Goal: Task Accomplishment & Management: Use online tool/utility

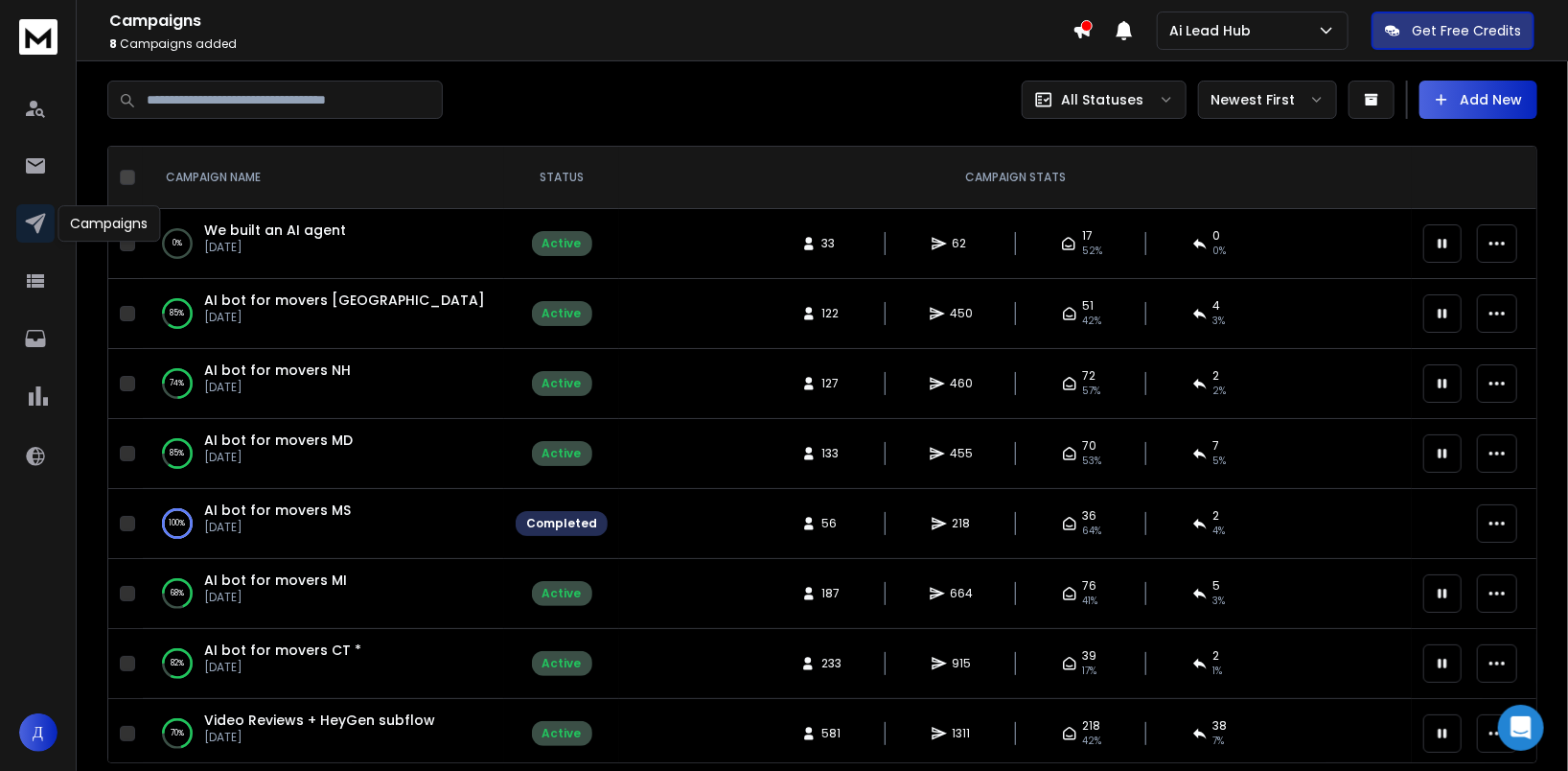
click at [295, 230] on span "We built an AI agent" at bounding box center [274, 230] width 142 height 20
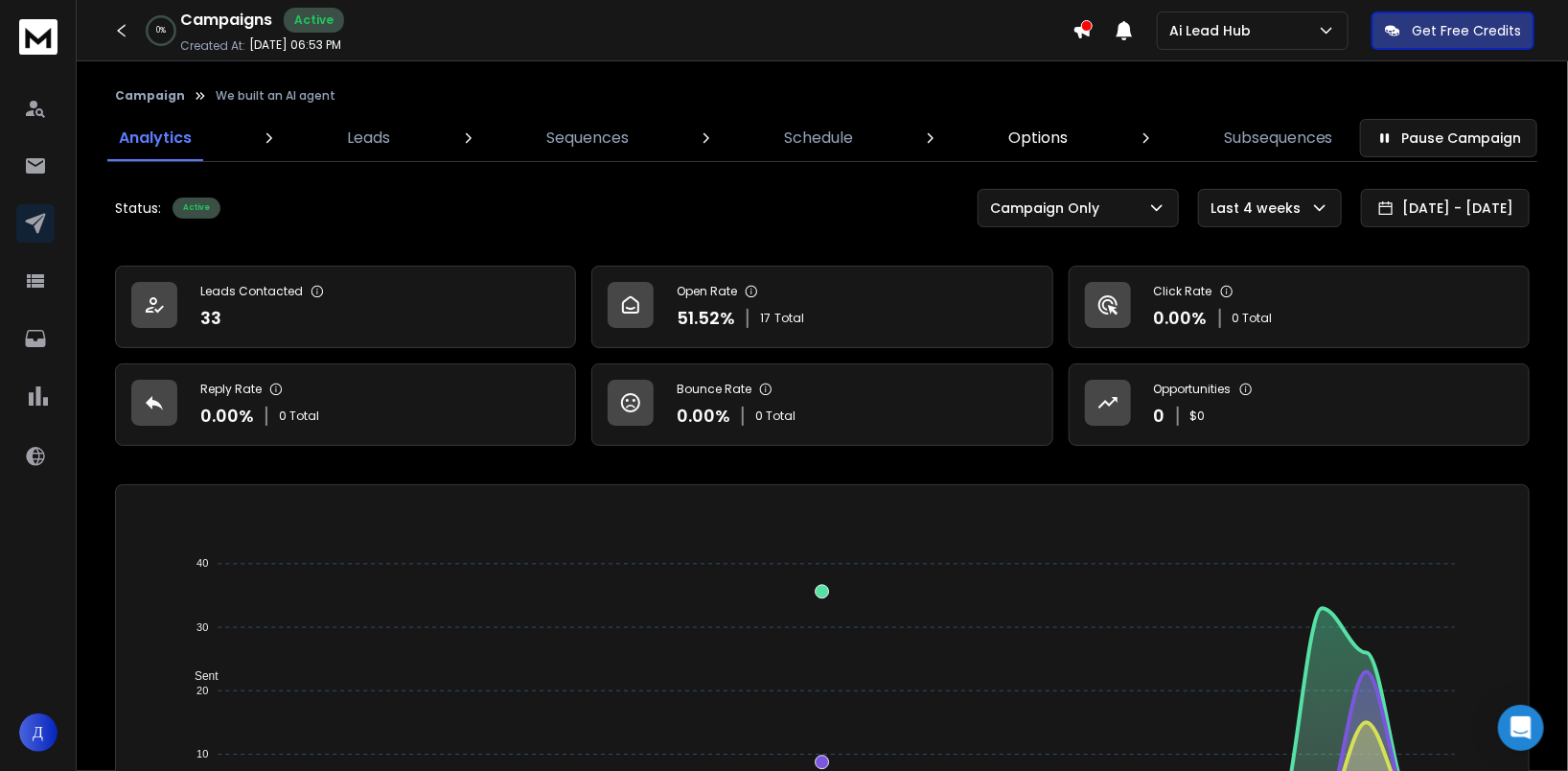
click at [1027, 138] on p "Options" at bounding box center [1038, 137] width 60 height 23
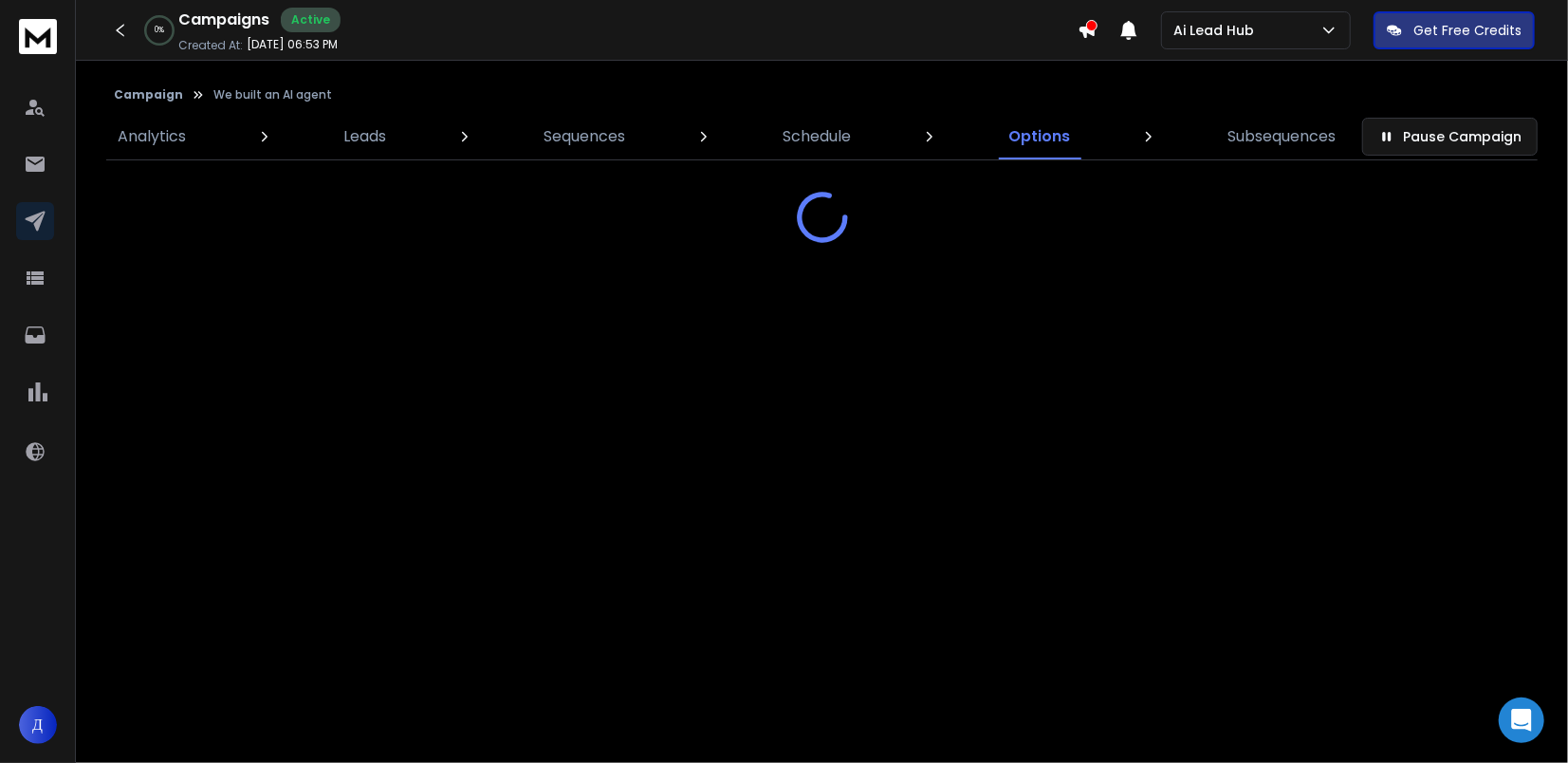
select select "*"
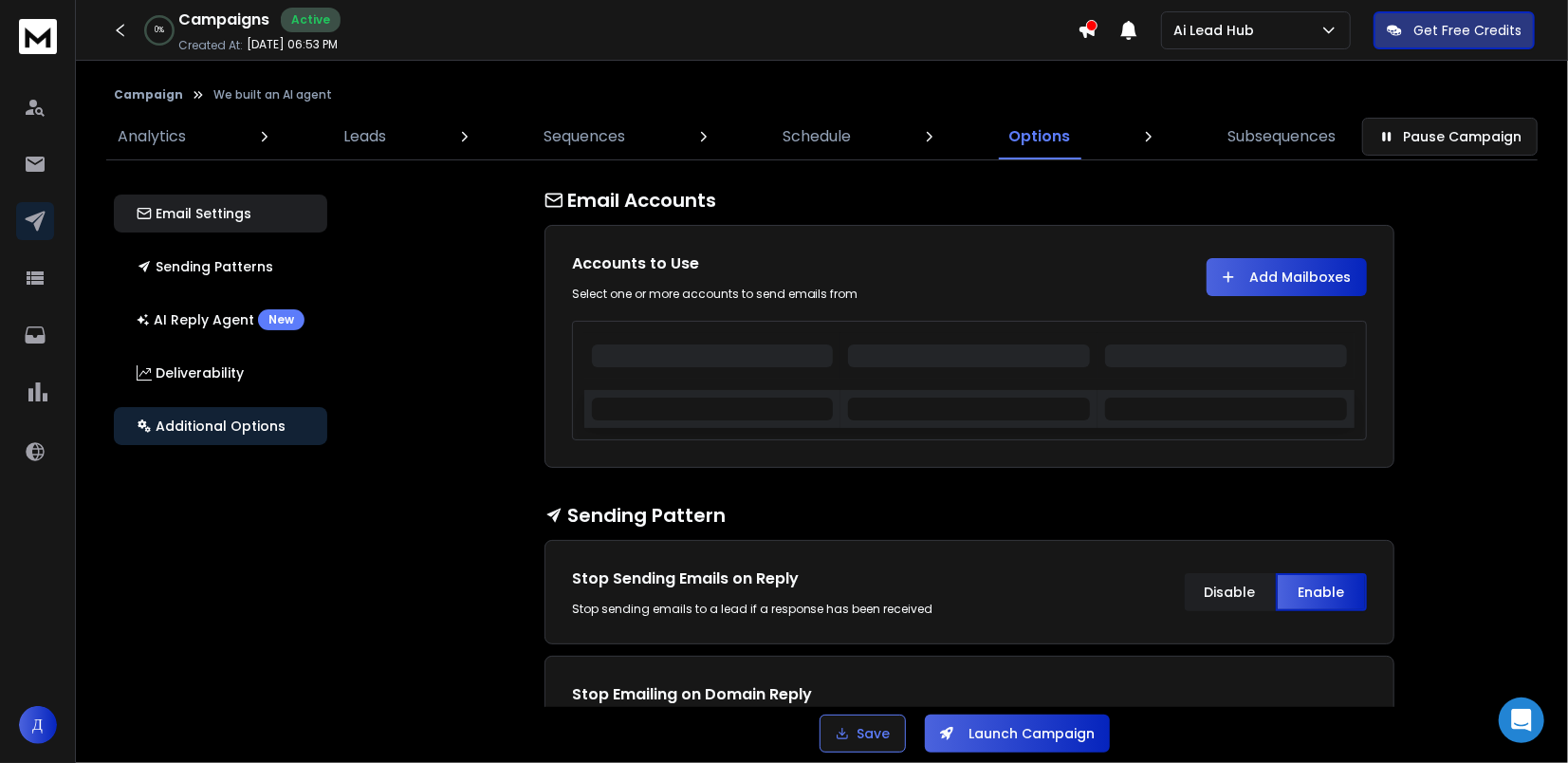
click at [177, 425] on p "Additional Options" at bounding box center [211, 426] width 149 height 19
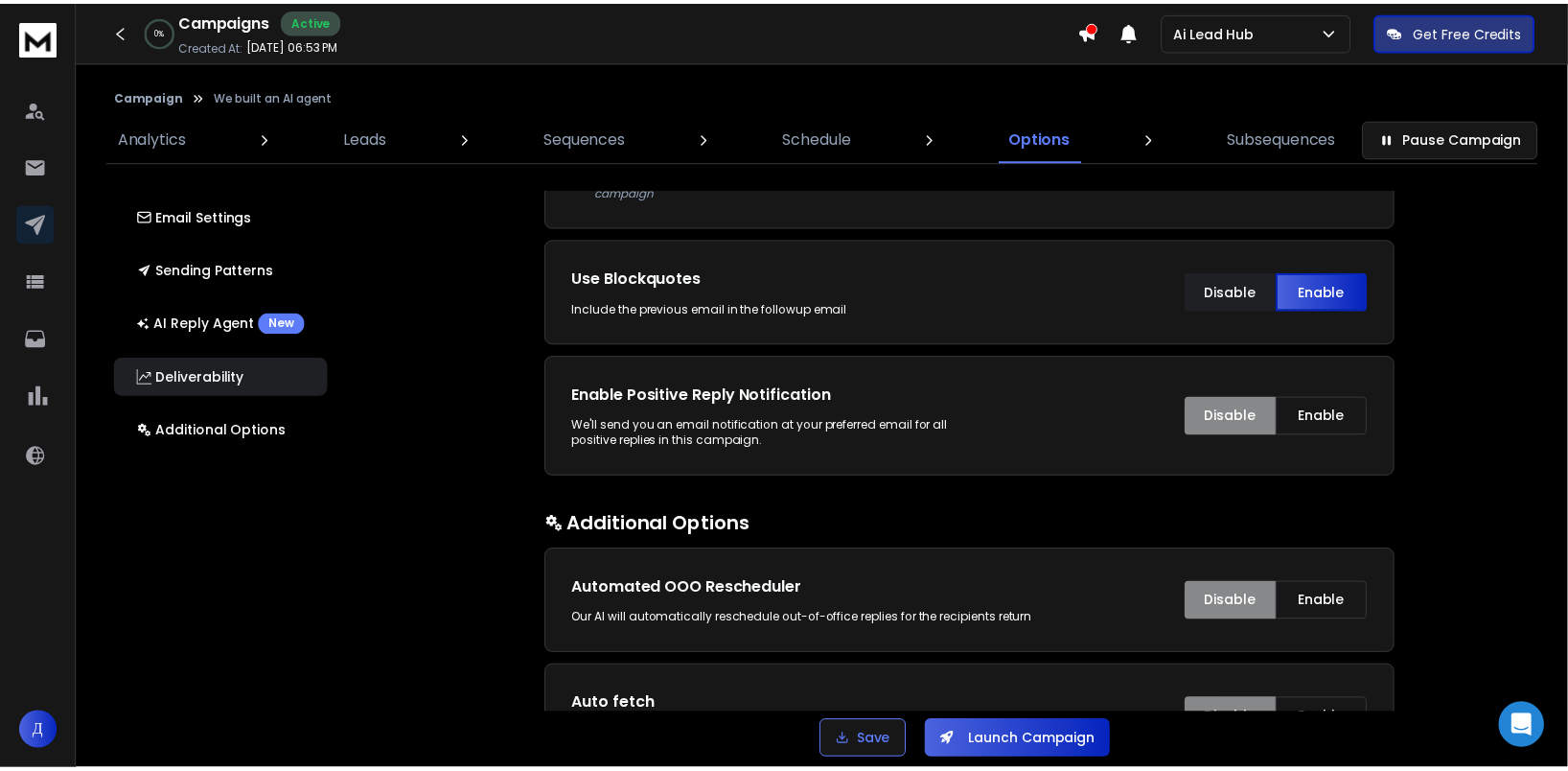
scroll to position [3470, 0]
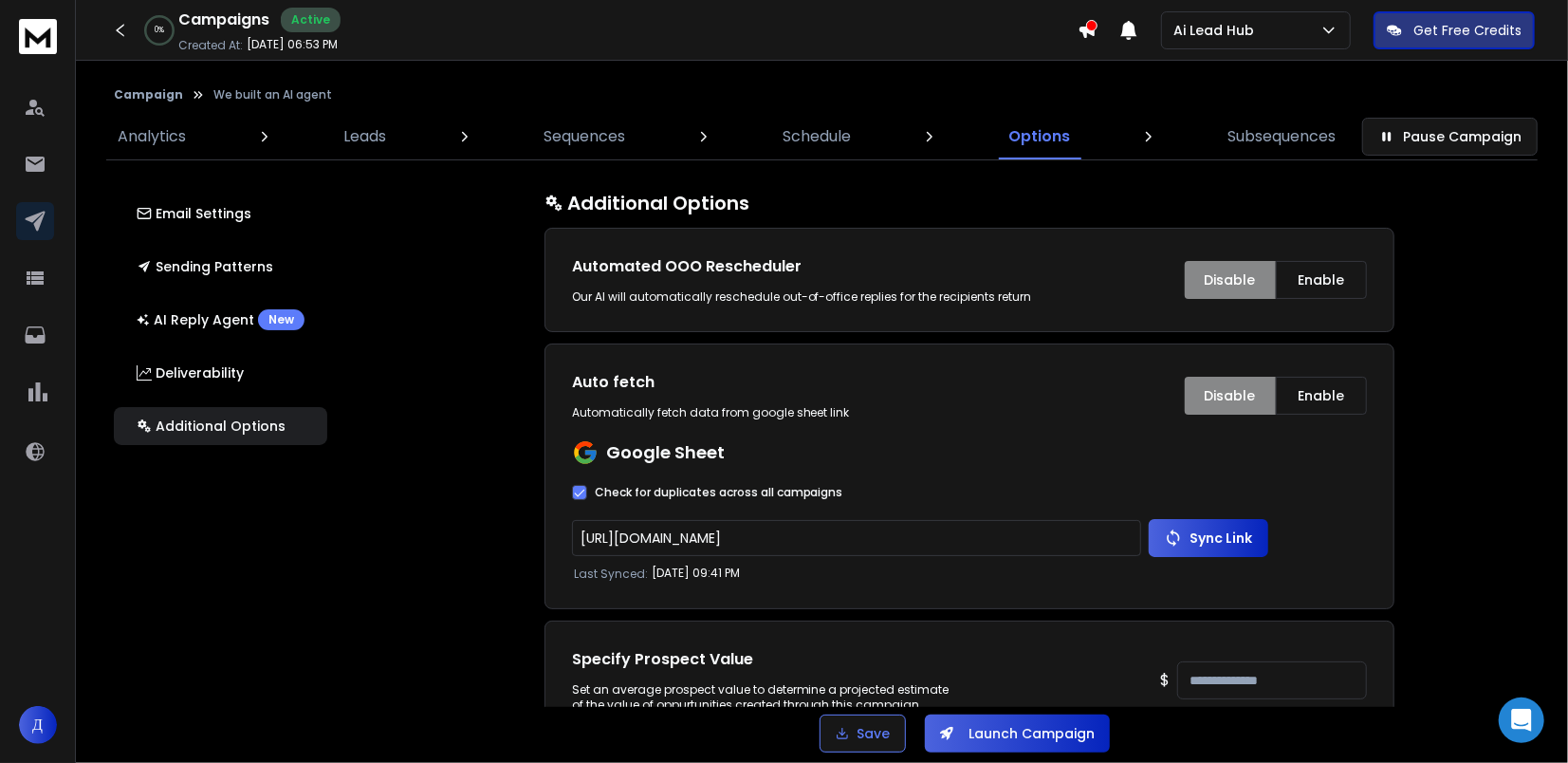
click at [1225, 528] on p "Sync Link" at bounding box center [1222, 538] width 63 height 19
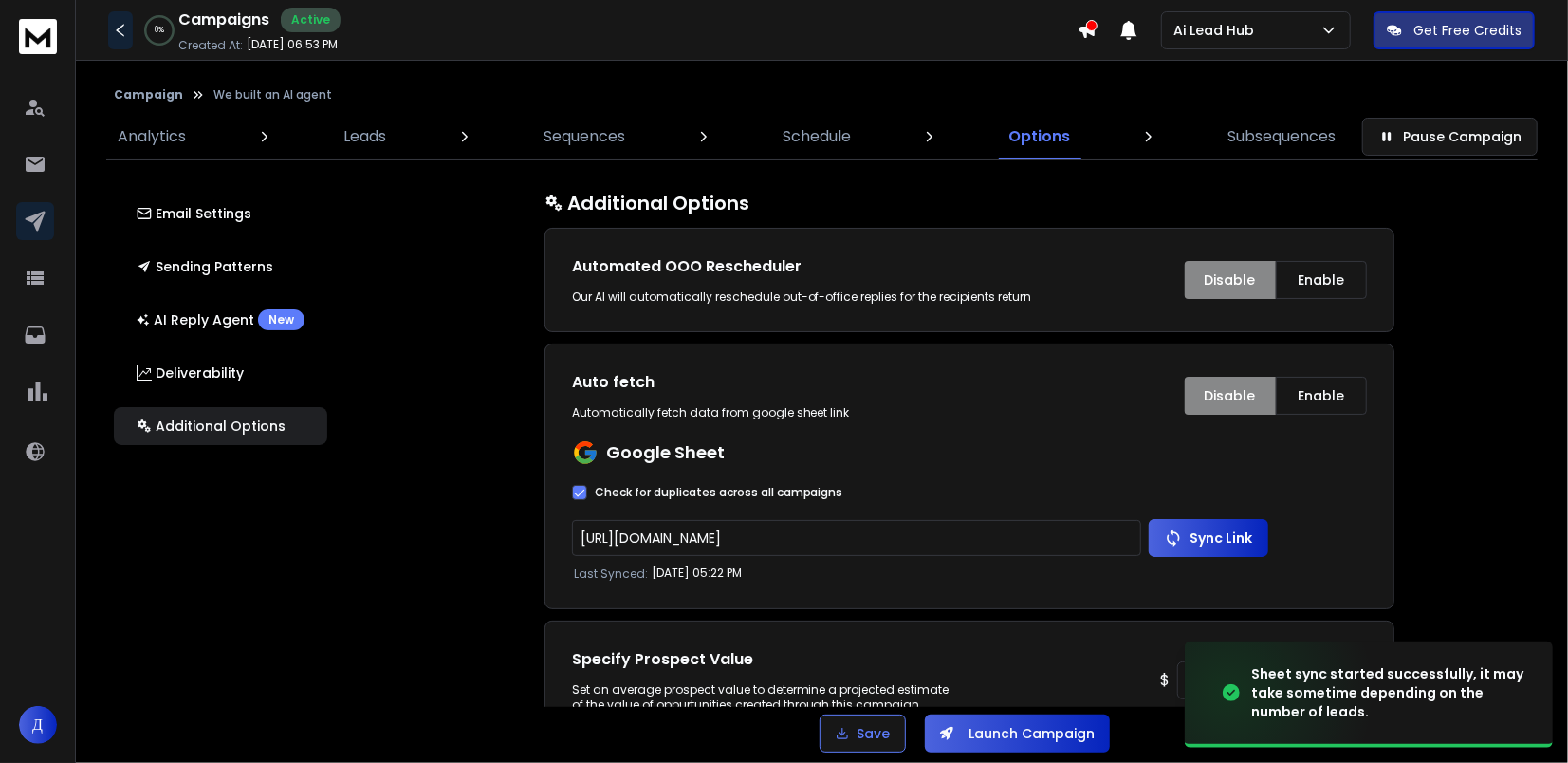
click at [112, 28] on icon at bounding box center [120, 31] width 17 height 17
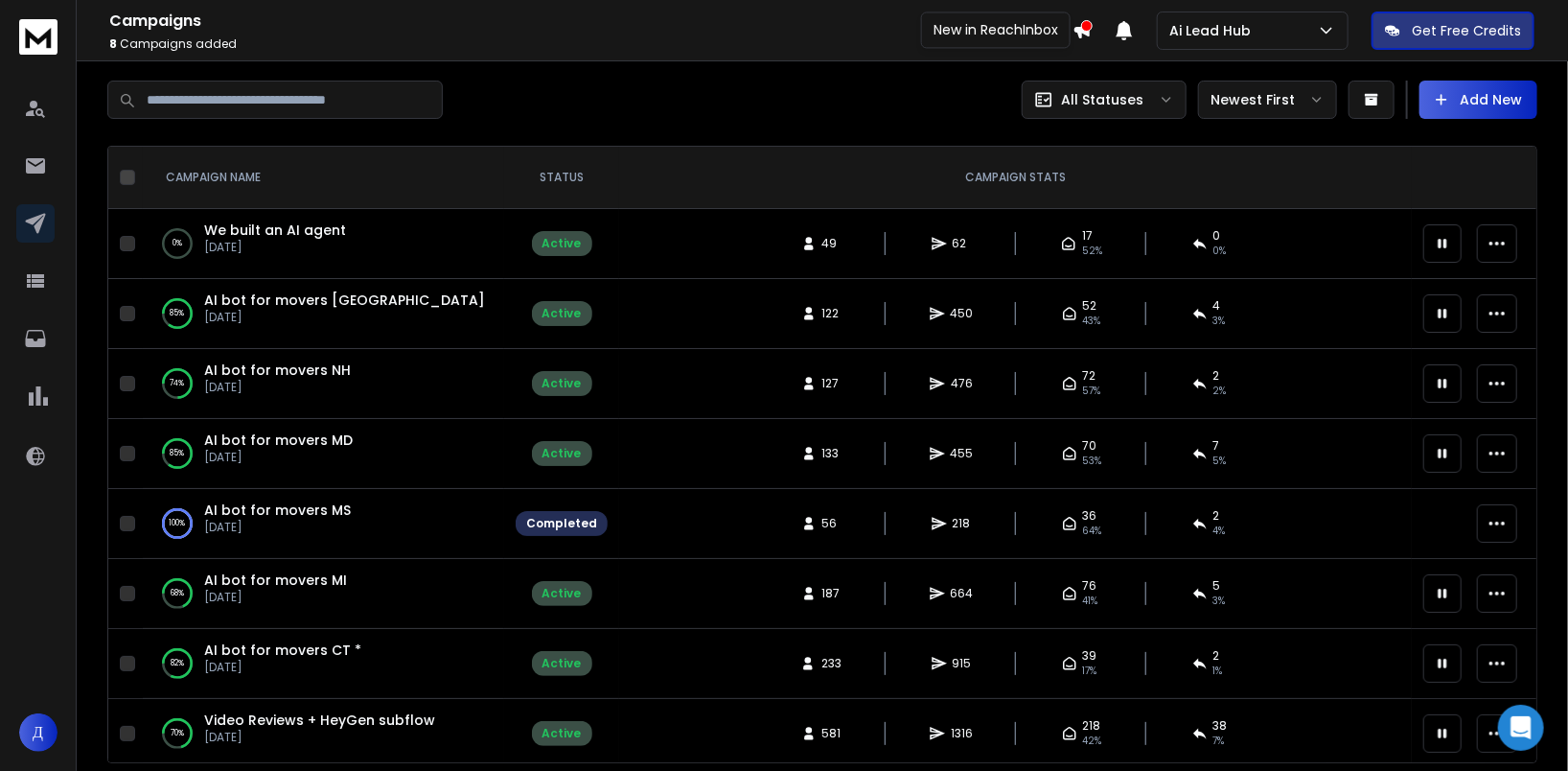
click at [1083, 23] on icon at bounding box center [1082, 31] width 20 height 20
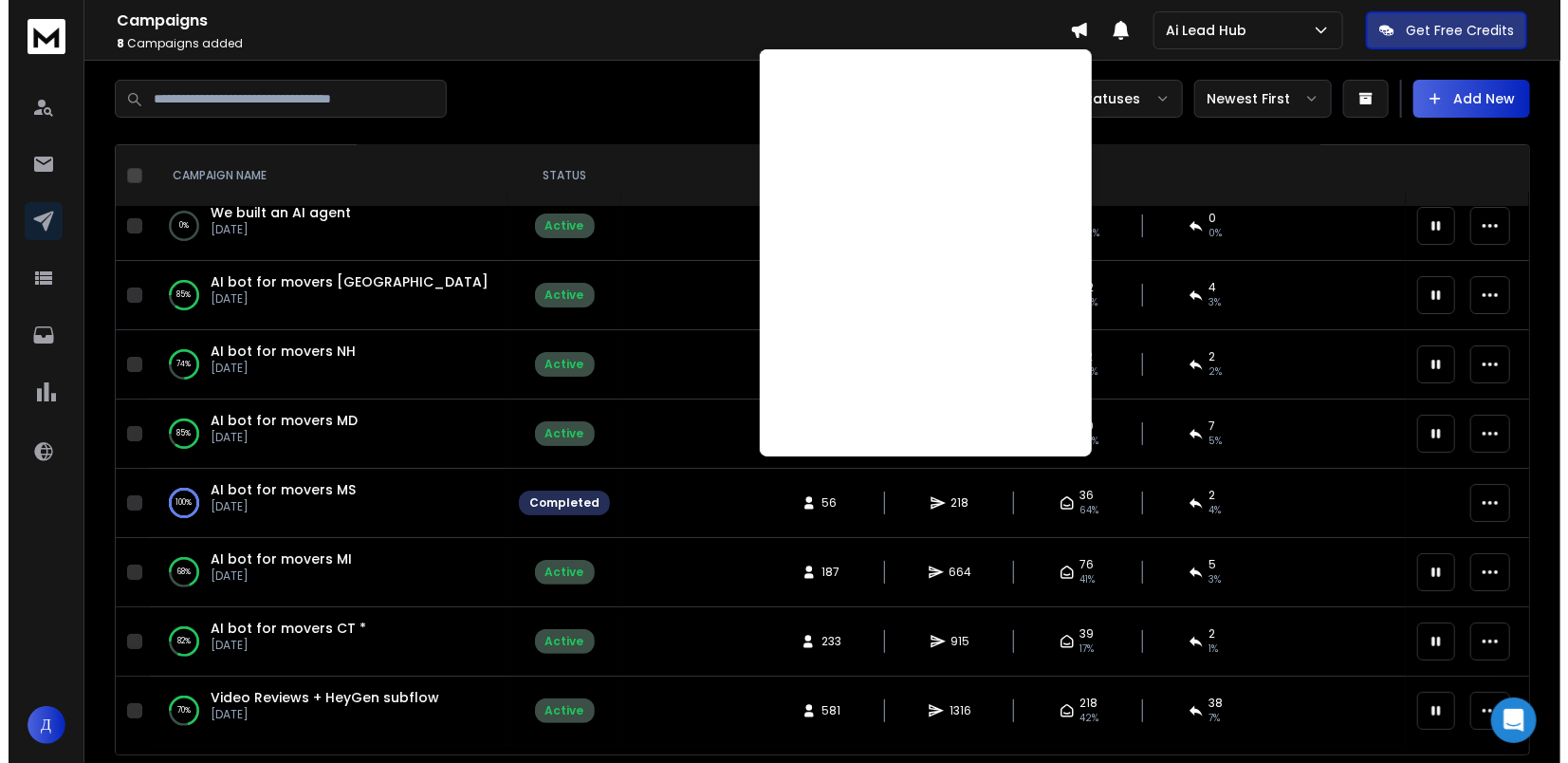
scroll to position [19, 0]
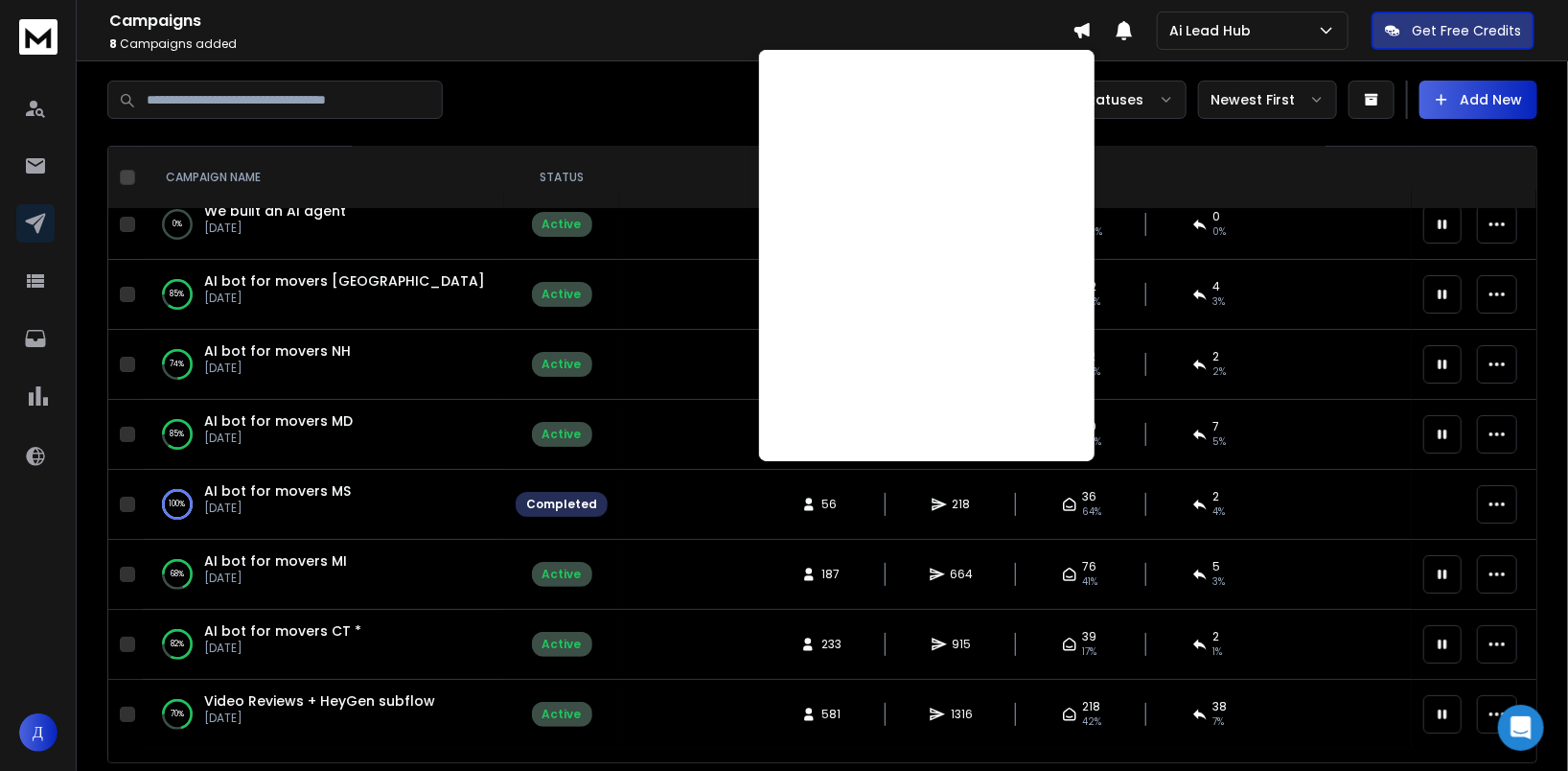
click at [631, 712] on div "581 1316 218 42 % 38 7 %" at bounding box center [1016, 713] width 770 height 30
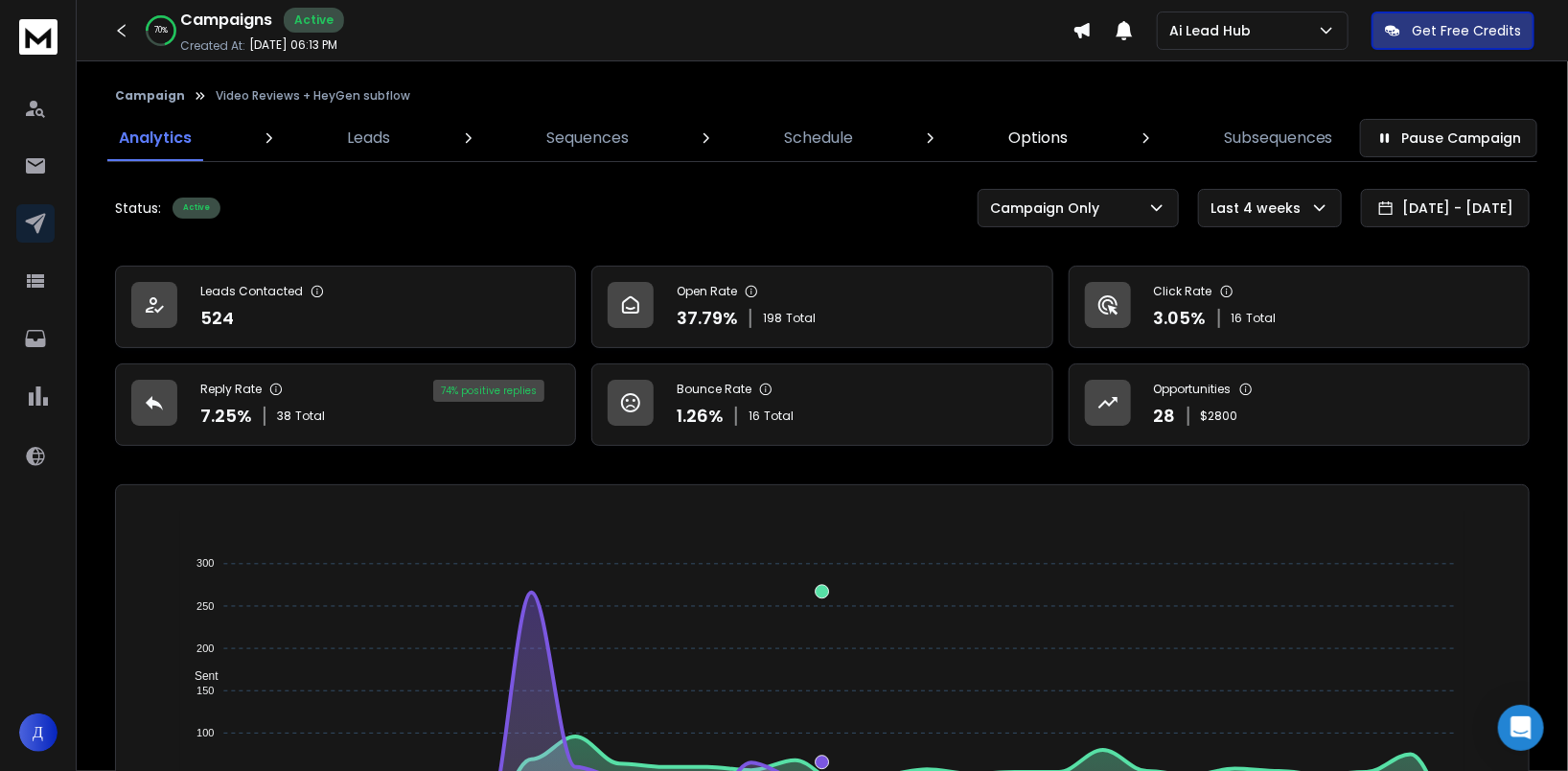
click at [1077, 133] on link "Options" at bounding box center [1038, 137] width 82 height 46
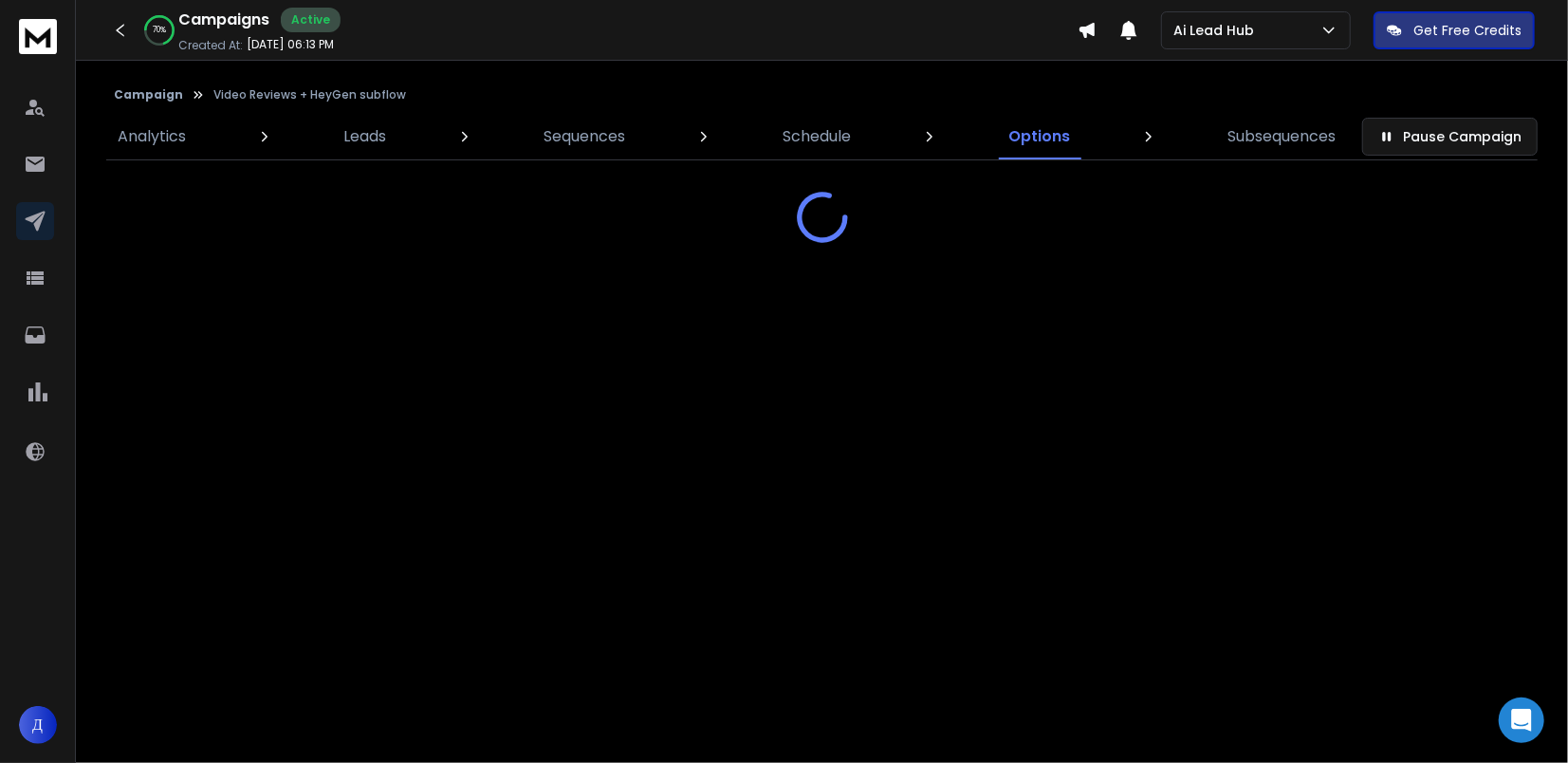
select select "*********"
select select "*"
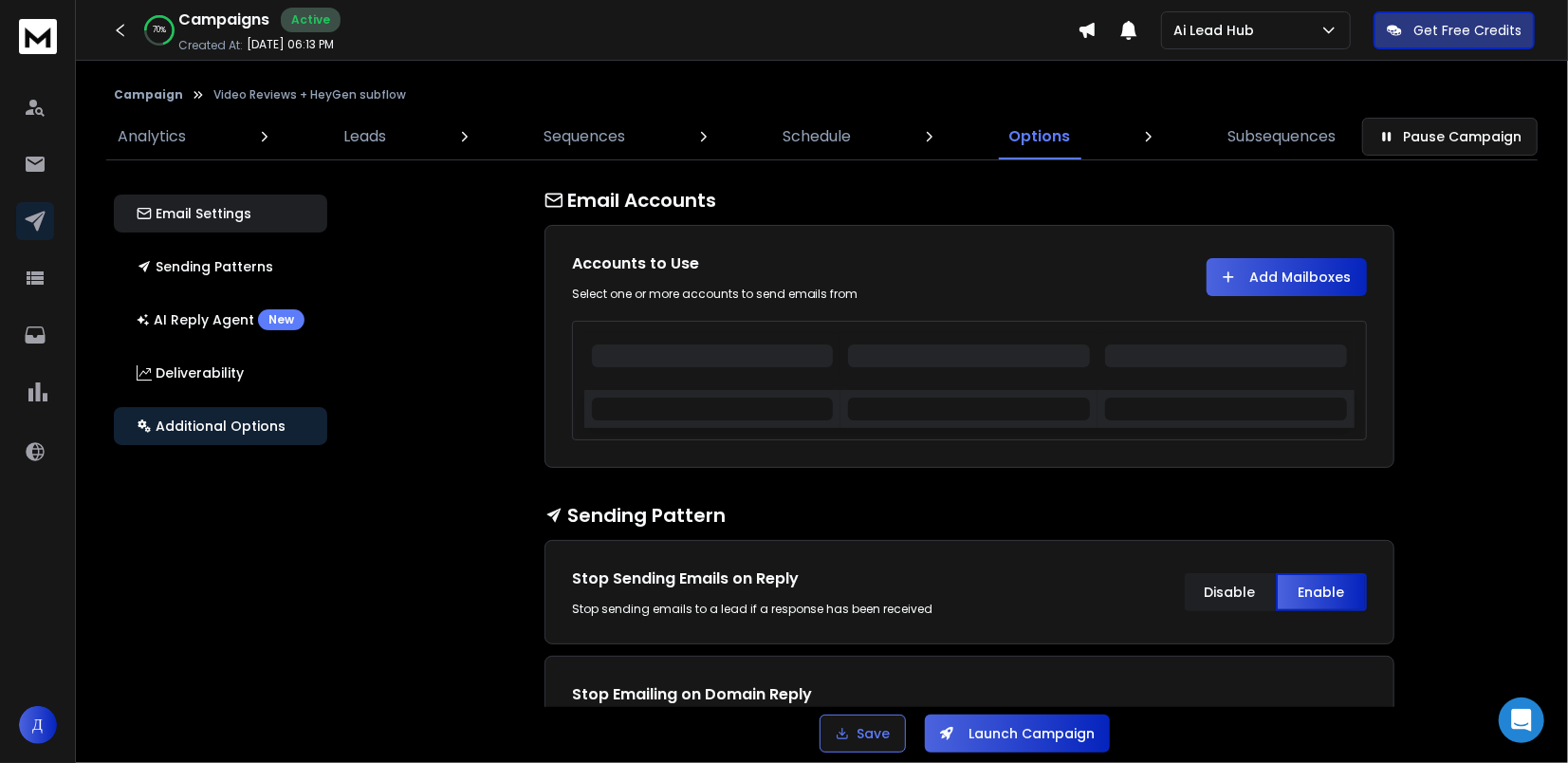
click at [152, 433] on p "Additional Options" at bounding box center [211, 426] width 149 height 19
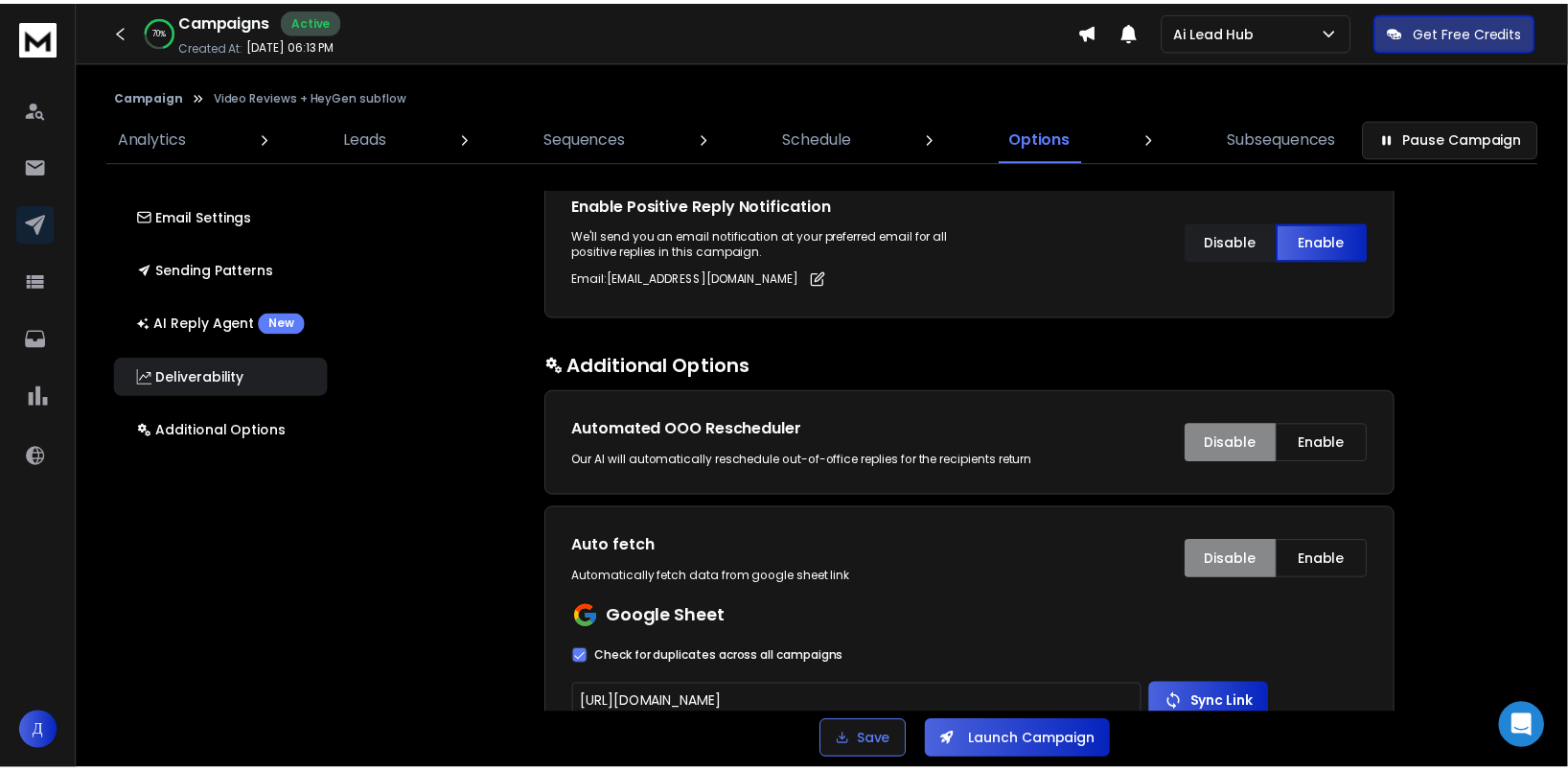
scroll to position [3181, 0]
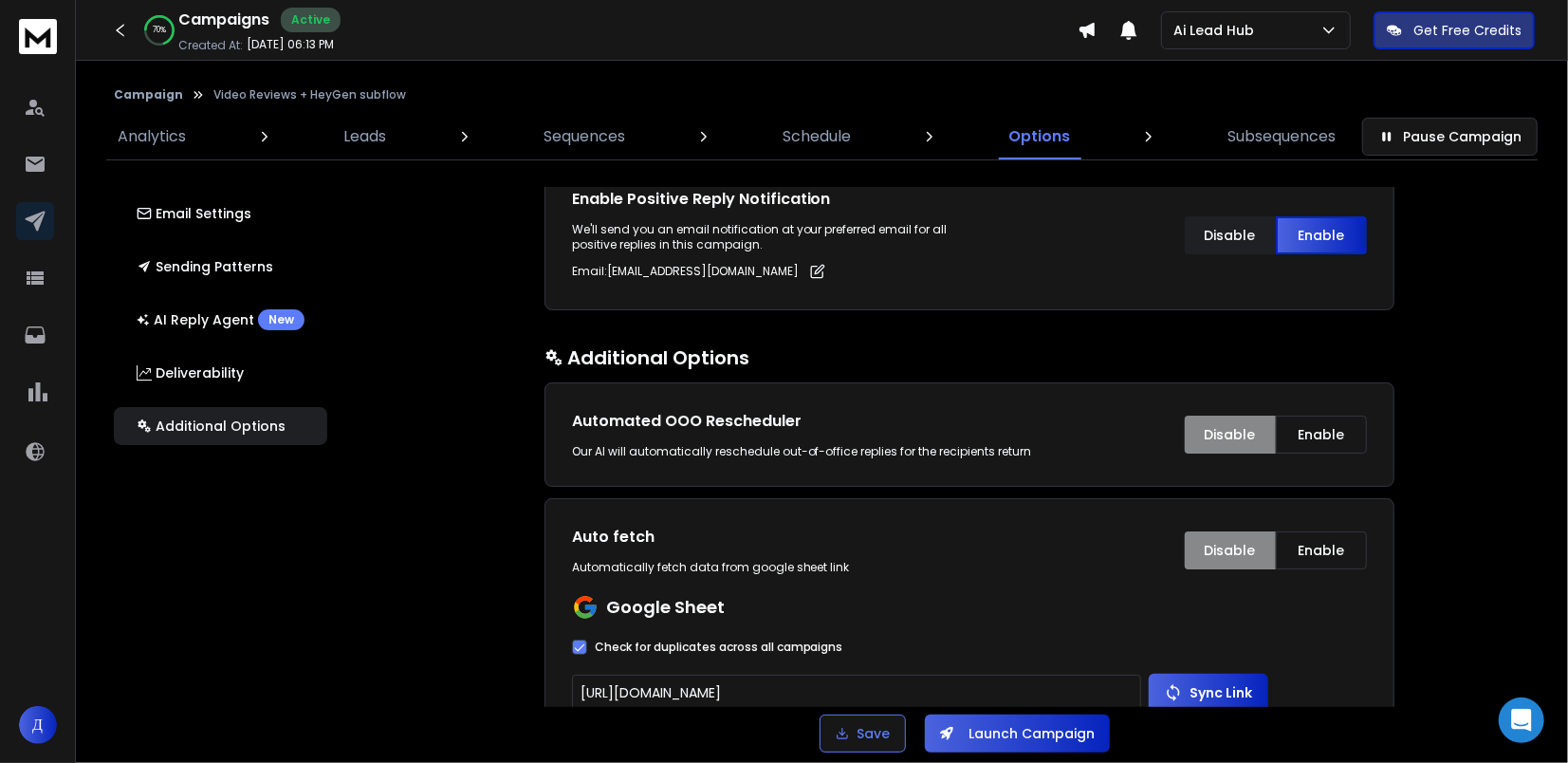
click at [1206, 683] on p "Sync Link" at bounding box center [1222, 692] width 63 height 19
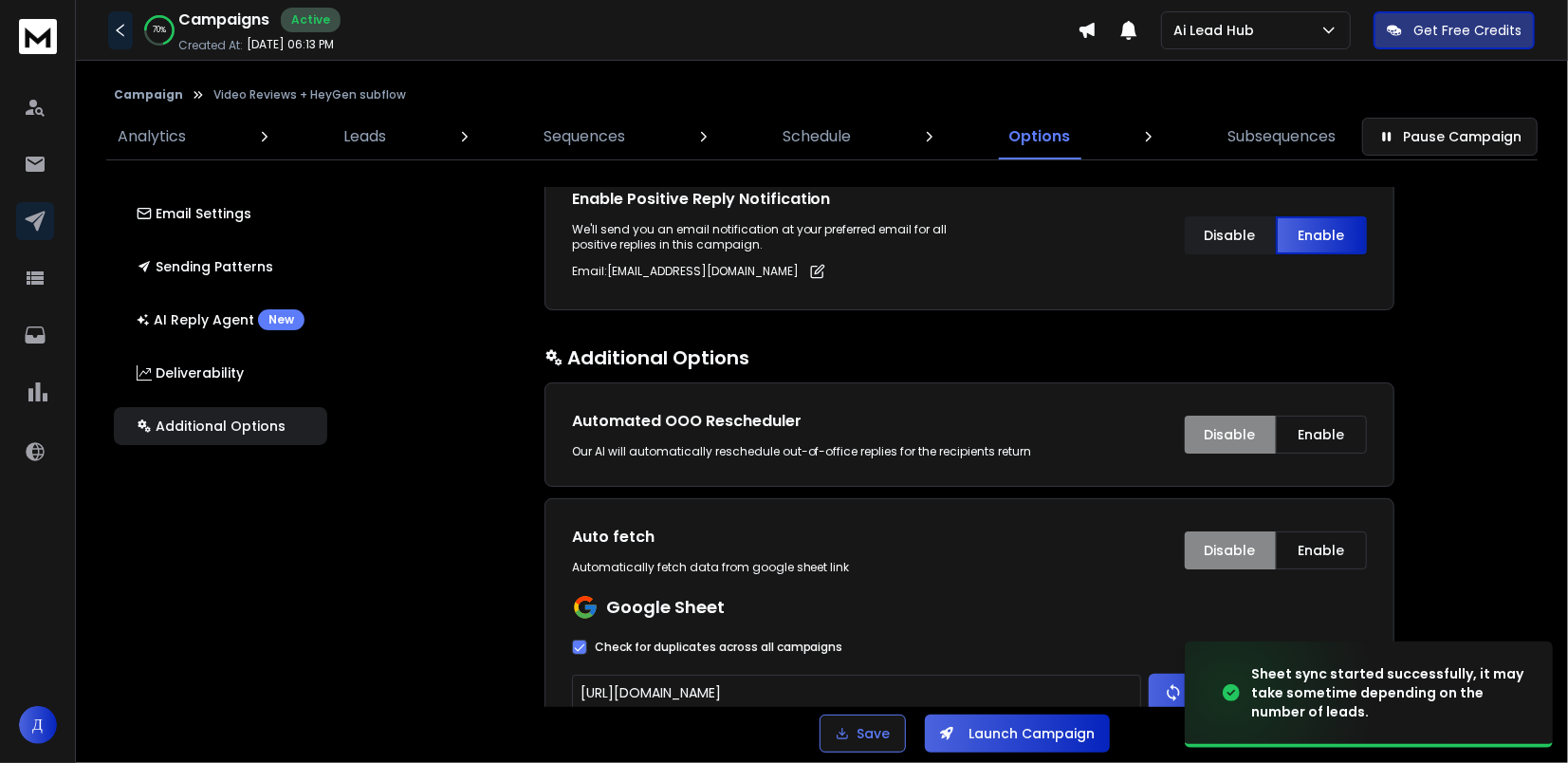
click at [116, 30] on icon at bounding box center [119, 29] width 8 height 13
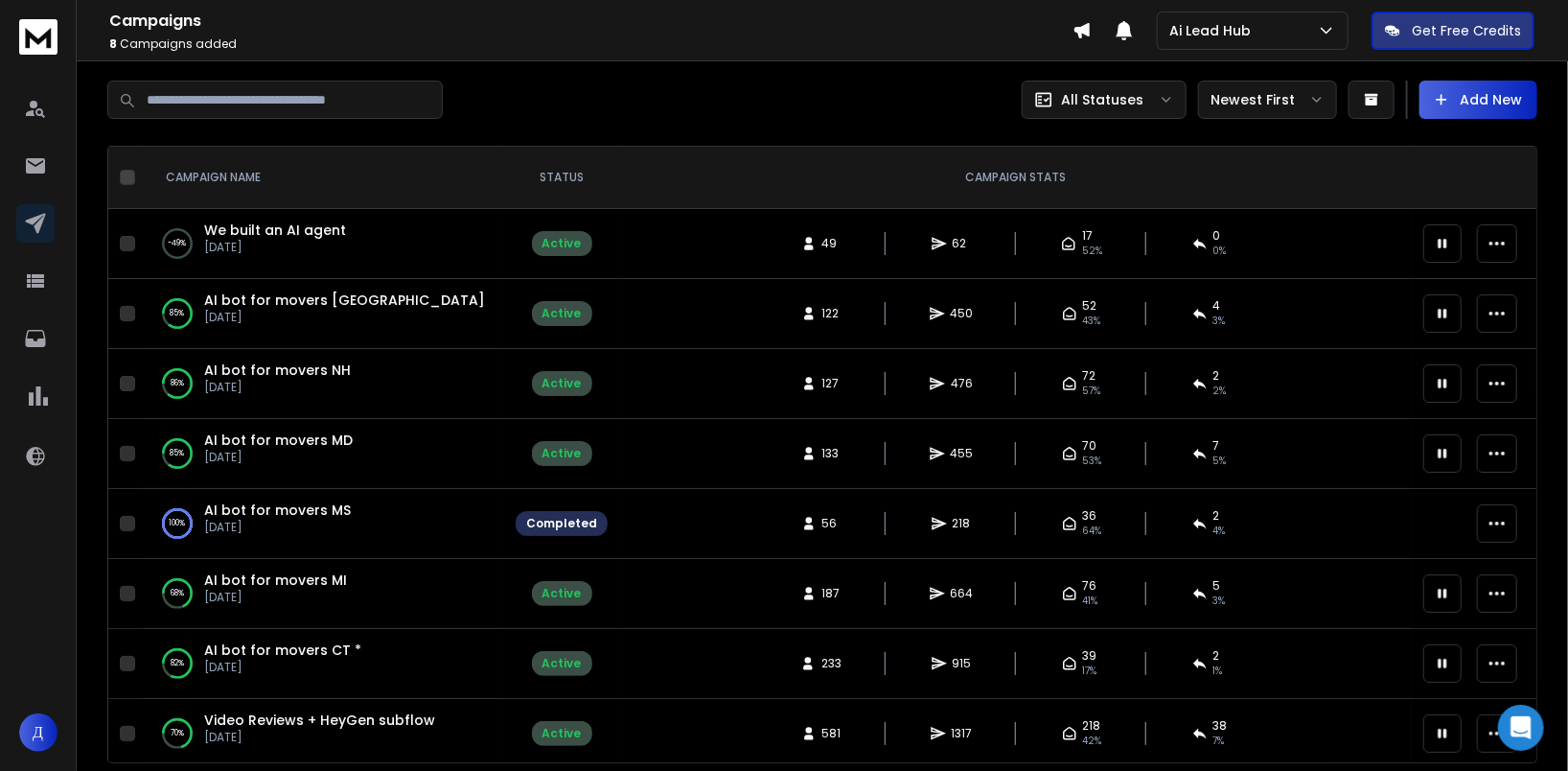
click at [298, 223] on span "We built an AI agent" at bounding box center [274, 230] width 142 height 20
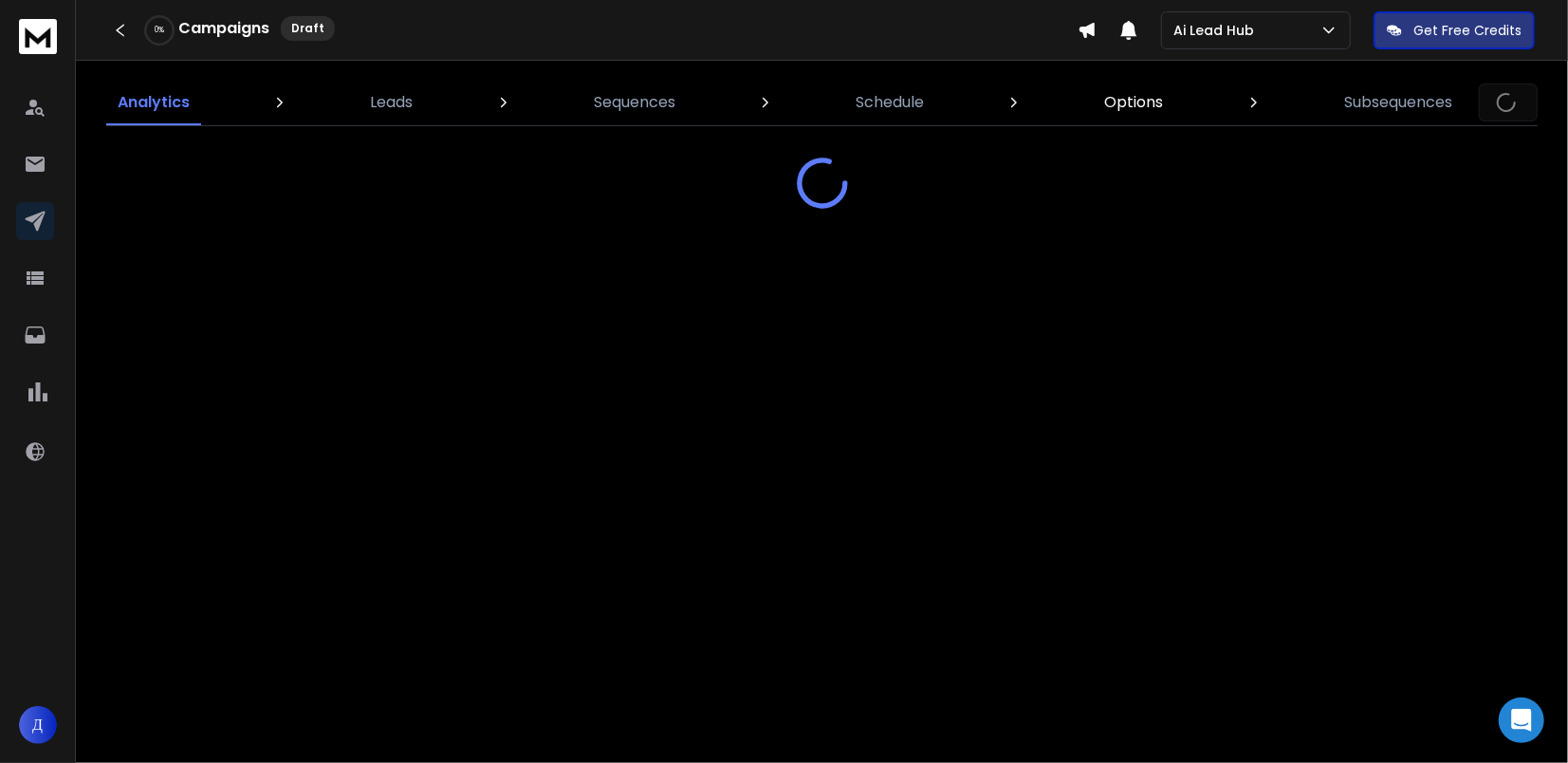
click at [1131, 112] on p "Options" at bounding box center [1135, 102] width 59 height 22
select select "*"
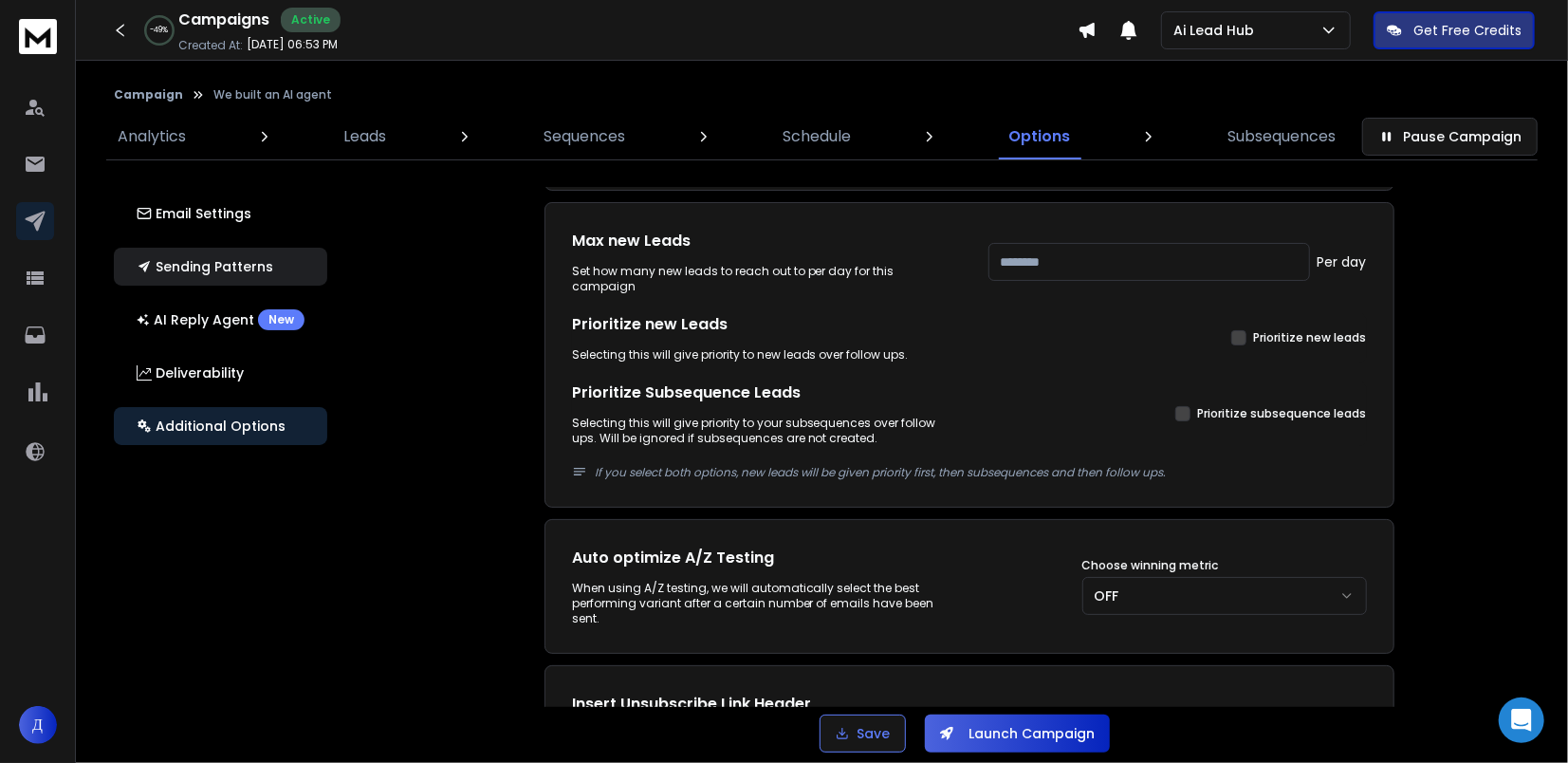
click at [201, 418] on p "Additional Options" at bounding box center [211, 426] width 149 height 19
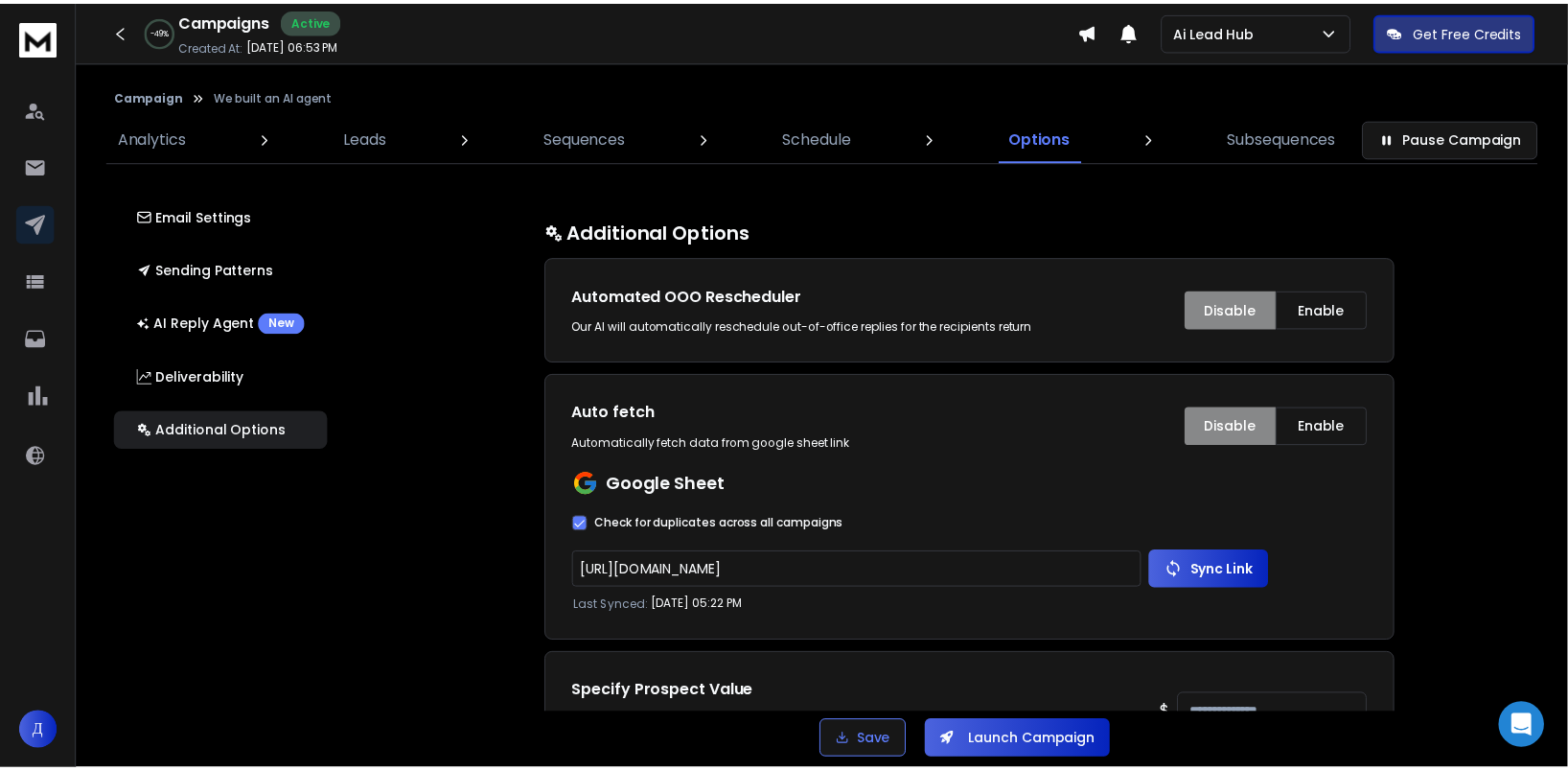
scroll to position [3452, 0]
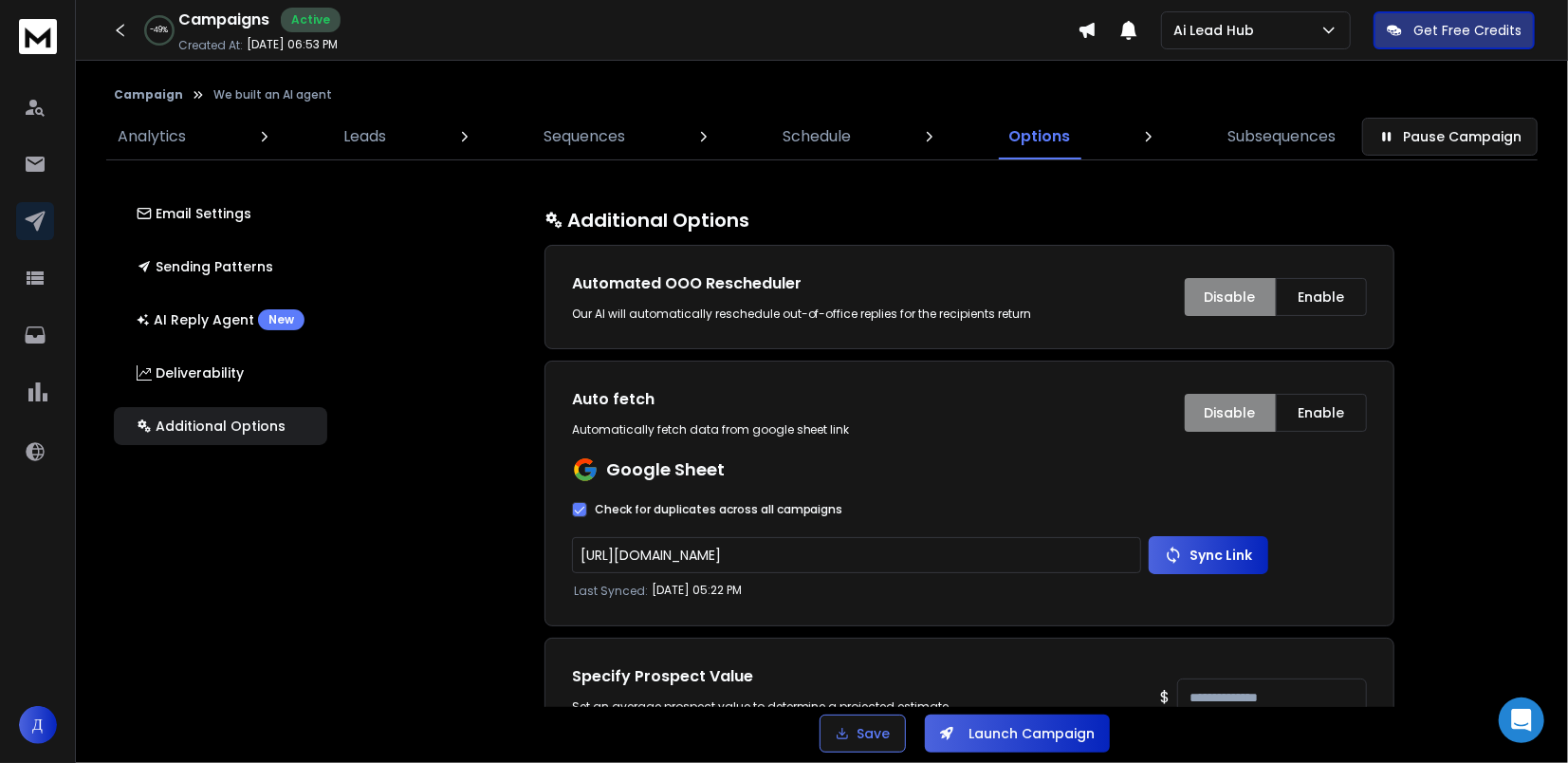
click at [714, 546] on link "https://docs.google.com/spreadsheets/d/1X5EeG8h6D4PZ77UUxpsip7kVfilnSeWSCjz4NBX…" at bounding box center [651, 556] width 141 height 19
click at [1191, 546] on p "Sync Link" at bounding box center [1222, 556] width 63 height 19
click at [127, 30] on icon at bounding box center [120, 31] width 17 height 17
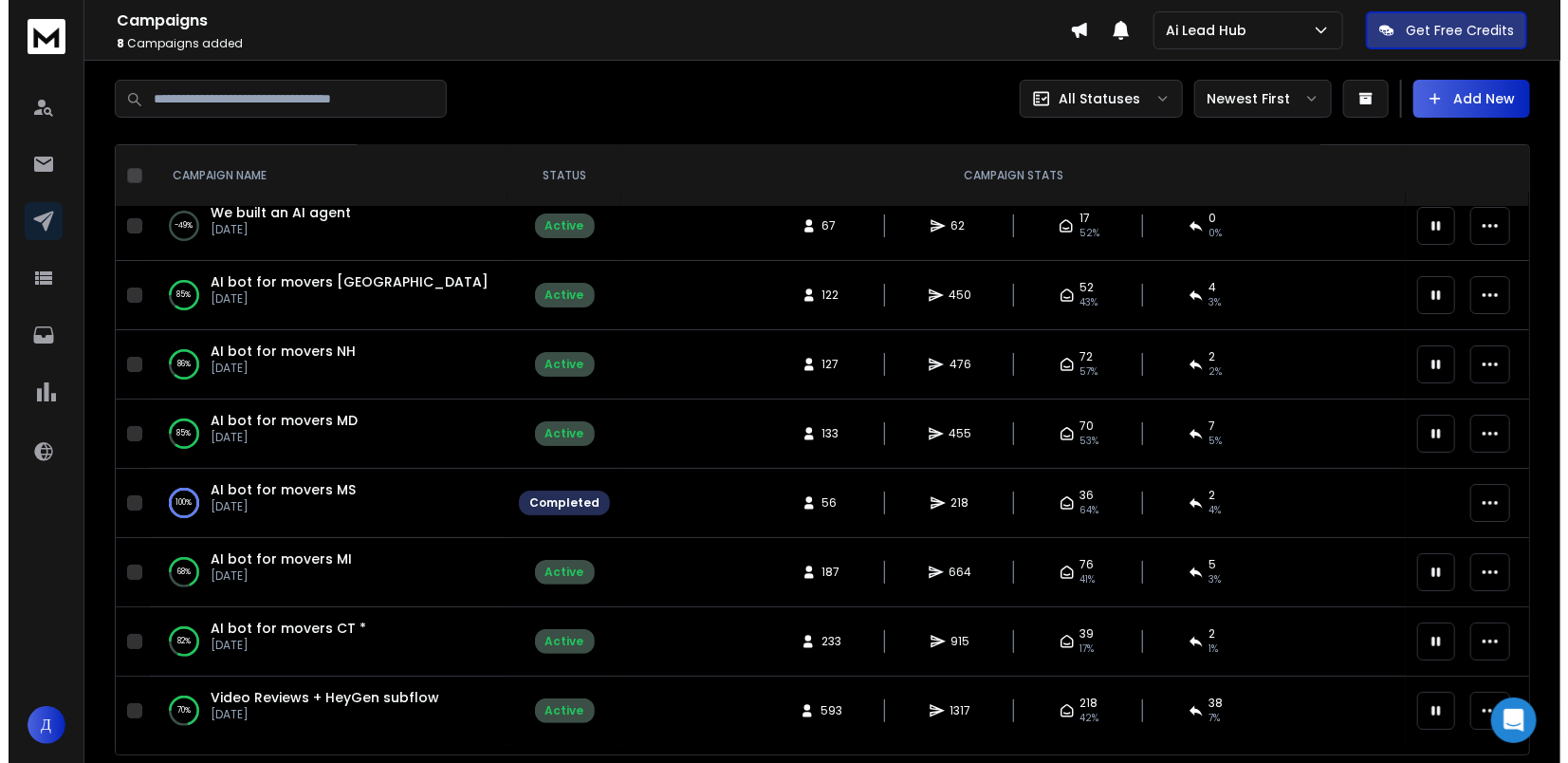
scroll to position [19, 0]
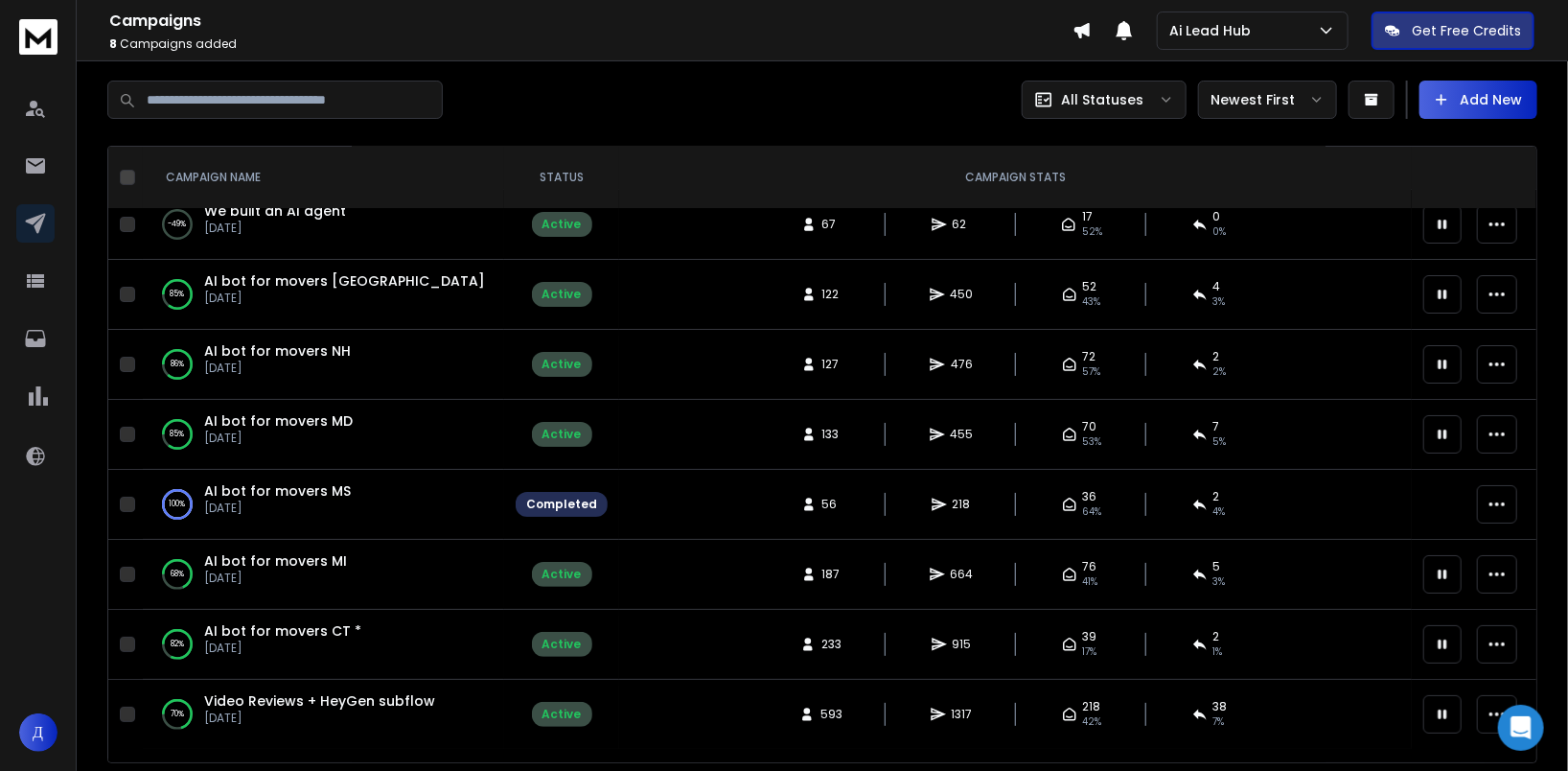
click at [342, 702] on span "Video Reviews + HeyGen subflow" at bounding box center [319, 700] width 231 height 20
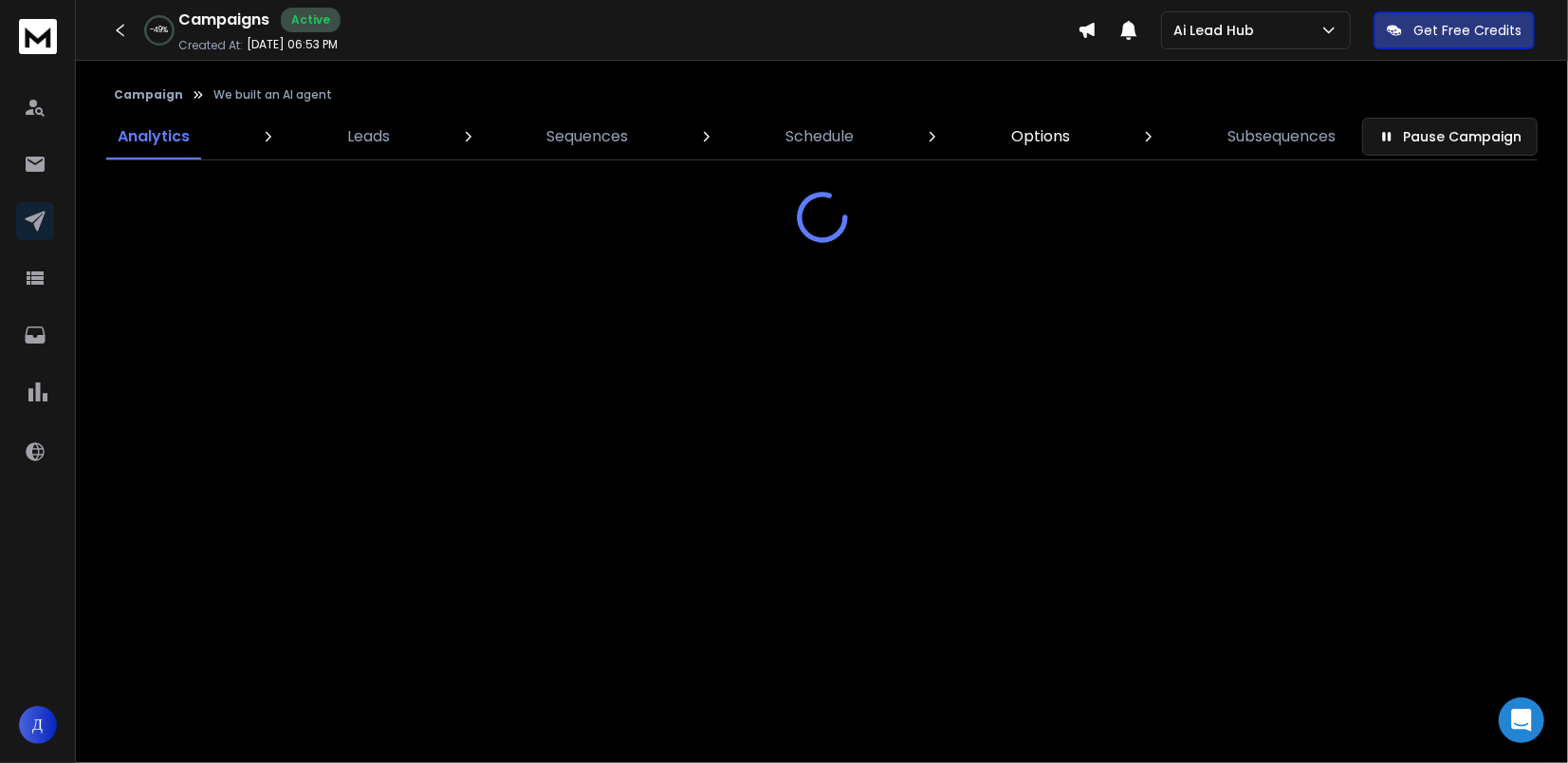
click at [1032, 134] on p "Options" at bounding box center [1040, 136] width 59 height 22
select select "*********"
select select "*"
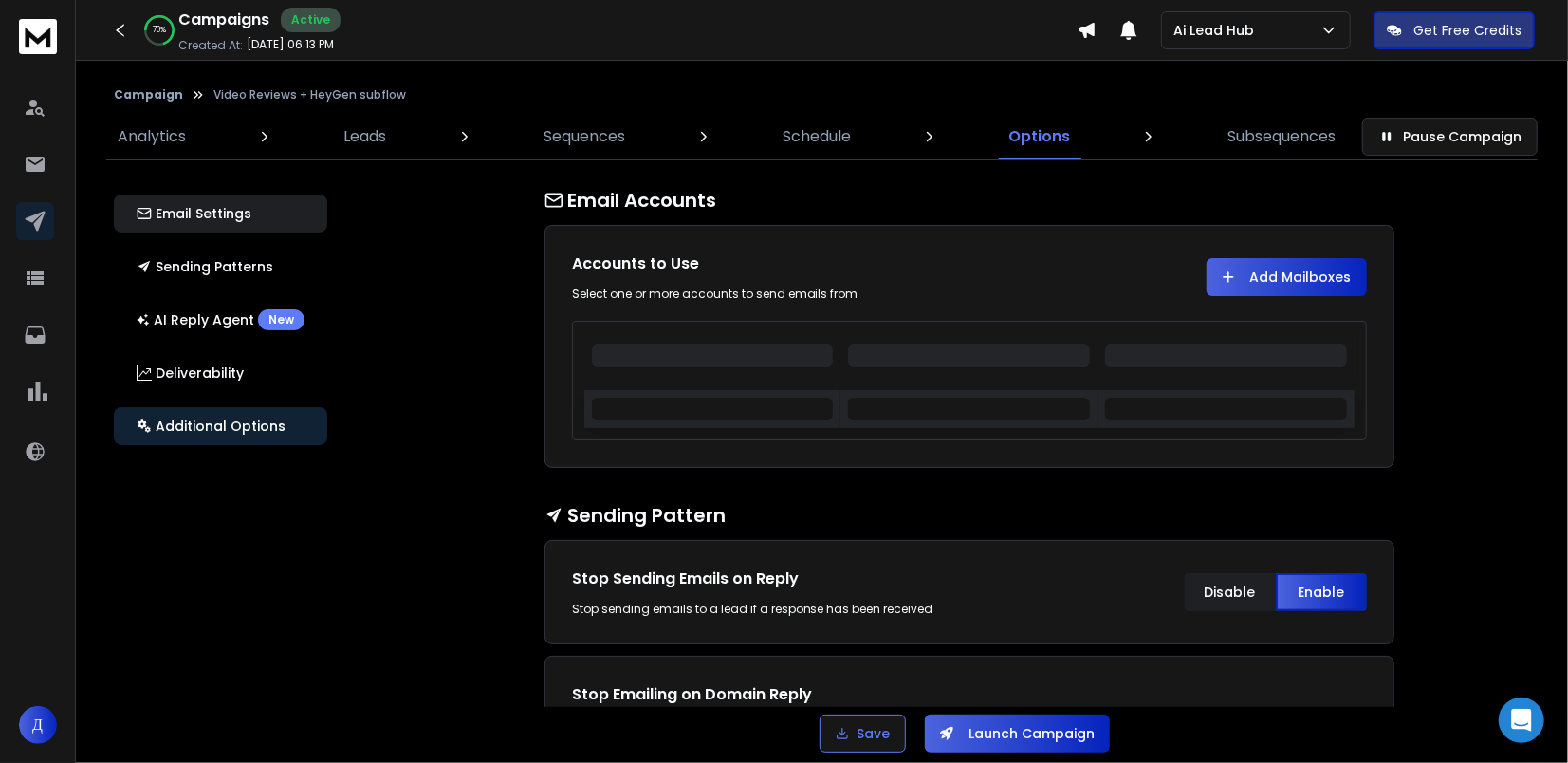
click at [233, 434] on p "Additional Options" at bounding box center [211, 426] width 149 height 19
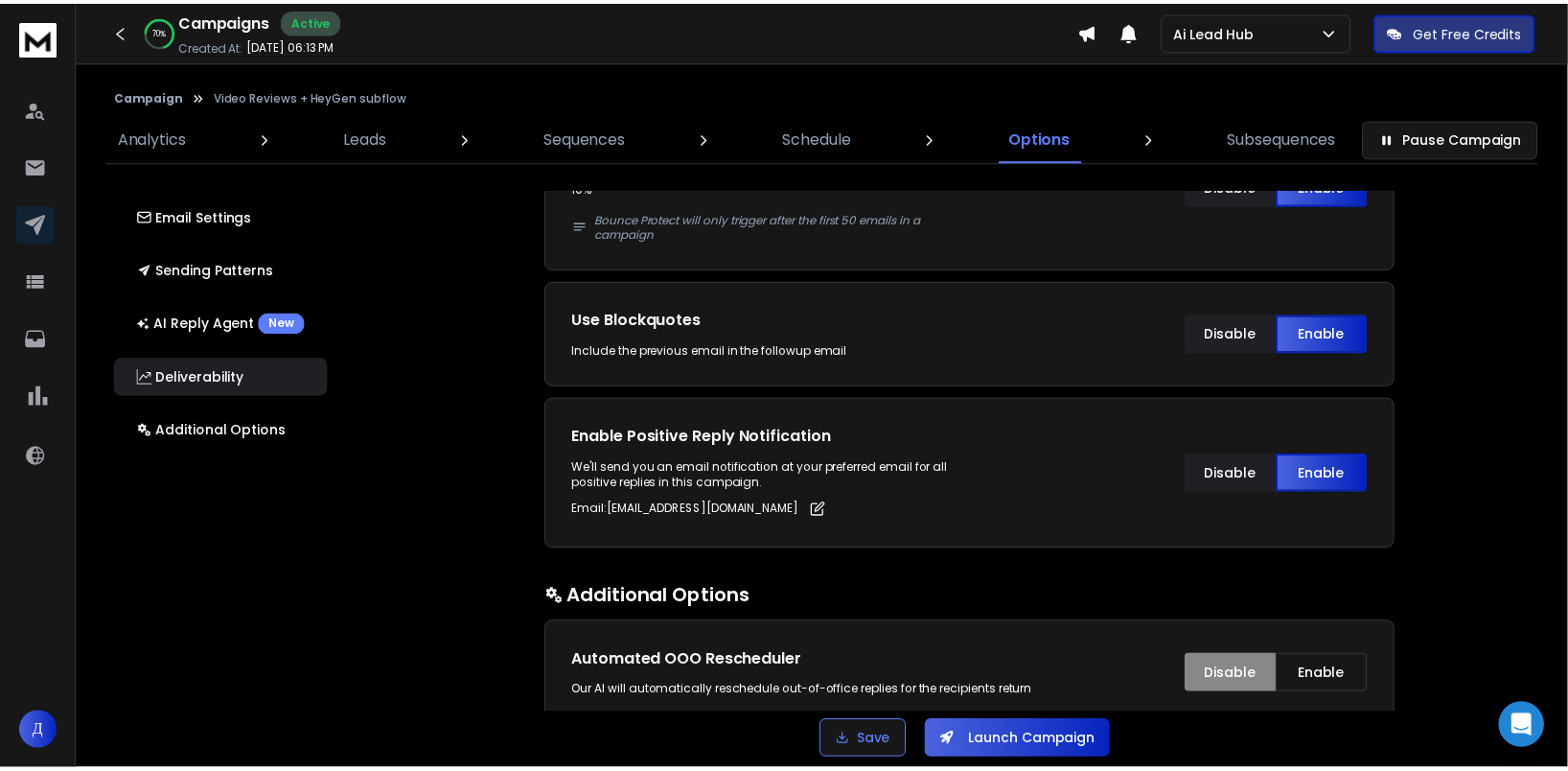
scroll to position [3181, 0]
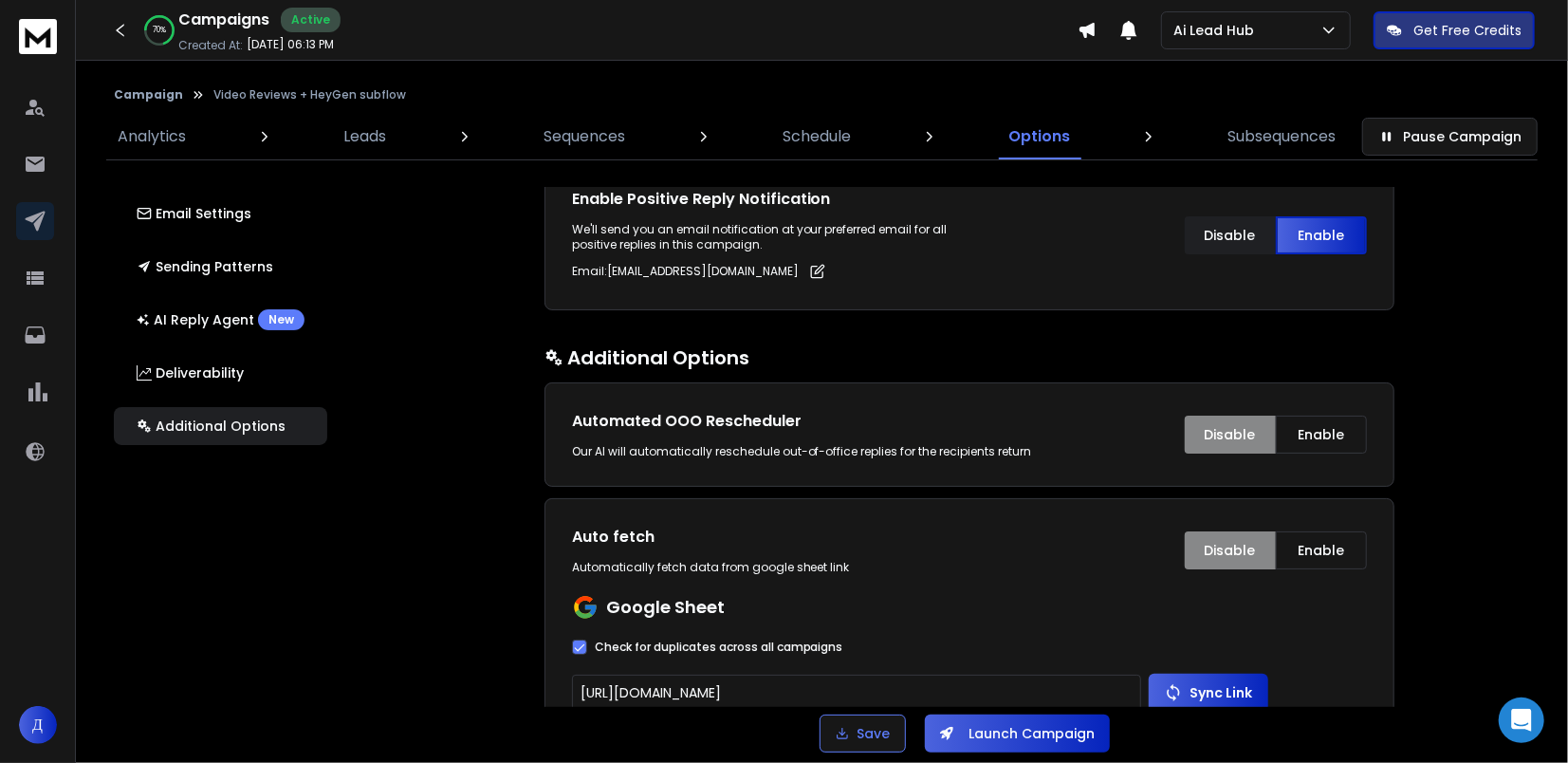
click at [721, 683] on link "https://docs.google.com/spreadsheets/d/1fhO9J66xCYCrJnrfq5CNs8sh9gKt1km6T4AtWub…" at bounding box center [651, 692] width 141 height 19
click at [1194, 683] on button "Sync Link" at bounding box center [1208, 692] width 119 height 38
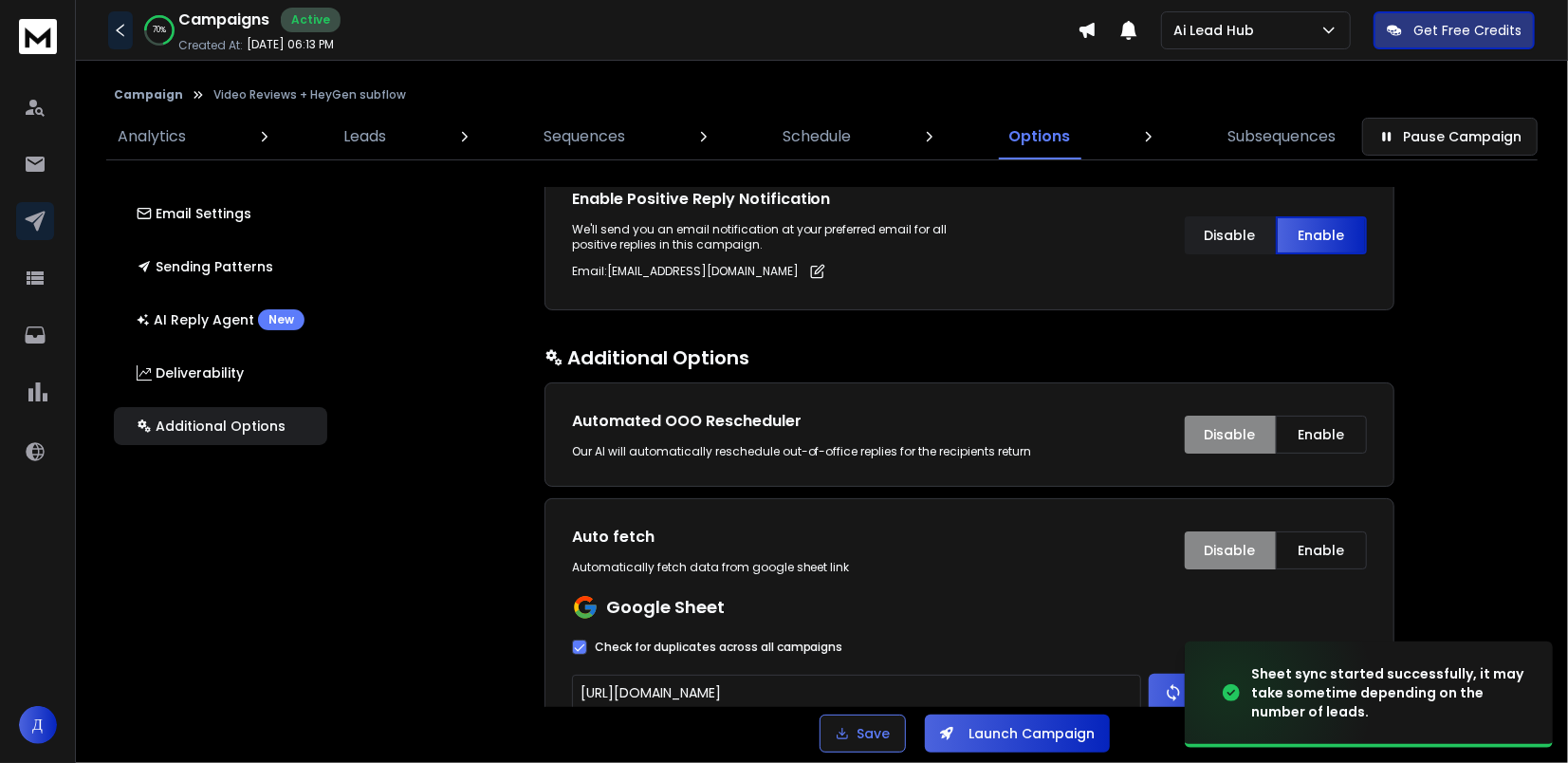
click at [125, 22] on icon at bounding box center [120, 31] width 17 height 17
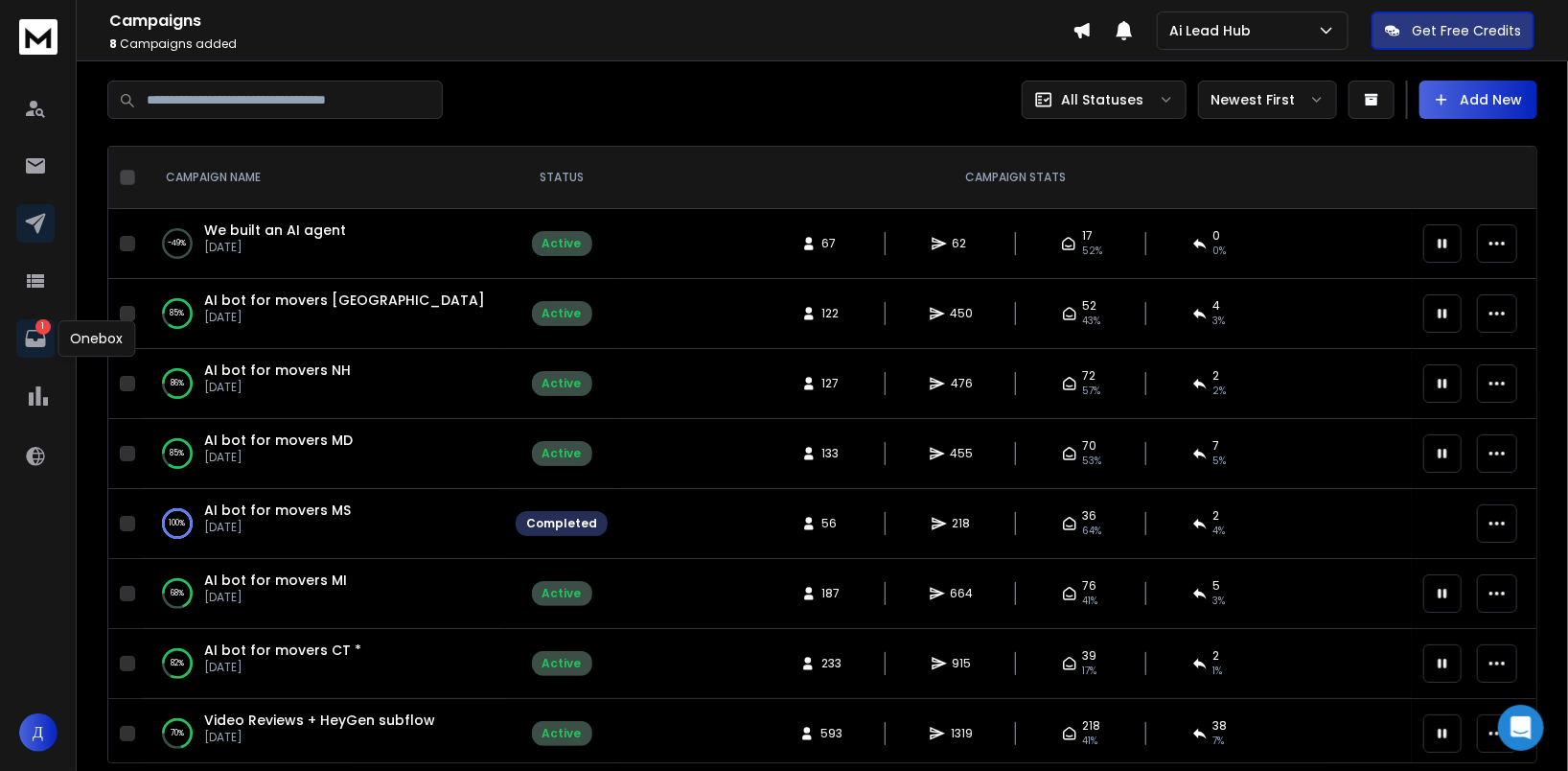
click at [24, 337] on icon at bounding box center [34, 338] width 23 height 23
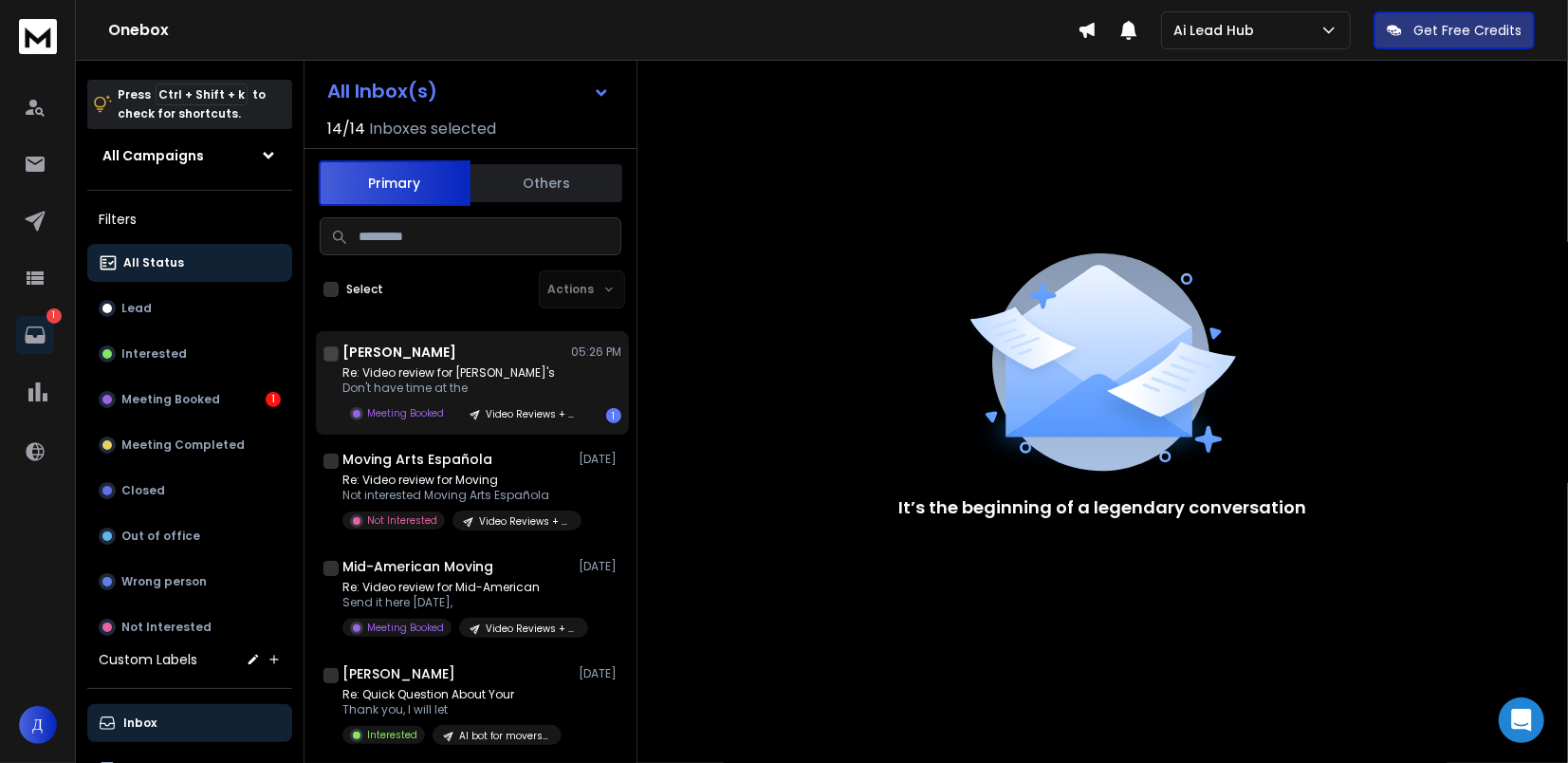
click at [511, 367] on p "Re: Video review for Tom's" at bounding box center [456, 373] width 228 height 16
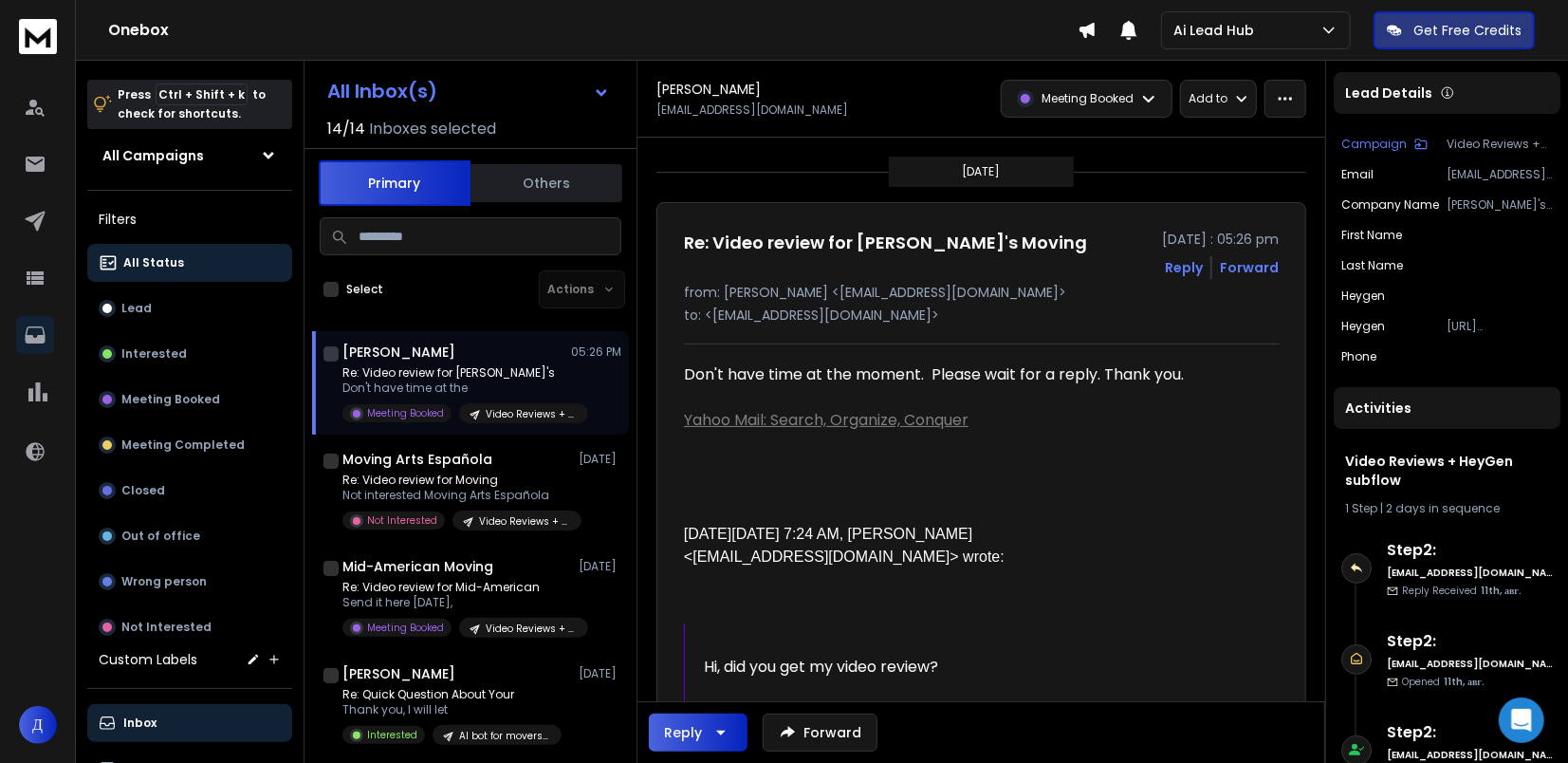
click at [956, 374] on div "Don't have time at the moment. Please wait for a reply. Thank you. Yahoo Mail: …" at bounding box center [968, 731] width 569 height 736
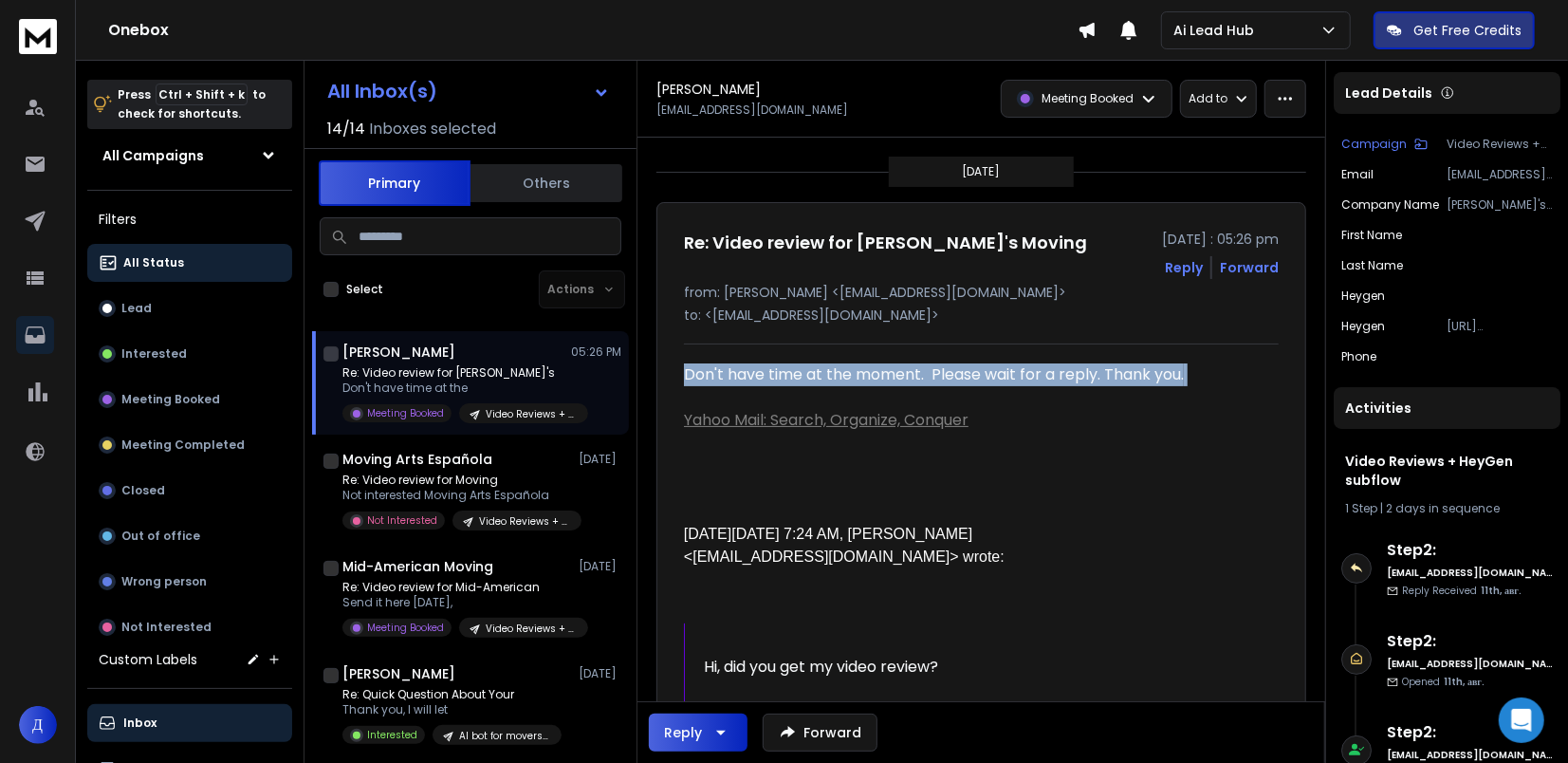
click at [956, 374] on div "Don't have time at the moment. Please wait for a reply. Thank you. Yahoo Mail: …" at bounding box center [968, 731] width 569 height 736
click at [852, 379] on div "Don't have time at the moment. Please wait for a reply. Thank you. Yahoo Mail: …" at bounding box center [968, 731] width 569 height 736
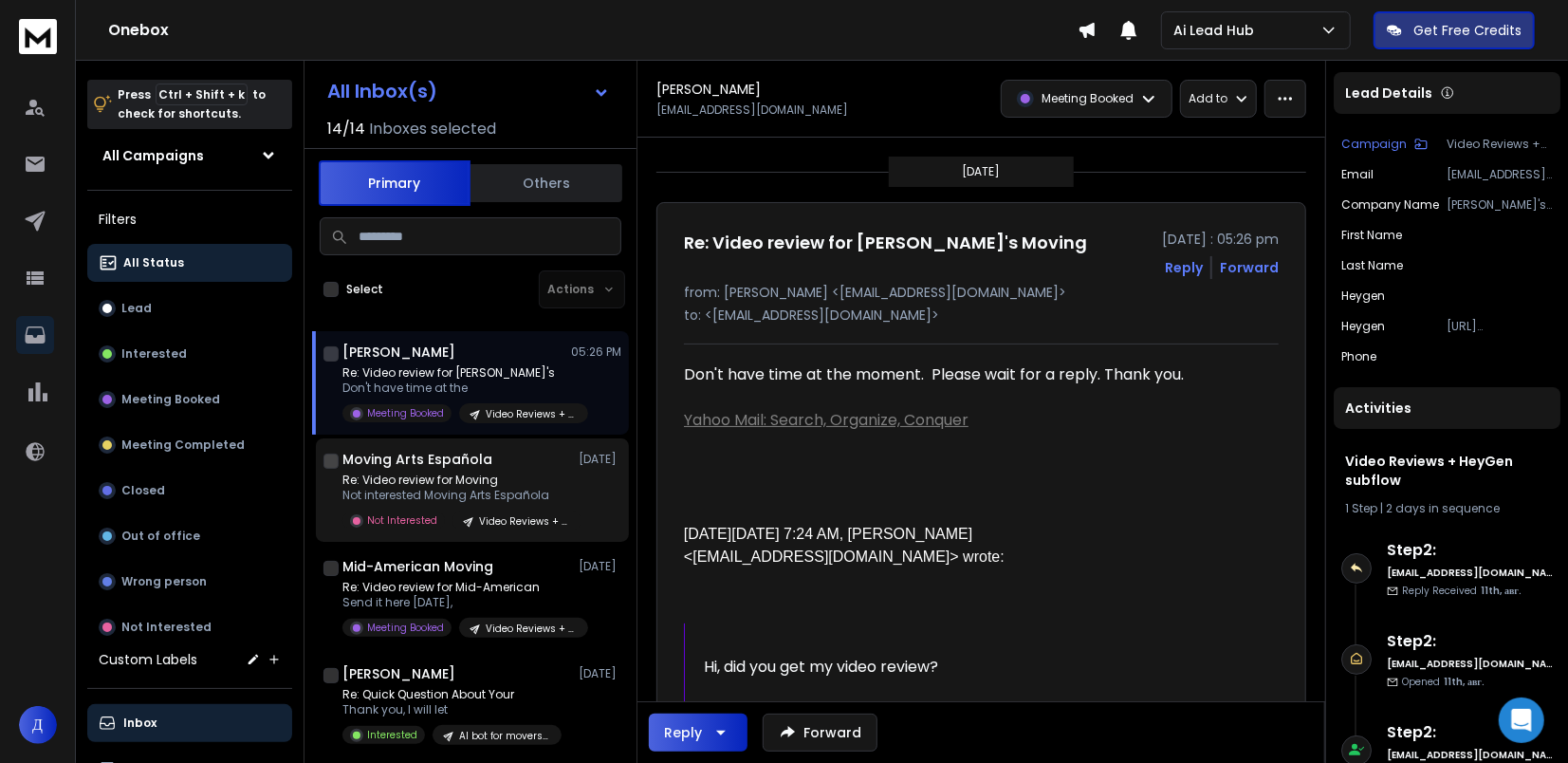
click at [540, 465] on div "Moving Arts Española 10 Aug" at bounding box center [482, 460] width 279 height 19
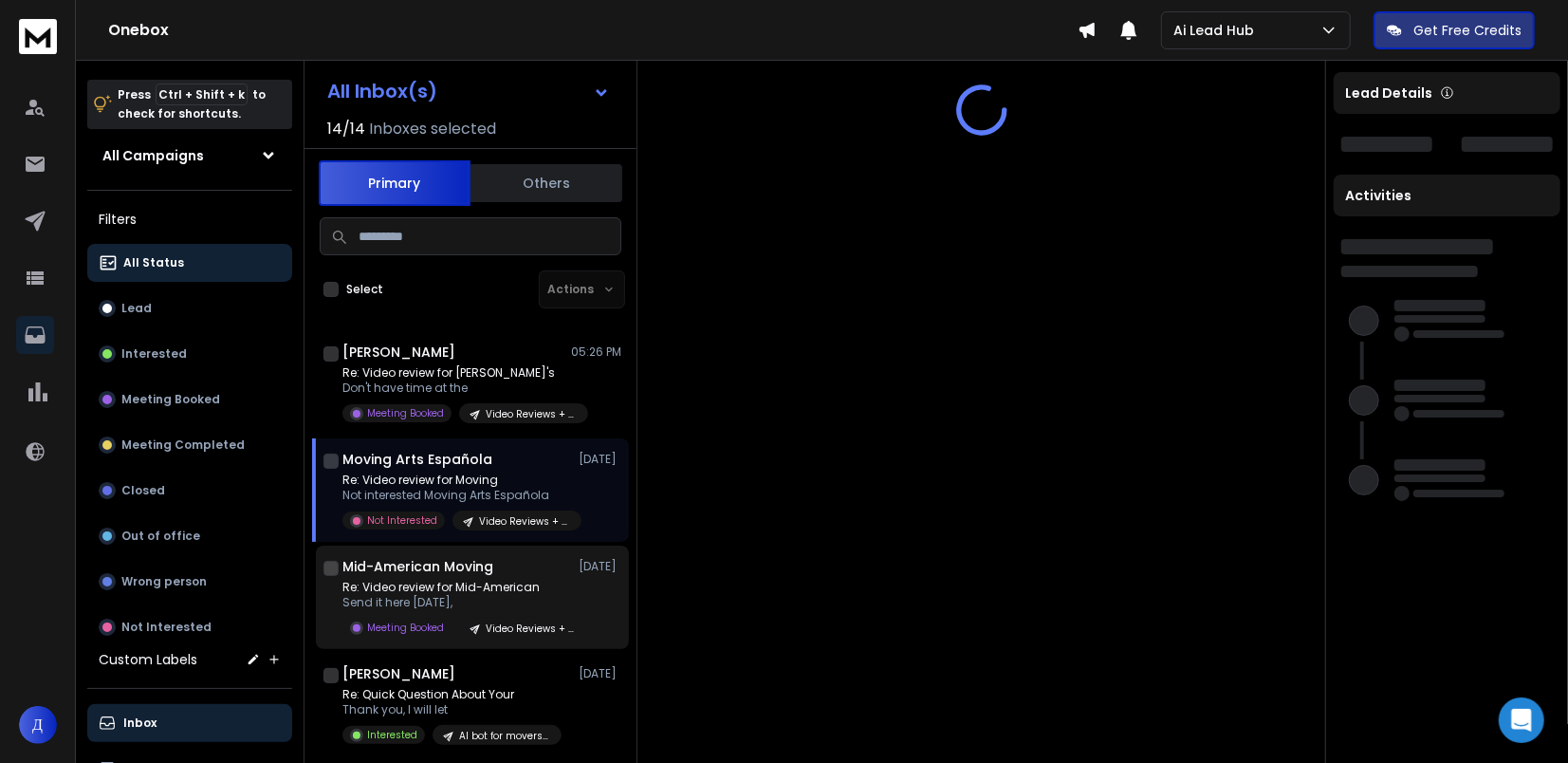
click at [557, 557] on div "Mid-American Moving 08 Aug" at bounding box center [482, 566] width 279 height 19
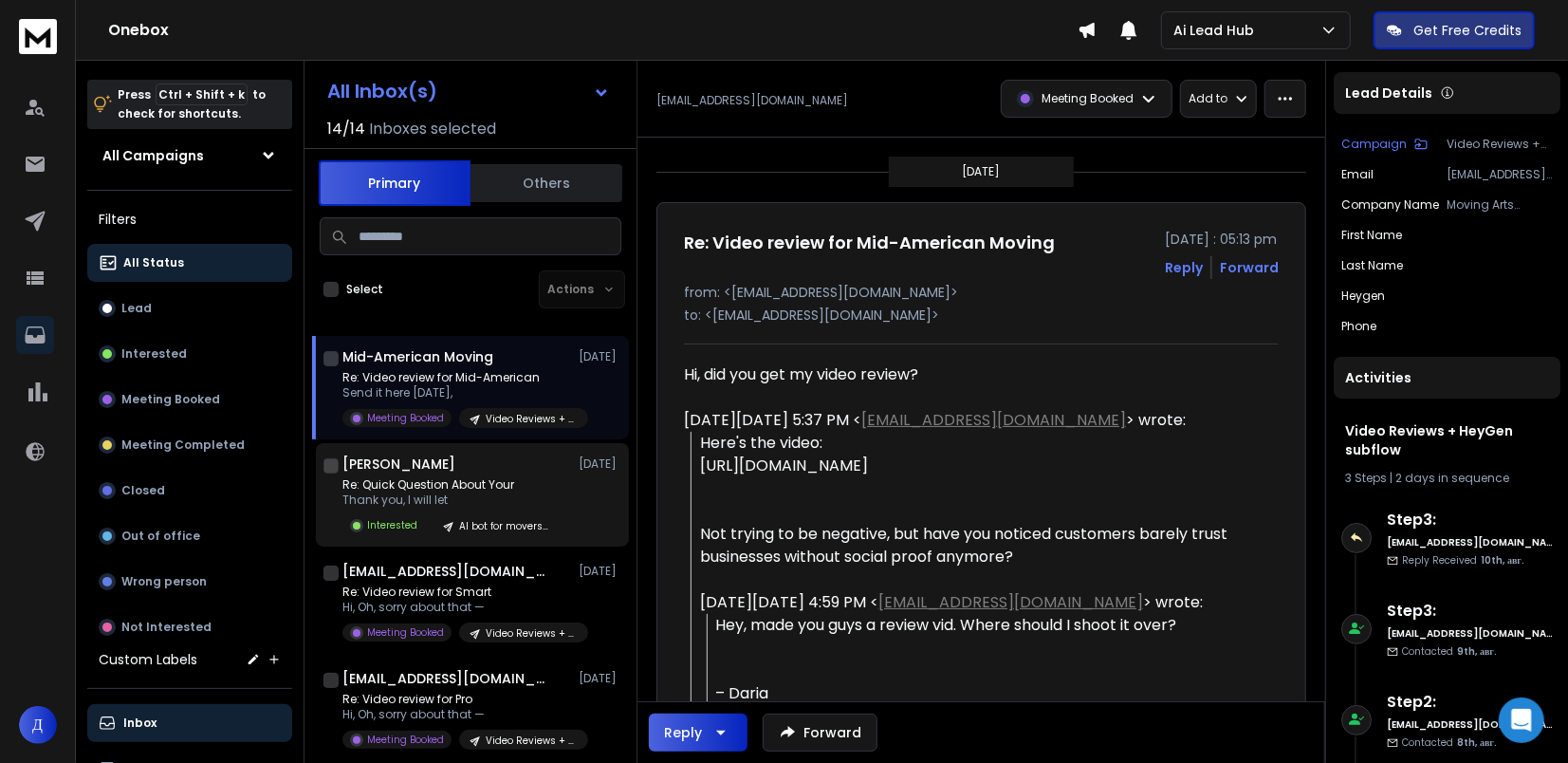
scroll to position [210, 0]
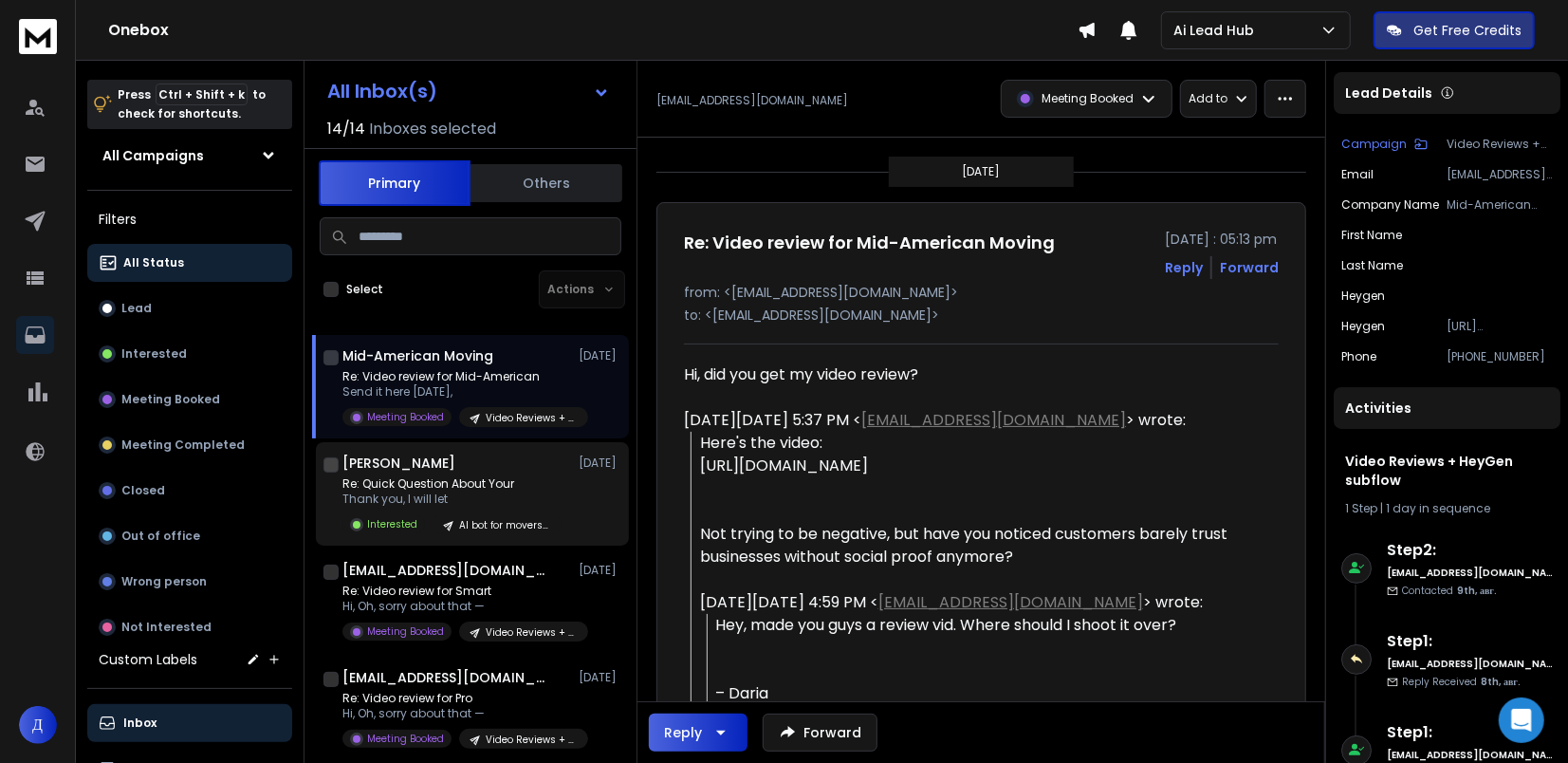
click at [546, 478] on p "Re: Quick Question About Your" at bounding box center [452, 484] width 219 height 16
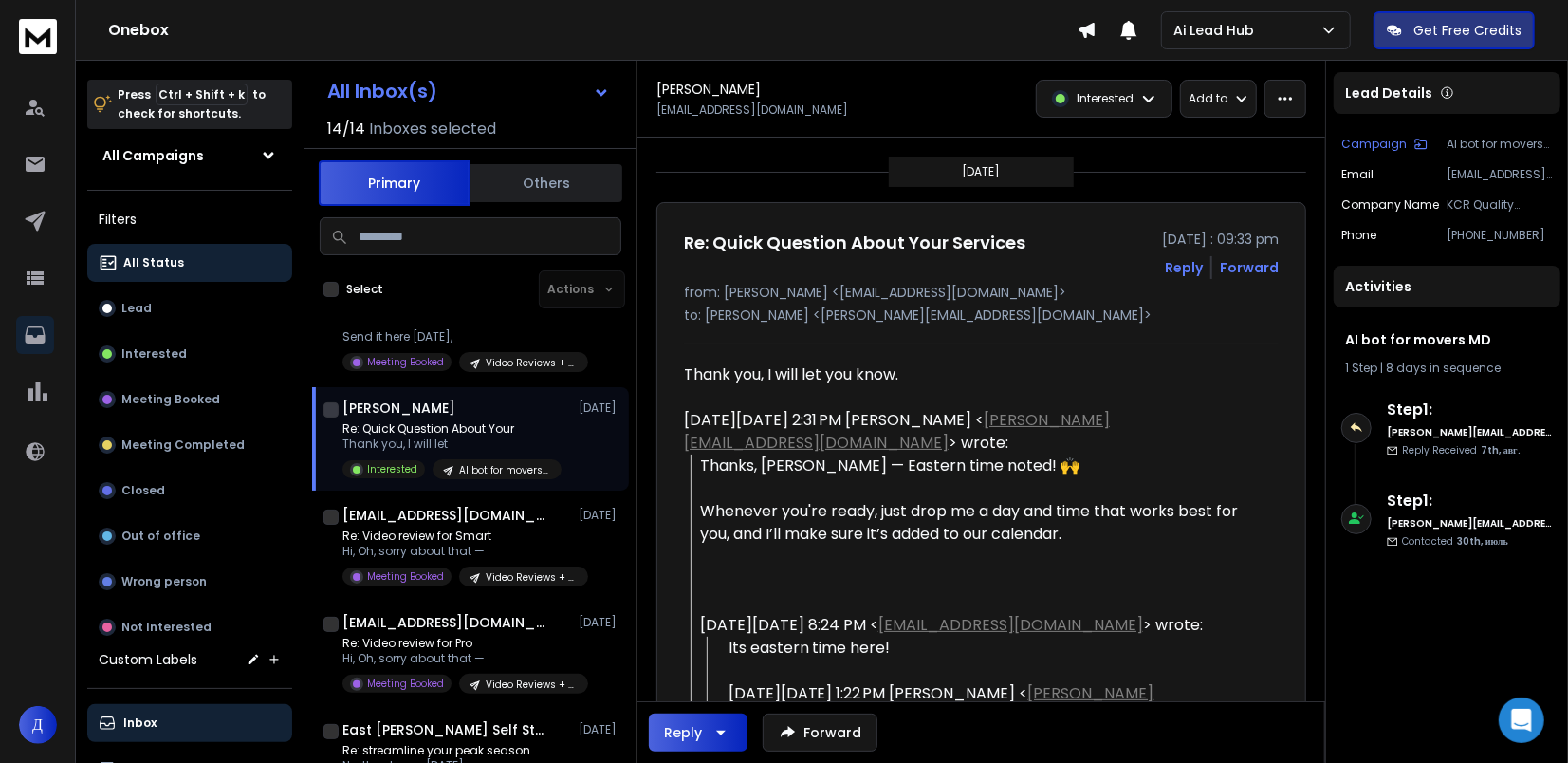
scroll to position [316, 0]
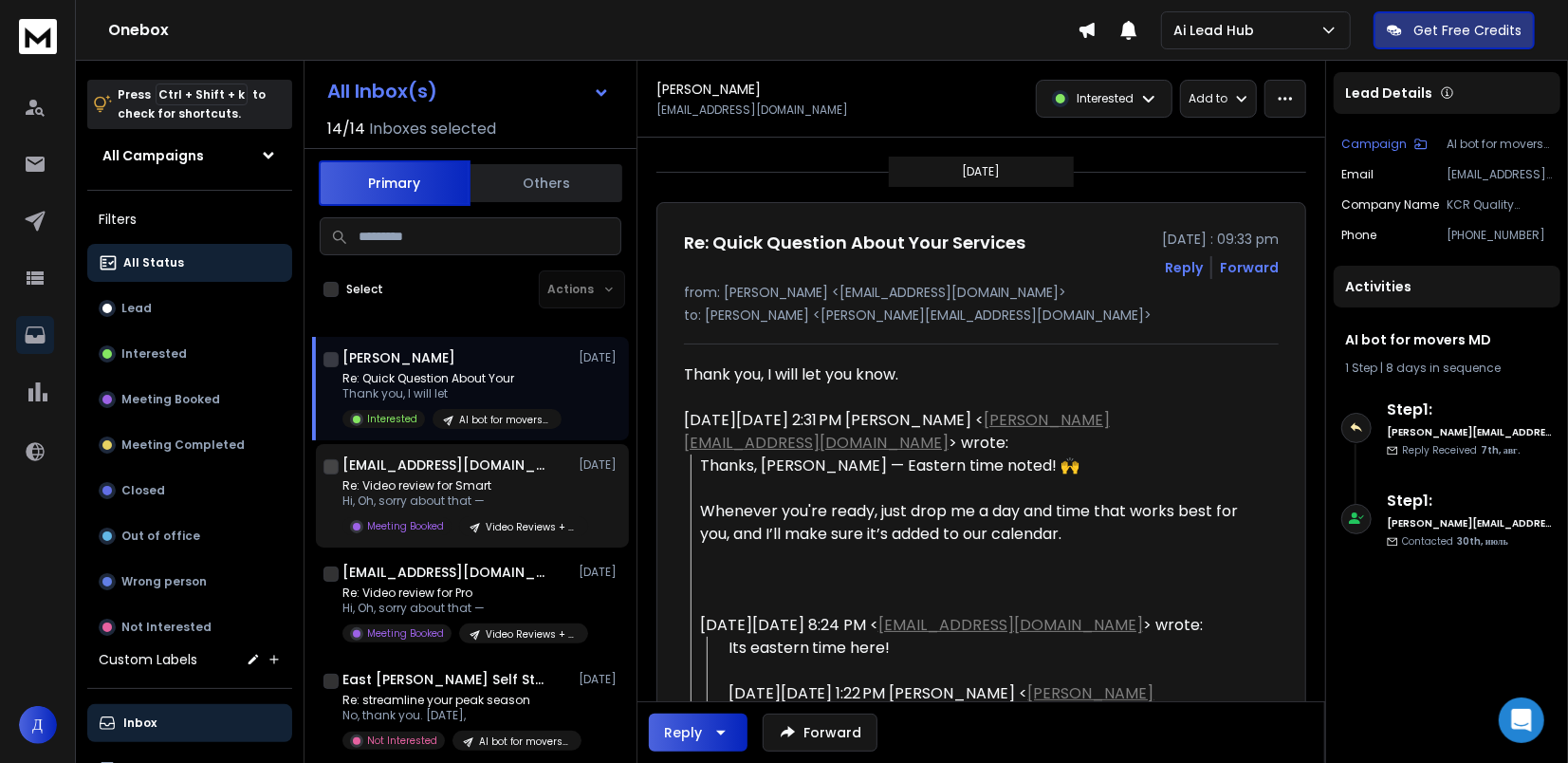
click at [528, 480] on p "Re: Video review for Smart" at bounding box center [456, 486] width 228 height 16
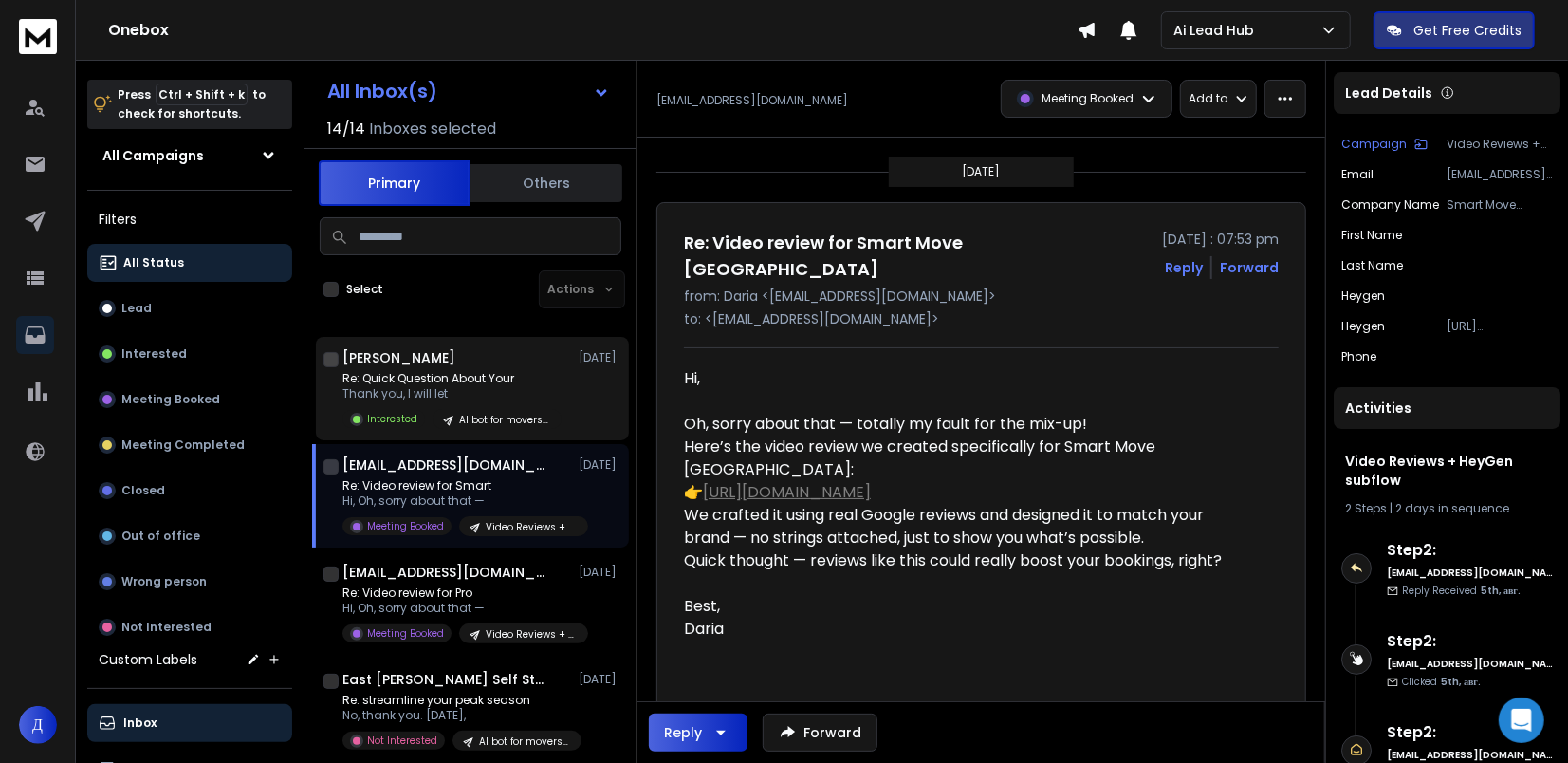
click at [532, 367] on div "Kelvin Hall 07 Aug Re: Quick Question About Your Thank you, I will let Interest…" at bounding box center [482, 388] width 279 height 80
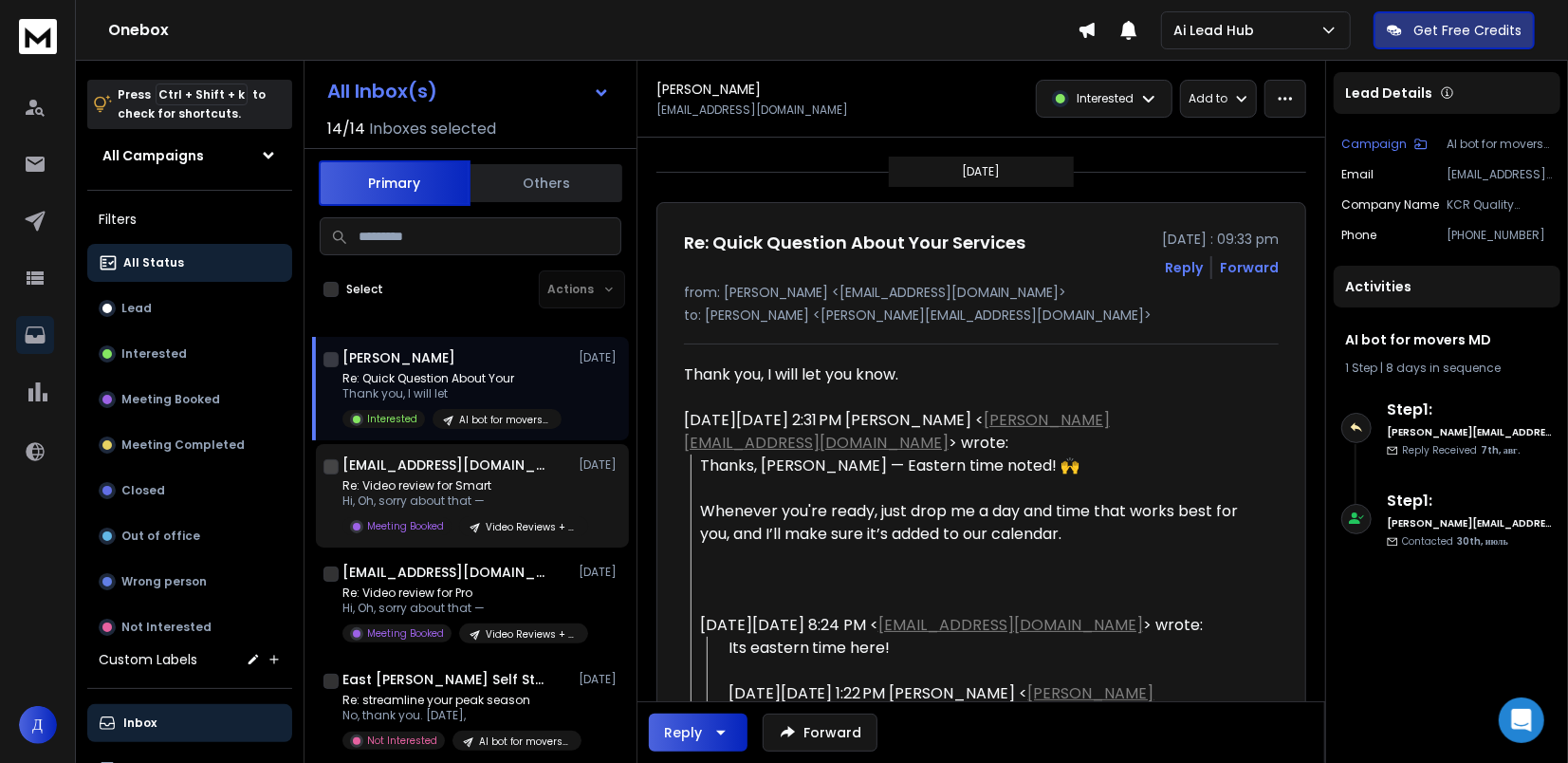
click at [531, 476] on div "smartmovellc@gmail.com 07 Aug Re: Video review for Smart Hi, Oh, sorry about th…" at bounding box center [482, 495] width 279 height 80
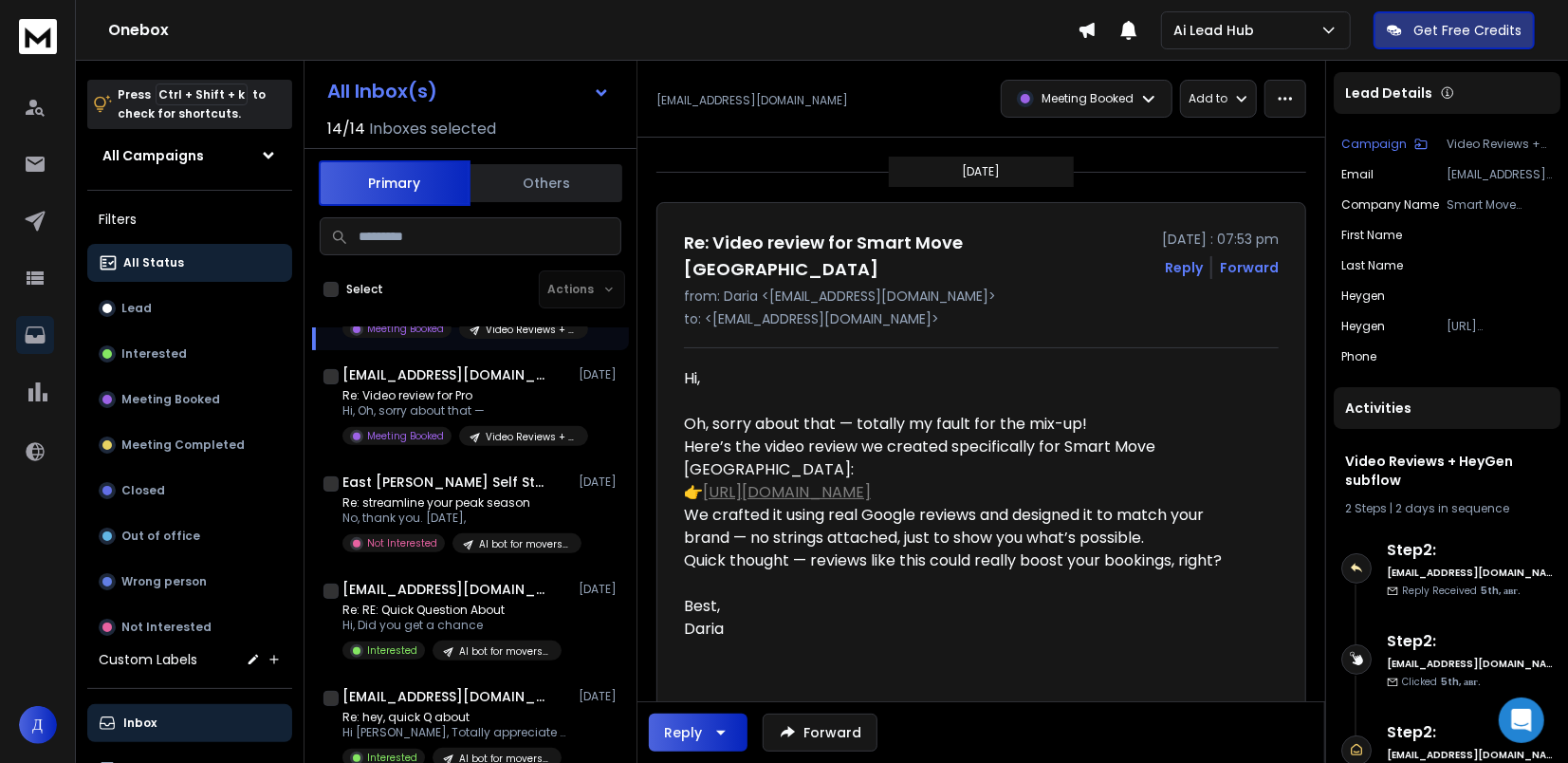
scroll to position [526, 0]
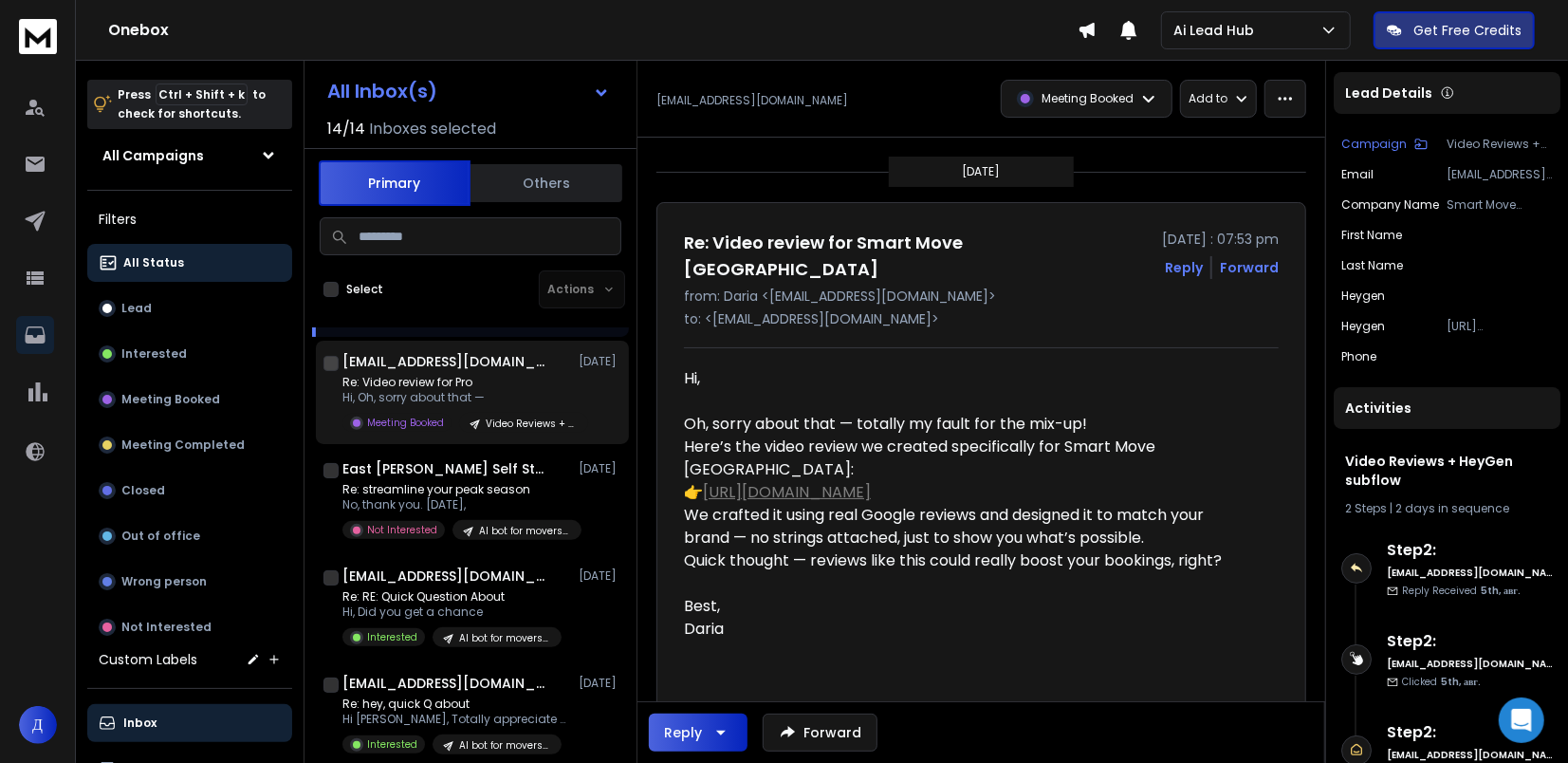
click at [503, 377] on p "Re: Video review for Pro" at bounding box center [456, 382] width 228 height 16
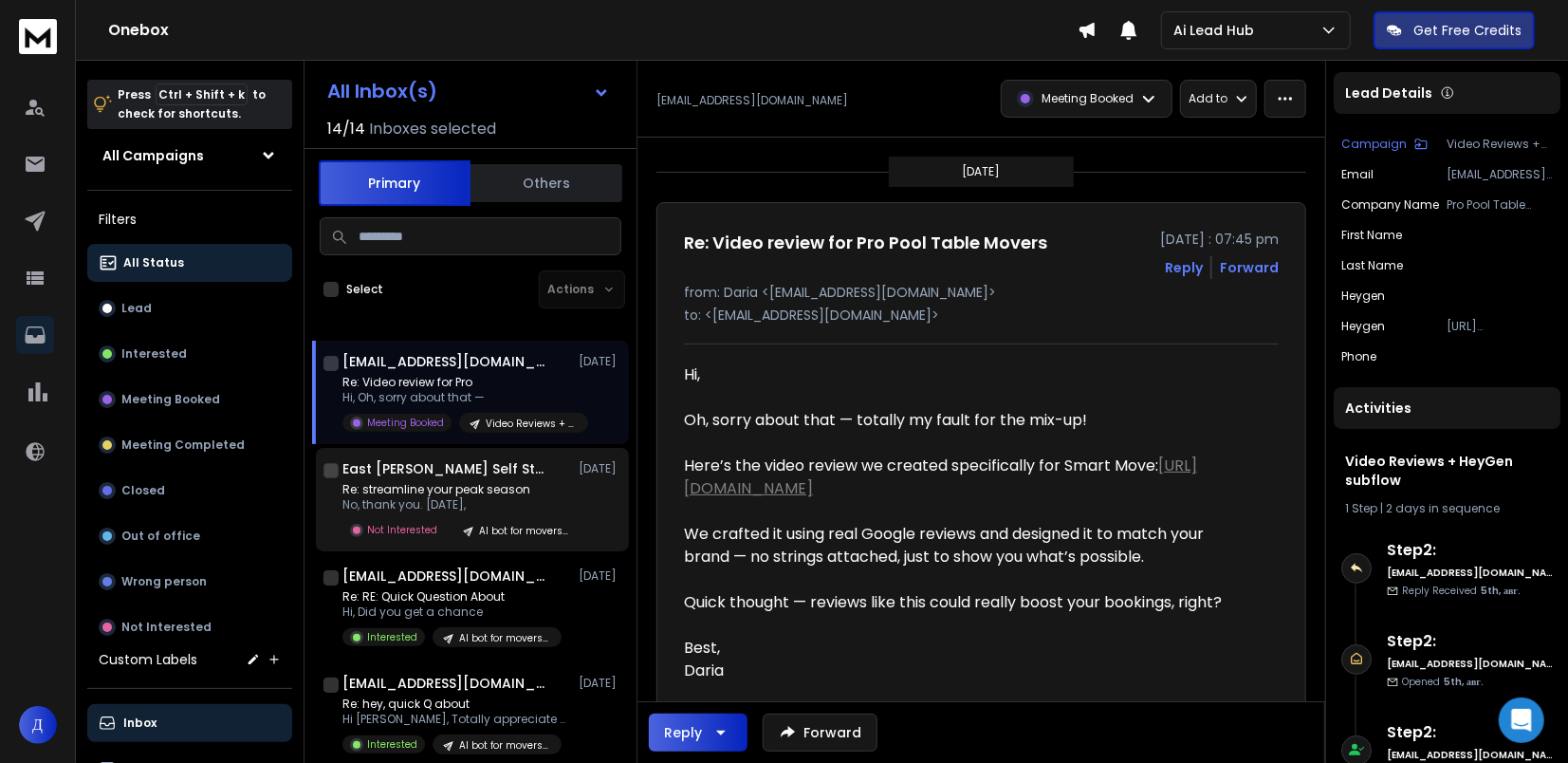
click at [505, 471] on h1 "East Conway Self Storage" at bounding box center [446, 469] width 208 height 19
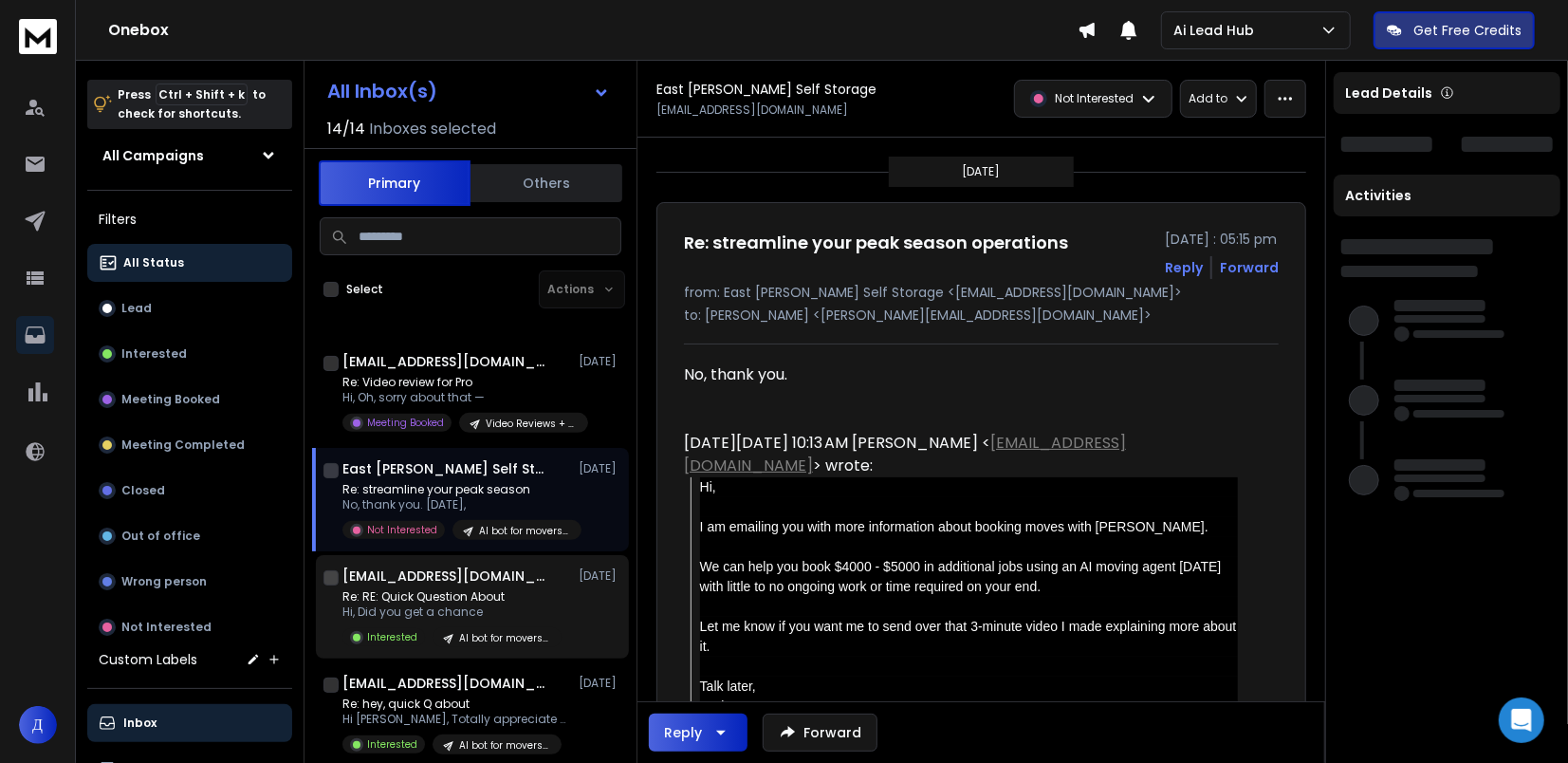
click at [501, 604] on p "Hi, Did you get a chance" at bounding box center [452, 612] width 219 height 16
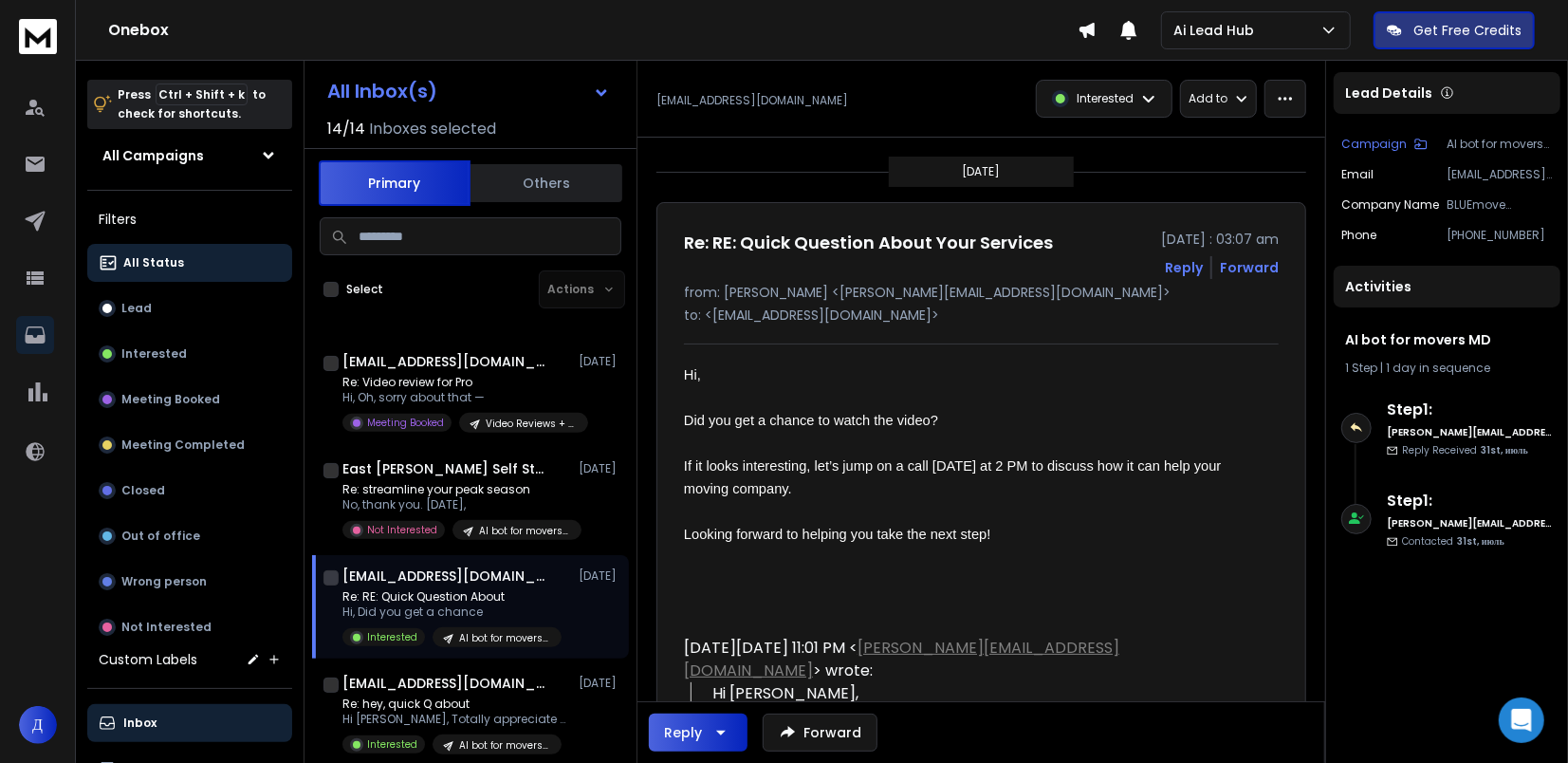
click at [668, 733] on div "Reply" at bounding box center [683, 732] width 38 height 19
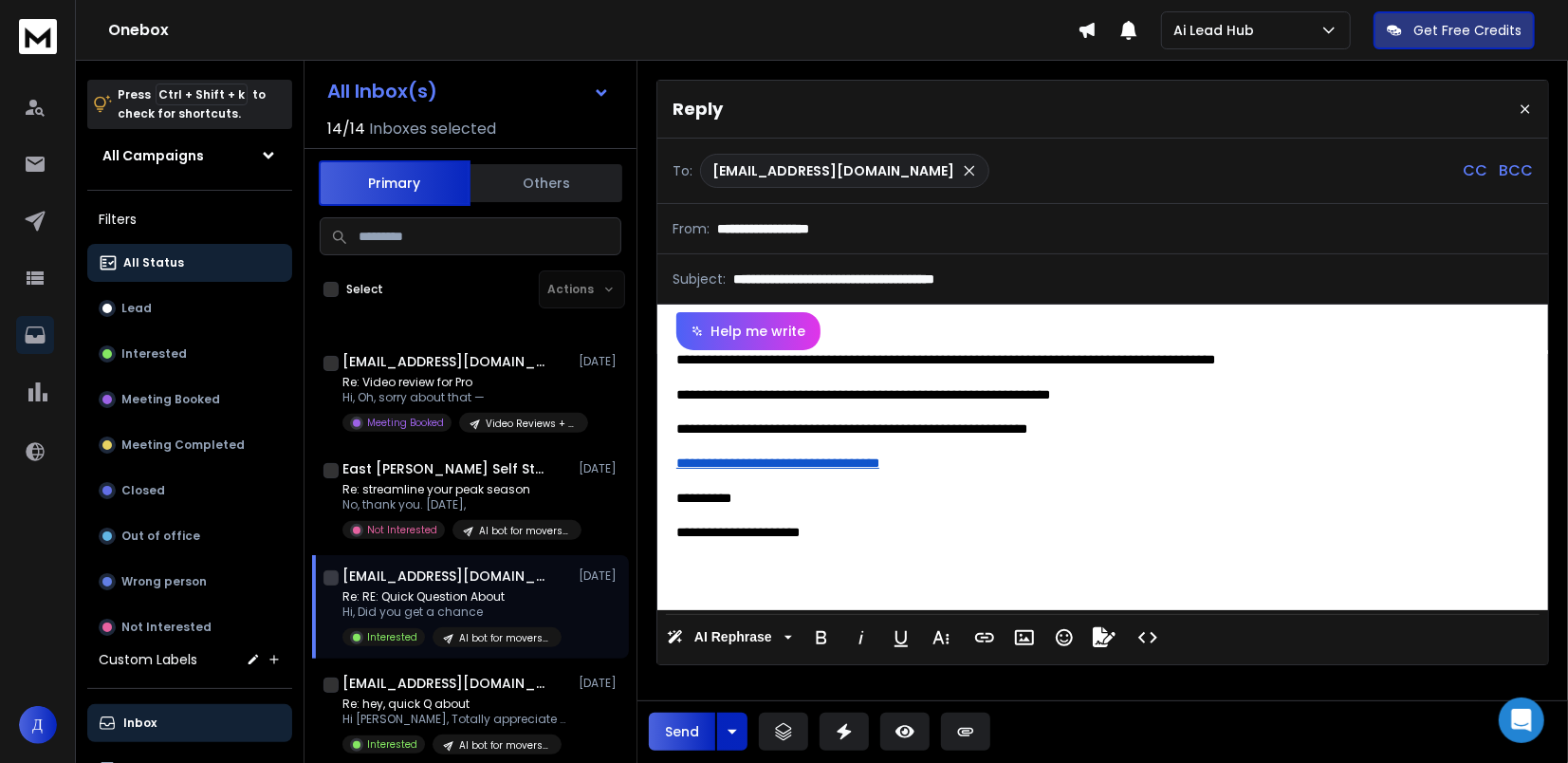
scroll to position [106, 0]
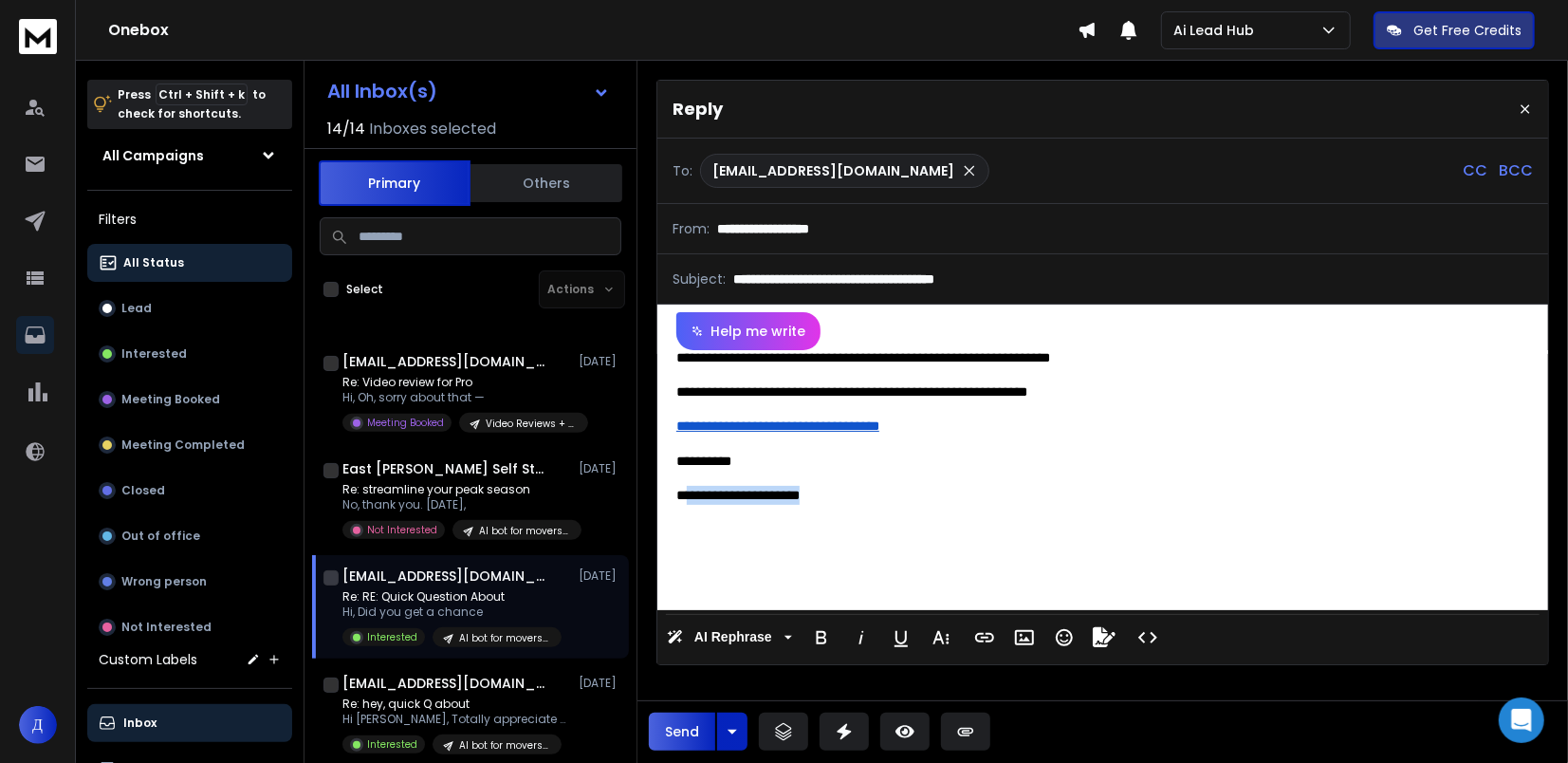
drag, startPoint x: 834, startPoint y: 493, endPoint x: 693, endPoint y: 495, distance: 141.0
click at [693, 495] on p "**********" at bounding box center [1101, 495] width 848 height 19
drag, startPoint x: 1034, startPoint y: 278, endPoint x: 774, endPoint y: 276, distance: 260.0
click at [724, 278] on div "**********" at bounding box center [1103, 278] width 891 height 49
paste input
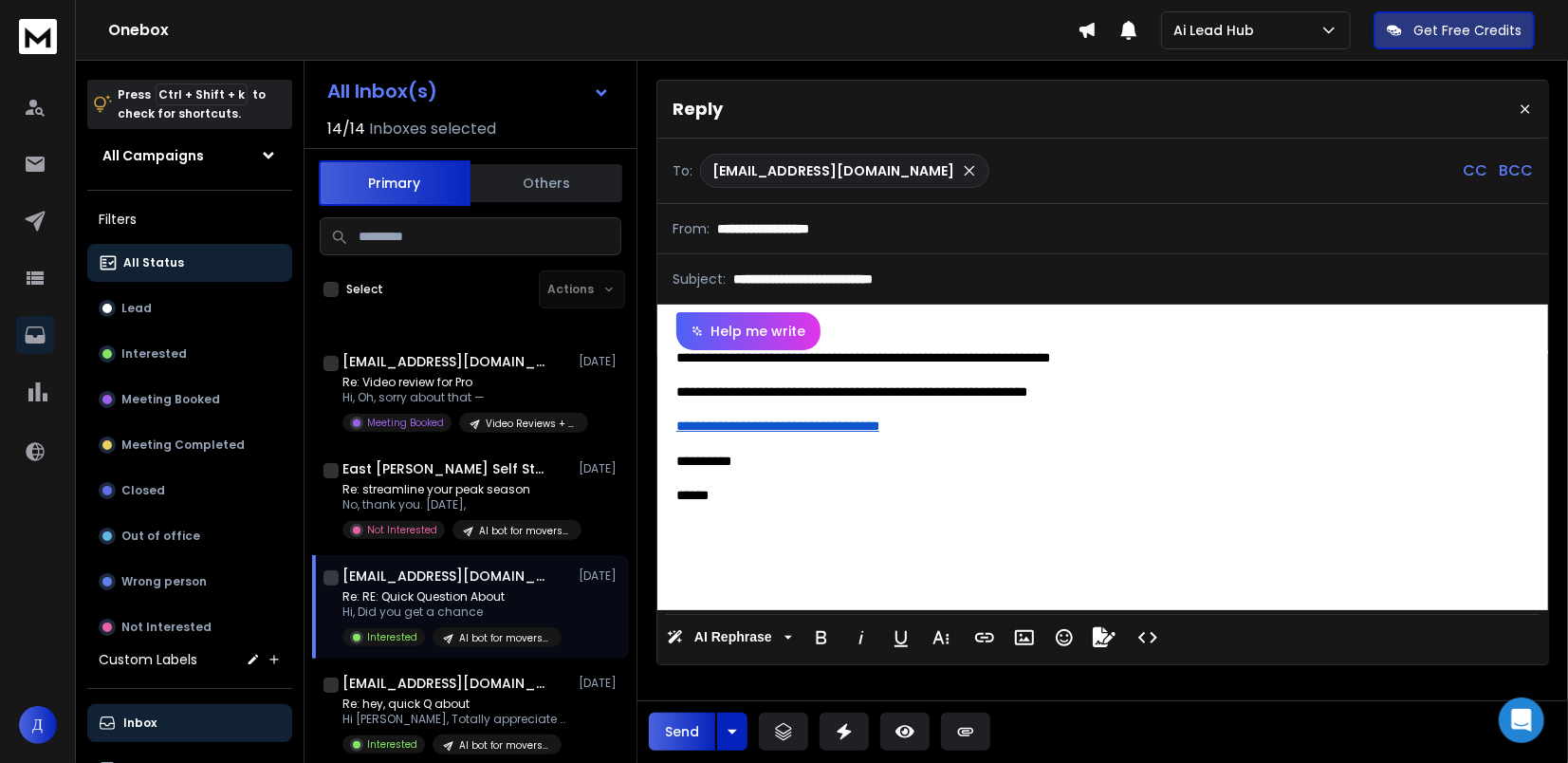
type input "**********"
click at [932, 510] on div "**********" at bounding box center [1101, 480] width 886 height 260
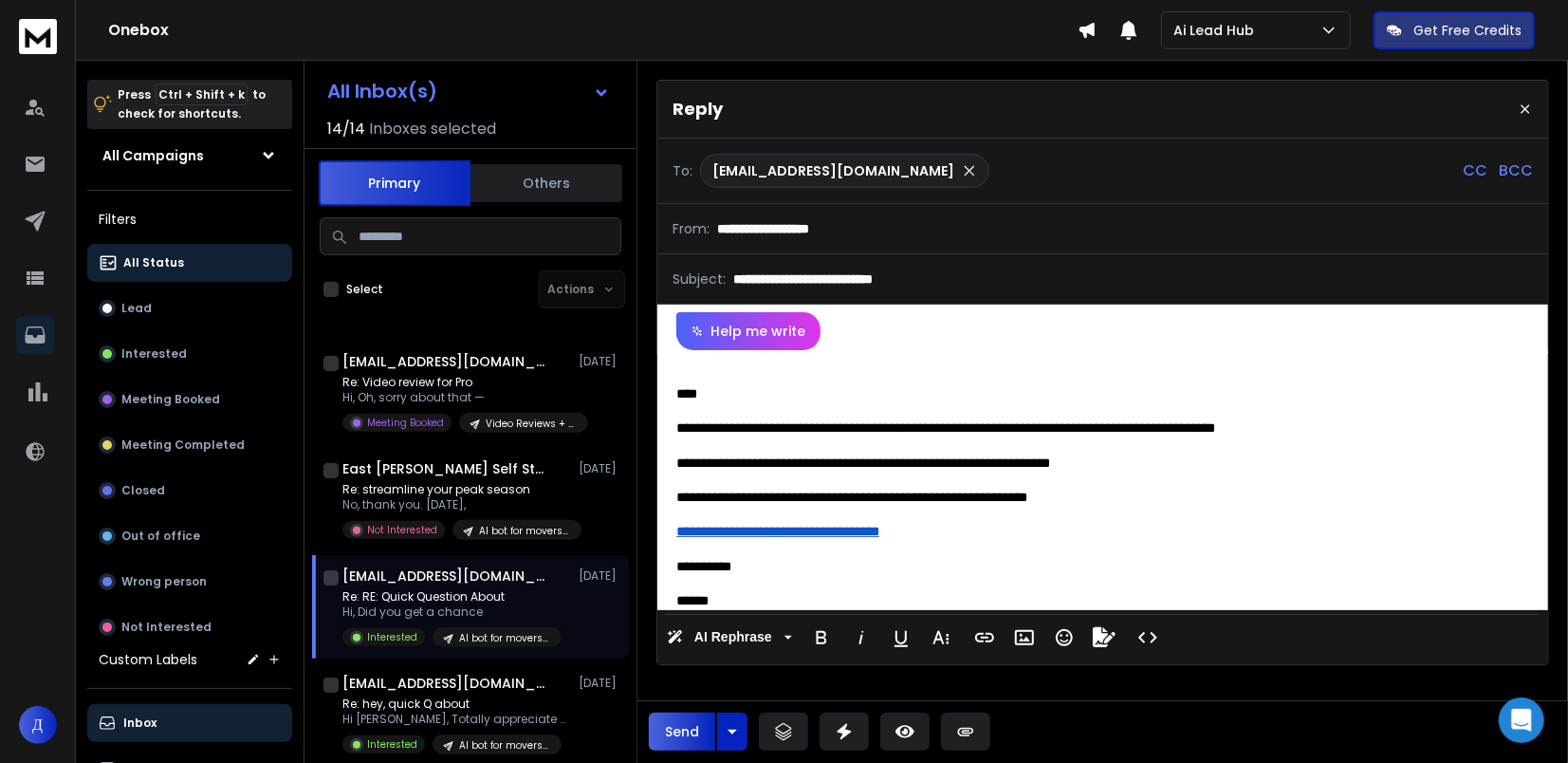
click at [673, 716] on button "Send" at bounding box center [682, 731] width 66 height 38
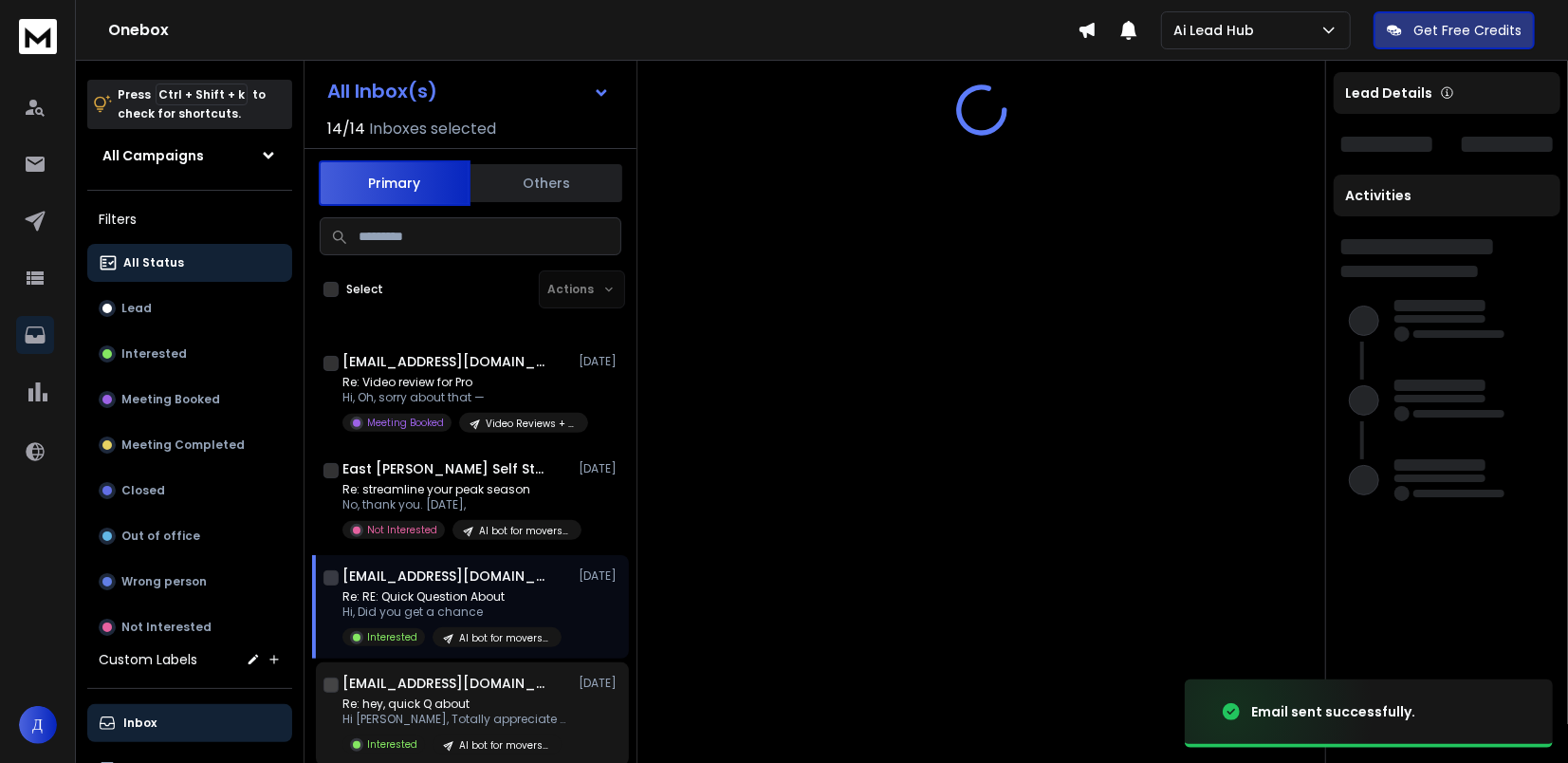
click at [552, 698] on p "Re: hey, quick Q about" at bounding box center [456, 704] width 228 height 16
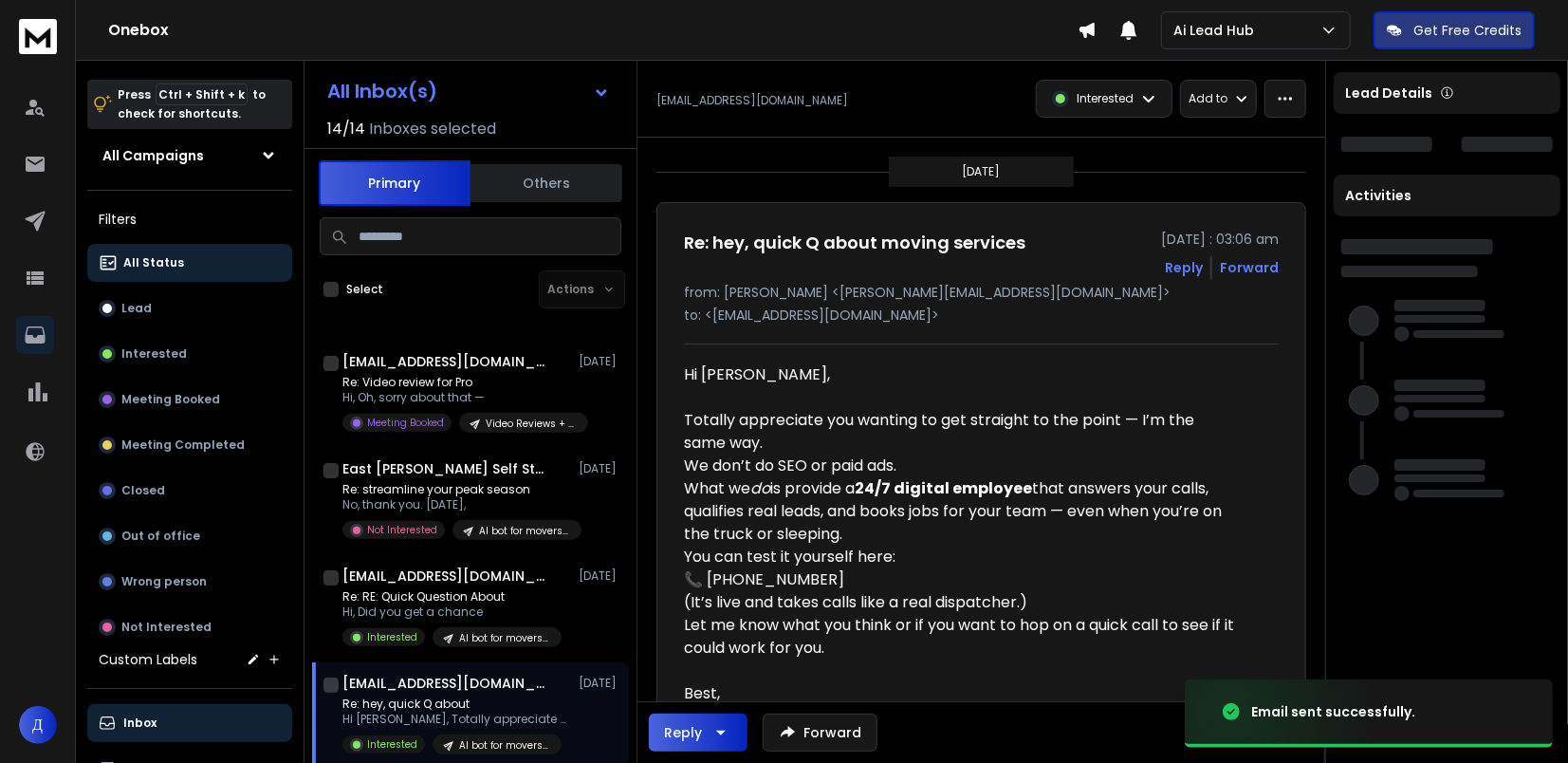
click at [685, 736] on div "Reply" at bounding box center [683, 732] width 38 height 19
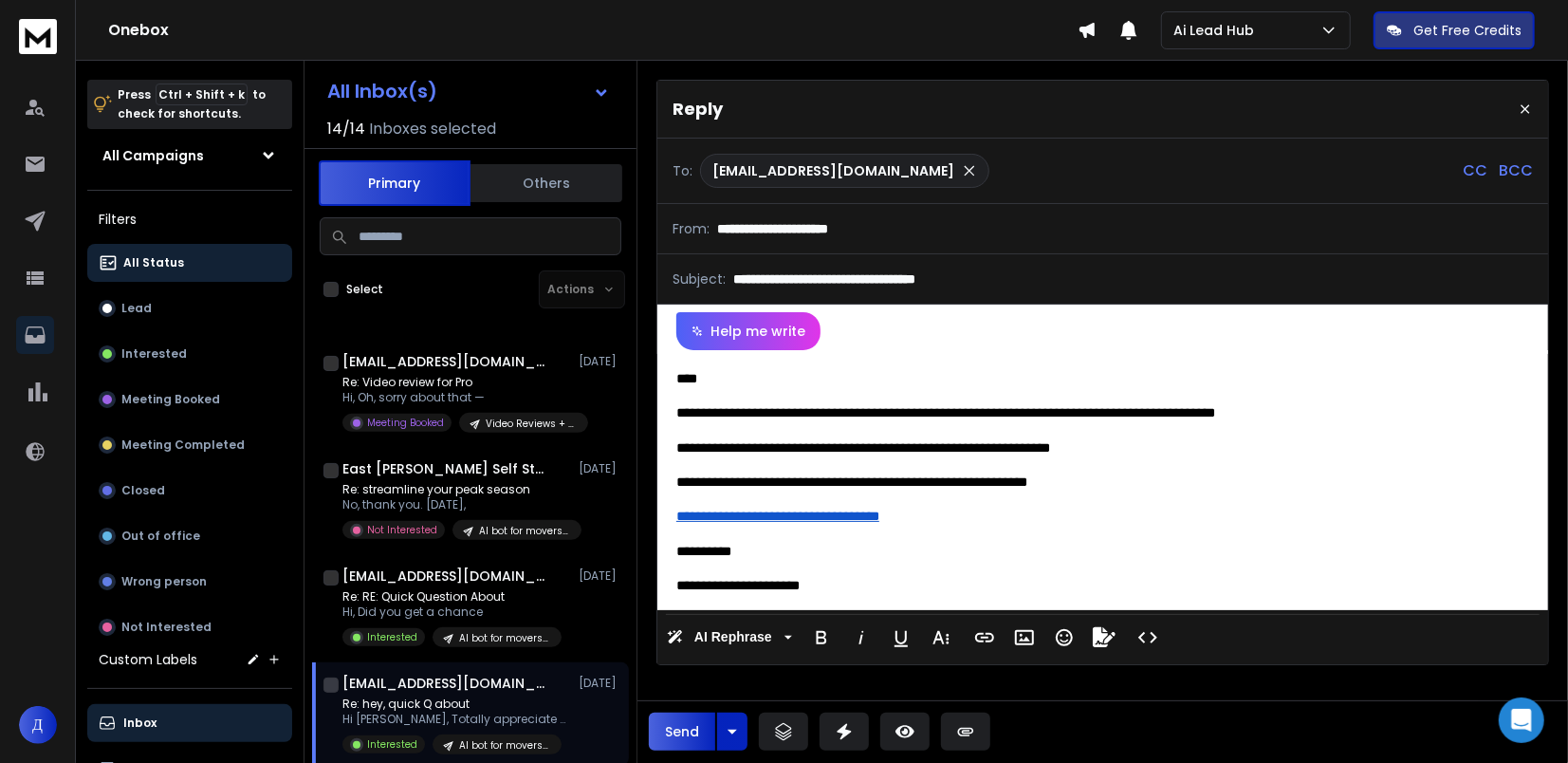
scroll to position [37, 0]
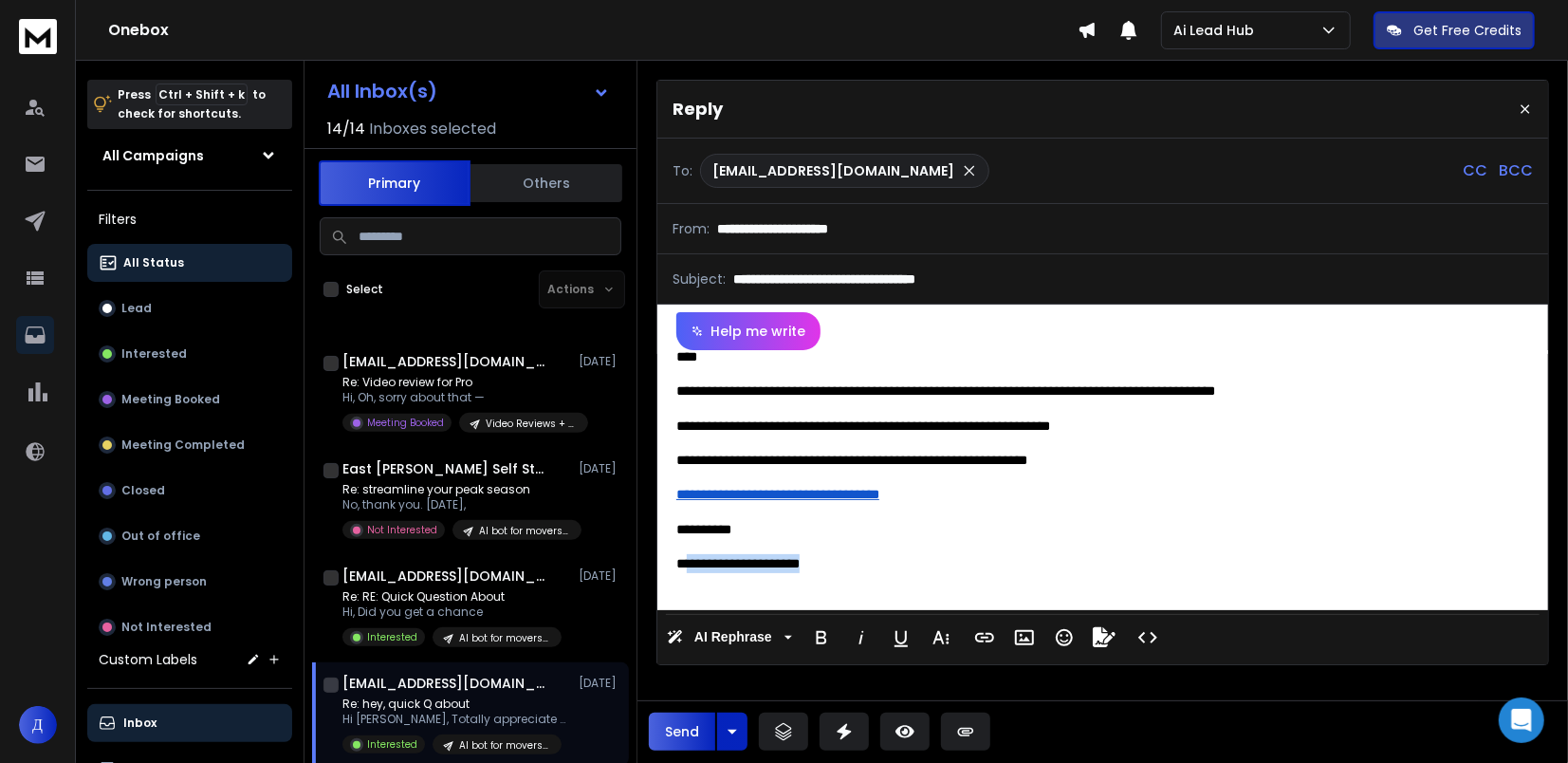
drag, startPoint x: 830, startPoint y: 596, endPoint x: 693, endPoint y: 561, distance: 141.4
click at [693, 561] on p "**********" at bounding box center [1101, 563] width 848 height 19
click at [692, 725] on button "Send" at bounding box center [682, 731] width 66 height 38
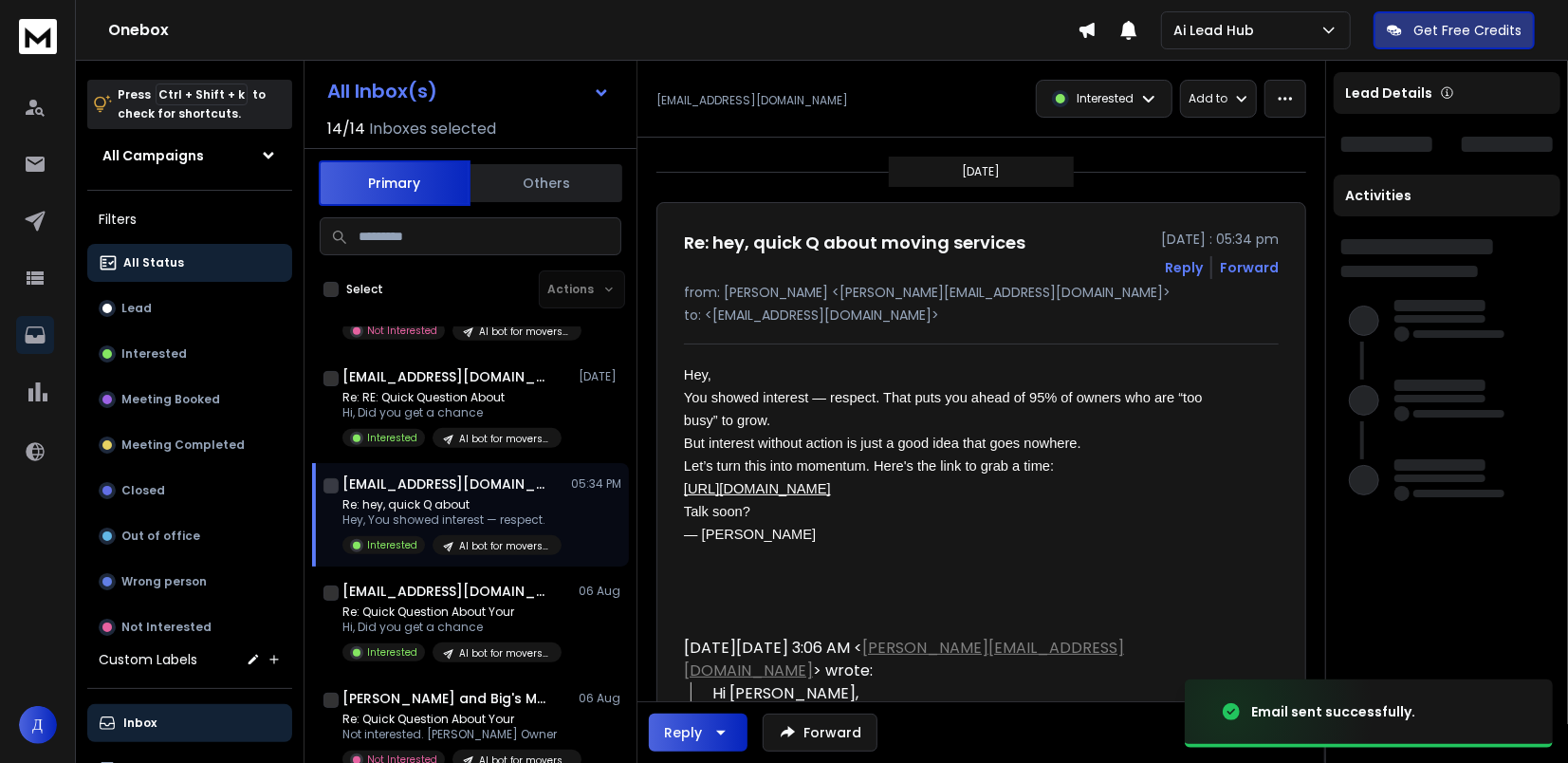
scroll to position [737, 0]
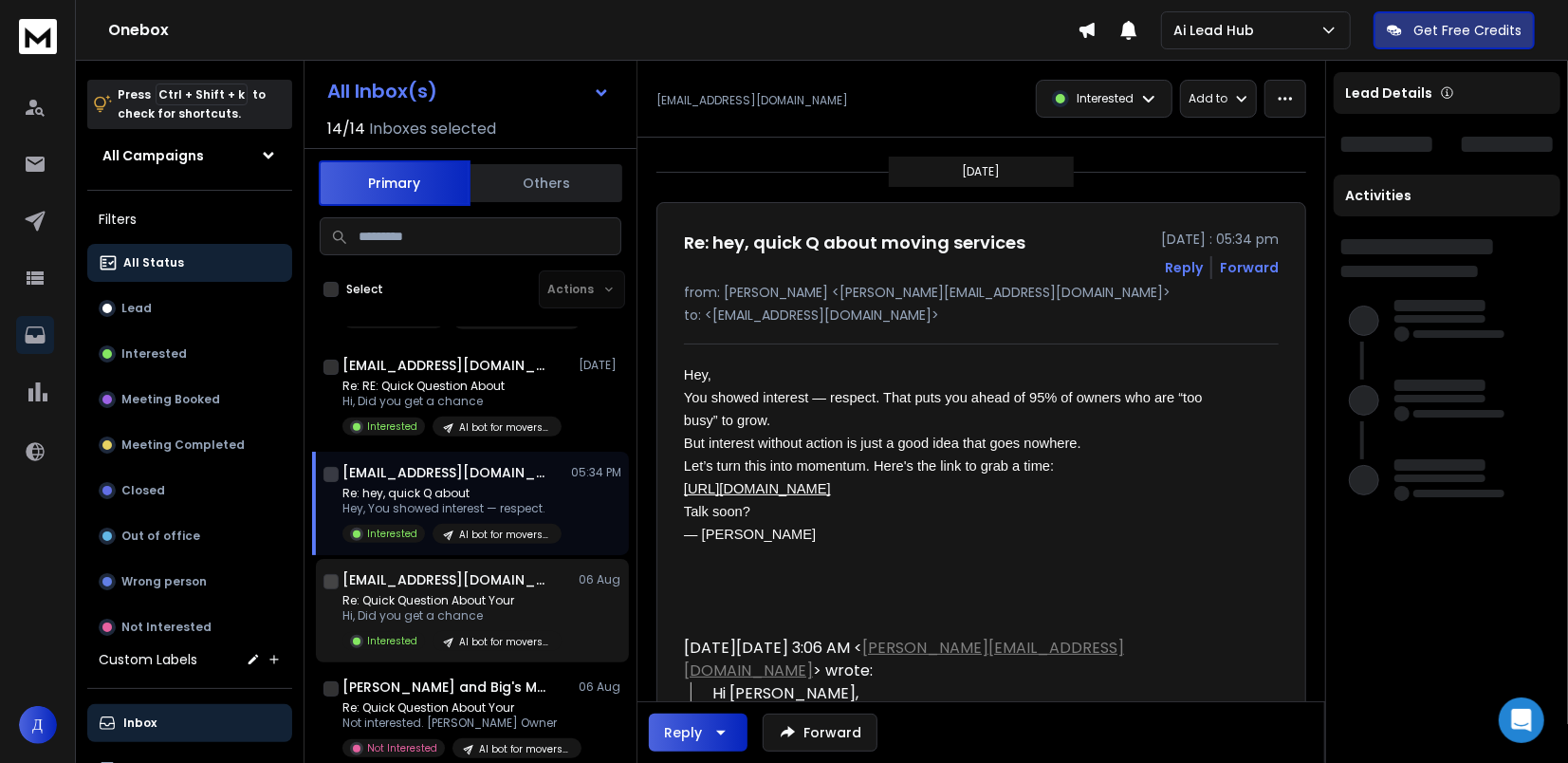
click at [516, 575] on h1 "customerservice@honesthandsmovingstorage.com" at bounding box center [446, 580] width 208 height 19
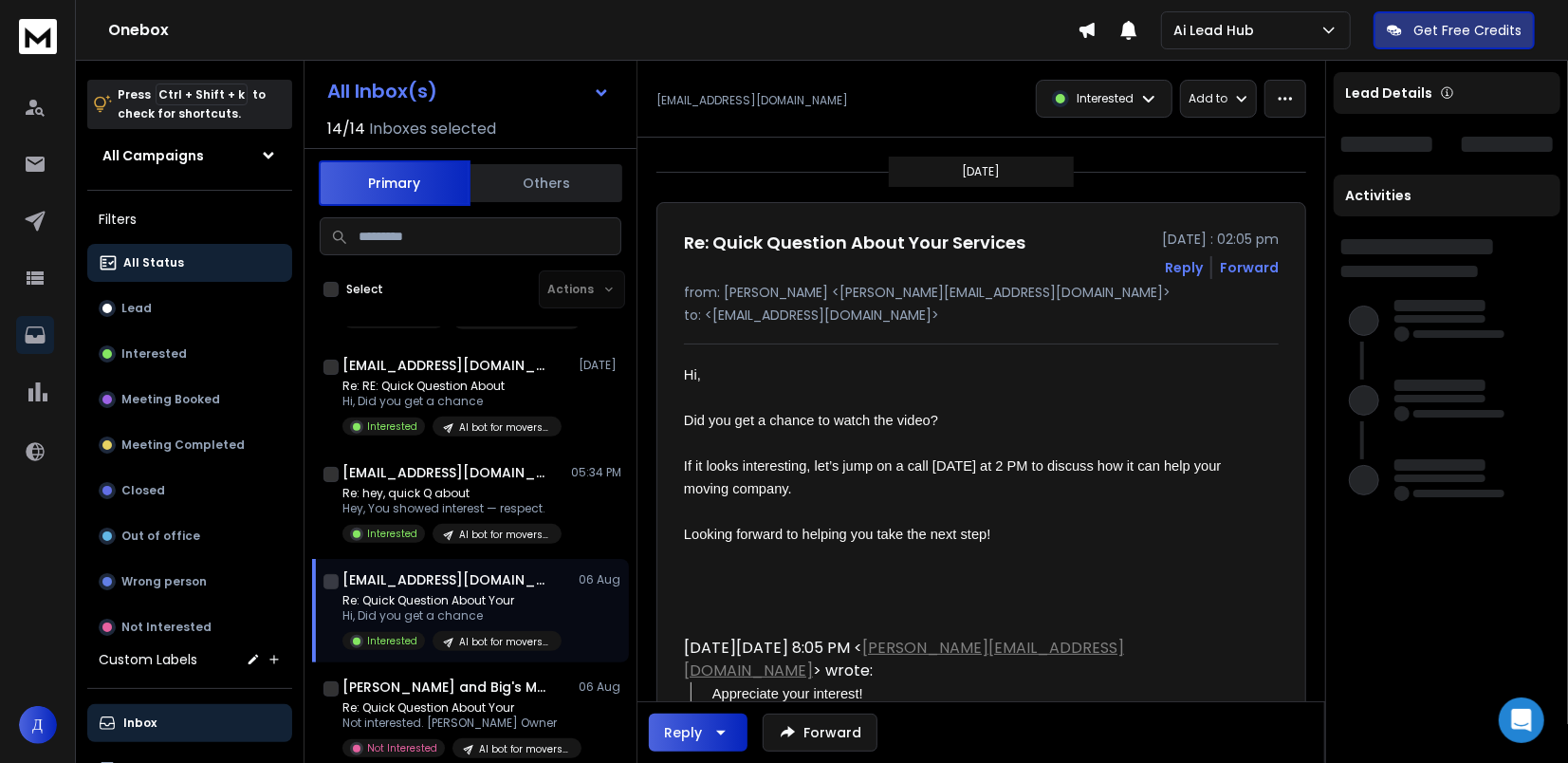
click at [684, 740] on div "Reply" at bounding box center [683, 732] width 38 height 19
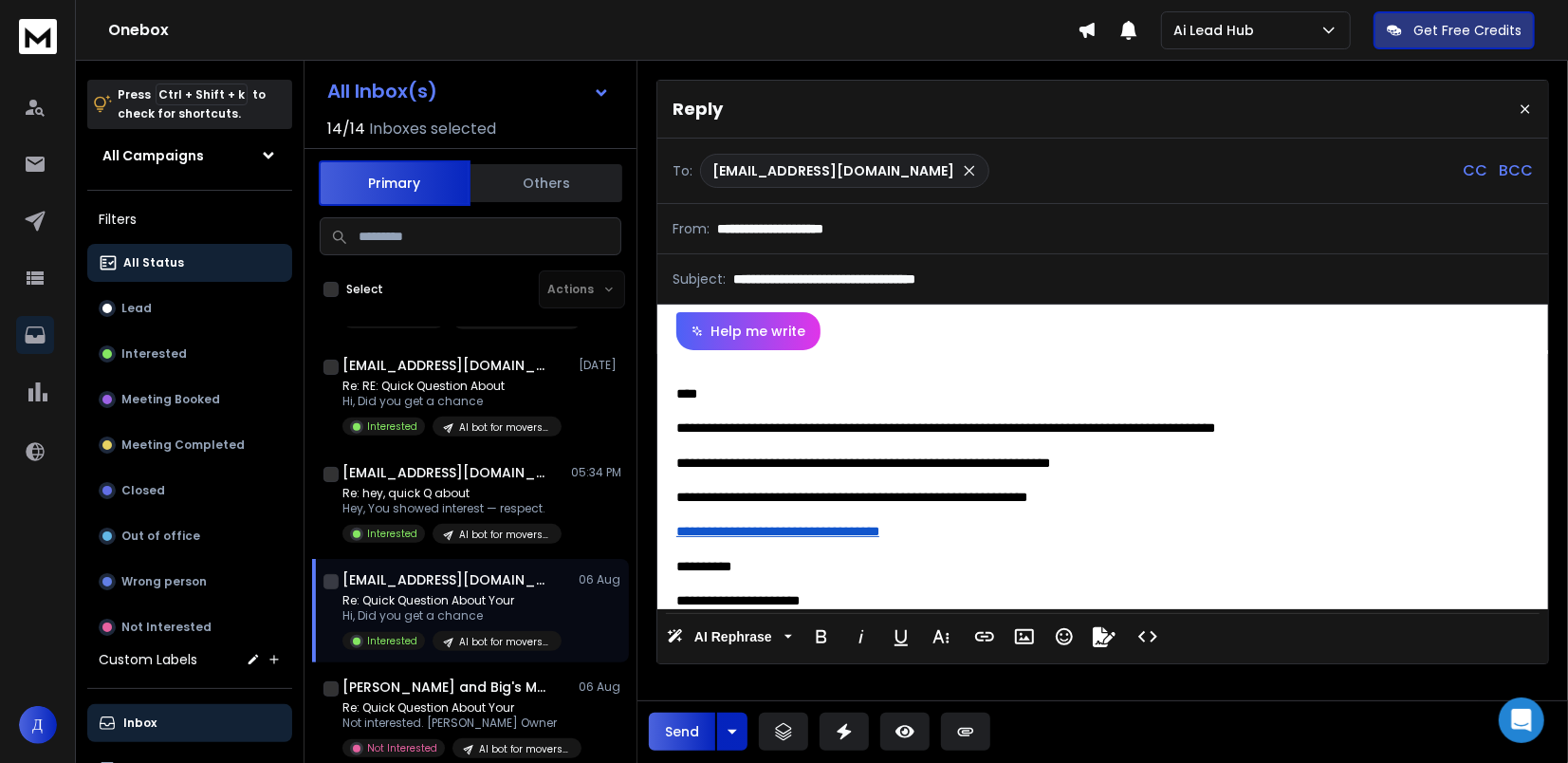
drag, startPoint x: 872, startPoint y: 276, endPoint x: 775, endPoint y: 281, distance: 97.1
click at [712, 273] on div "**********" at bounding box center [1103, 278] width 891 height 49
paste input
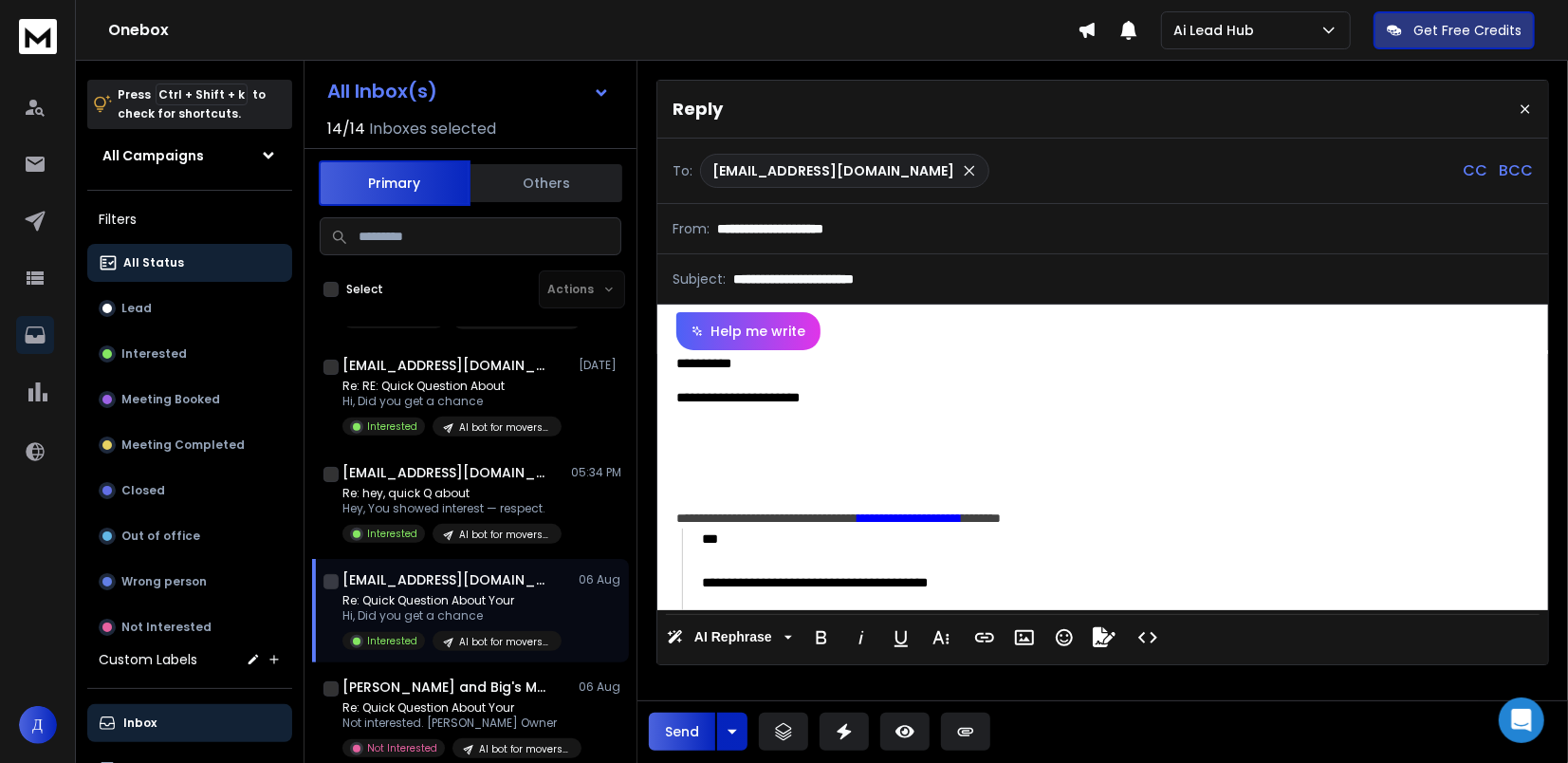
scroll to position [210, 0]
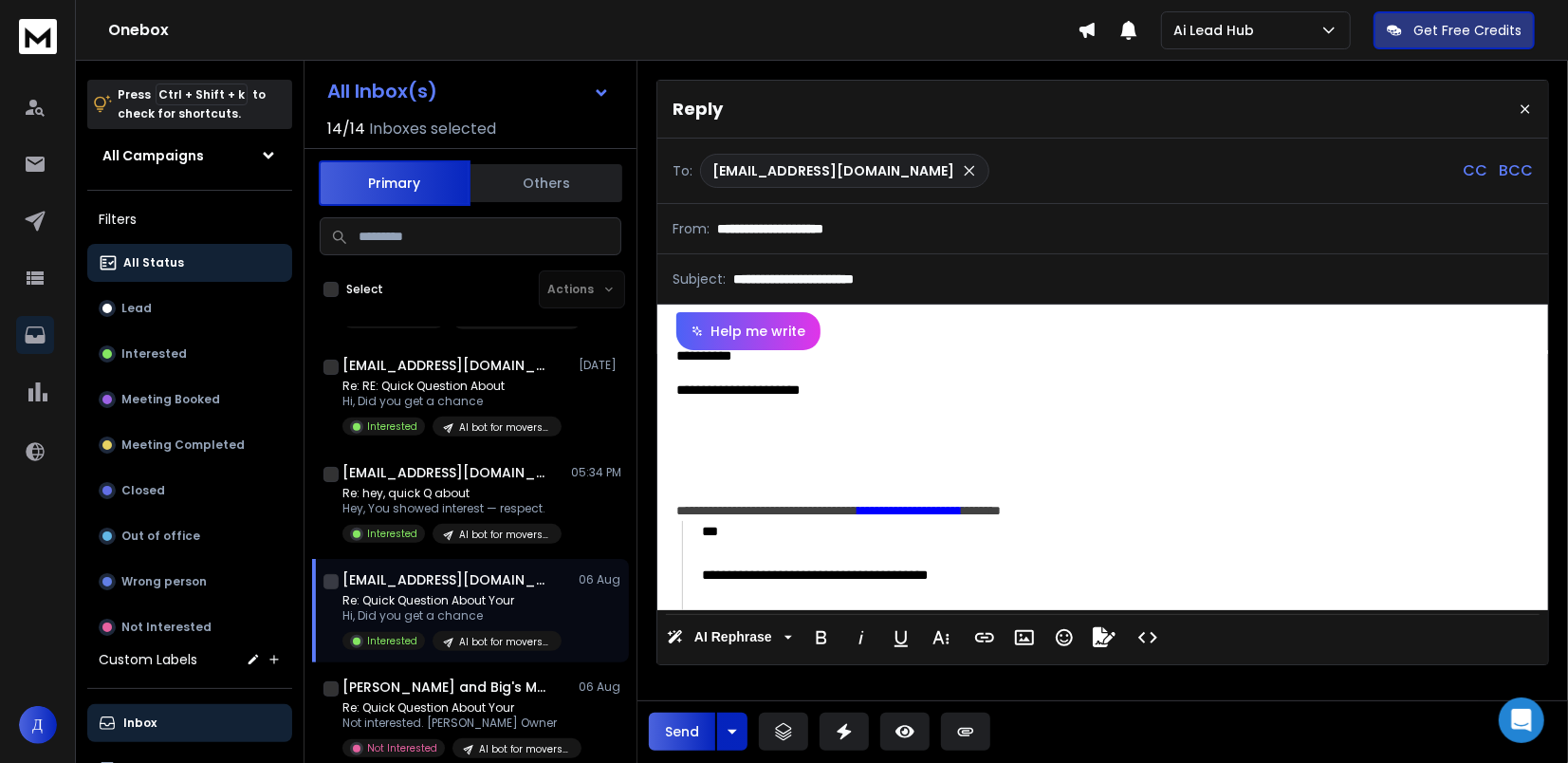
type input "**********"
drag, startPoint x: 809, startPoint y: 387, endPoint x: 694, endPoint y: 395, distance: 115.3
click at [694, 395] on p "**********" at bounding box center [1101, 390] width 848 height 19
click at [689, 728] on button "Send" at bounding box center [682, 731] width 66 height 38
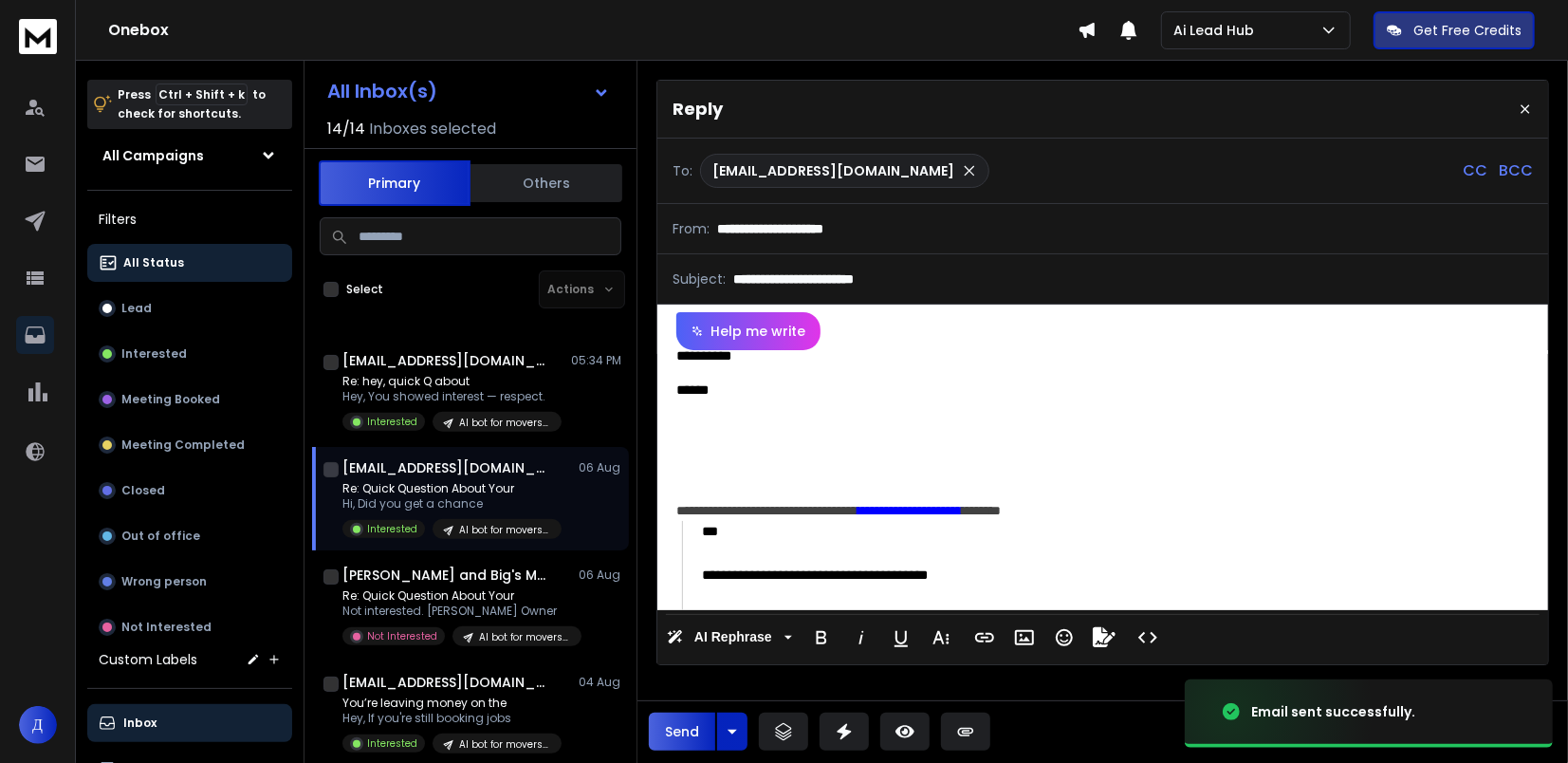
scroll to position [948, 0]
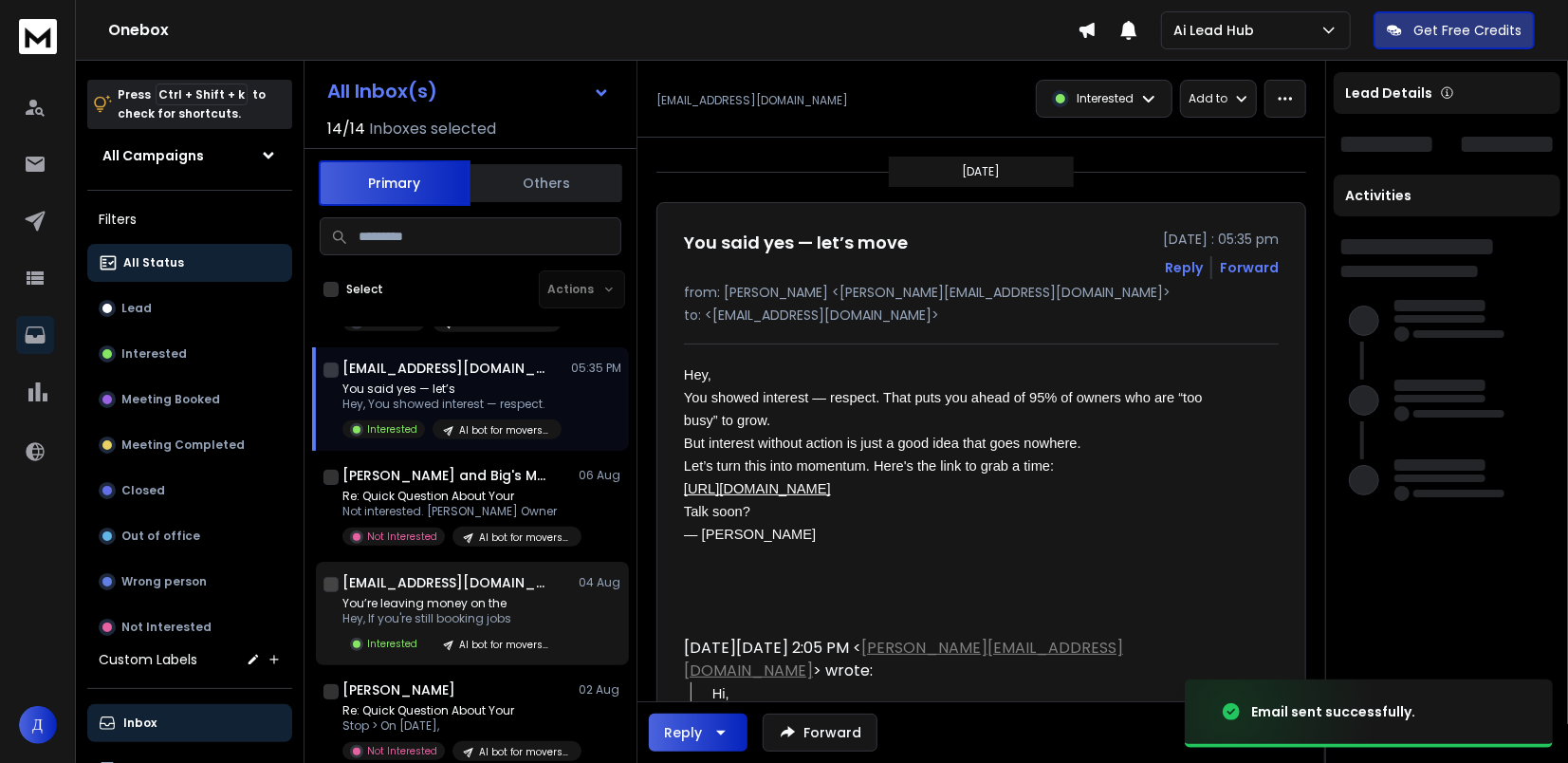
click at [559, 590] on div "qualityfamilypackingmovingl.l.c@gmail.com 04 Aug" at bounding box center [482, 583] width 279 height 19
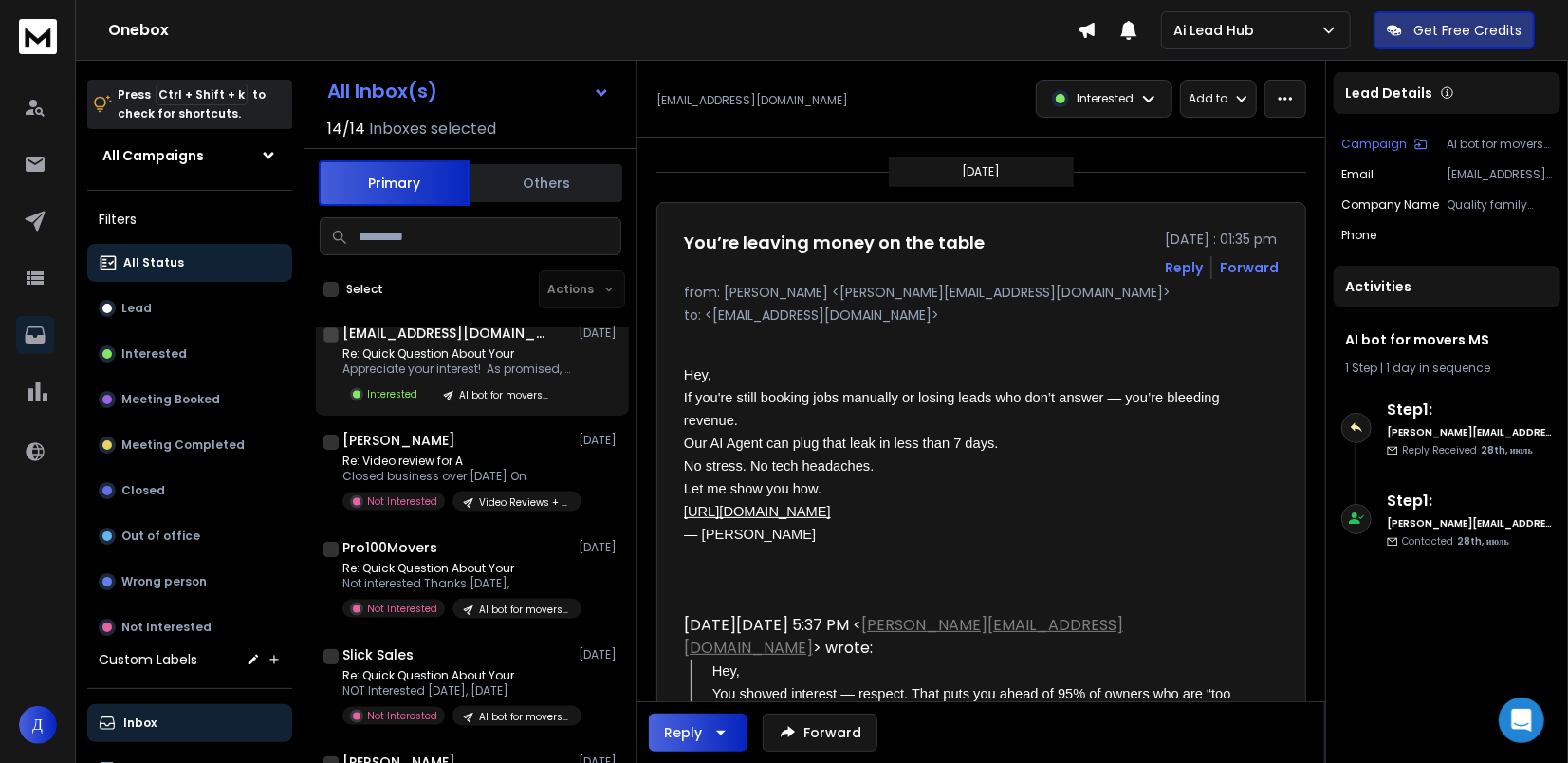
scroll to position [1791, 0]
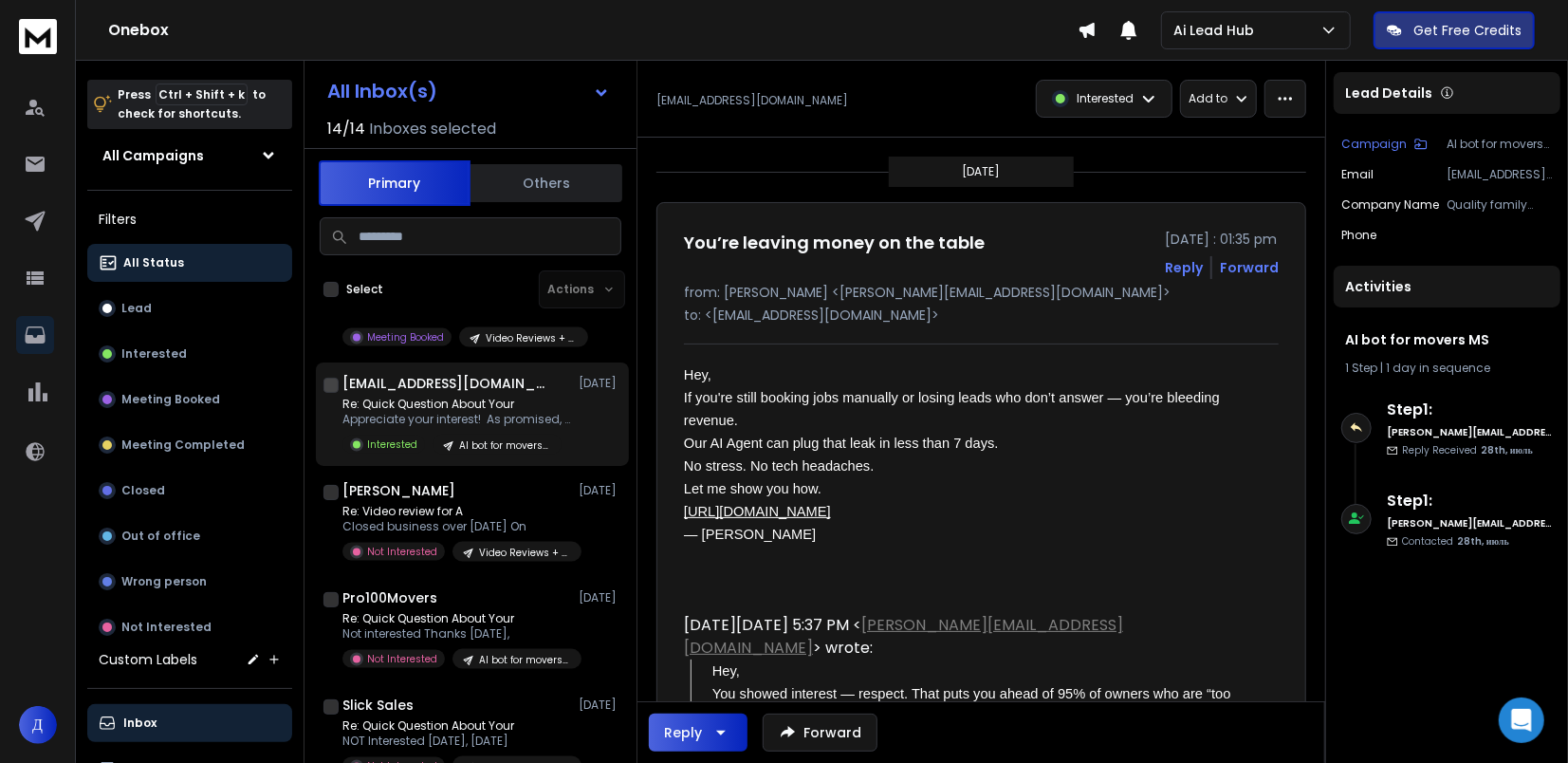
click at [493, 408] on p "Re: Quick Question About Your" at bounding box center [456, 404] width 228 height 16
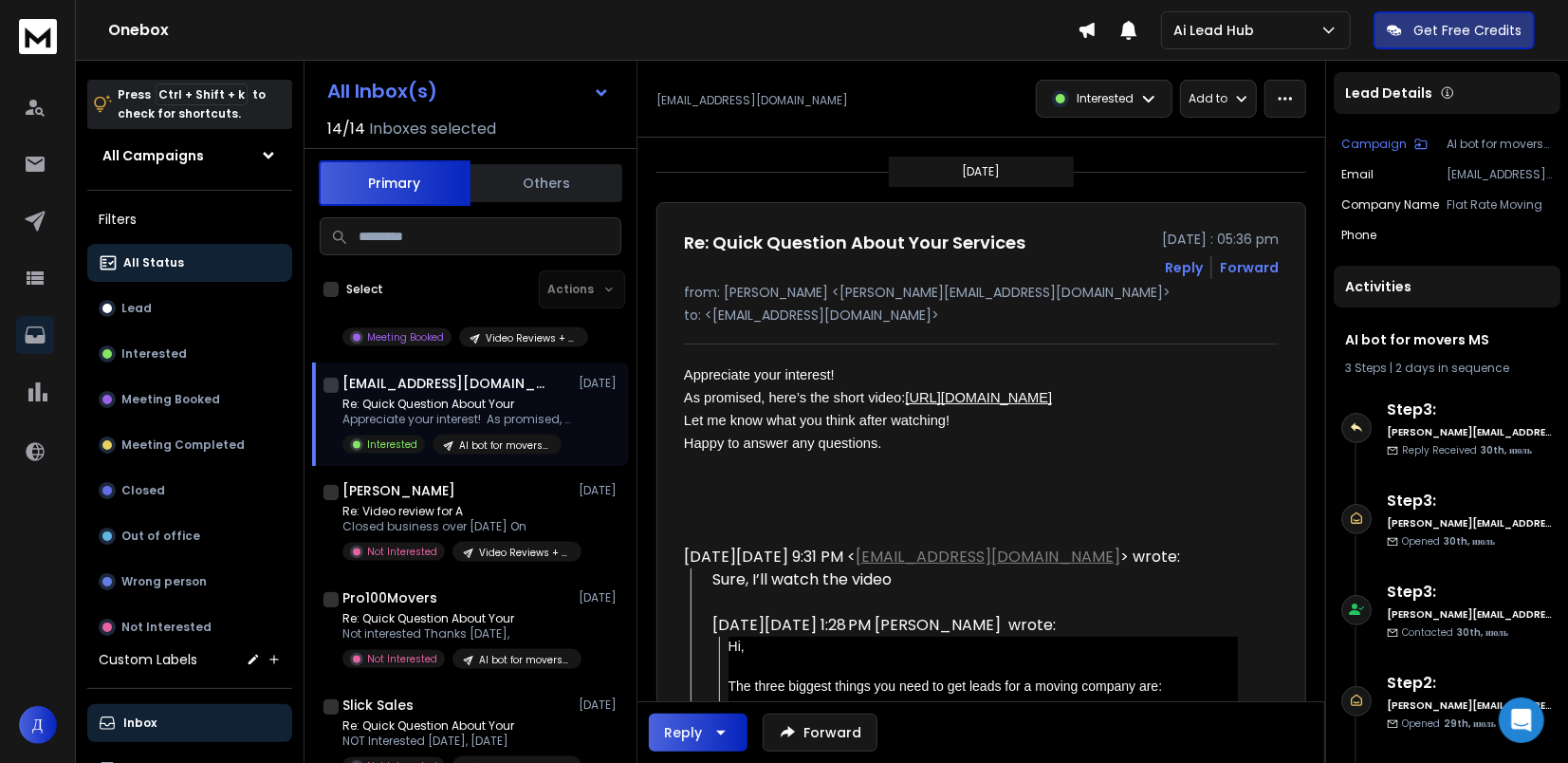
click at [676, 735] on div "Reply" at bounding box center [683, 732] width 38 height 19
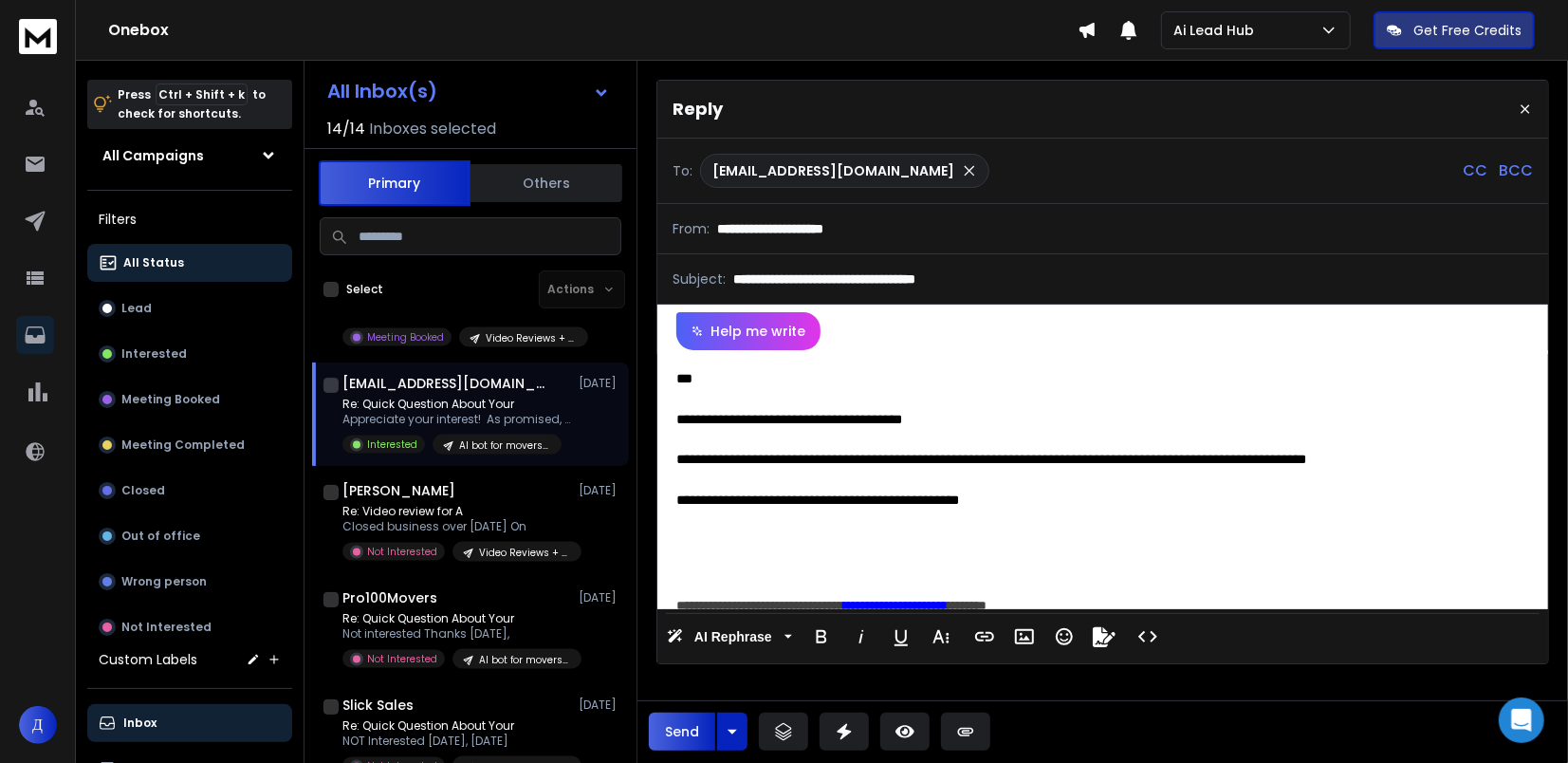
click at [678, 721] on button "Send" at bounding box center [682, 731] width 66 height 38
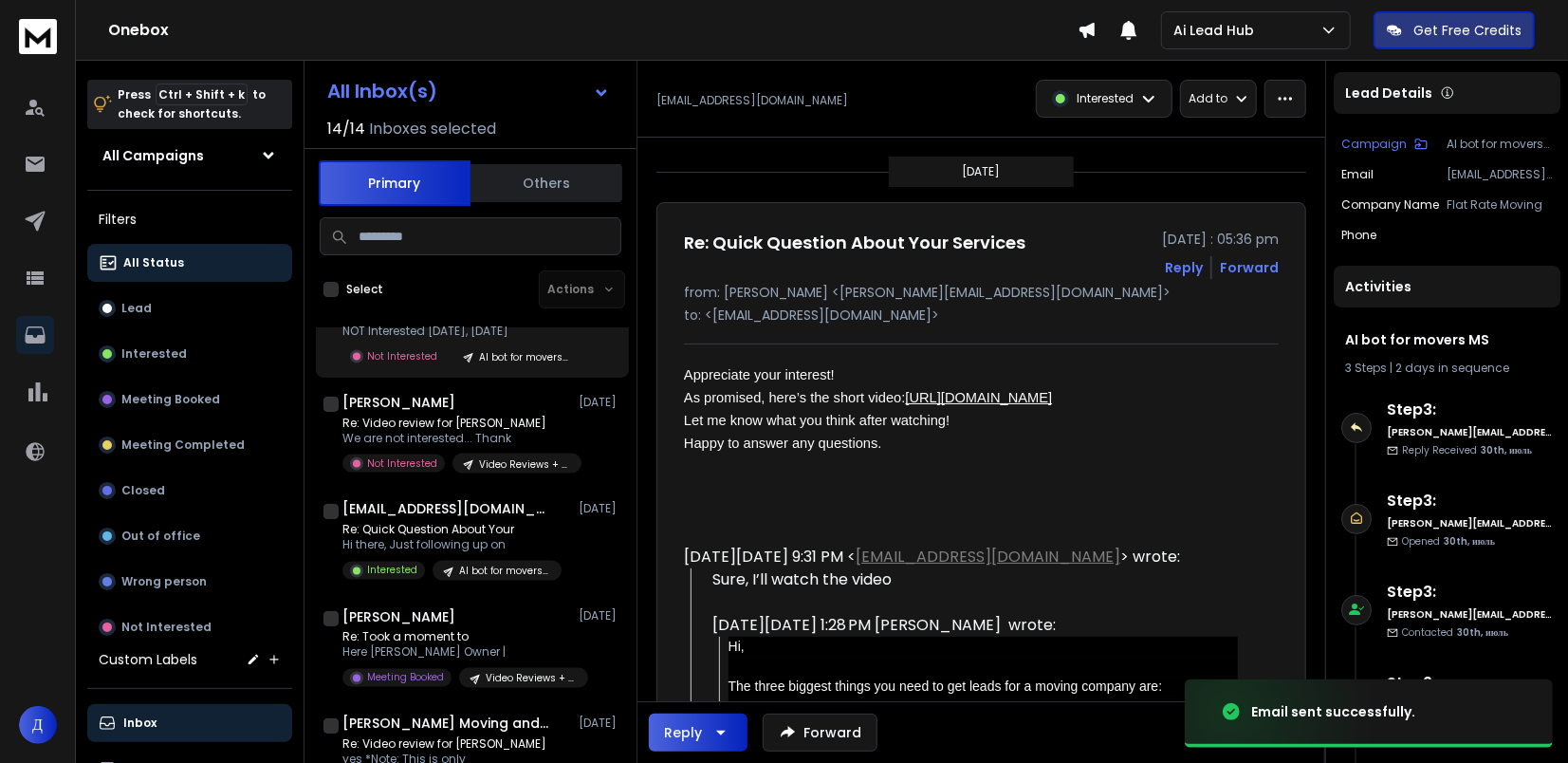
scroll to position [2212, 0]
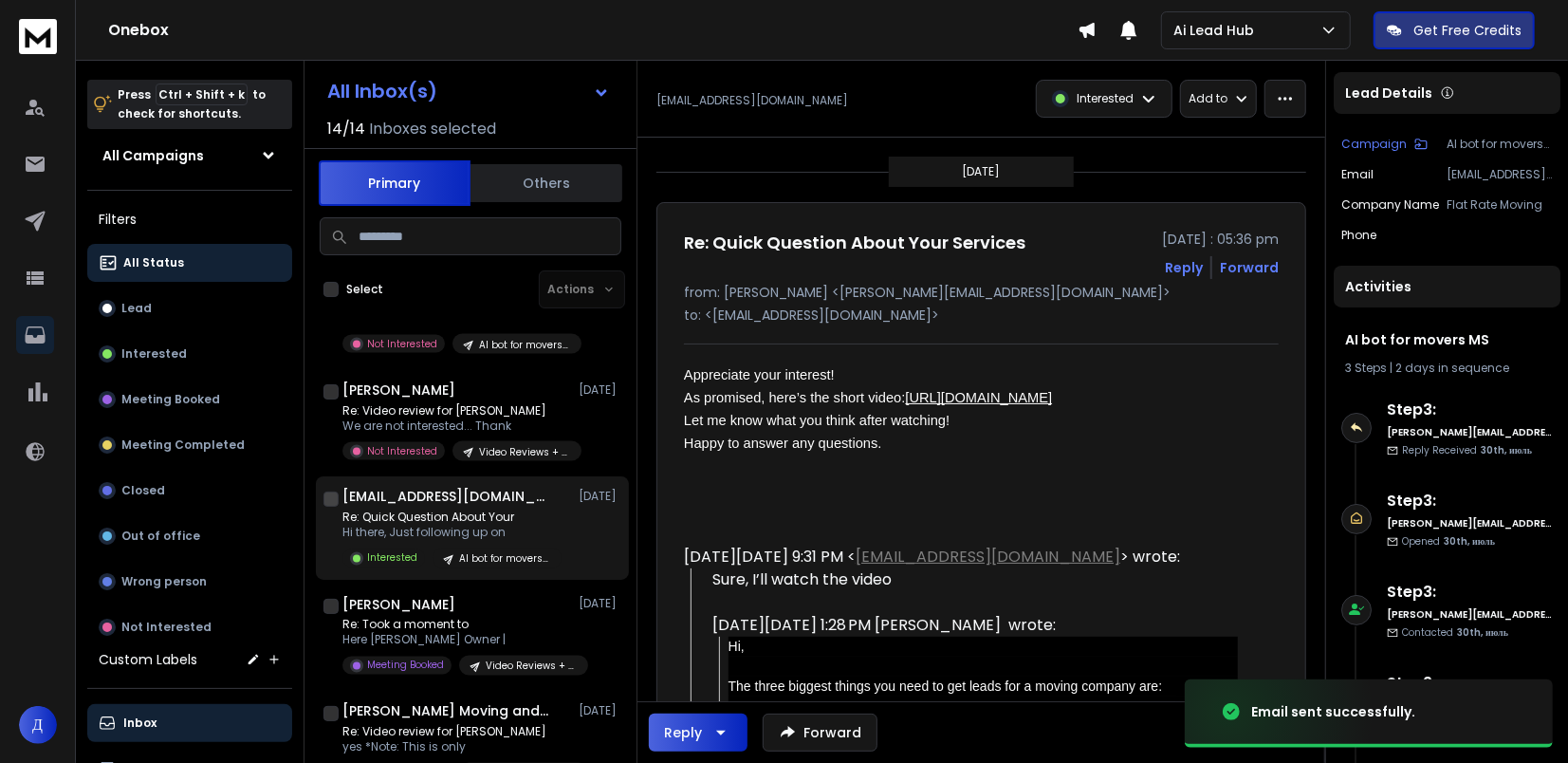
click at [522, 525] on p "Hi there, Just following up on" at bounding box center [452, 533] width 219 height 16
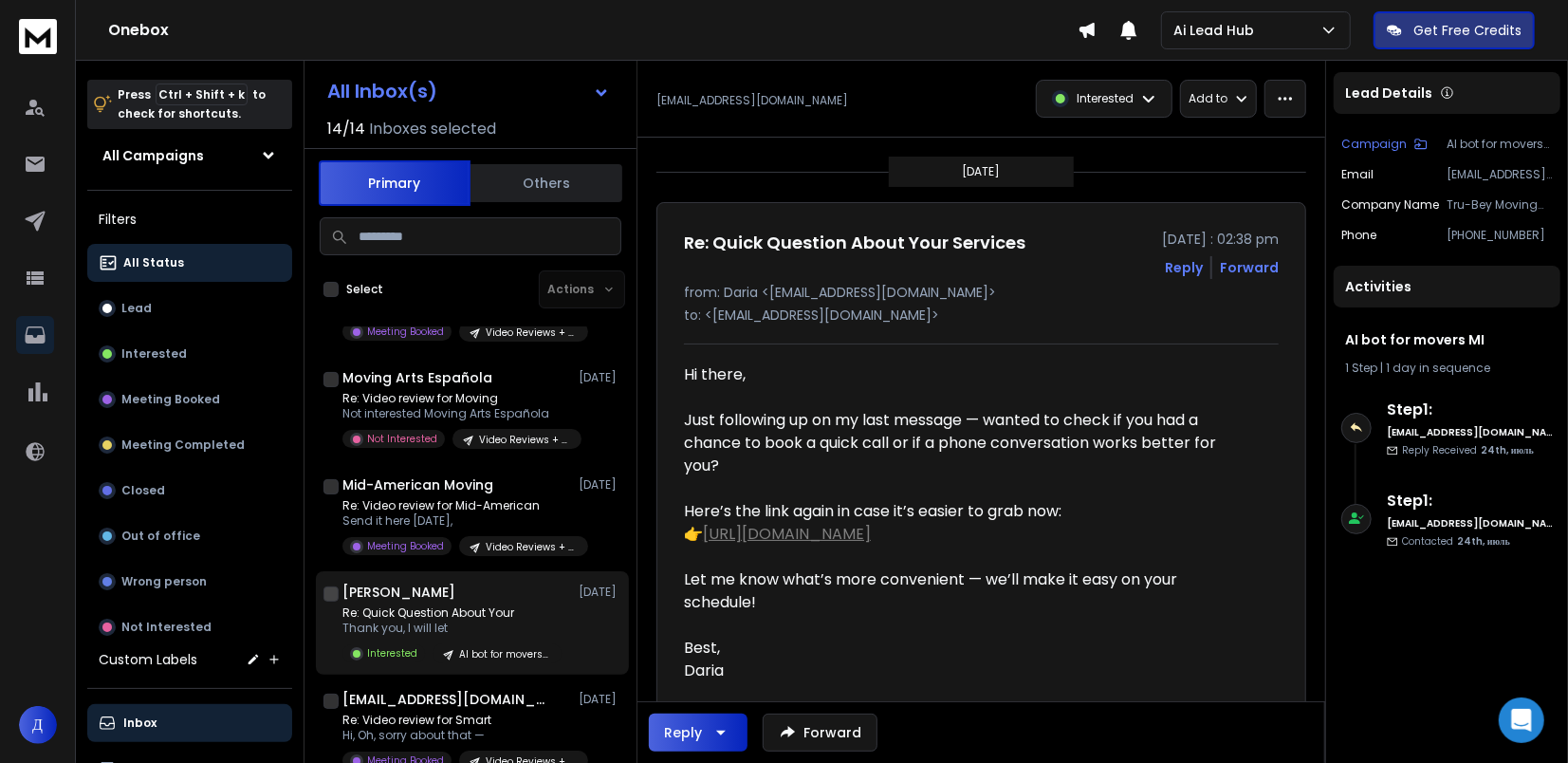
scroll to position [210, 0]
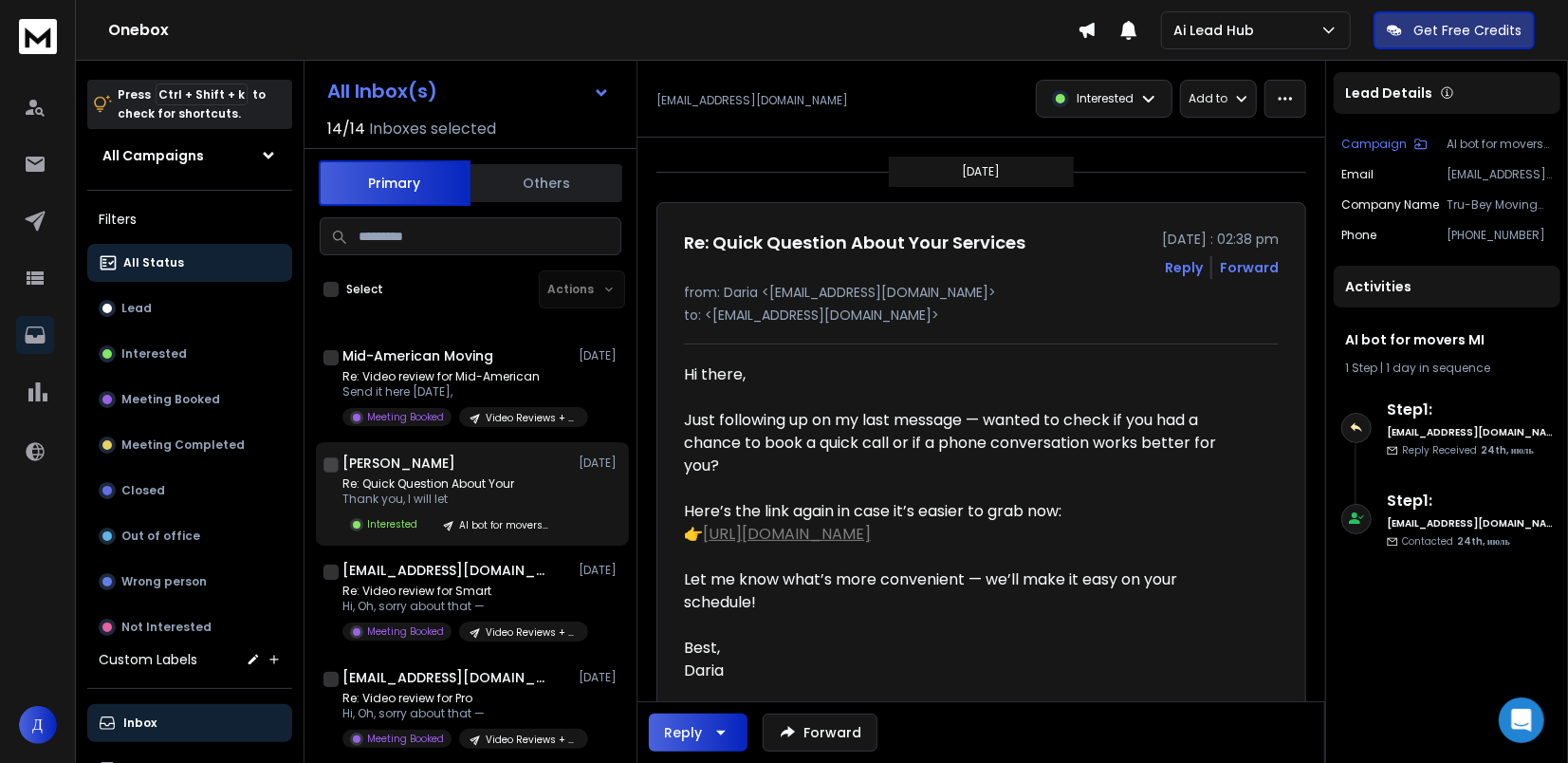
click at [488, 489] on p "Re: Quick Question About Your" at bounding box center [452, 484] width 219 height 16
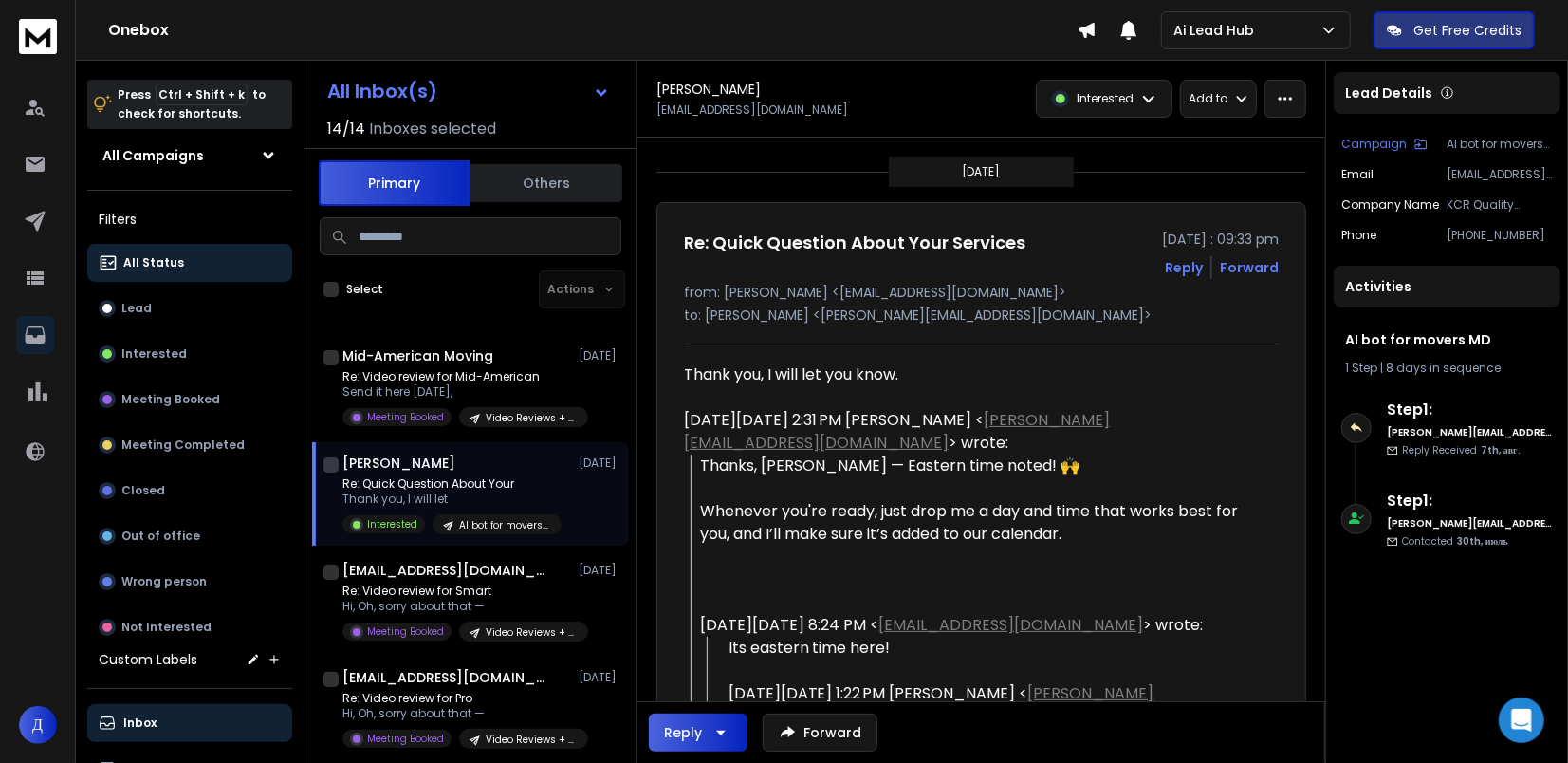
scroll to position [0, 0]
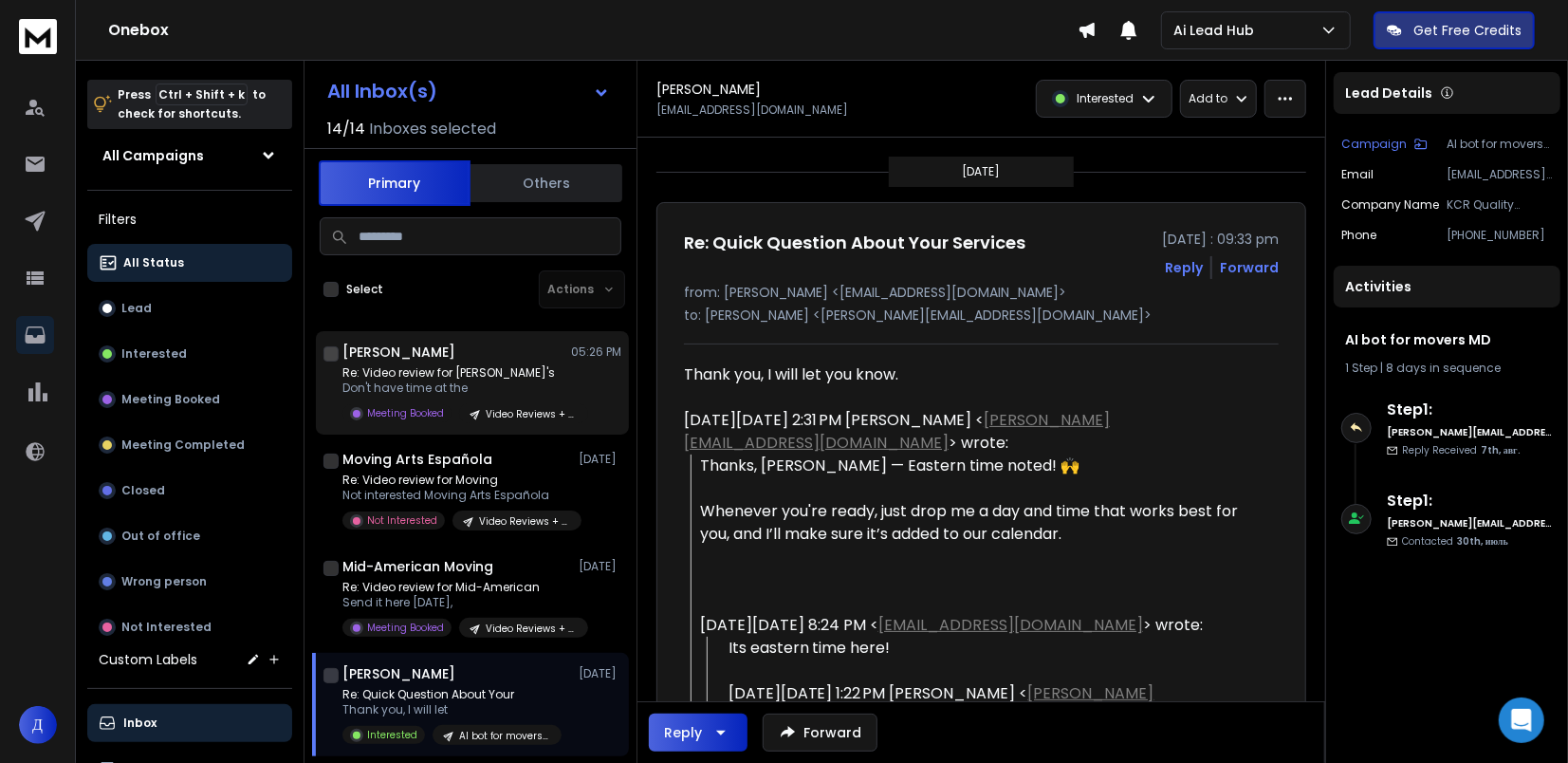
click at [537, 363] on div "Tom 05:26 PM Re: Video review for Tom's Don't have time at the Meeting Booked V…" at bounding box center [482, 382] width 279 height 80
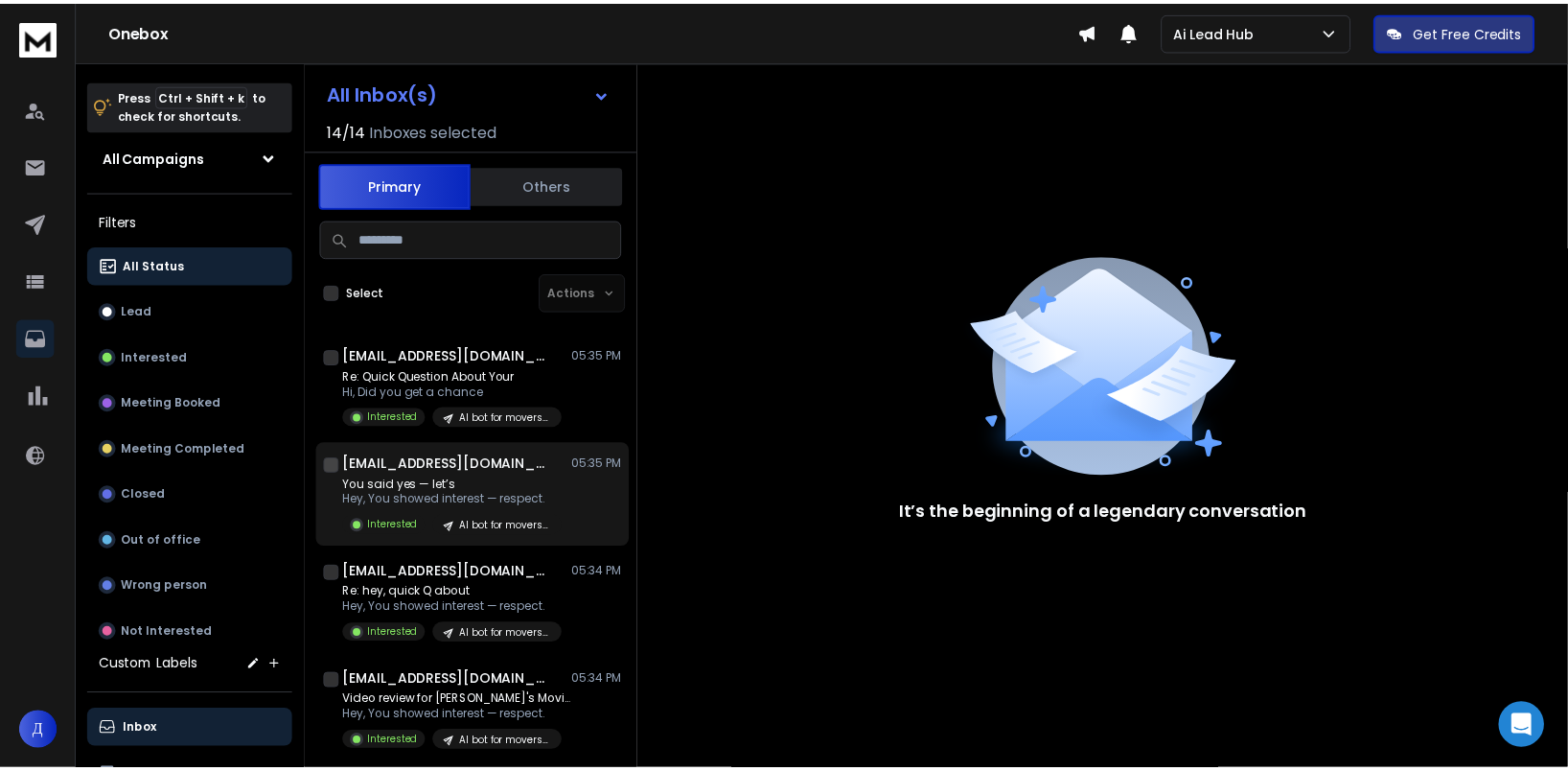
scroll to position [213, 0]
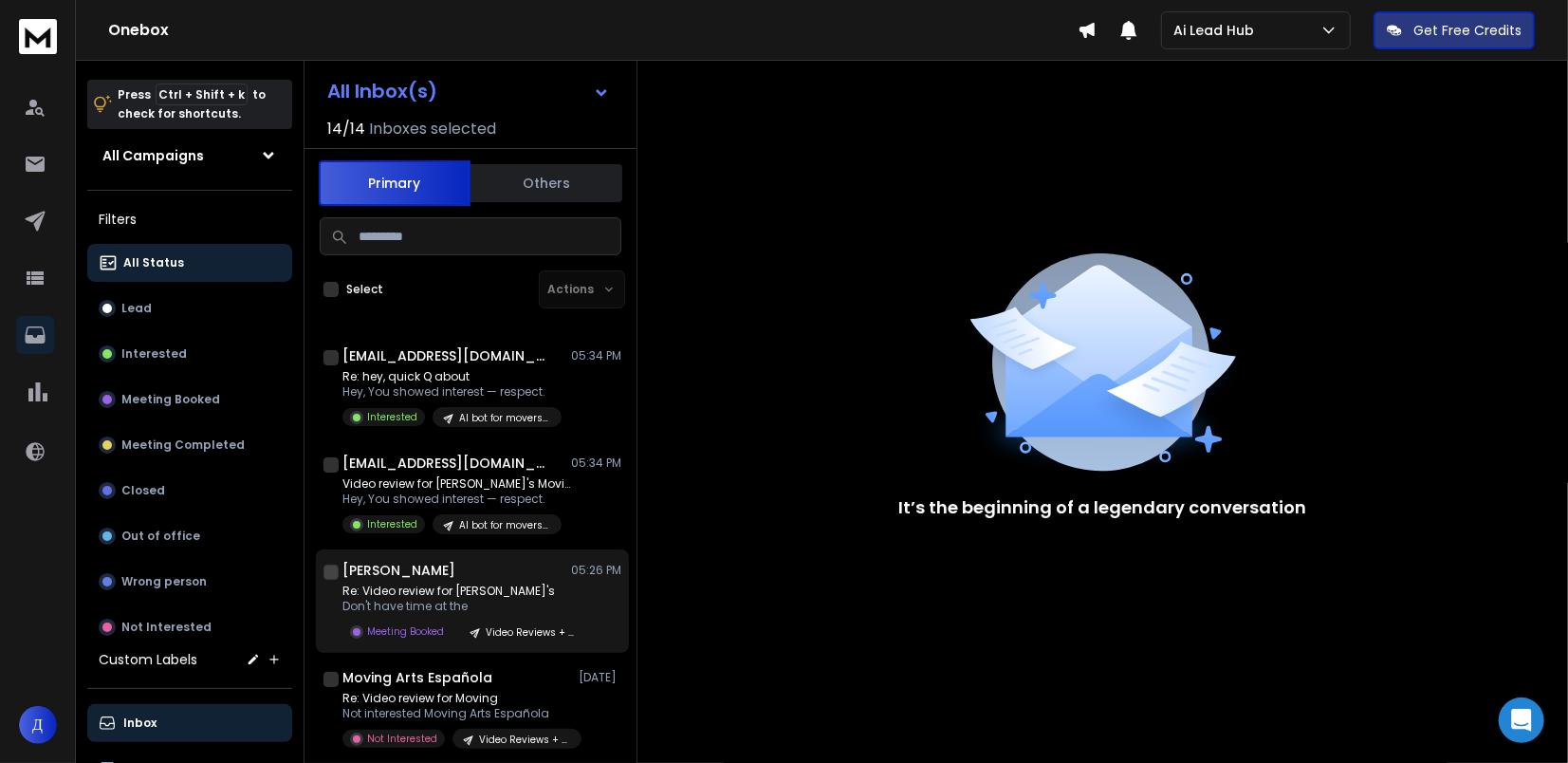
click at [487, 574] on div "[PERSON_NAME] 05:26 PM" at bounding box center [482, 570] width 279 height 19
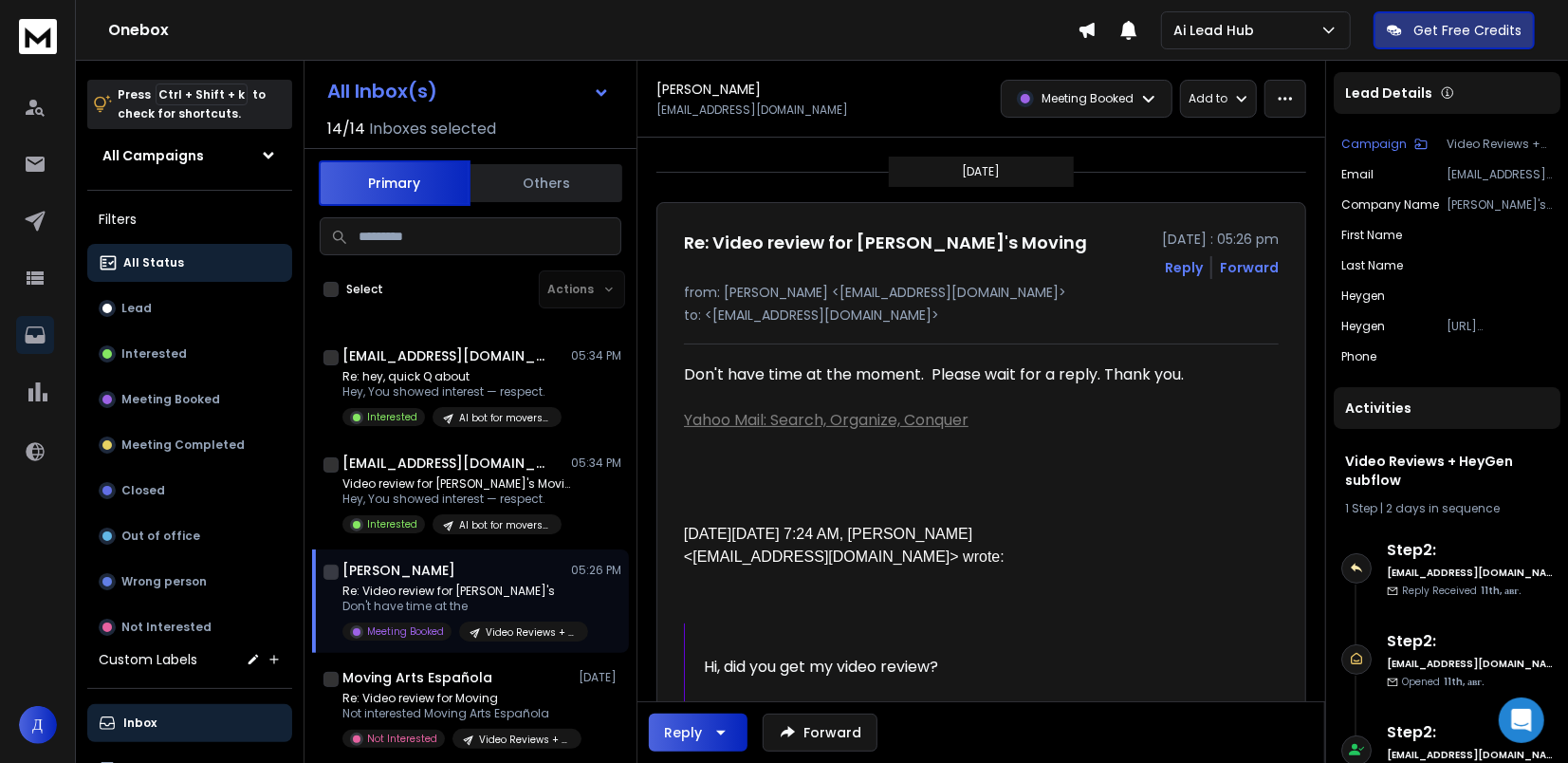
click at [664, 722] on div "Reply" at bounding box center [683, 732] width 38 height 19
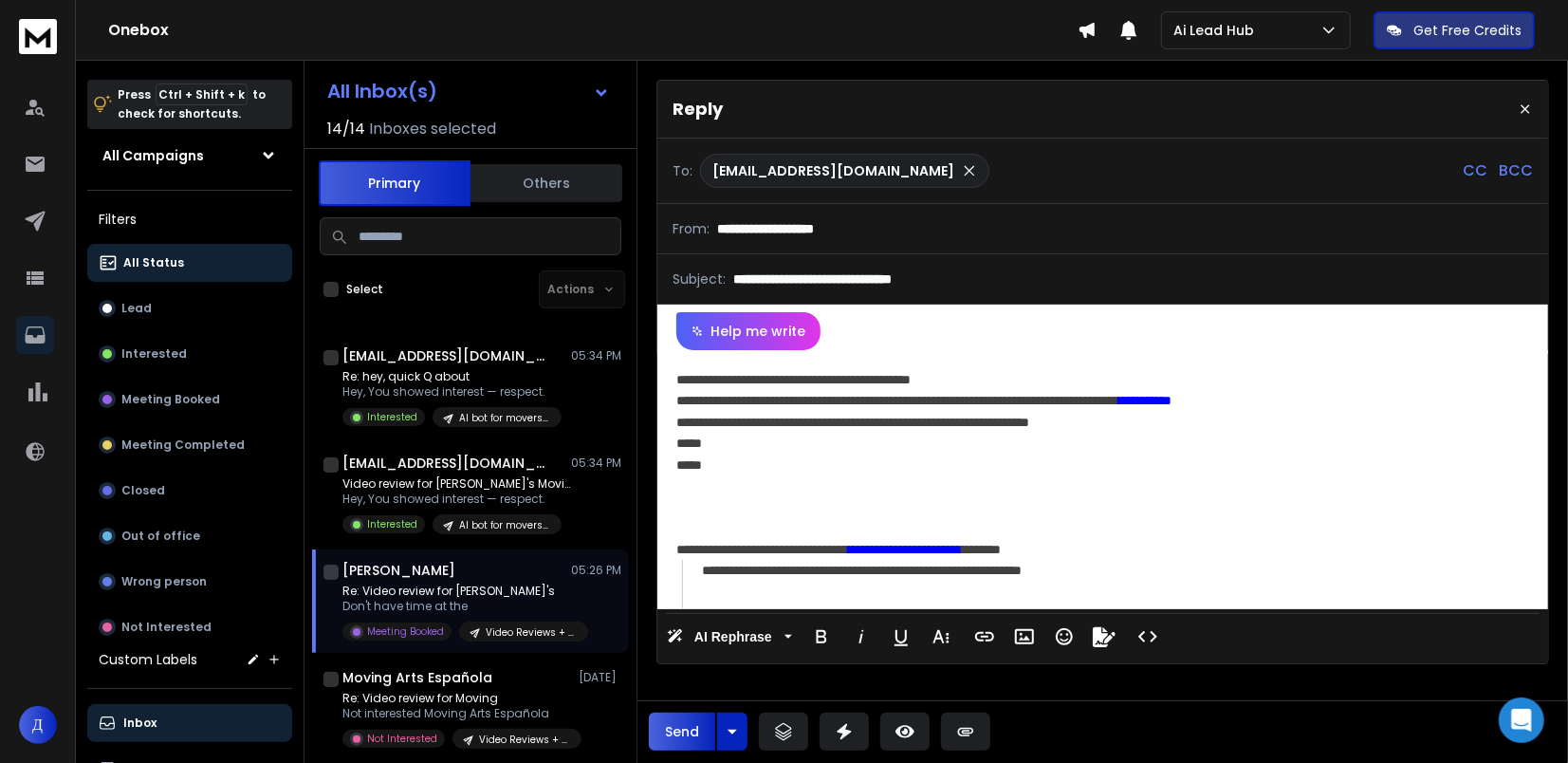
click at [865, 372] on p "**********" at bounding box center [1093, 391] width 832 height 43
drag, startPoint x: 1233, startPoint y: 402, endPoint x: 1328, endPoint y: 406, distance: 95.1
click at [1328, 406] on p "**********" at bounding box center [1093, 391] width 832 height 43
click at [677, 401] on p "**********" at bounding box center [1093, 391] width 832 height 43
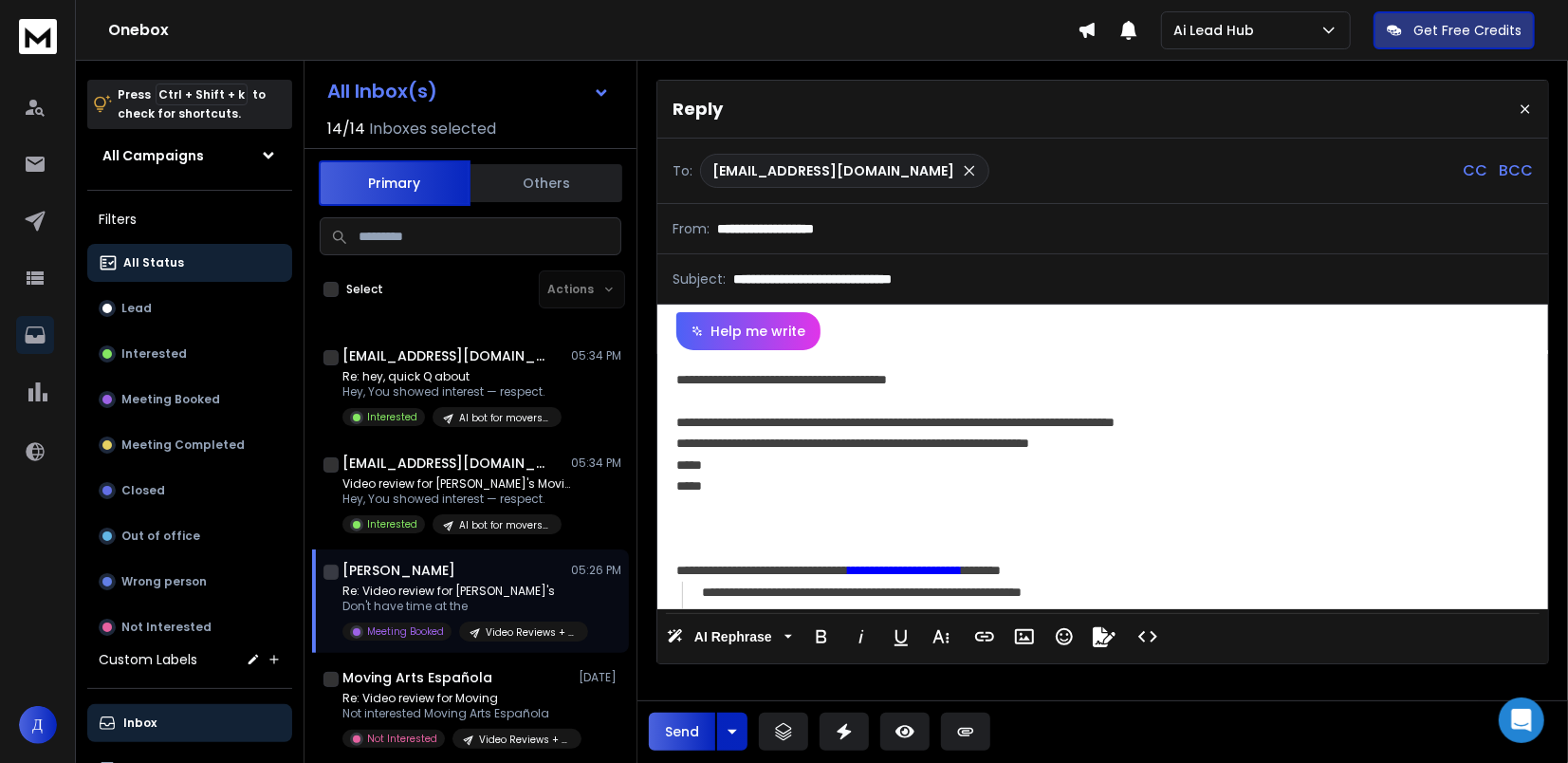
click at [674, 441] on div "**********" at bounding box center [1103, 479] width 891 height 259
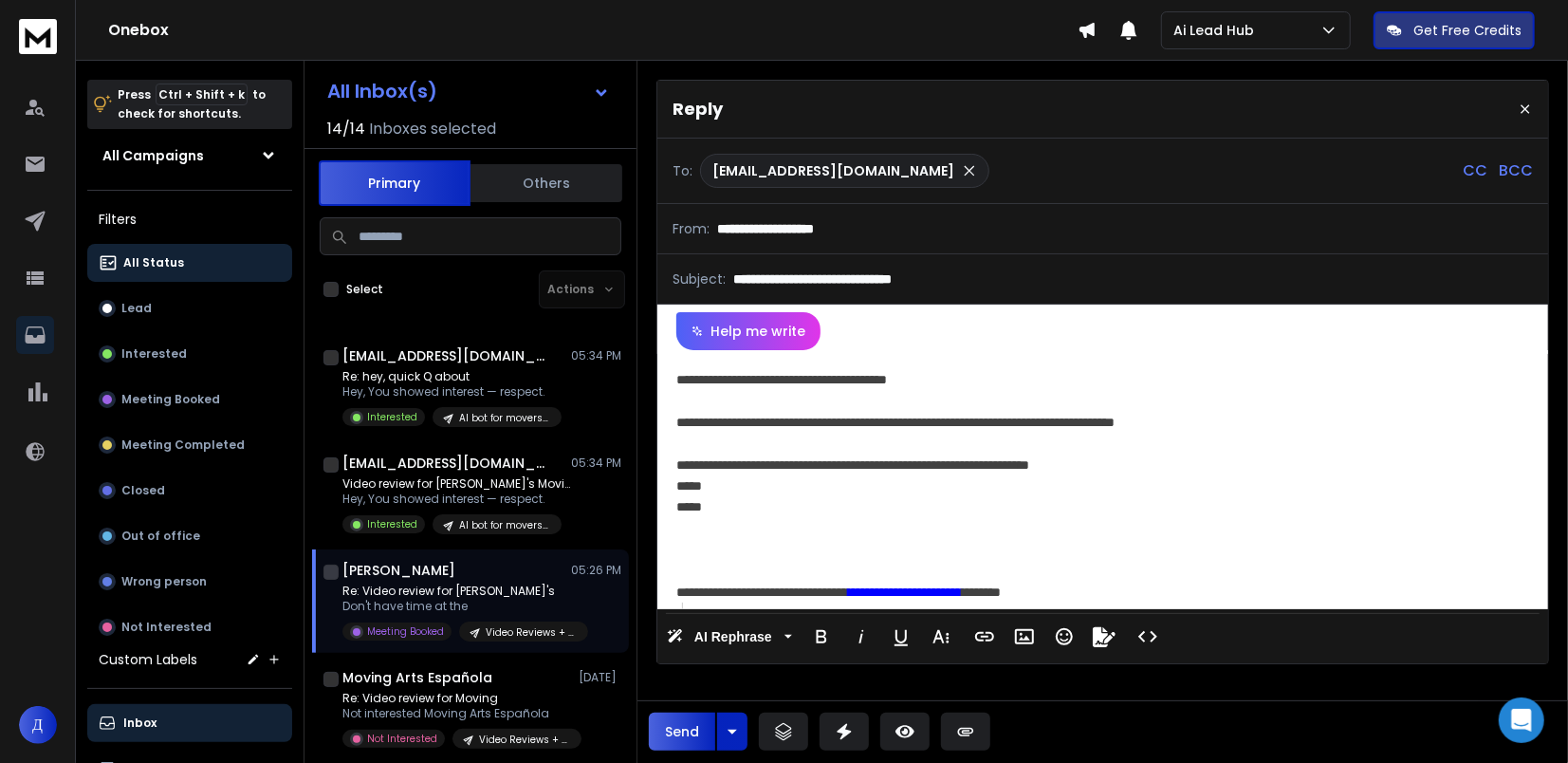
click at [677, 484] on p "***** *****" at bounding box center [1093, 496] width 832 height 43
click at [688, 731] on button "Send" at bounding box center [682, 731] width 66 height 38
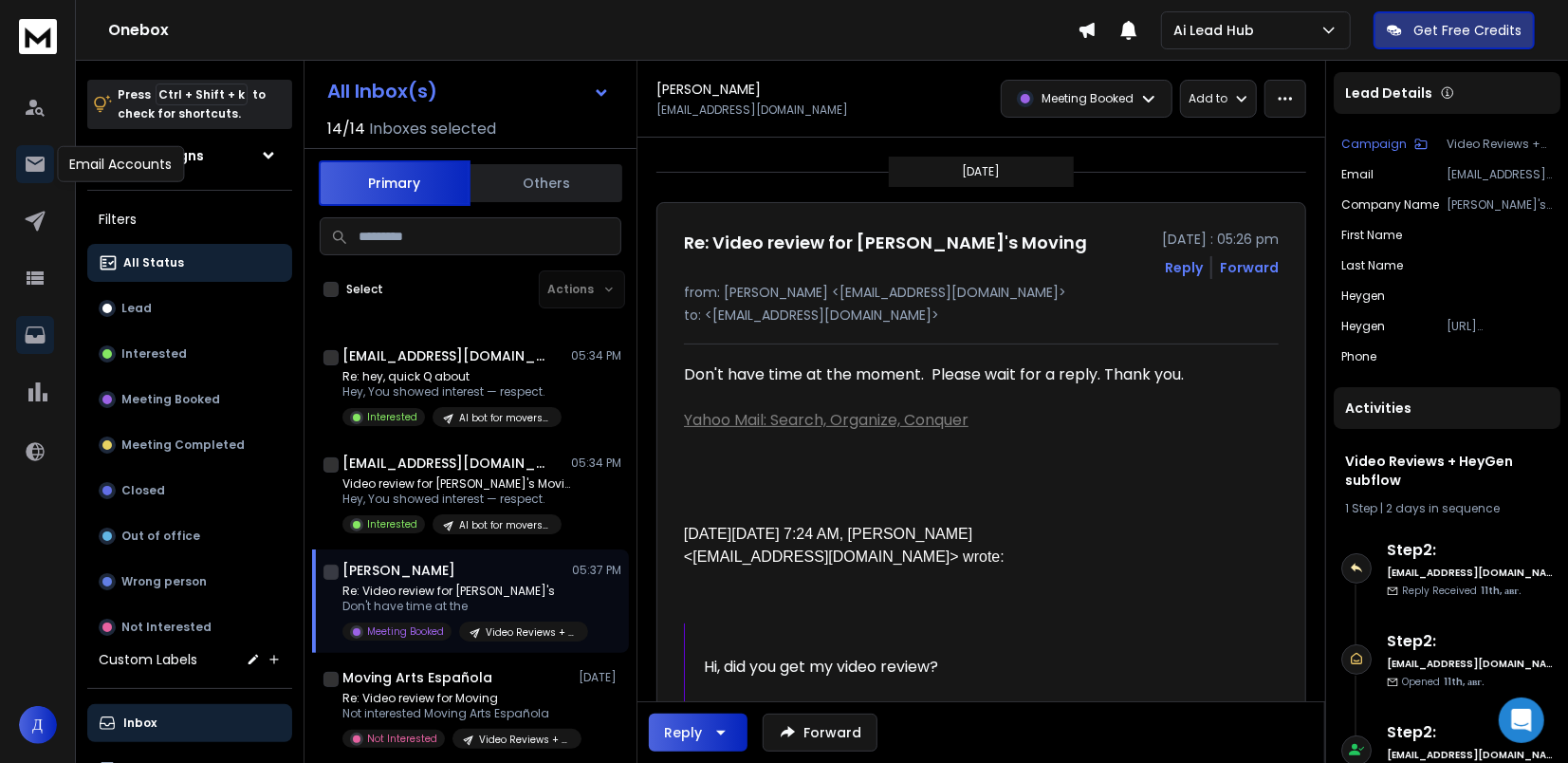
click at [35, 164] on icon at bounding box center [34, 164] width 22 height 22
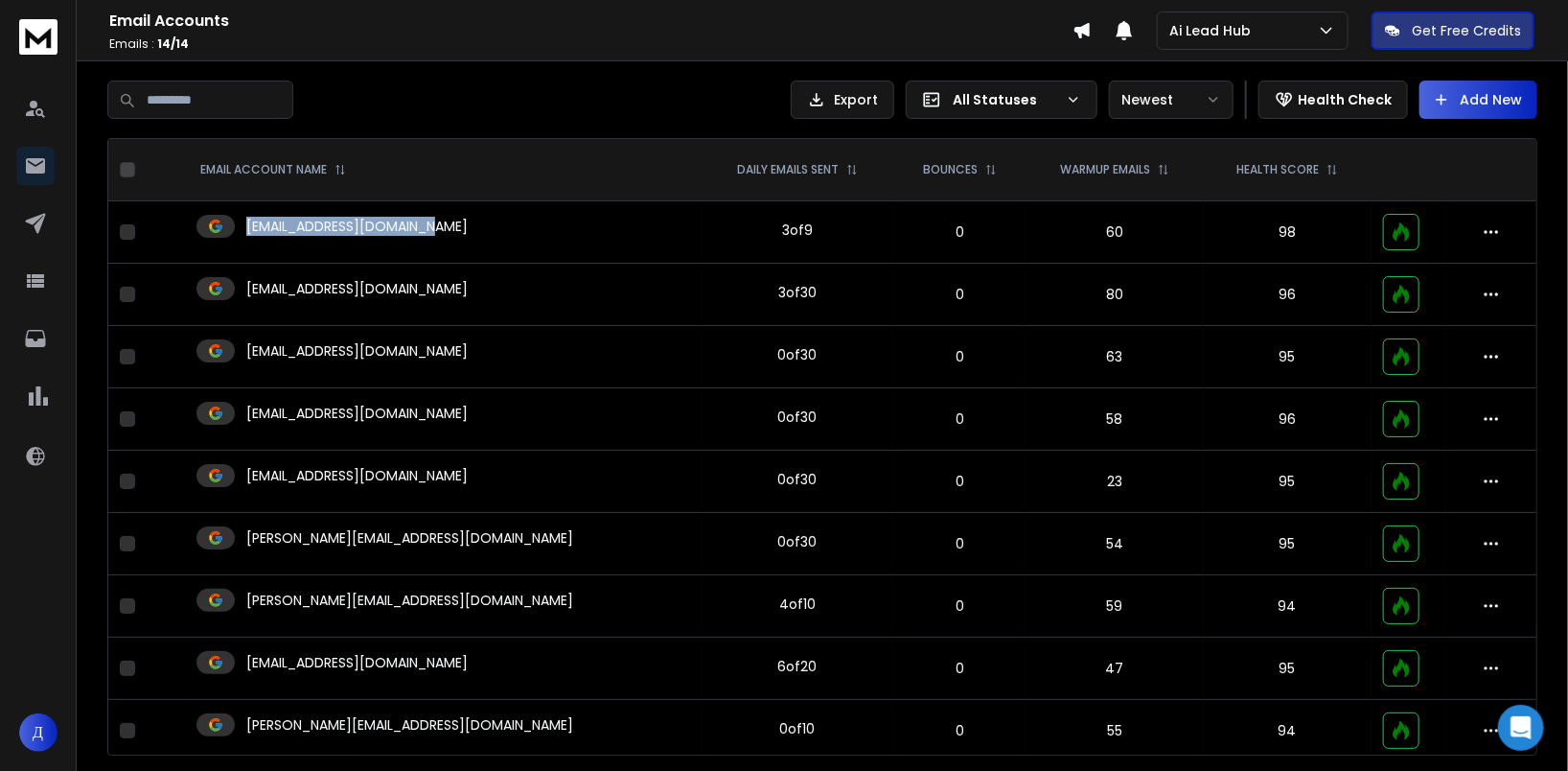
drag, startPoint x: 453, startPoint y: 225, endPoint x: 242, endPoint y: 227, distance: 211.0
click at [242, 227] on div "[EMAIL_ADDRESS][DOMAIN_NAME]" at bounding box center [444, 225] width 494 height 23
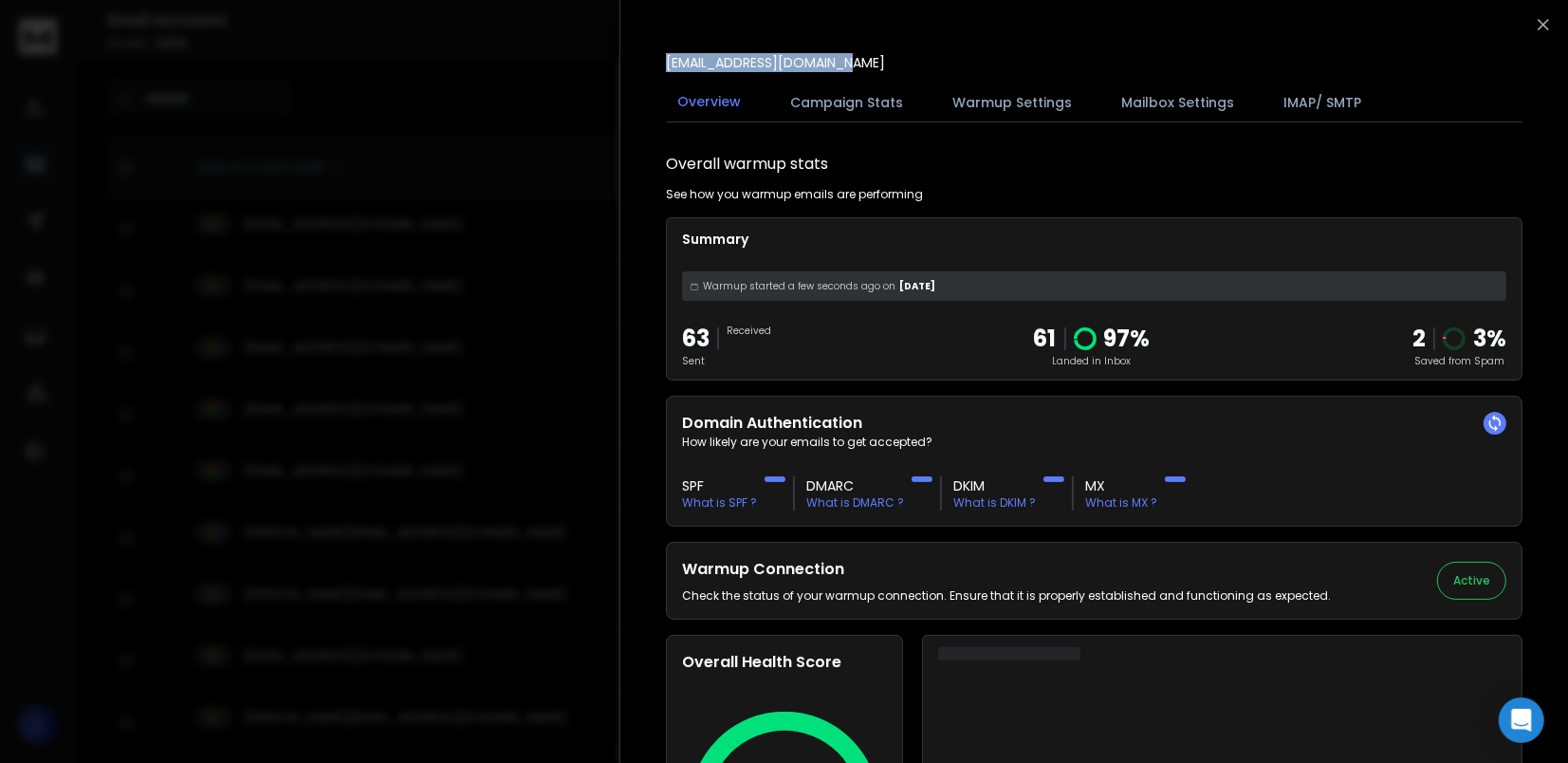
drag, startPoint x: 898, startPoint y: 63, endPoint x: 664, endPoint y: 63, distance: 234.0
click at [665, 64] on div "aprokopenko399@gmail.com Overview Campaign Stats Warmup Settings Mailbox Settin…" at bounding box center [1094, 747] width 902 height 1449
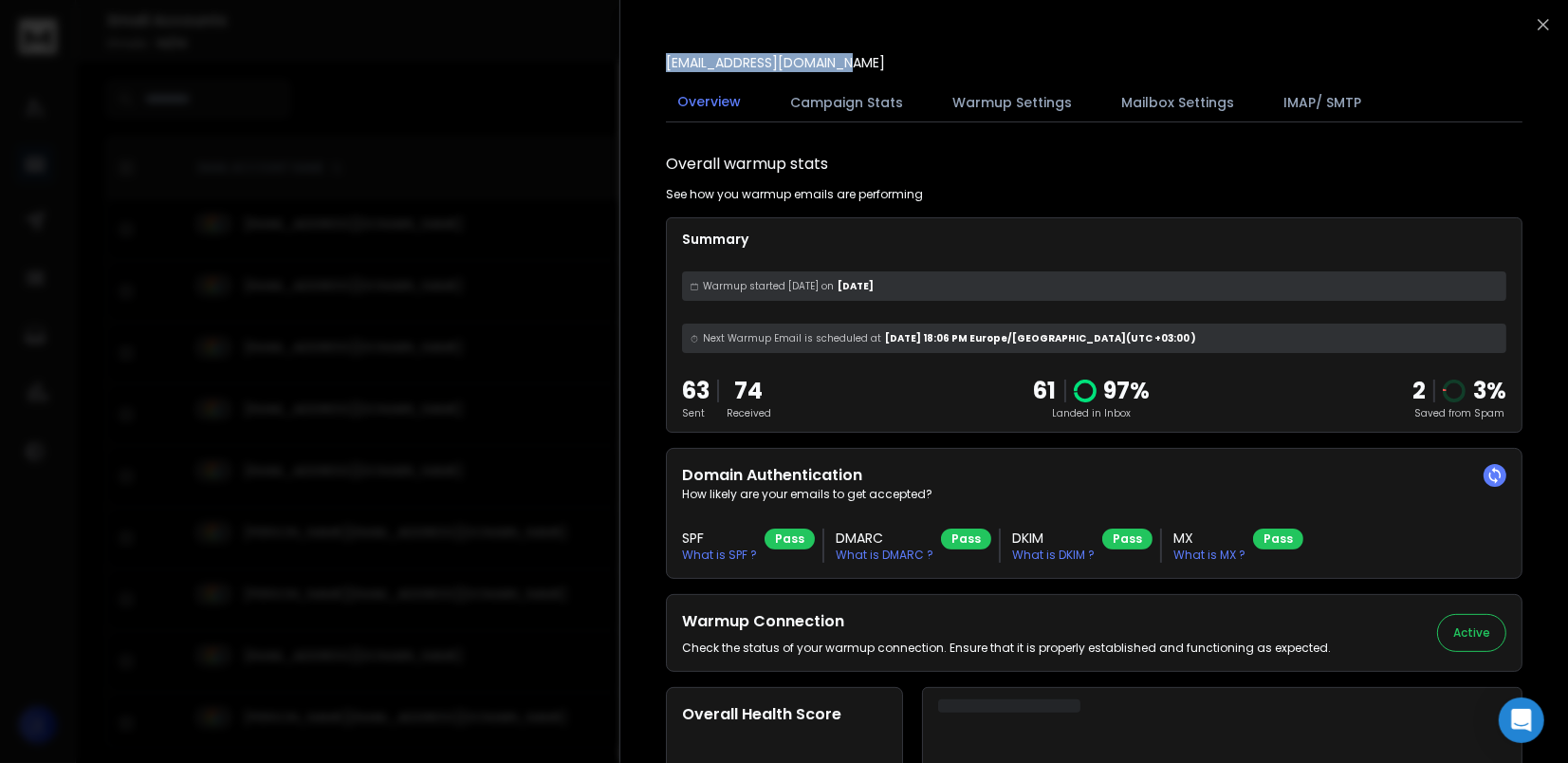
copy p "[EMAIL_ADDRESS][DOMAIN_NAME]"
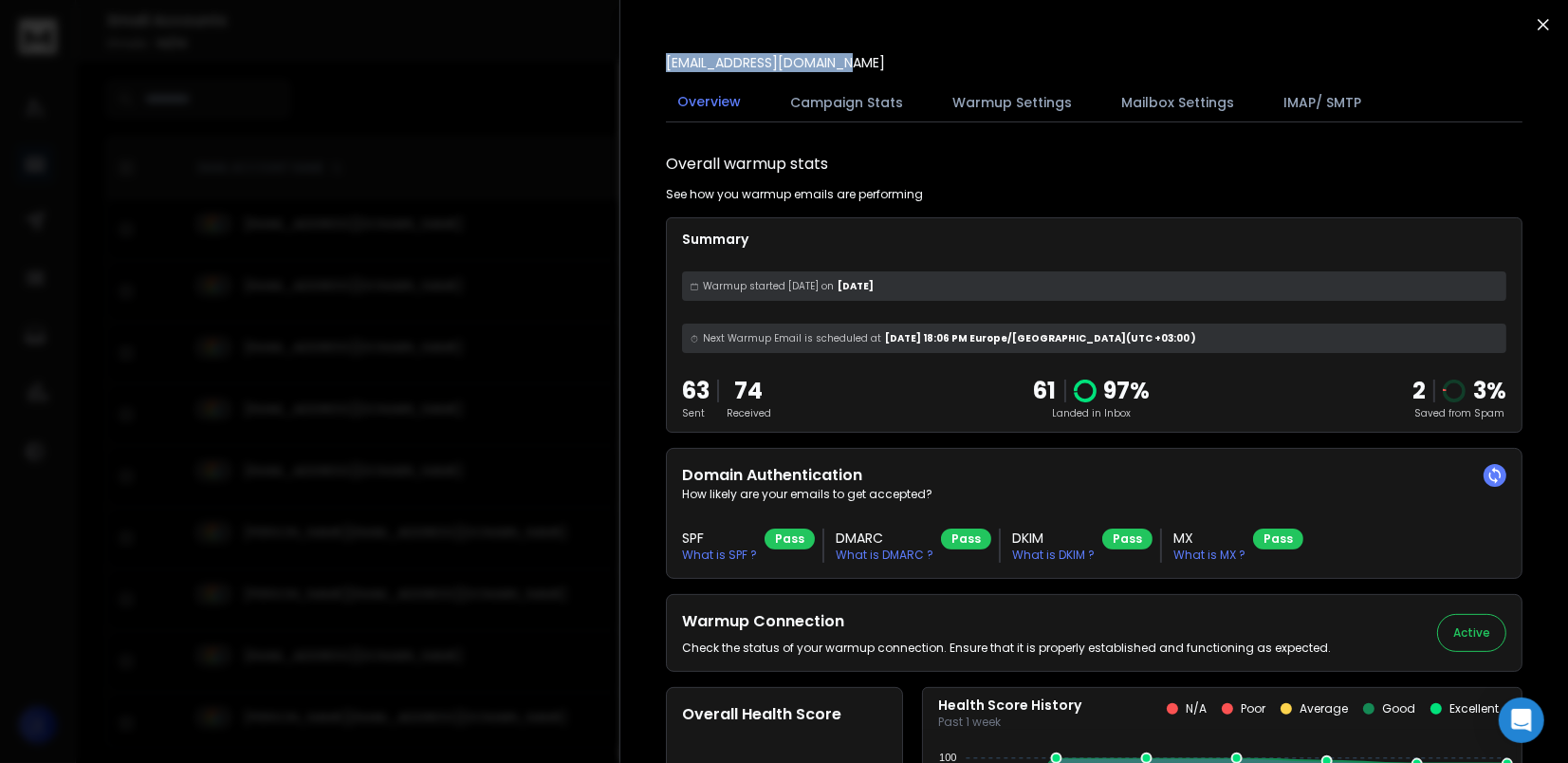
click at [1534, 30] on icon "button" at bounding box center [1544, 25] width 19 height 19
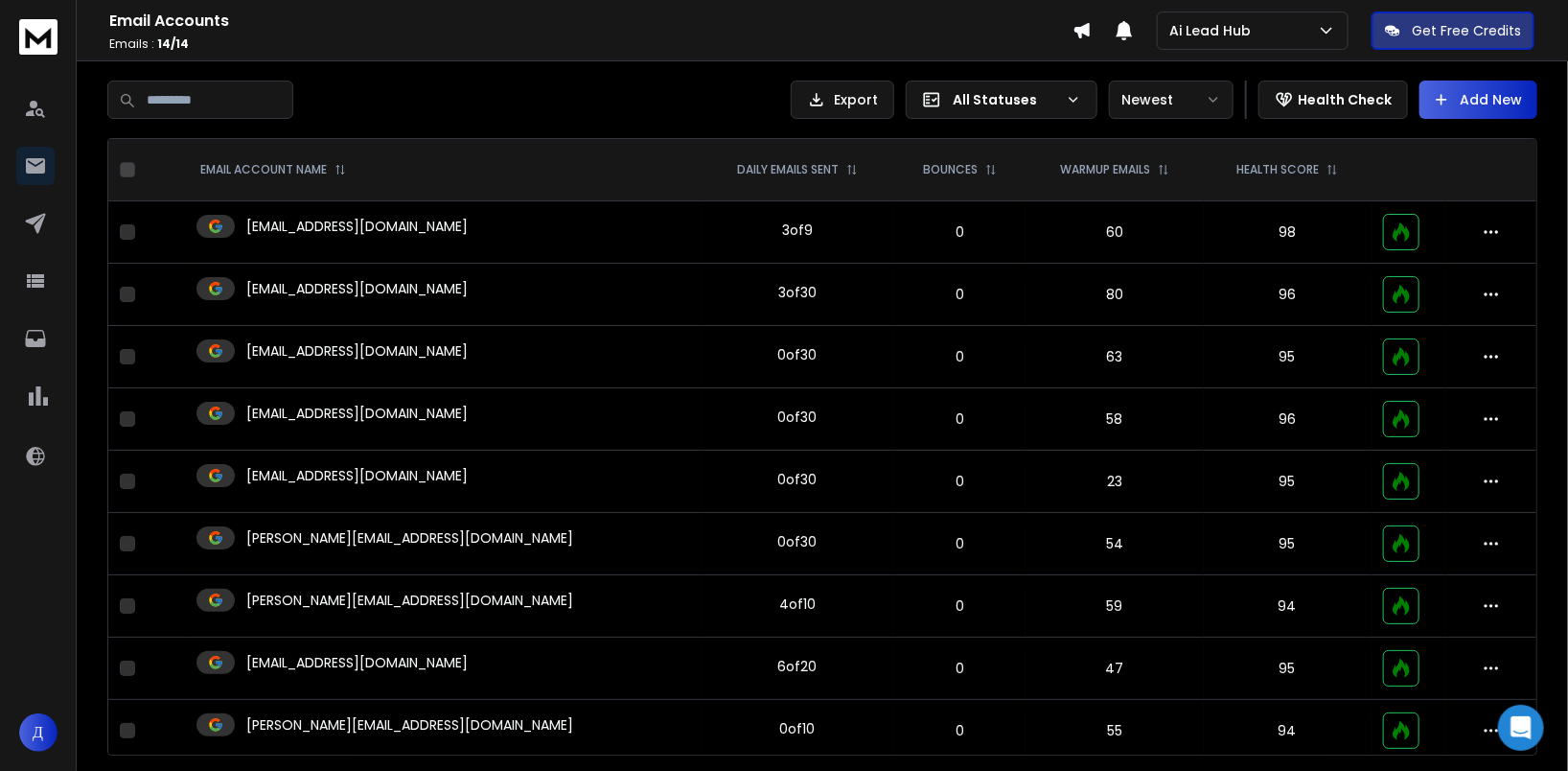
click at [392, 284] on p "[EMAIL_ADDRESS][DOMAIN_NAME]" at bounding box center [356, 289] width 221 height 20
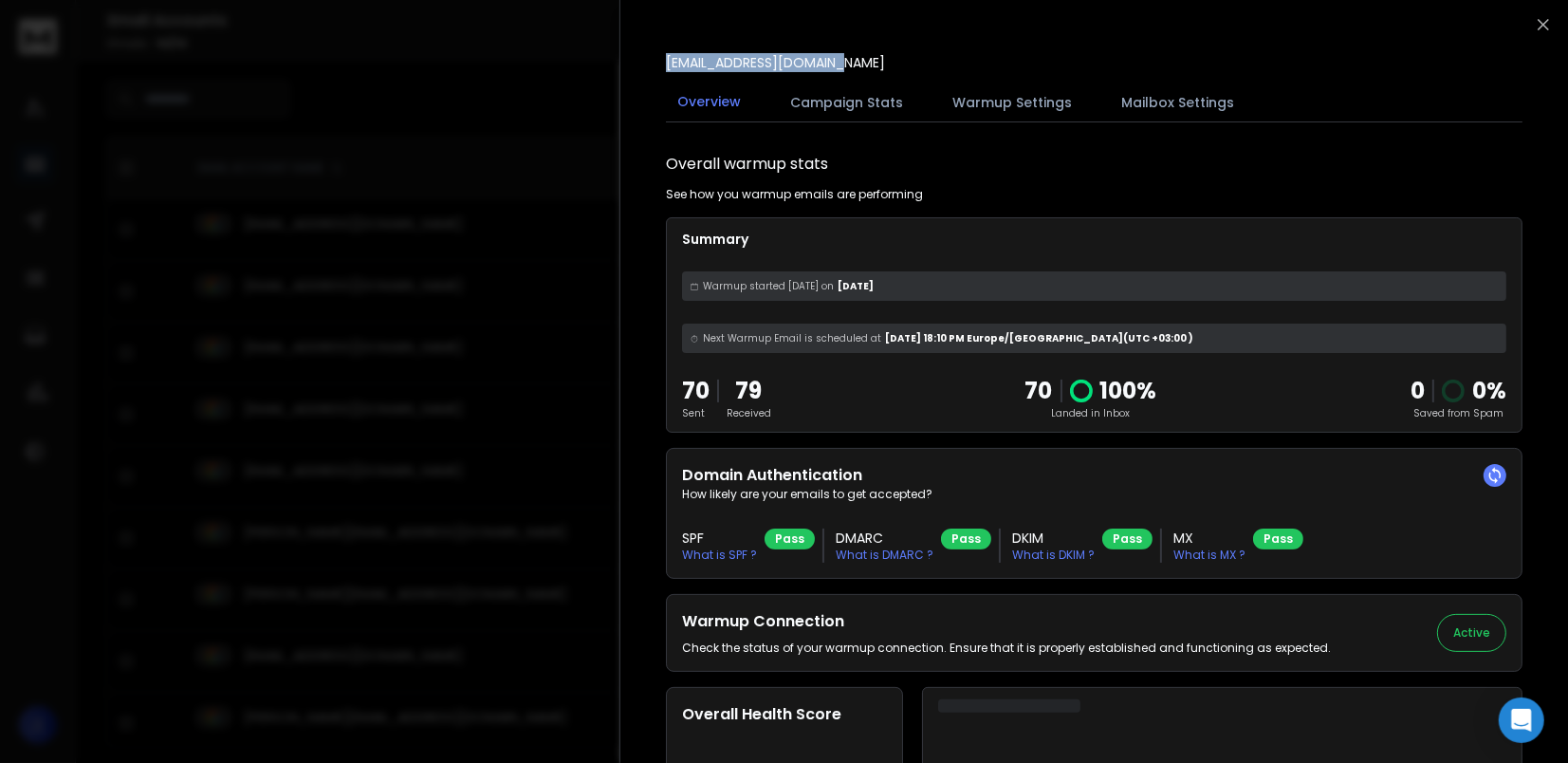
drag, startPoint x: 810, startPoint y: 59, endPoint x: 660, endPoint y: 60, distance: 150.0
click at [660, 60] on div "daria@boostedmovers.com Overview Campaign Stats Warmup Settings Mailbox Setting…" at bounding box center [1094, 773] width 902 height 1502
copy p "[EMAIL_ADDRESS][DOMAIN_NAME]"
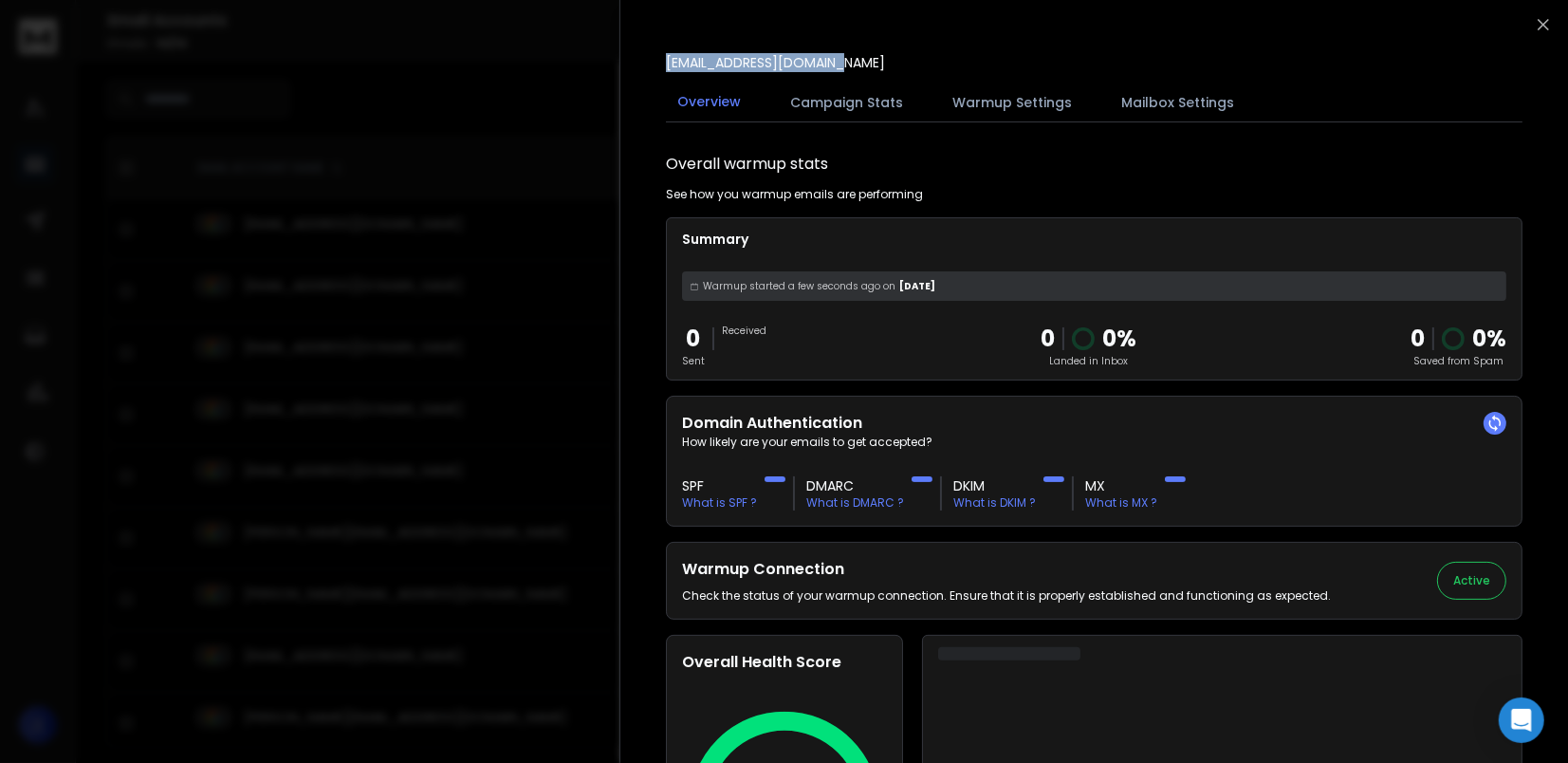
click at [459, 113] on div at bounding box center [784, 381] width 1568 height 763
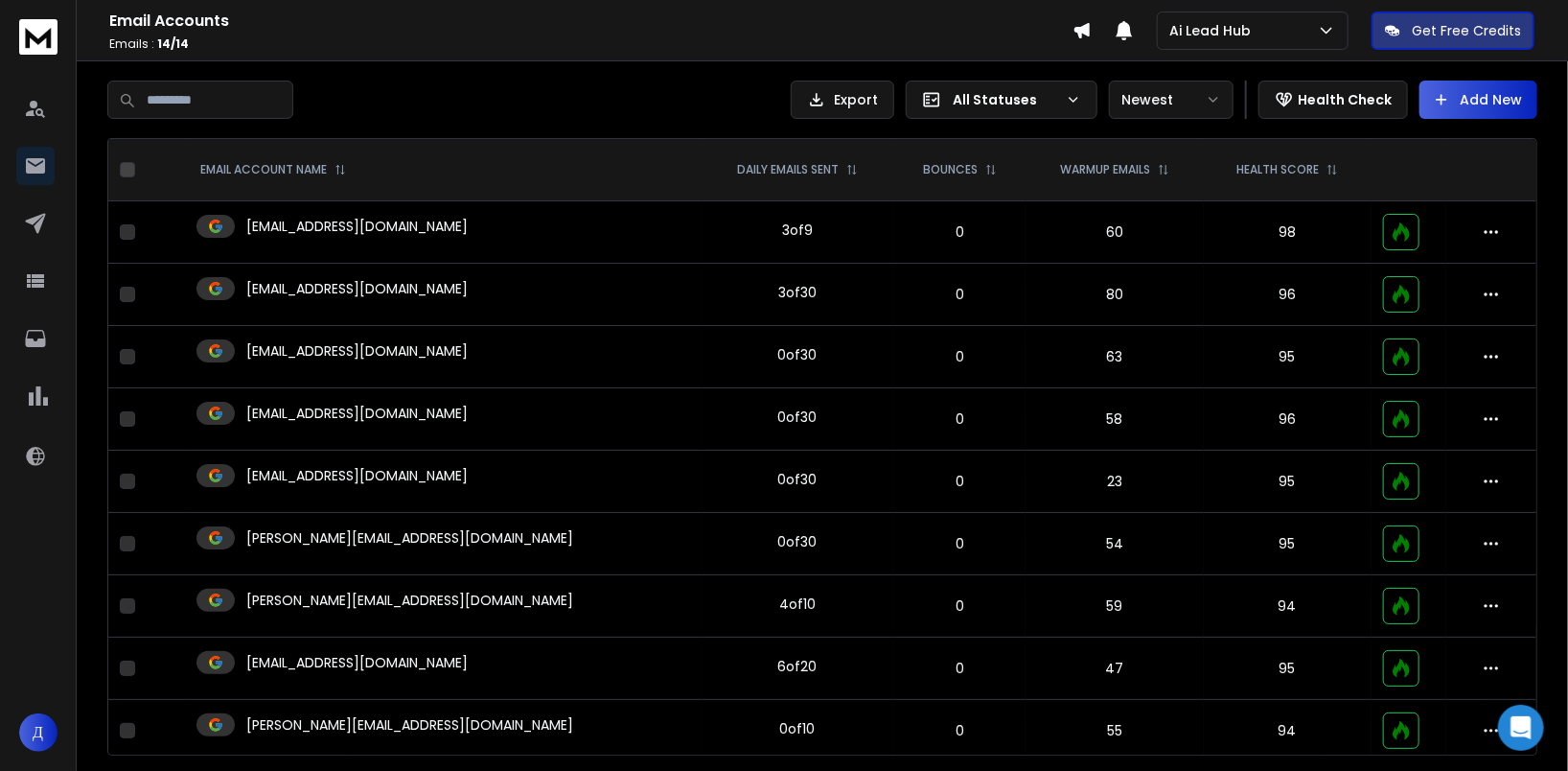
click at [376, 345] on p "daria@answermover.com" at bounding box center [356, 351] width 221 height 20
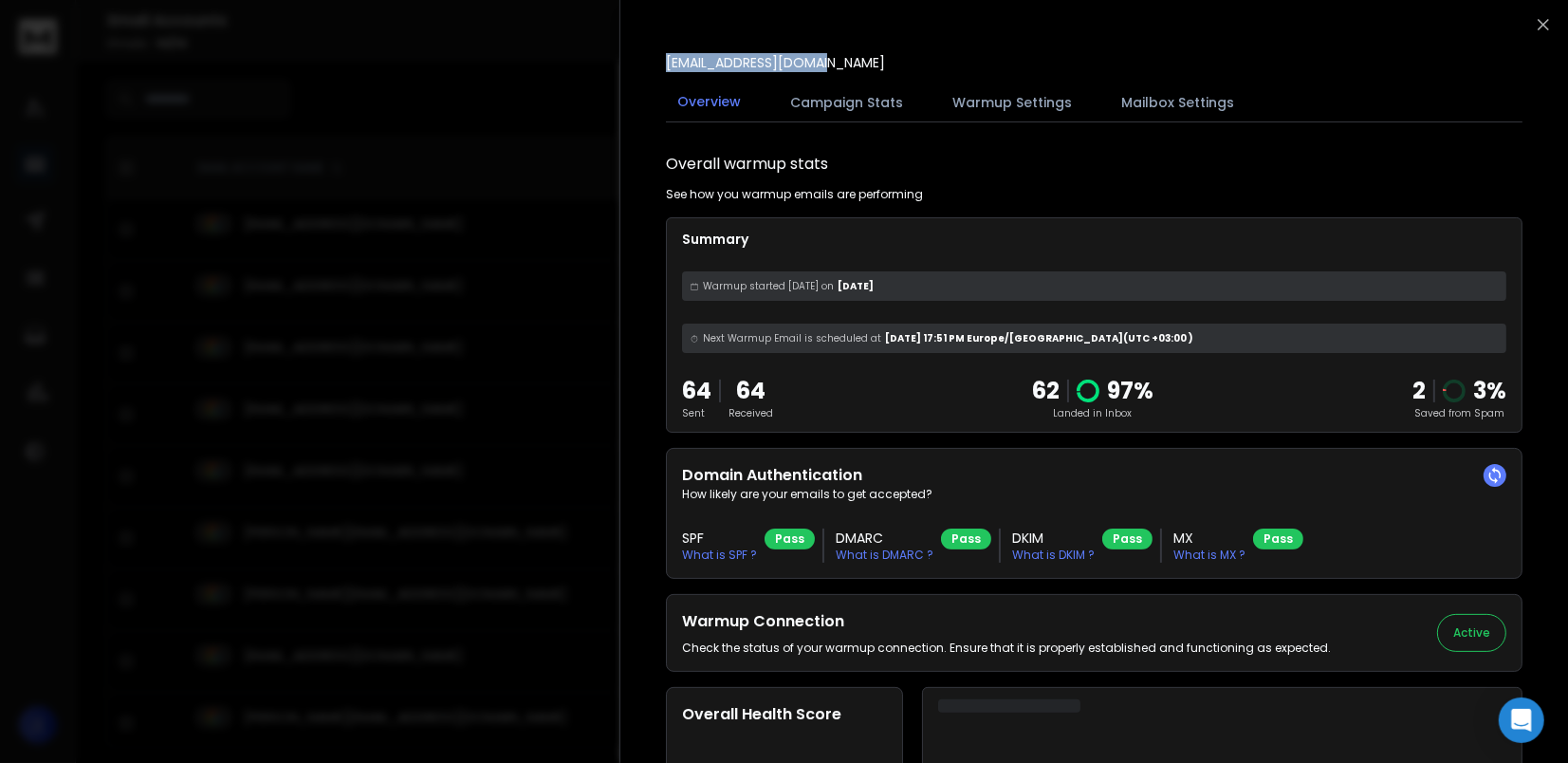
drag, startPoint x: 832, startPoint y: 66, endPoint x: 655, endPoint y: 65, distance: 177.0
click at [651, 65] on div "daria@answermover.com Overview Campaign Stats Warmup Settings Mailbox Settings …" at bounding box center [1094, 773] width 902 height 1502
copy p "daria@answermover.com"
click at [1545, 28] on icon "button" at bounding box center [1544, 25] width 19 height 19
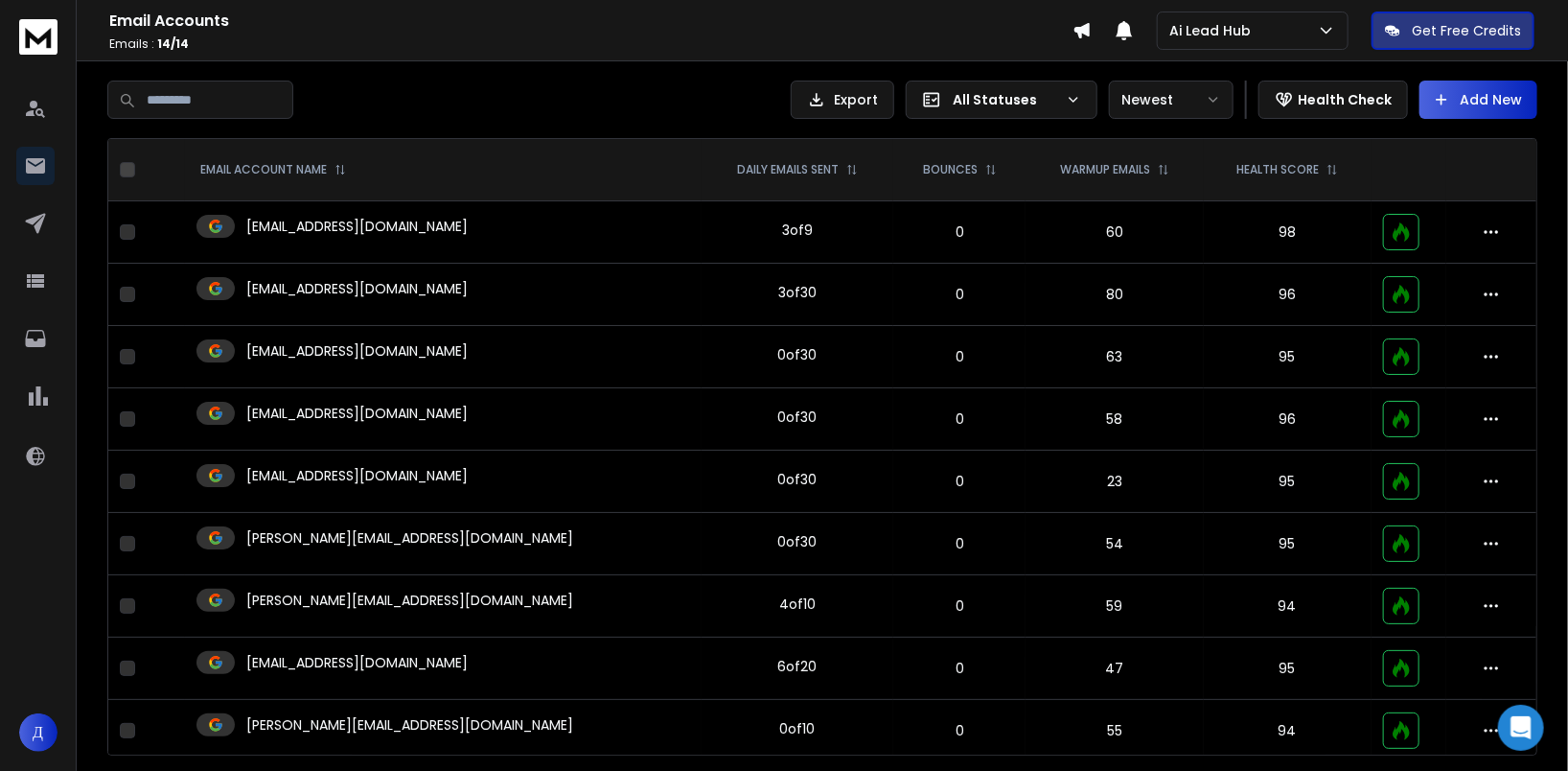
click at [330, 414] on p "daria@moversai.pro" at bounding box center [356, 413] width 221 height 20
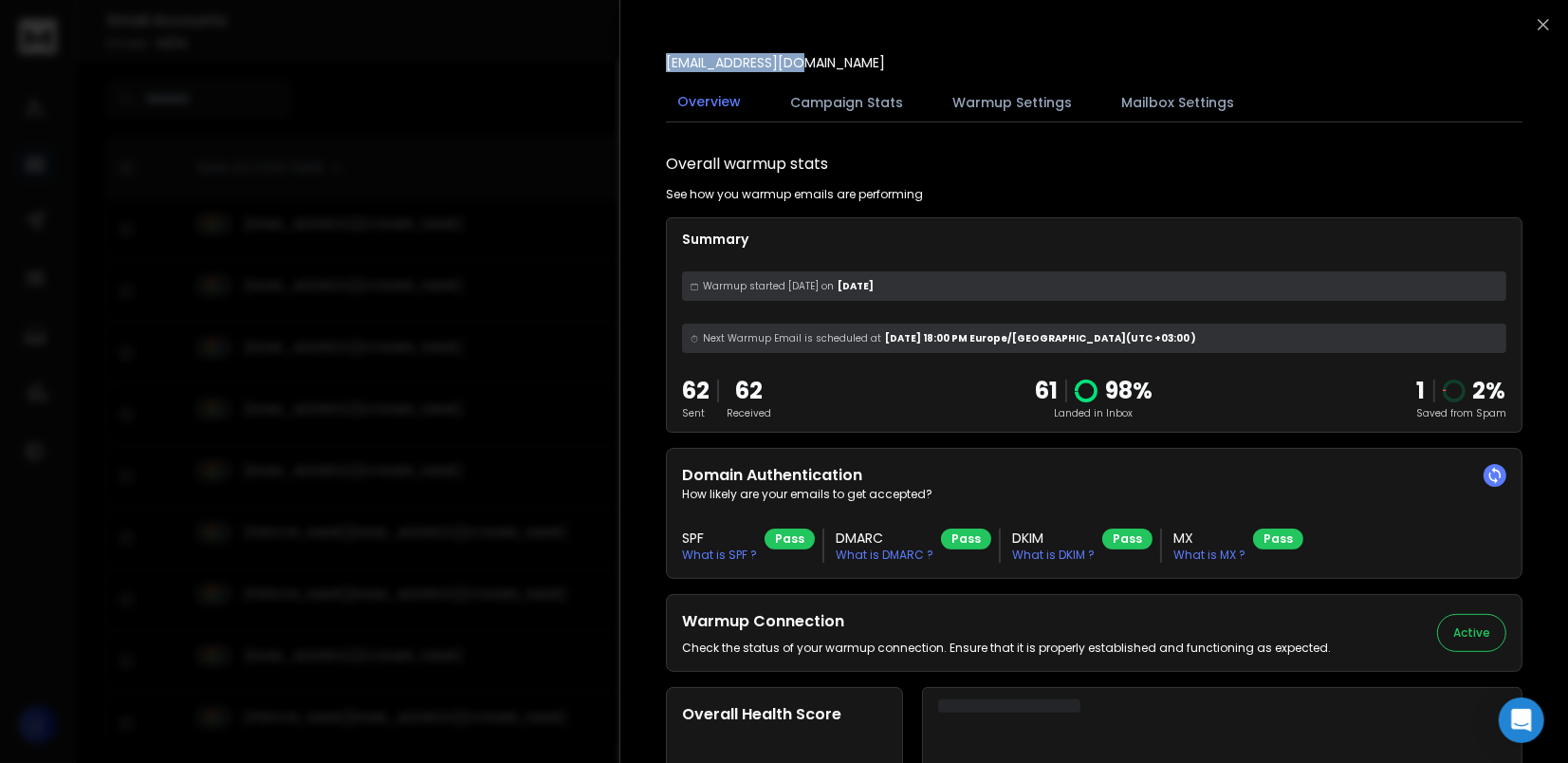
drag, startPoint x: 812, startPoint y: 61, endPoint x: 665, endPoint y: 66, distance: 147.1
click at [665, 66] on div "daria@moversai.pro Overview Campaign Stats Warmup Settings Mailbox Settings Ove…" at bounding box center [1094, 773] width 902 height 1502
copy p "daria@moversai.pro"
click at [1536, 24] on icon "button" at bounding box center [1544, 25] width 19 height 19
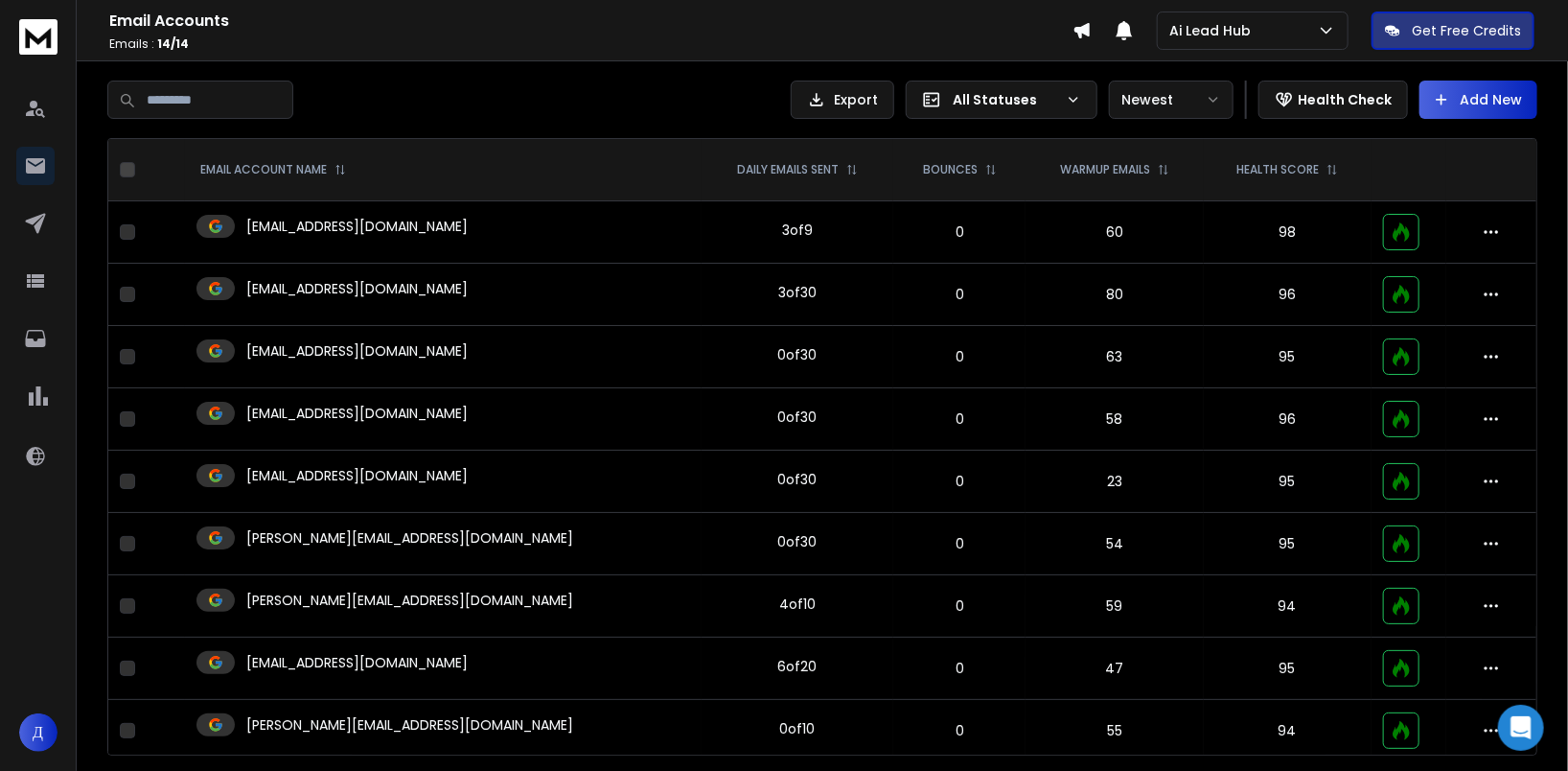
click at [376, 474] on p "daria@moversai.info" at bounding box center [356, 475] width 221 height 20
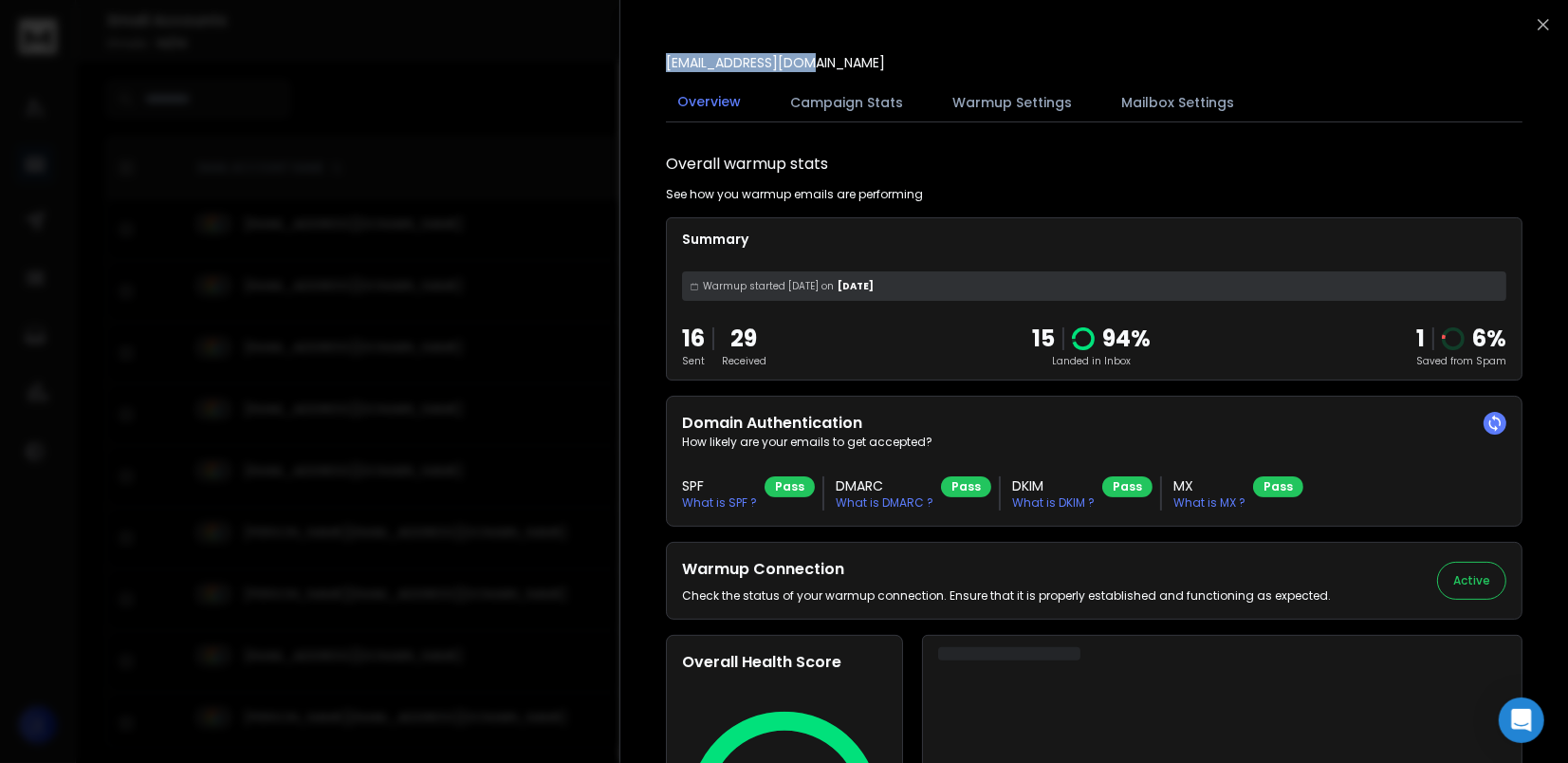
drag, startPoint x: 837, startPoint y: 55, endPoint x: 643, endPoint y: 58, distance: 194.0
click at [643, 58] on div "daria@moversai.info Overview Campaign Stats Warmup Settings Mailbox Settings Ov…" at bounding box center [1094, 747] width 902 height 1449
copy p "daria@moversai.info"
click at [460, 357] on div at bounding box center [784, 381] width 1568 height 763
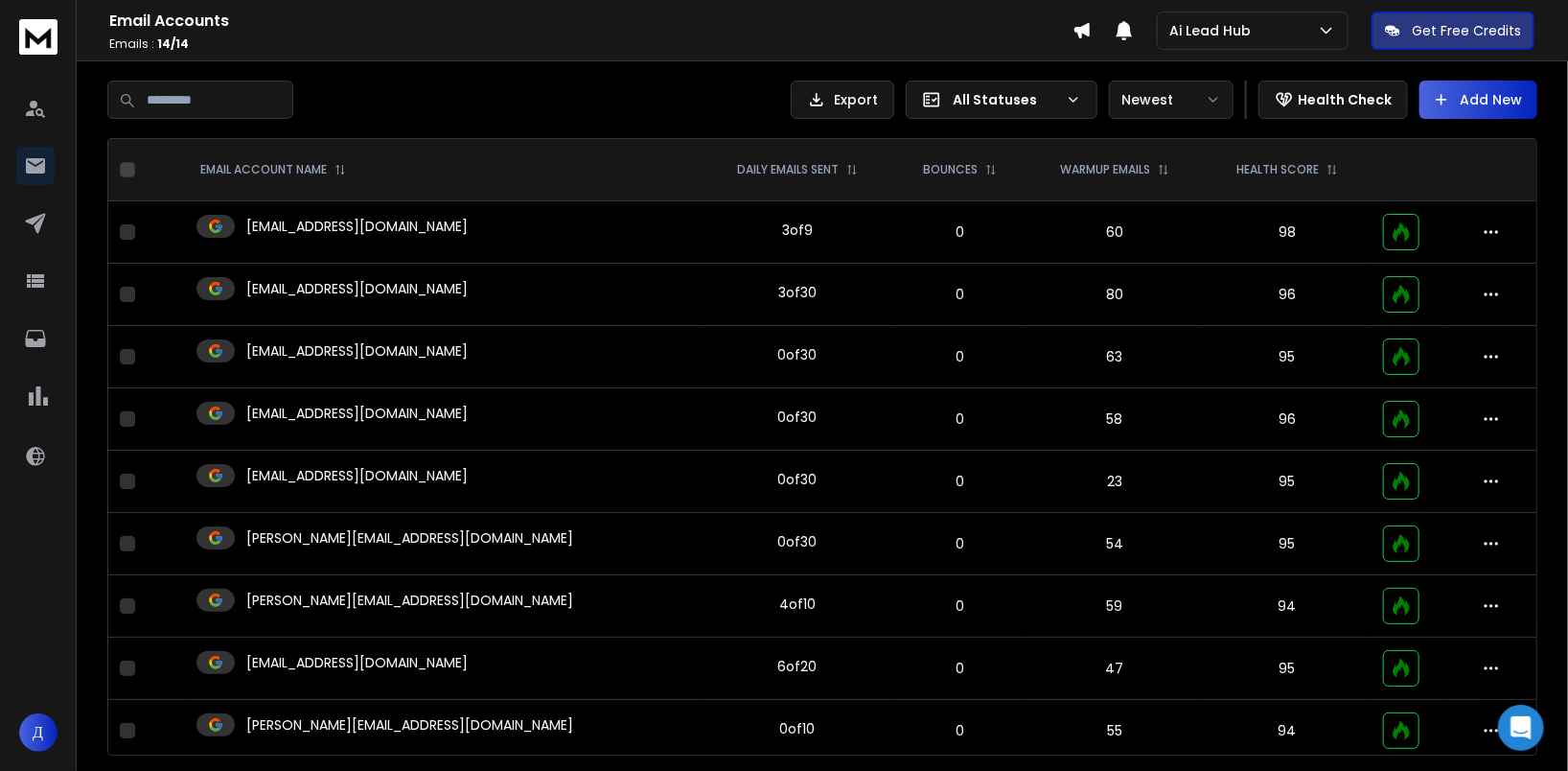
click at [401, 536] on p "[PERSON_NAME][EMAIL_ADDRESS][DOMAIN_NAME]" at bounding box center [409, 538] width 327 height 20
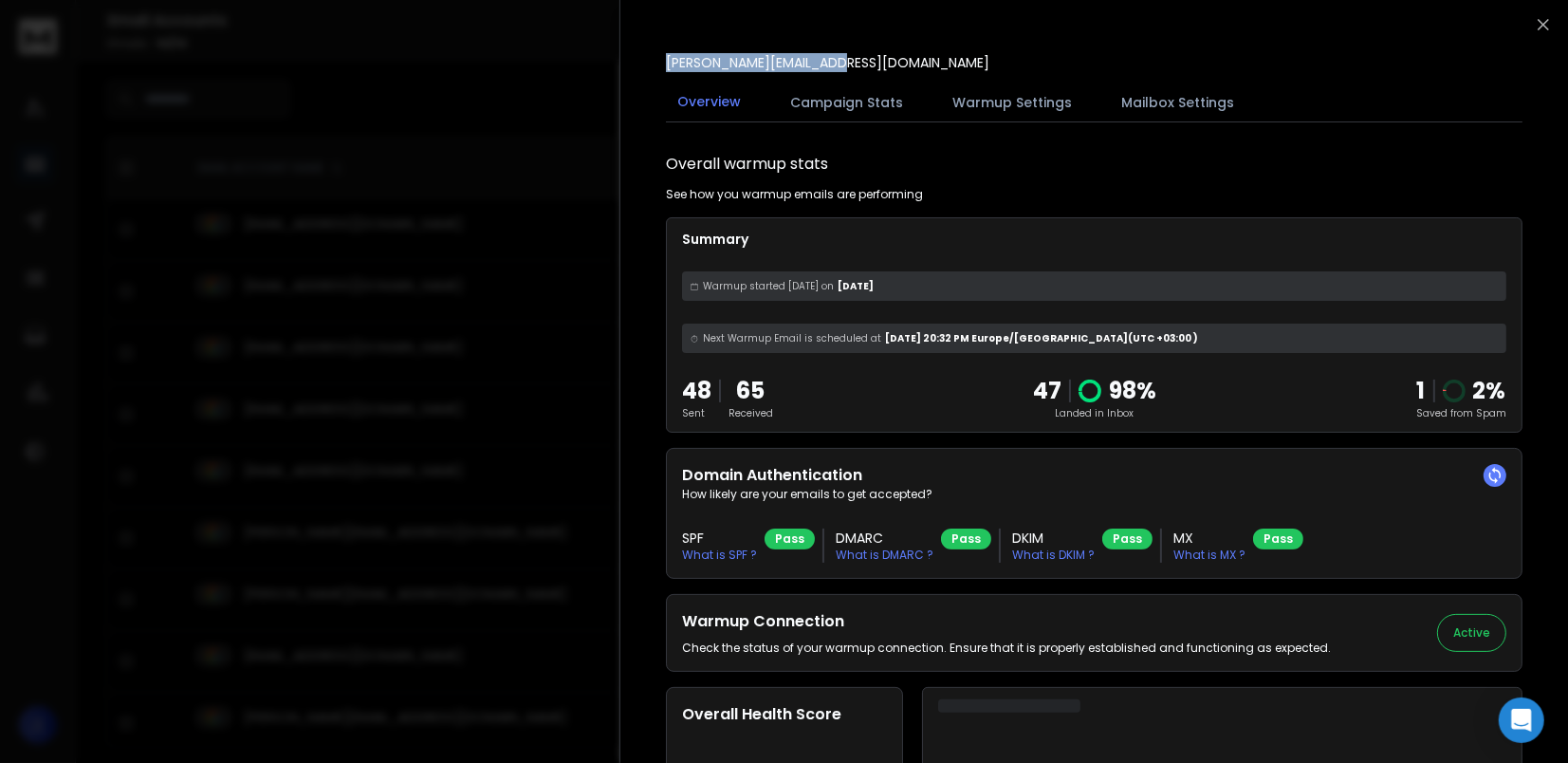
drag, startPoint x: 877, startPoint y: 60, endPoint x: 626, endPoint y: 61, distance: 251.0
click at [626, 61] on div "Multi Select Table Sheet damian@movingcallai.com Overview Campaign Stats Warmup…" at bounding box center [1094, 381] width 948 height 763
copy p "[PERSON_NAME][EMAIL_ADDRESS][DOMAIN_NAME]"
click at [1537, 17] on icon "button" at bounding box center [1544, 25] width 19 height 19
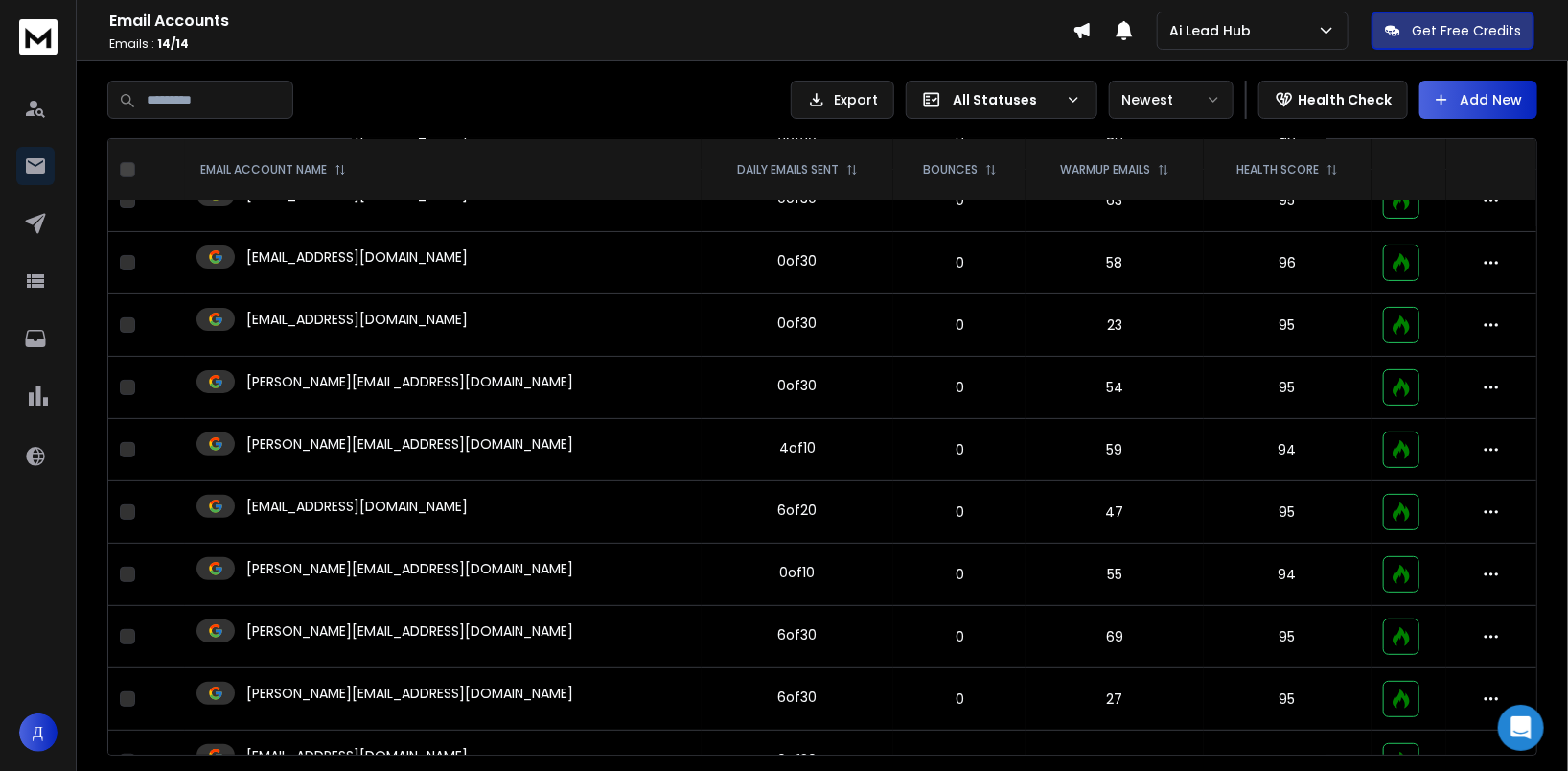
scroll to position [213, 0]
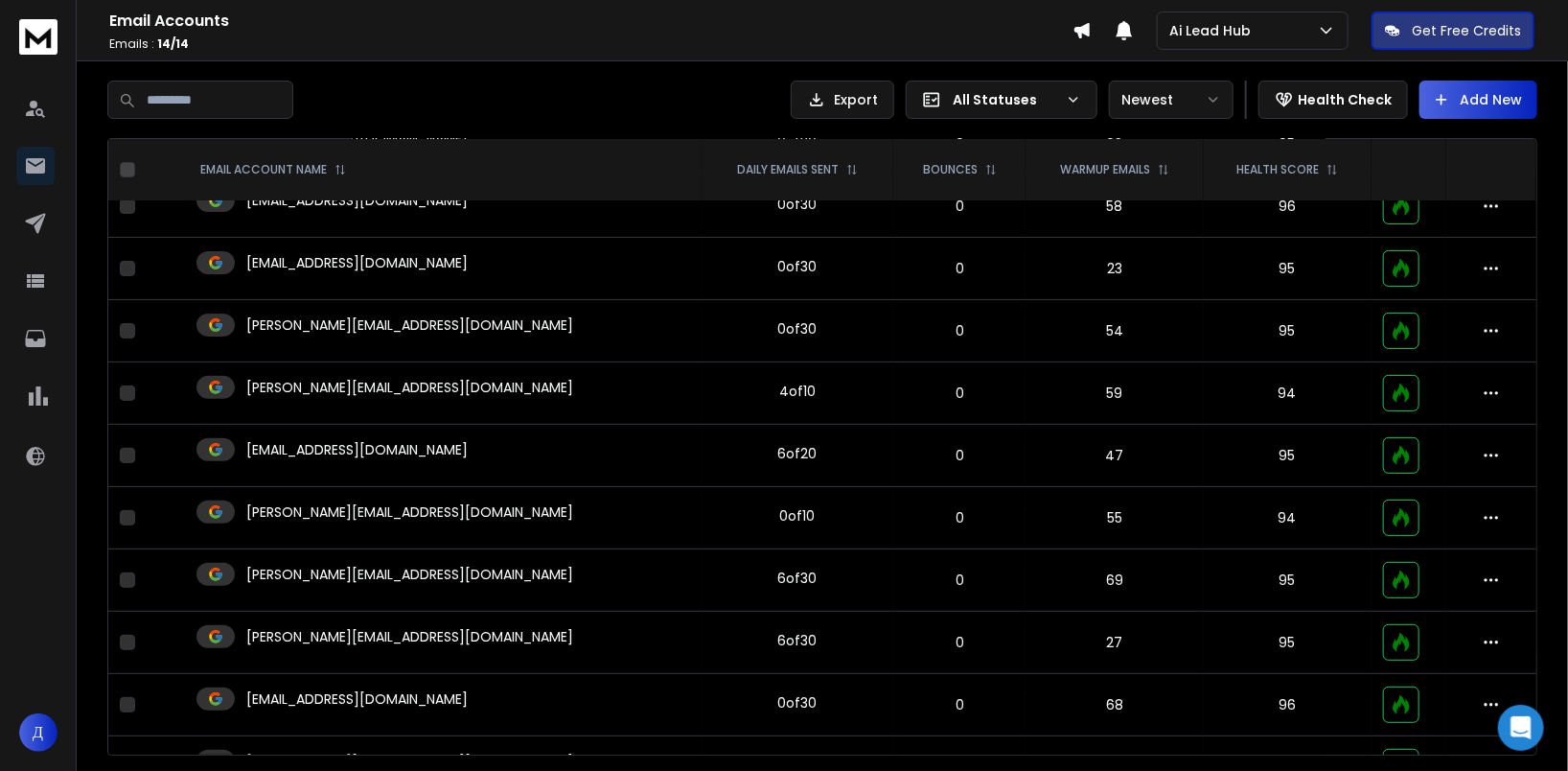
click at [379, 386] on p "anna@movingcallai.com" at bounding box center [409, 387] width 327 height 20
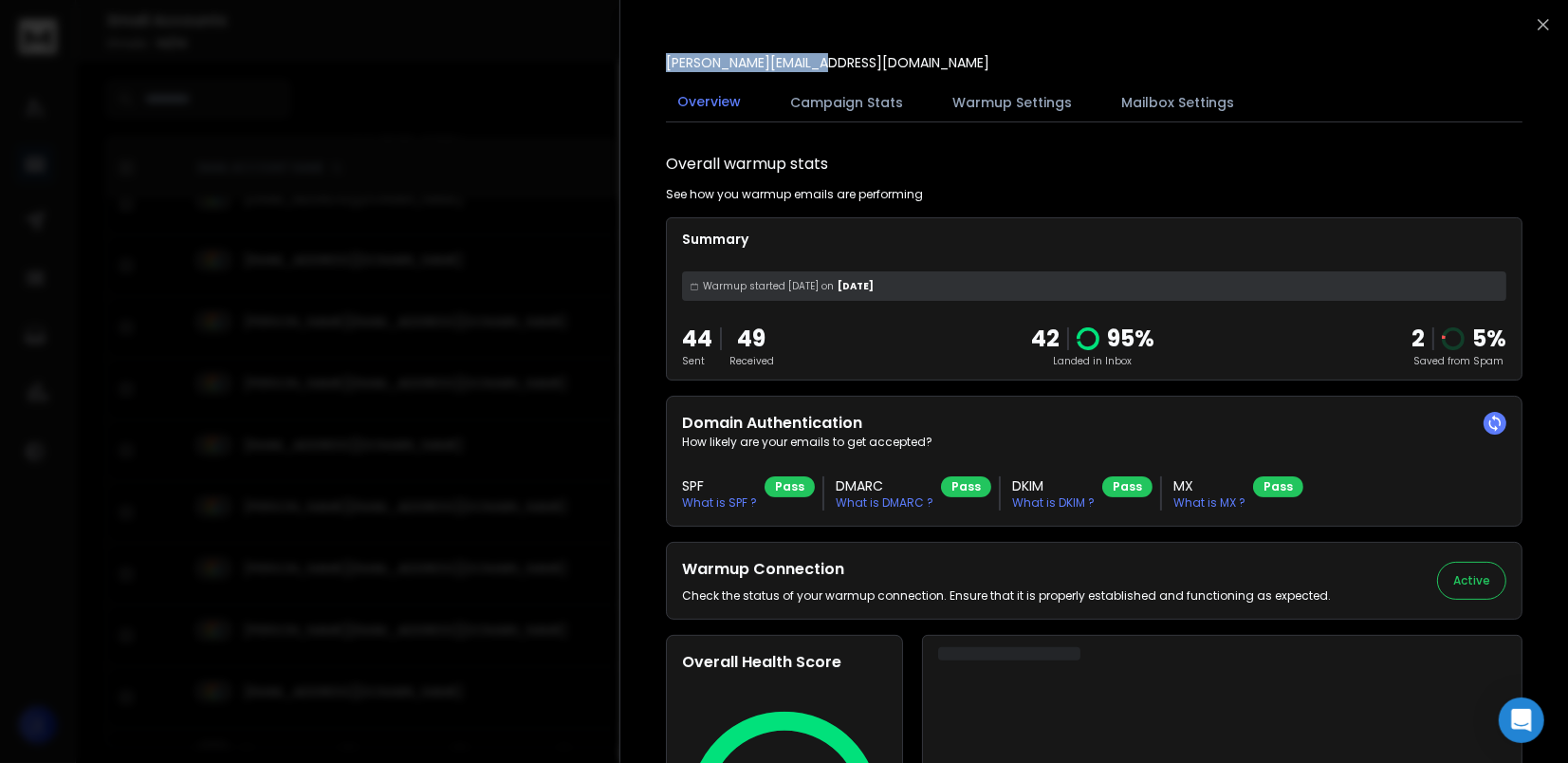
drag, startPoint x: 857, startPoint y: 56, endPoint x: 661, endPoint y: 61, distance: 196.1
click at [661, 61] on div "anna@movingcallai.com Overview Campaign Stats Warmup Settings Mailbox Settings …" at bounding box center [1094, 747] width 902 height 1449
copy p "anna@movingcallai.com"
click at [1535, 25] on icon "button" at bounding box center [1544, 25] width 19 height 19
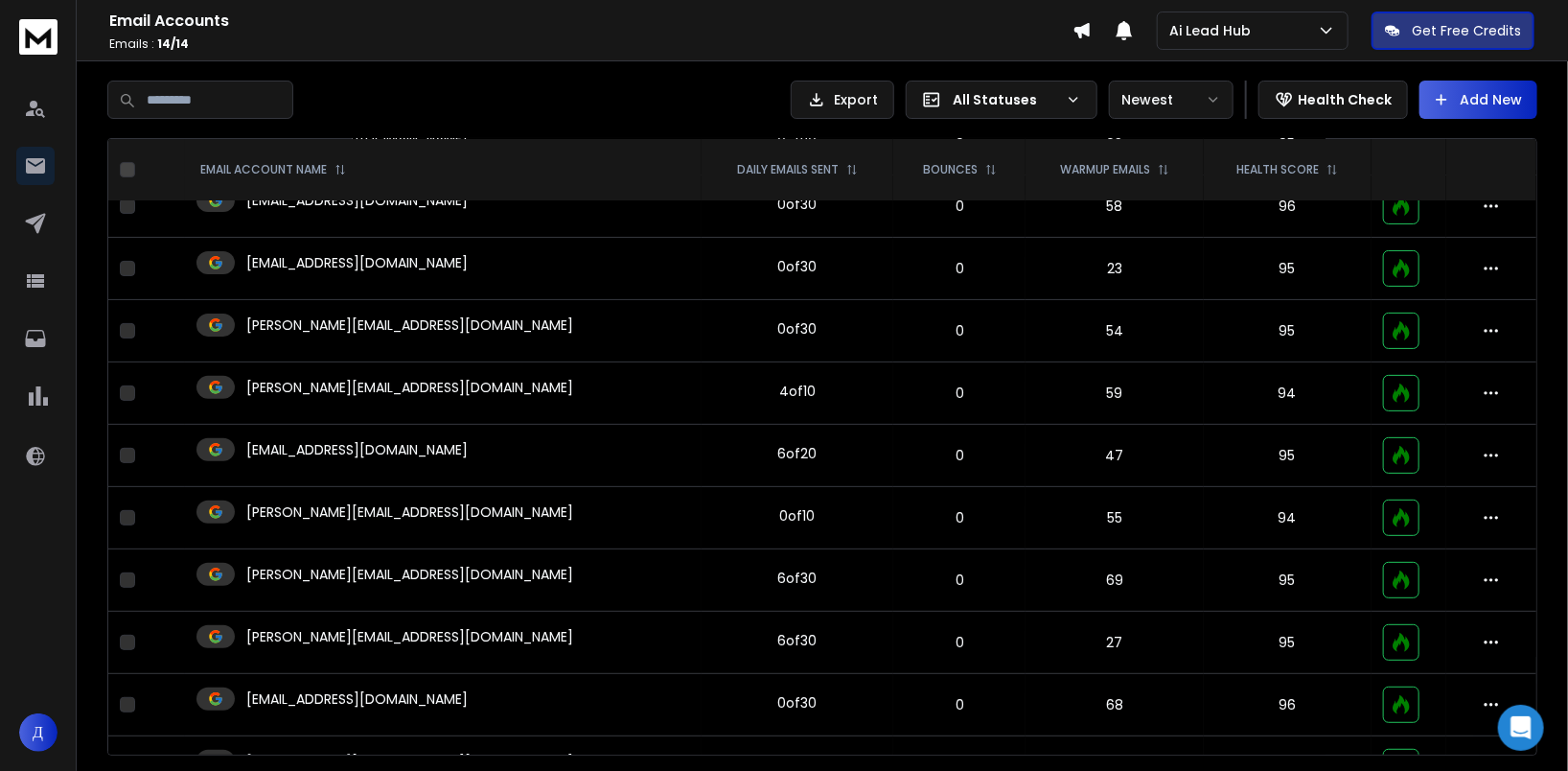
scroll to position [319, 0]
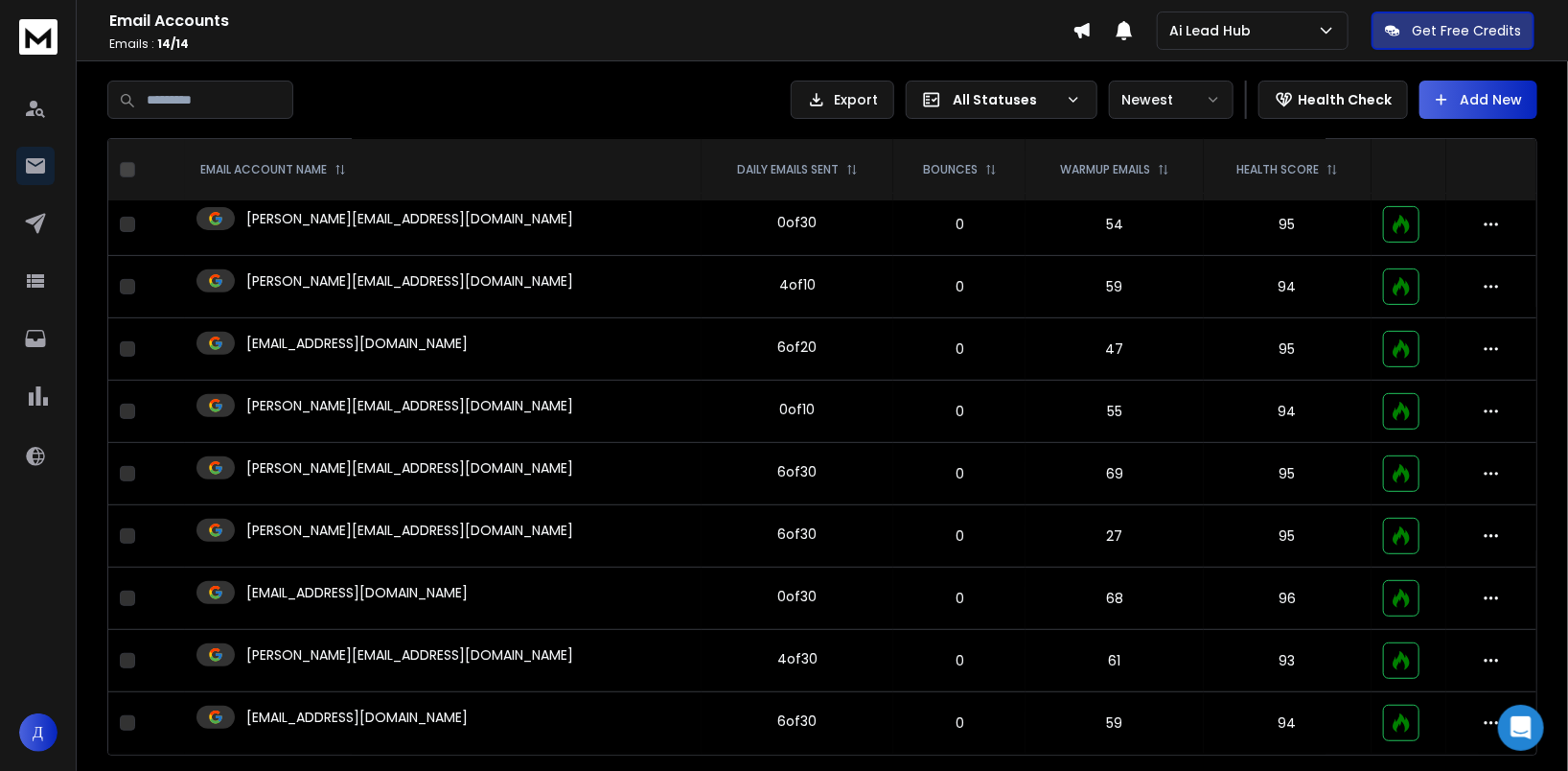
click at [354, 520] on p "[PERSON_NAME][EMAIL_ADDRESS][DOMAIN_NAME]" at bounding box center [409, 530] width 327 height 20
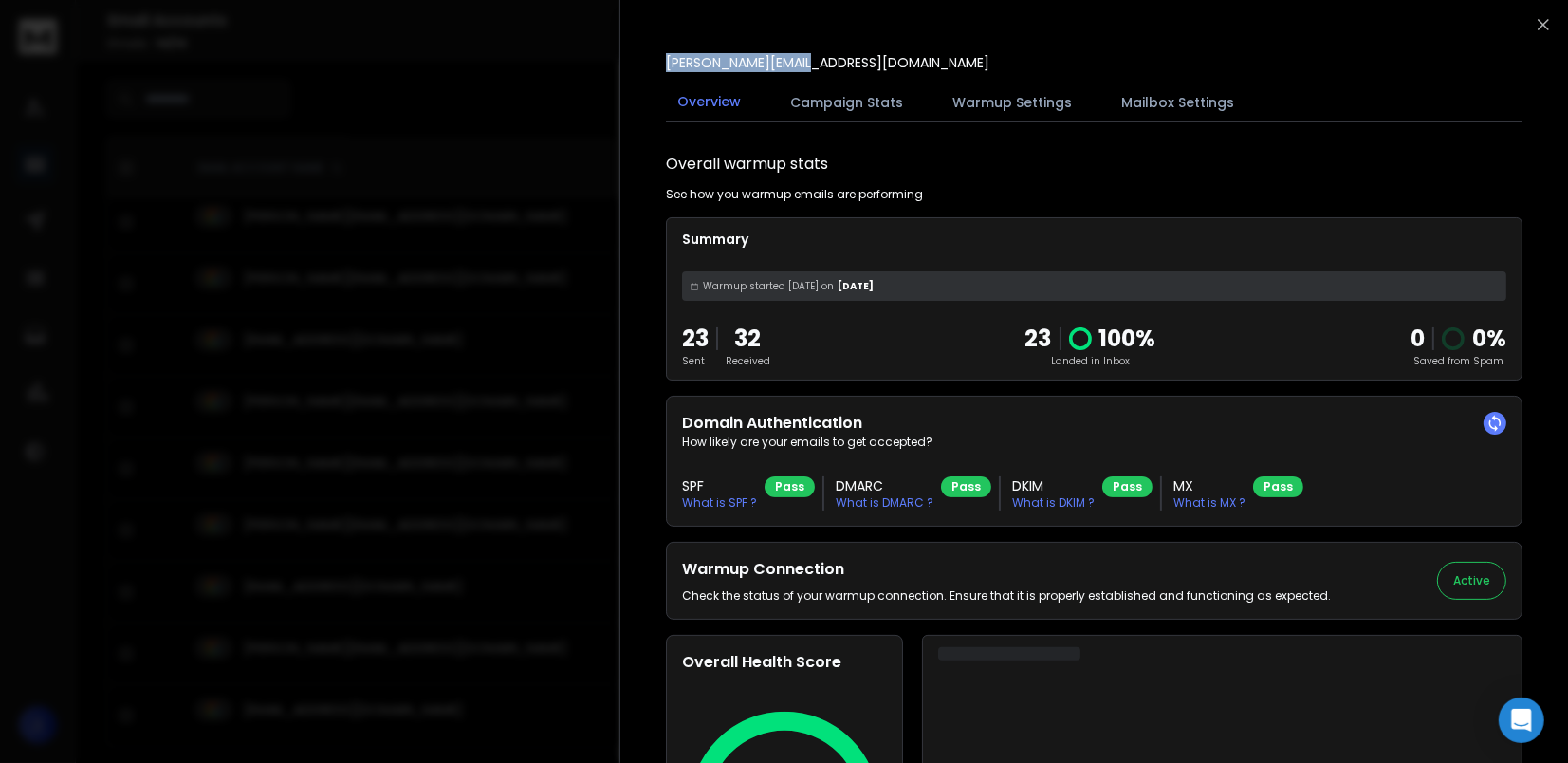
drag, startPoint x: 834, startPoint y: 59, endPoint x: 666, endPoint y: 58, distance: 168.0
click at [666, 58] on div "[PERSON_NAME][EMAIL_ADDRESS][DOMAIN_NAME]" at bounding box center [1094, 63] width 856 height 19
copy p "[PERSON_NAME][EMAIL_ADDRESS][DOMAIN_NAME]"
click at [1541, 26] on icon "button" at bounding box center [1544, 25] width 10 height 10
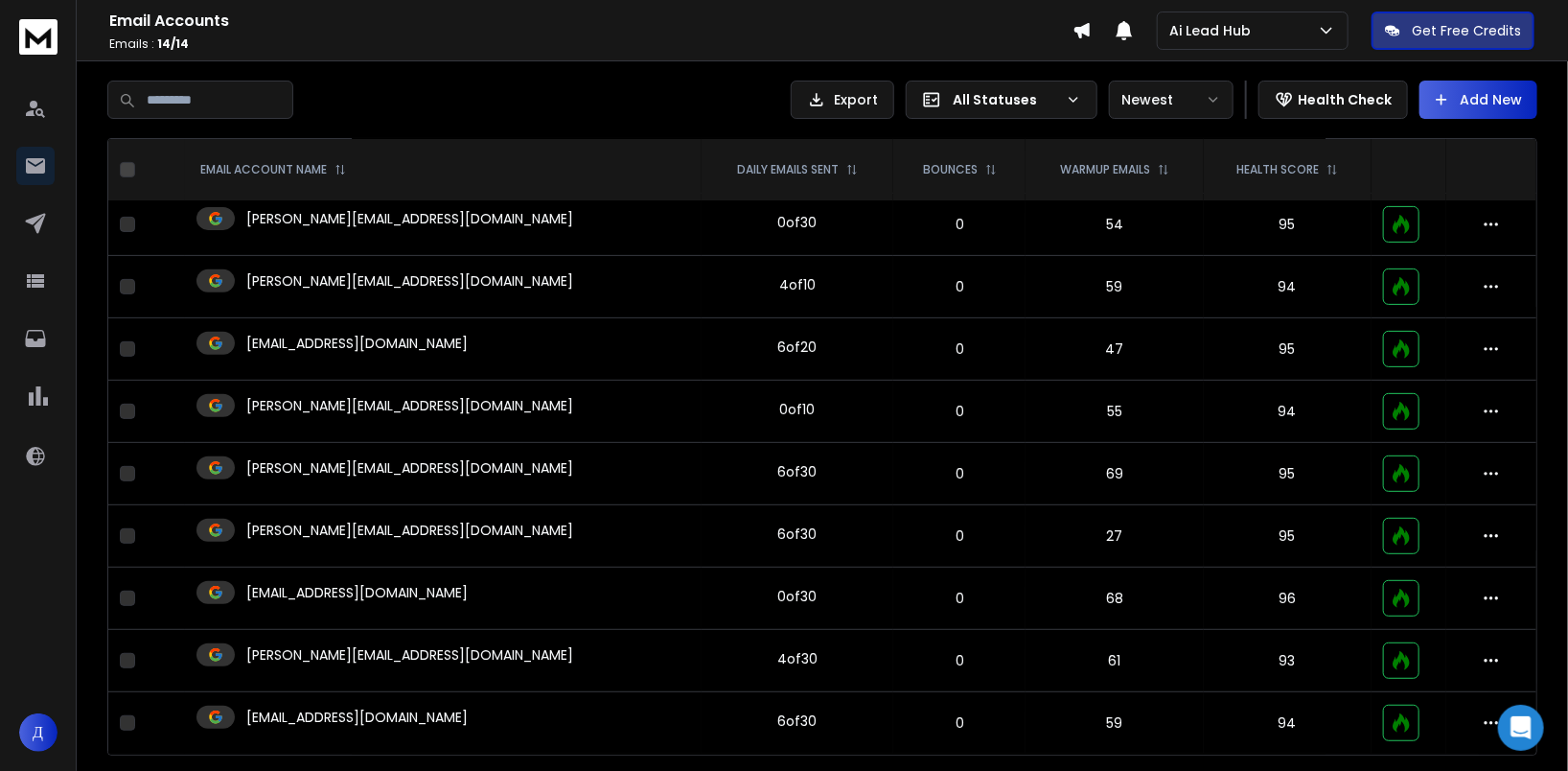
scroll to position [331, 0]
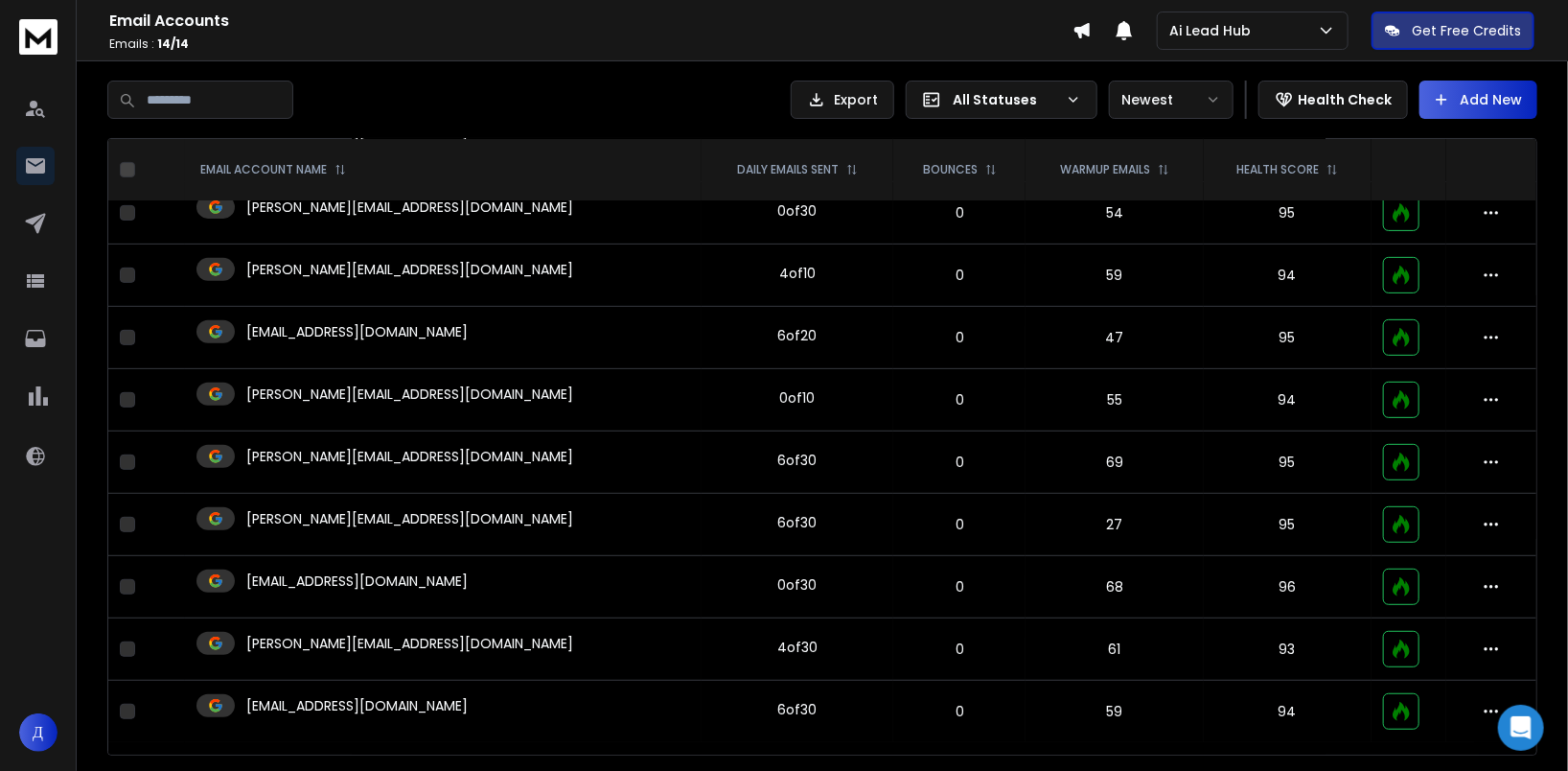
click at [369, 580] on p "[EMAIL_ADDRESS][DOMAIN_NAME]" at bounding box center [356, 581] width 221 height 20
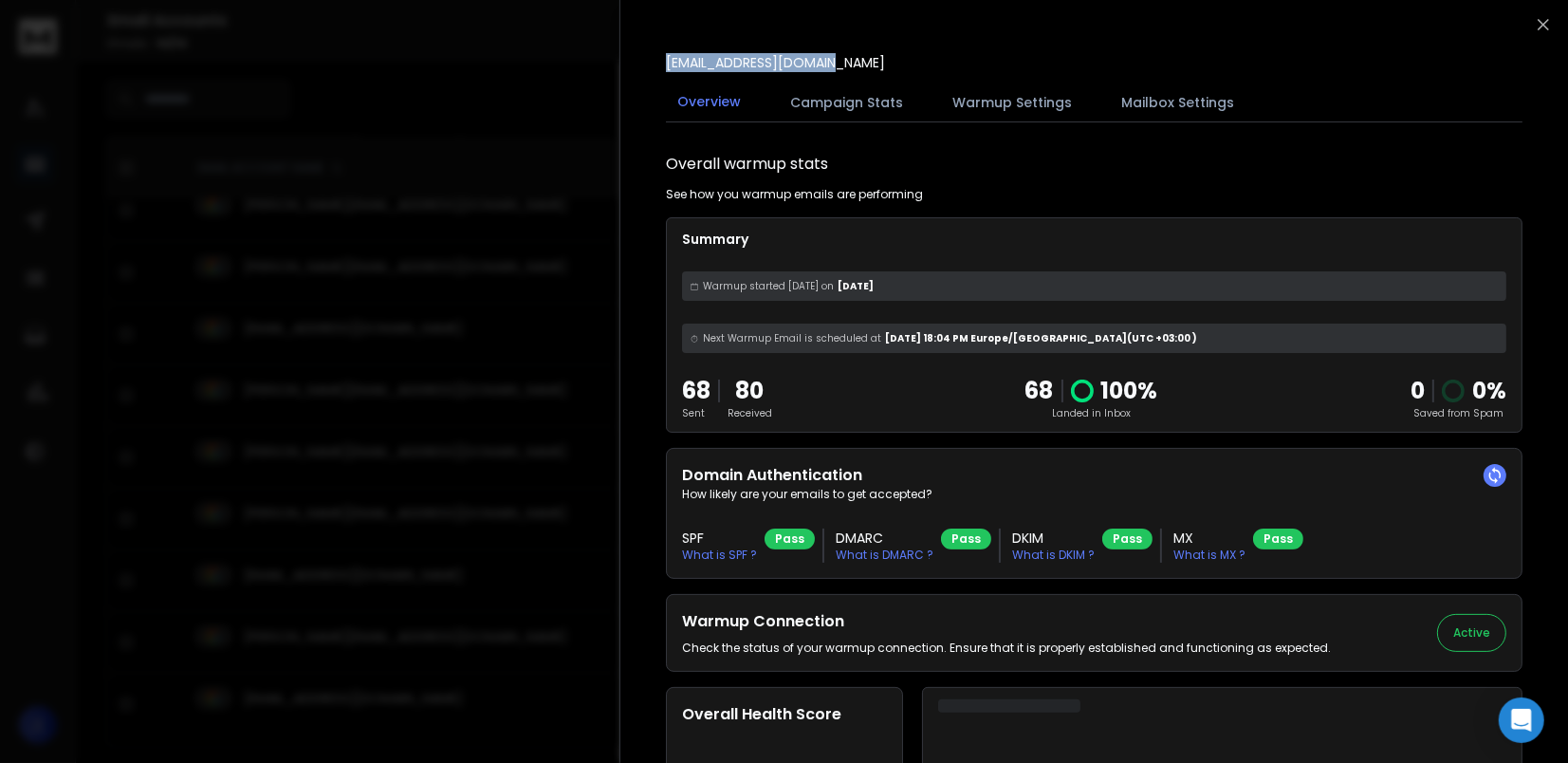
drag, startPoint x: 805, startPoint y: 56, endPoint x: 663, endPoint y: 55, distance: 142.0
click at [664, 56] on div "daria@movingcallai.com Overview Campaign Stats Warmup Settings Mailbox Settings…" at bounding box center [1094, 773] width 902 height 1502
copy p "daria@movingcallai.com"
click at [531, 396] on div at bounding box center [784, 381] width 1568 height 763
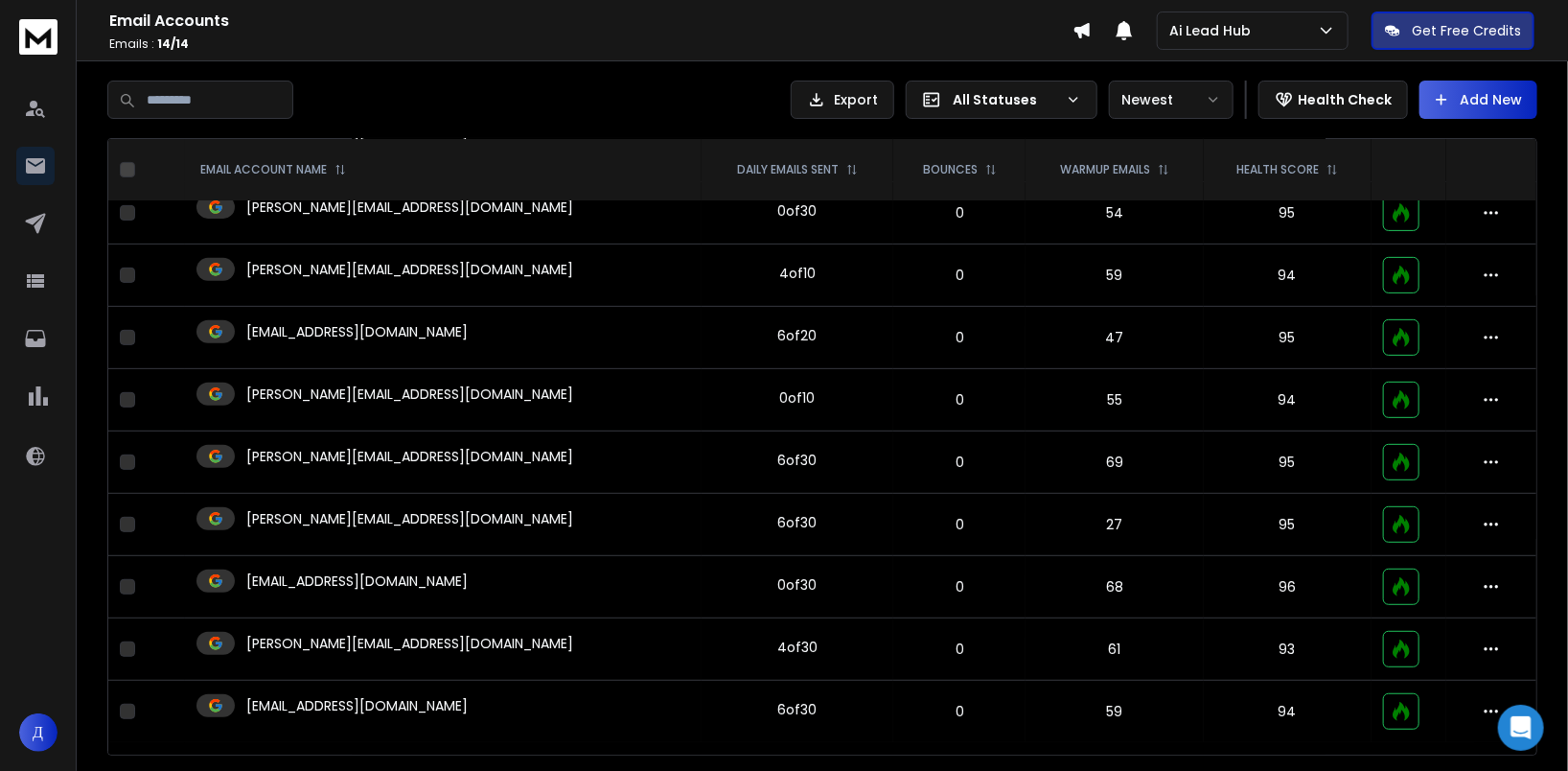
click at [444, 642] on div "damian@movingsong.pro" at bounding box center [444, 643] width 494 height 23
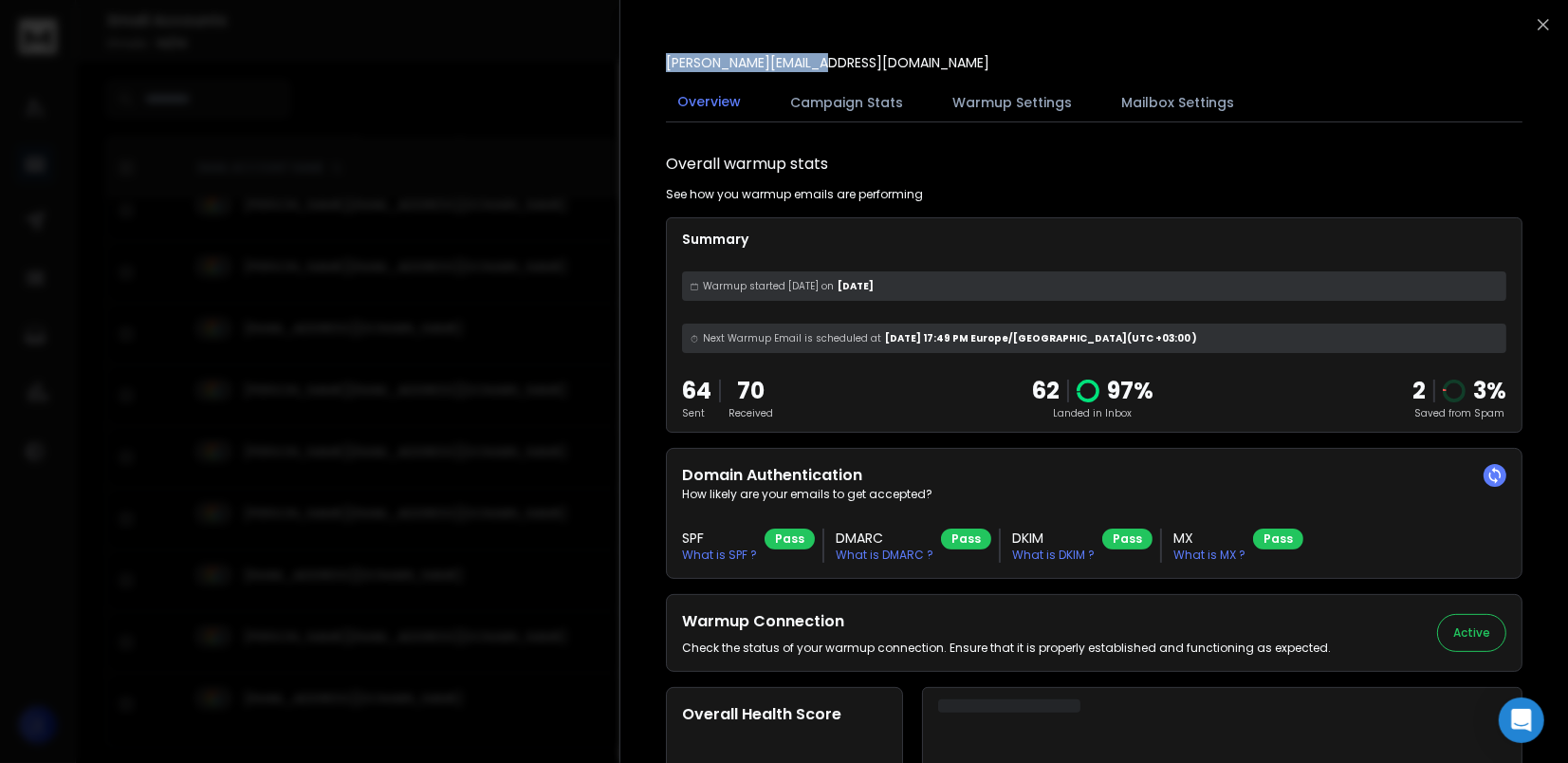
drag, startPoint x: 838, startPoint y: 61, endPoint x: 664, endPoint y: 52, distance: 174.2
click at [664, 52] on div "damian@movingsong.pro Overview Campaign Stats Warmup Settings Mailbox Settings …" at bounding box center [1094, 773] width 902 height 1502
copy p "damian@movingsong.pro"
click at [501, 375] on div at bounding box center [784, 381] width 1568 height 763
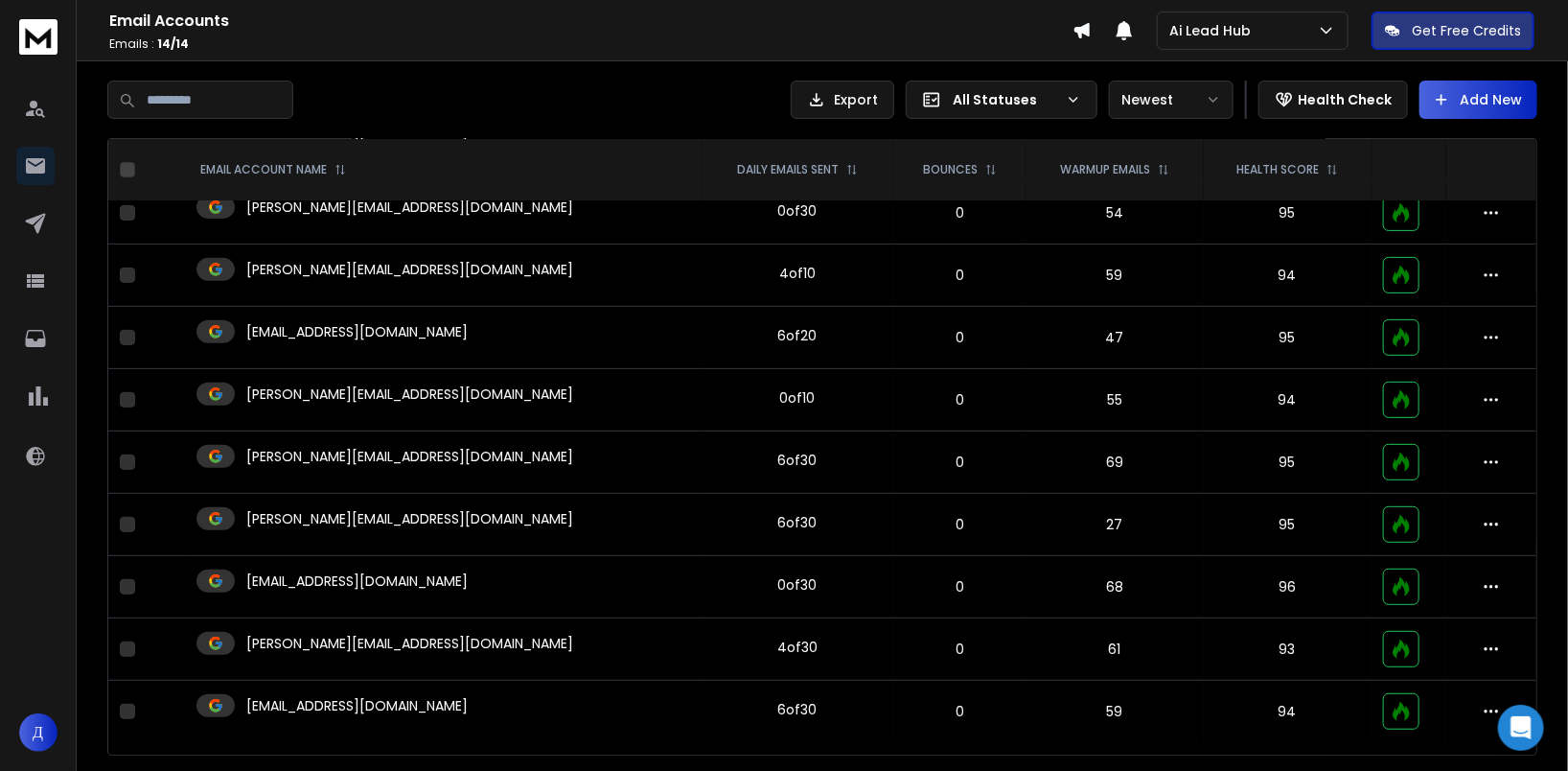
click at [429, 705] on div "daria@movingtrack.store" at bounding box center [444, 704] width 494 height 23
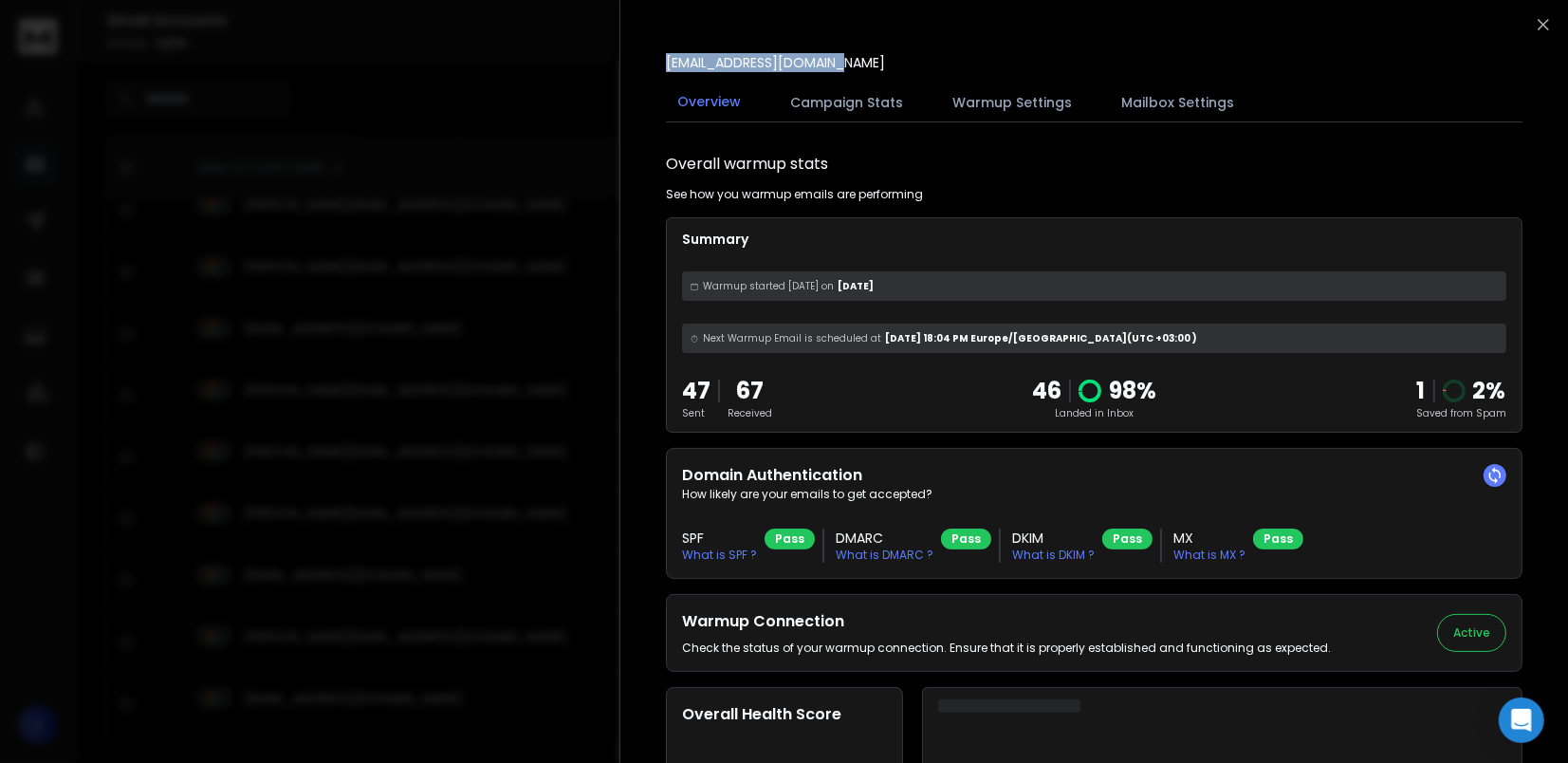
drag, startPoint x: 867, startPoint y: 63, endPoint x: 666, endPoint y: 53, distance: 201.2
click at [666, 53] on div "daria@movingtrack.store" at bounding box center [1094, 63] width 856 height 19
click at [1541, 20] on icon "button" at bounding box center [1544, 25] width 19 height 19
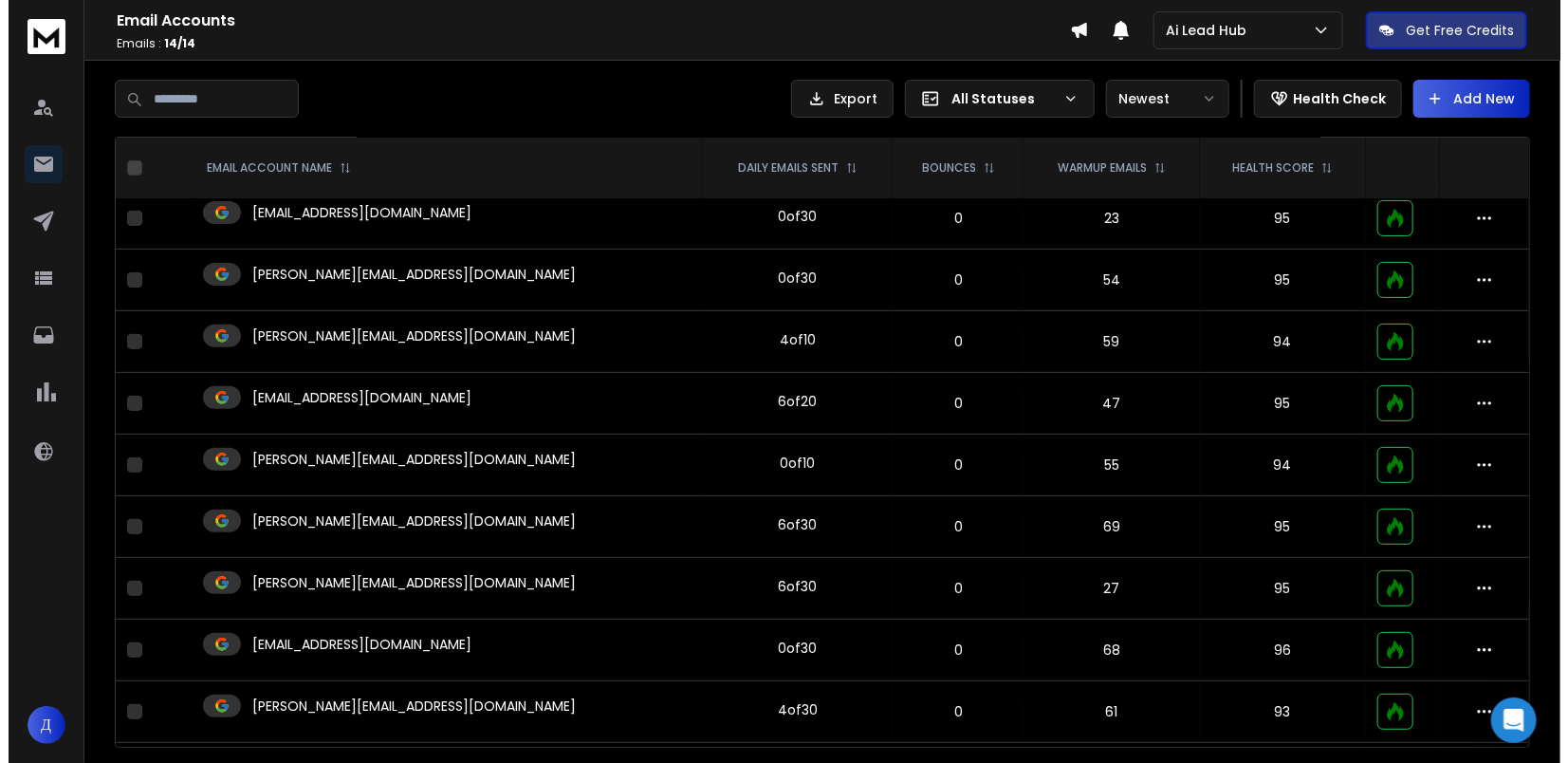
scroll to position [222, 0]
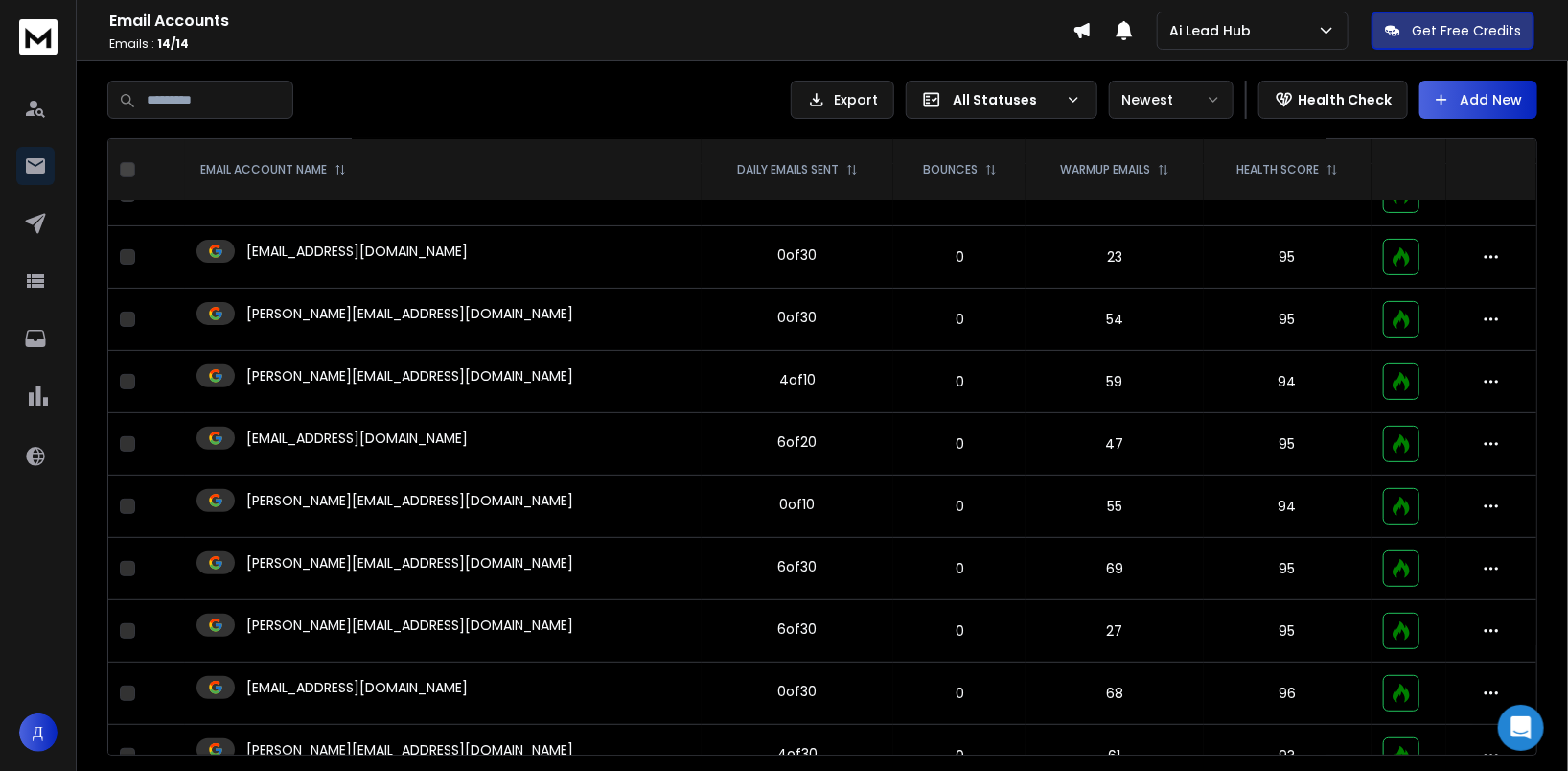
click at [780, 504] on div "0 of 10" at bounding box center [797, 505] width 35 height 20
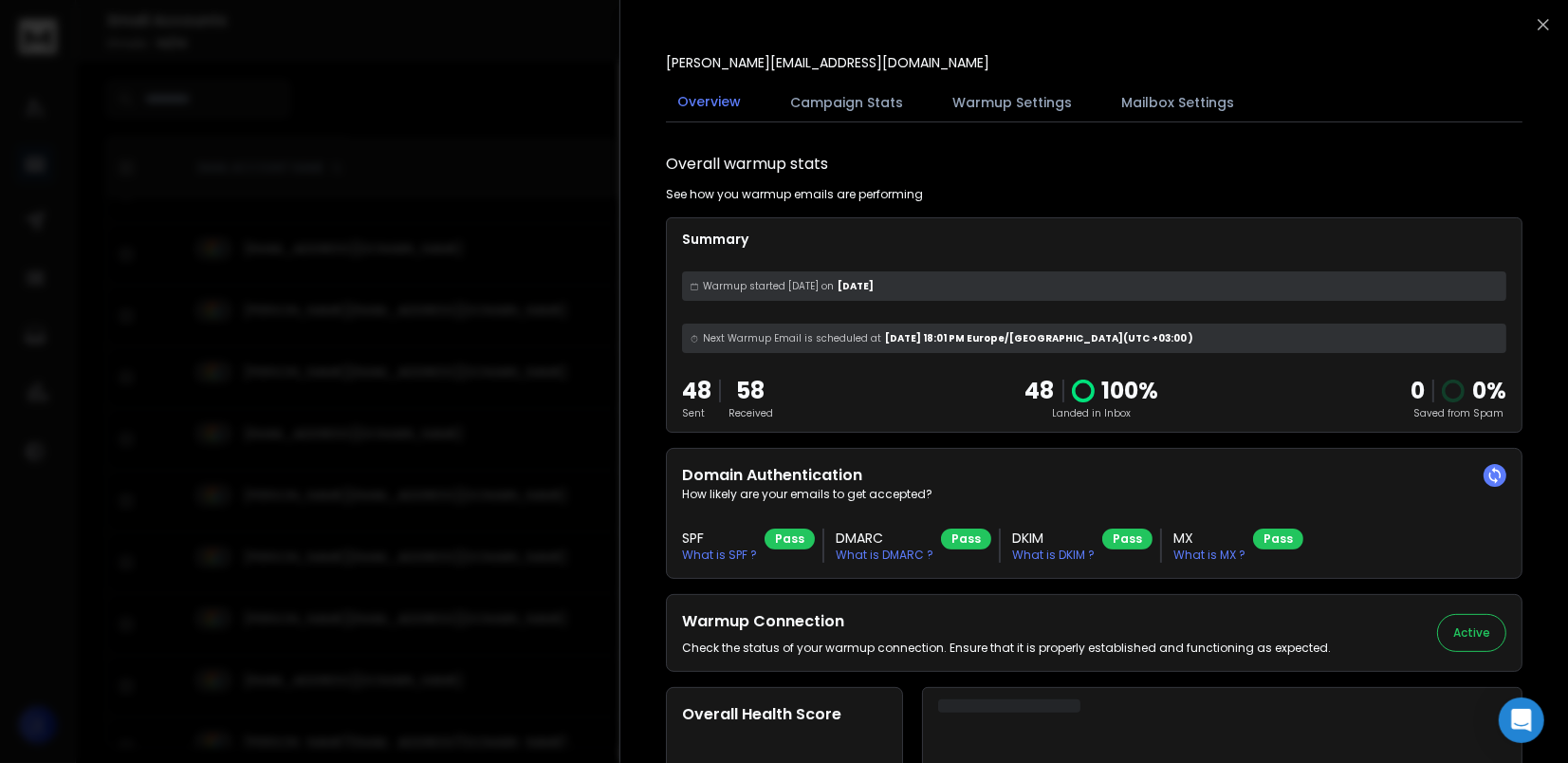
click at [1160, 91] on button "Mailbox Settings" at bounding box center [1178, 102] width 136 height 42
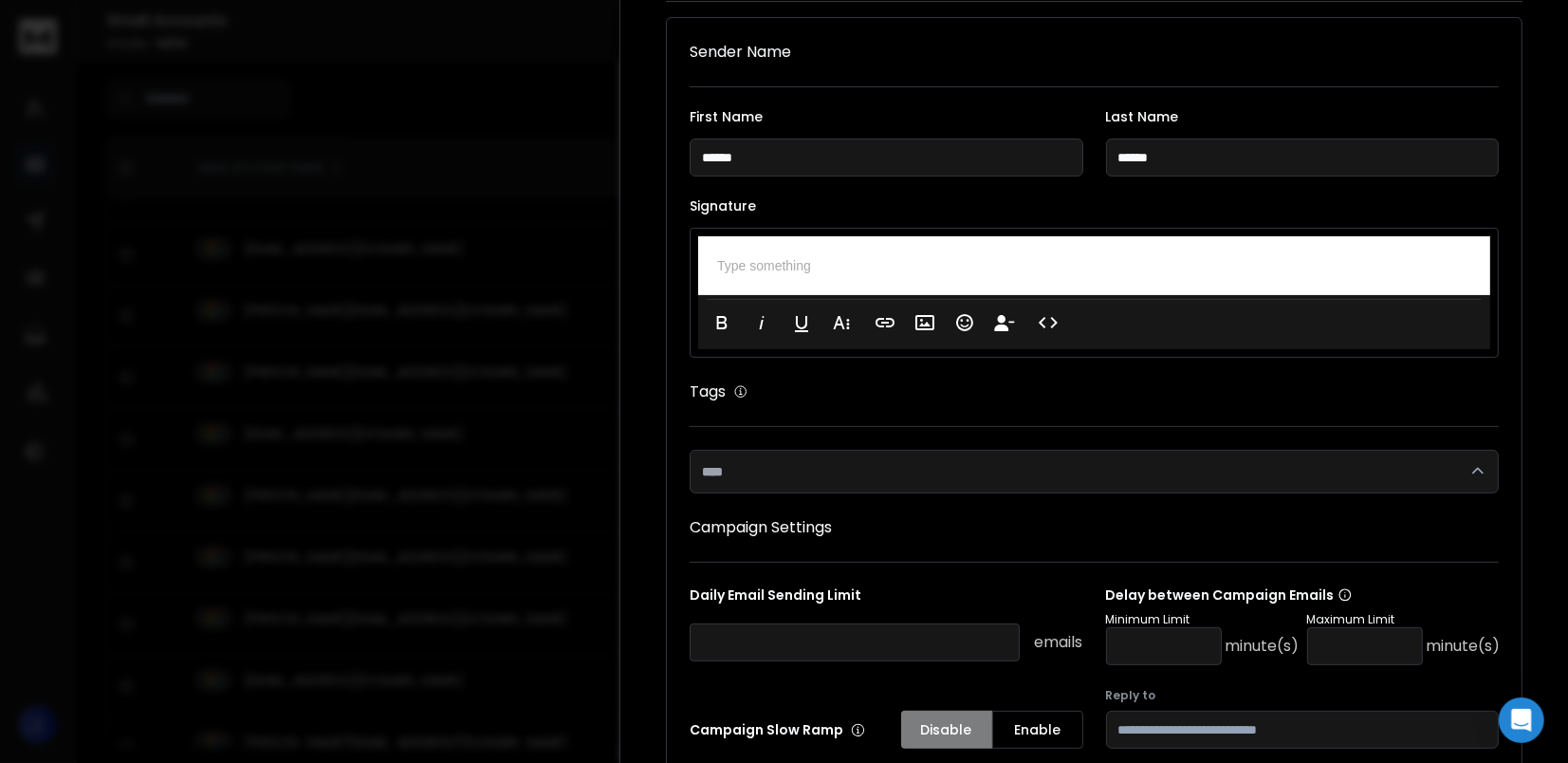
scroll to position [210, 0]
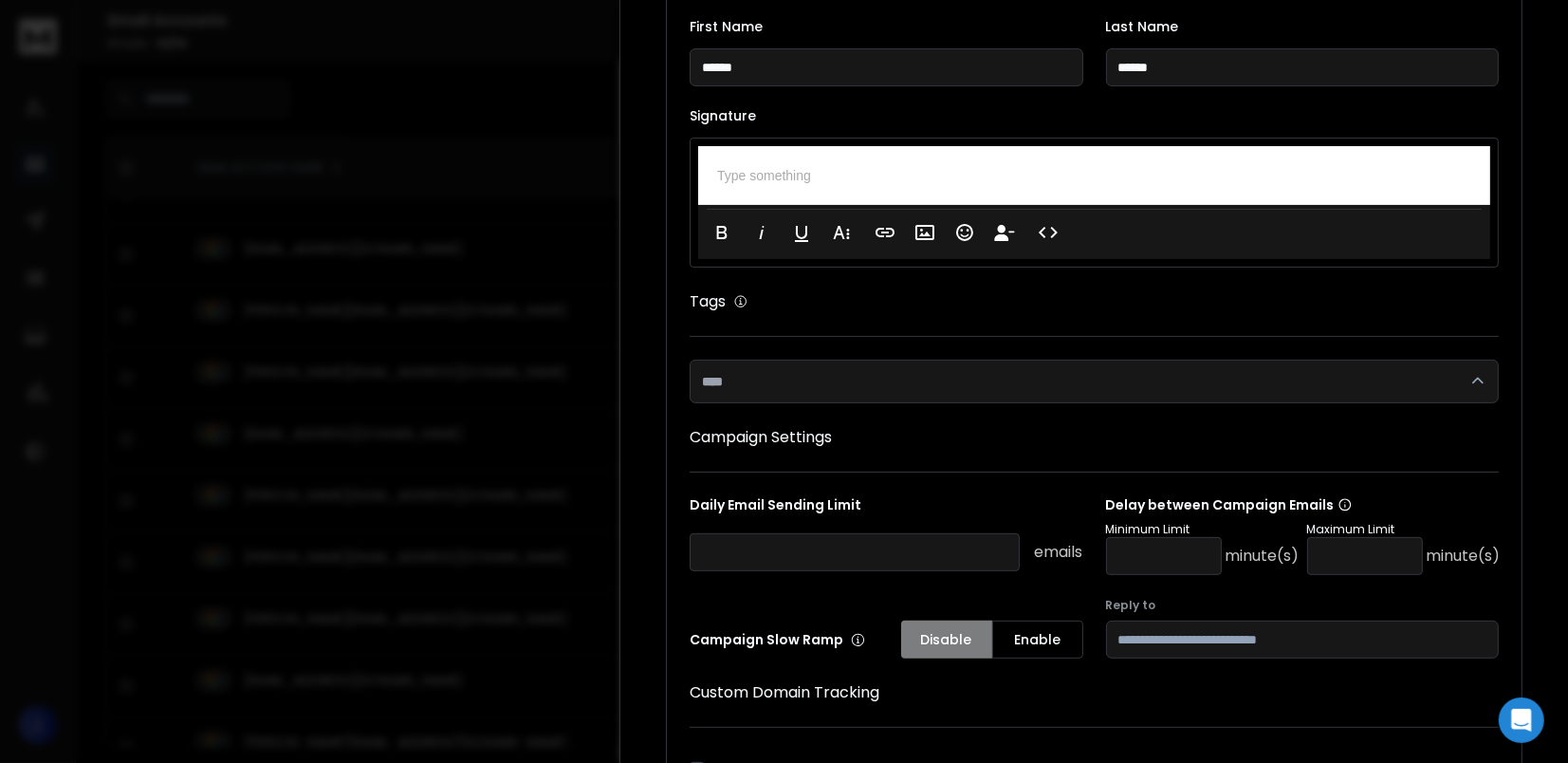
click at [752, 544] on input "**" at bounding box center [854, 552] width 330 height 38
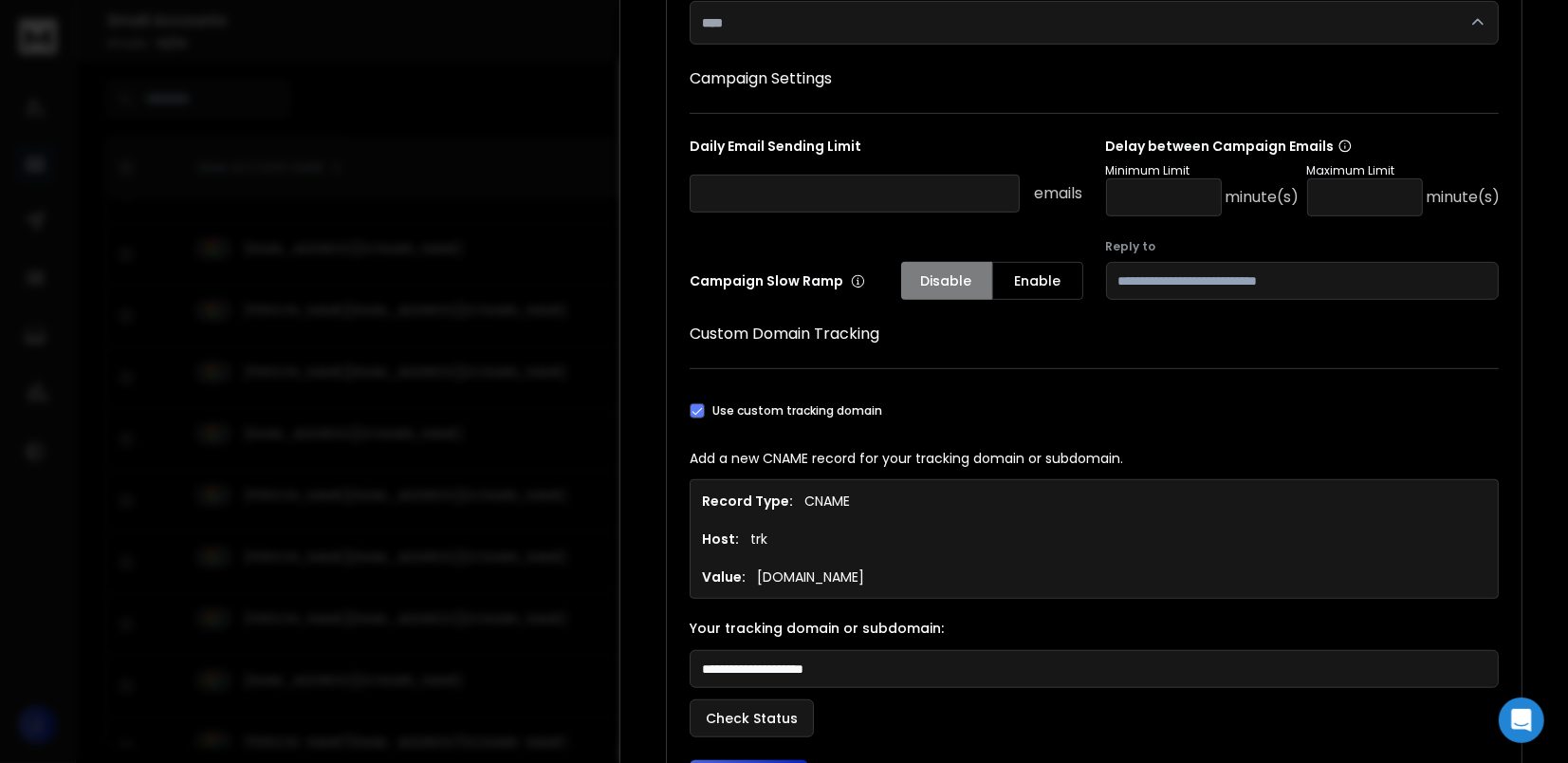
scroll to position [680, 0]
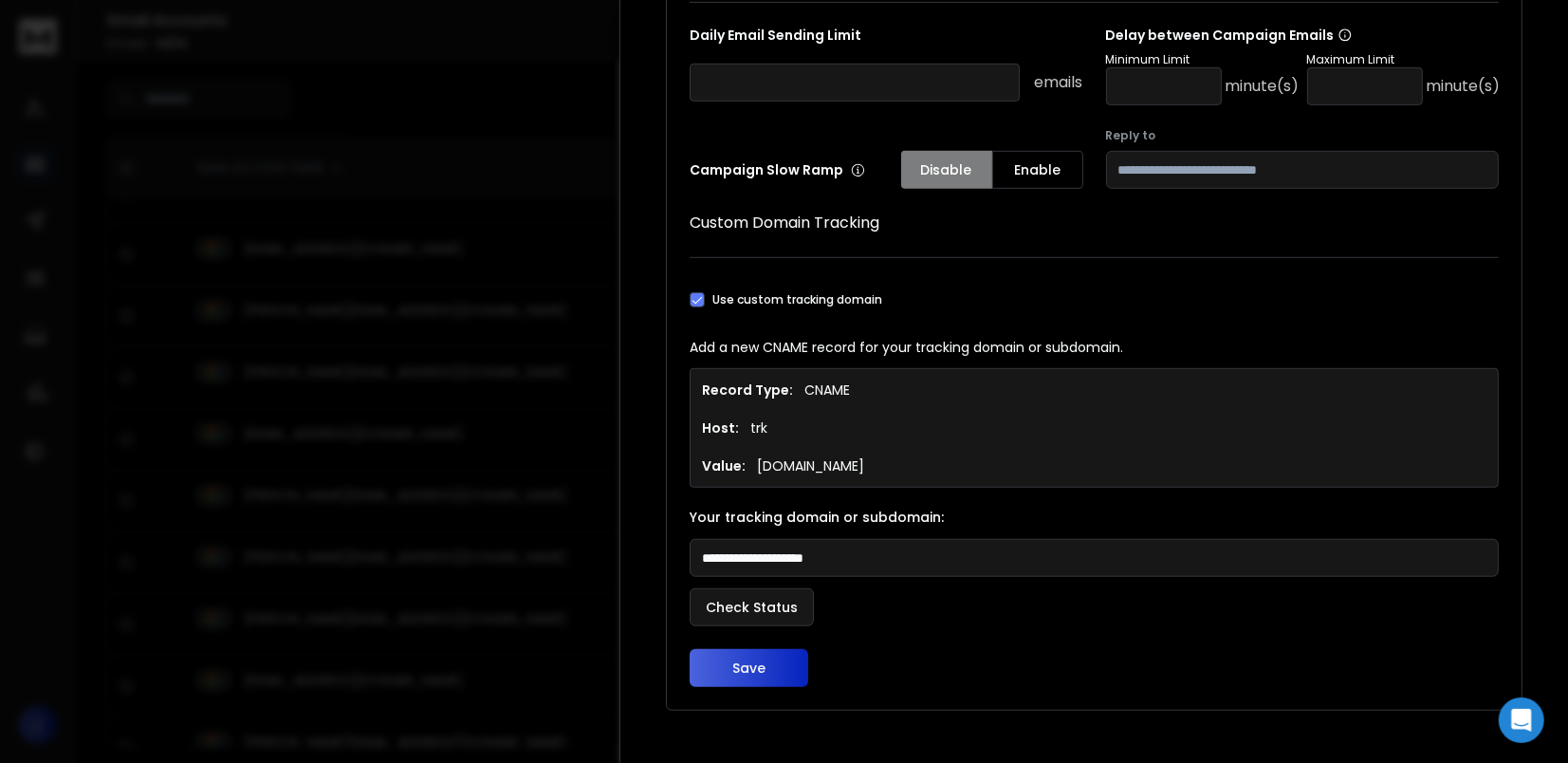
type input "**"
click at [772, 660] on button "Save" at bounding box center [749, 667] width 118 height 38
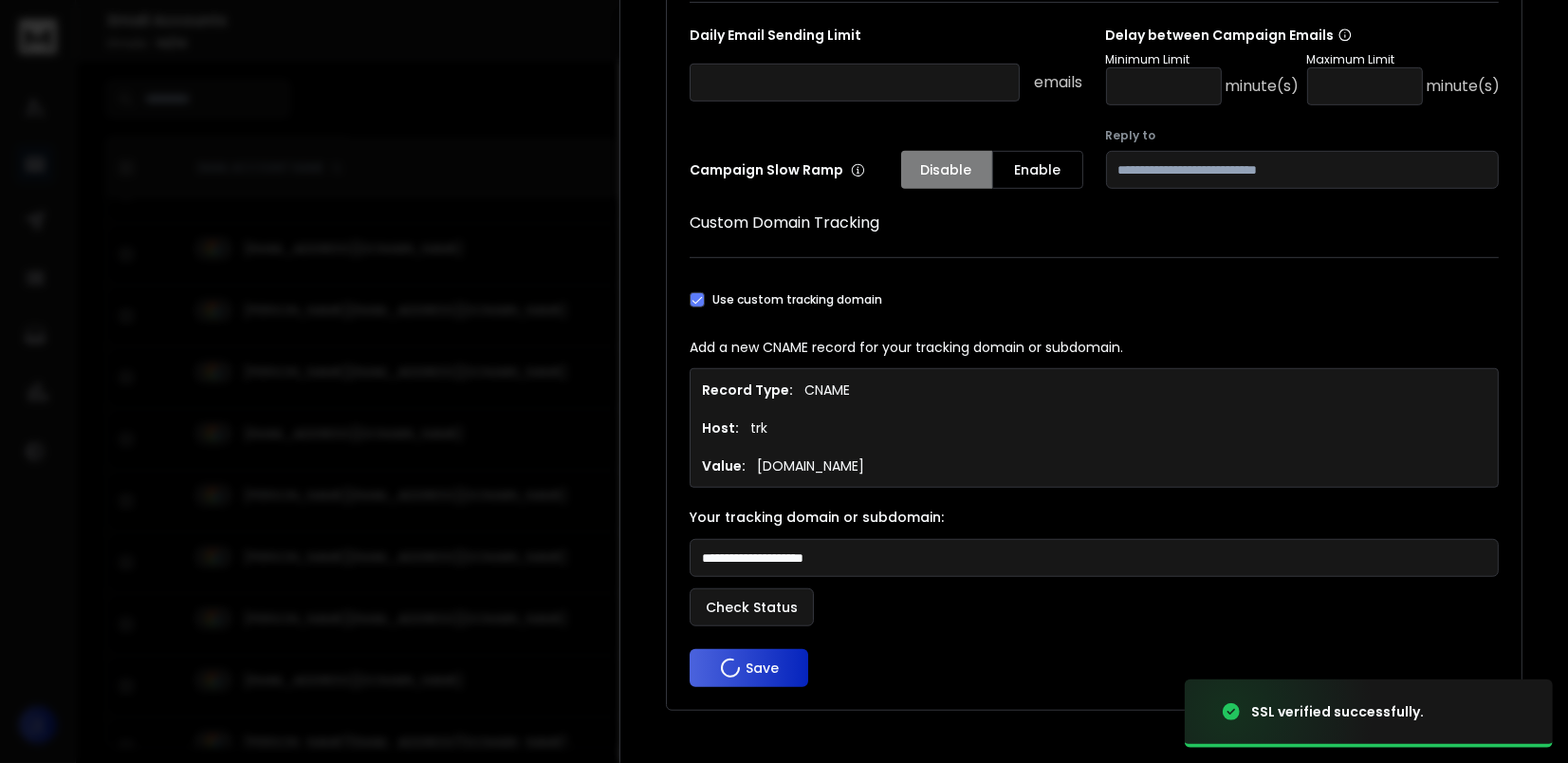
click at [547, 486] on div at bounding box center [784, 381] width 1568 height 763
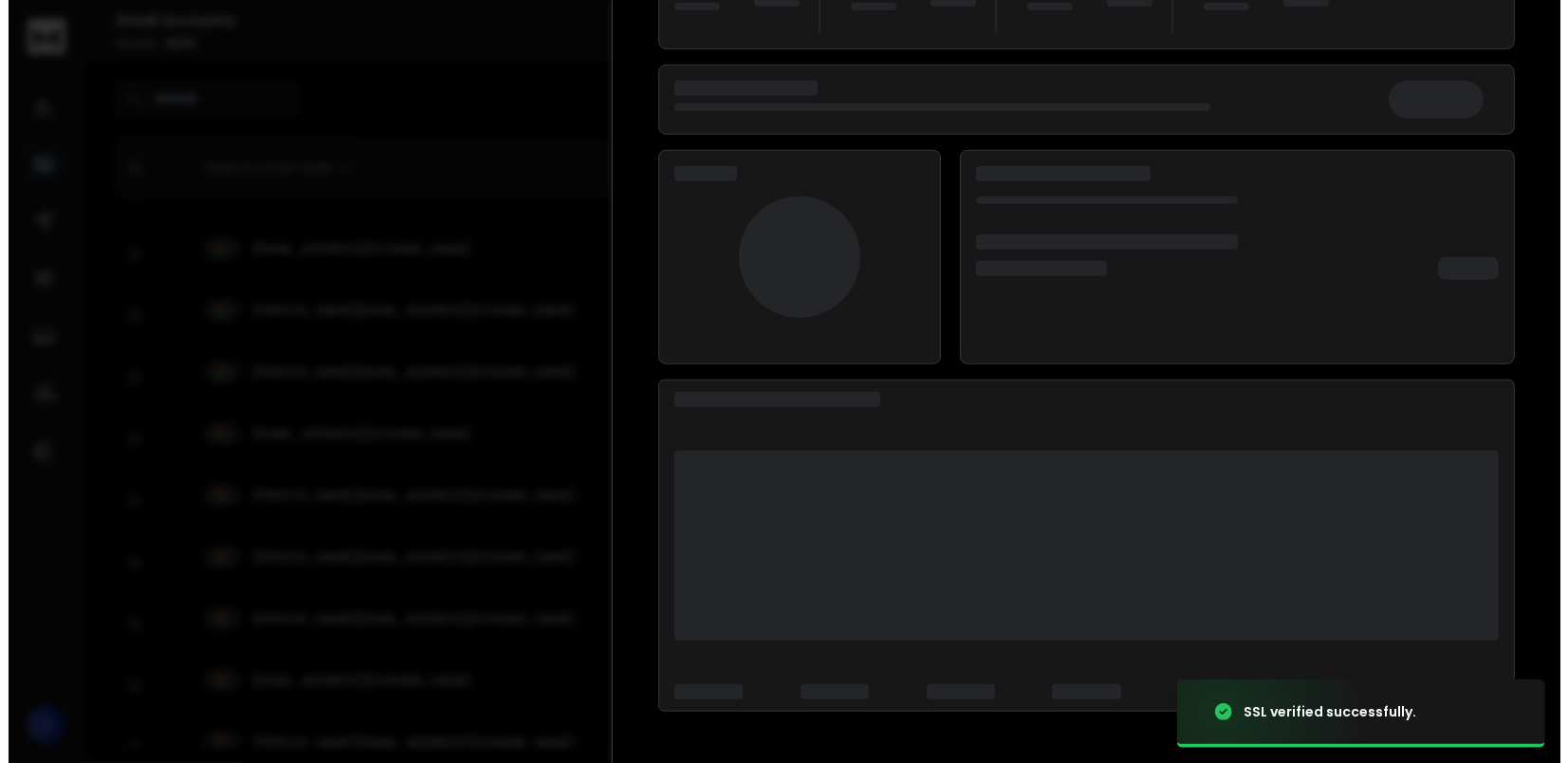
scroll to position [0, 0]
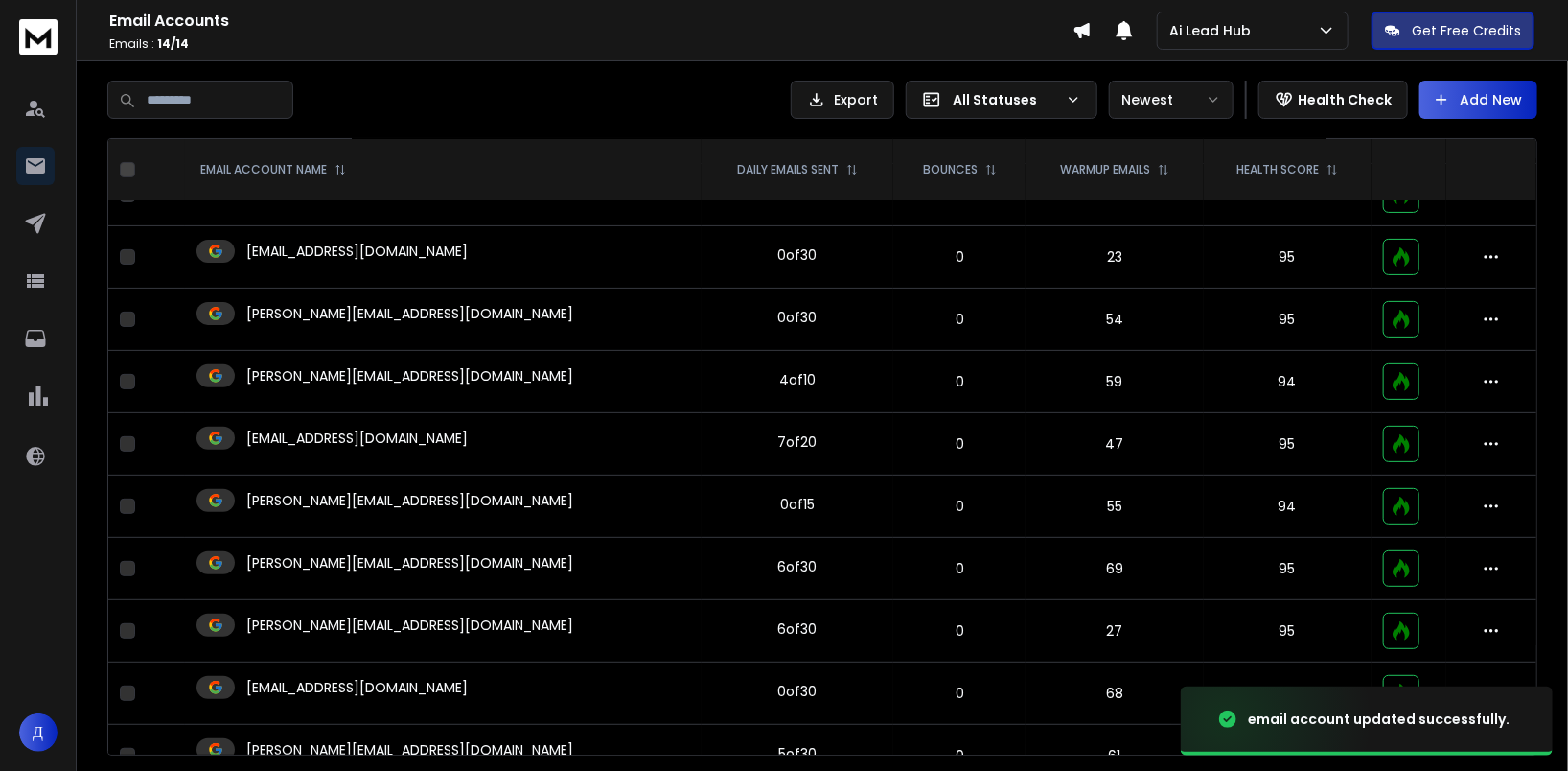
click at [779, 376] on div "4 of 10" at bounding box center [796, 380] width 36 height 20
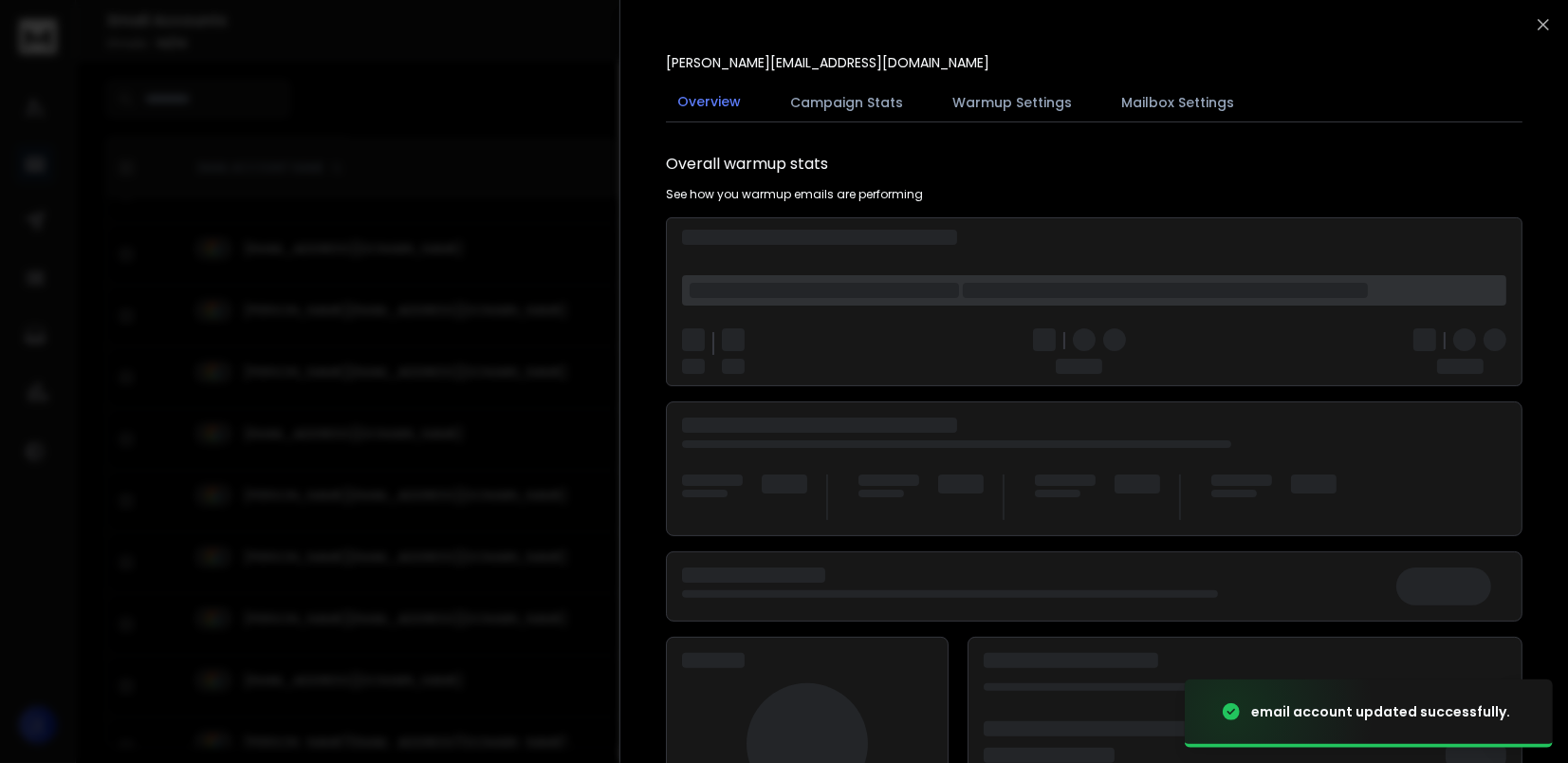
click at [1161, 97] on button "Mailbox Settings" at bounding box center [1178, 102] width 136 height 42
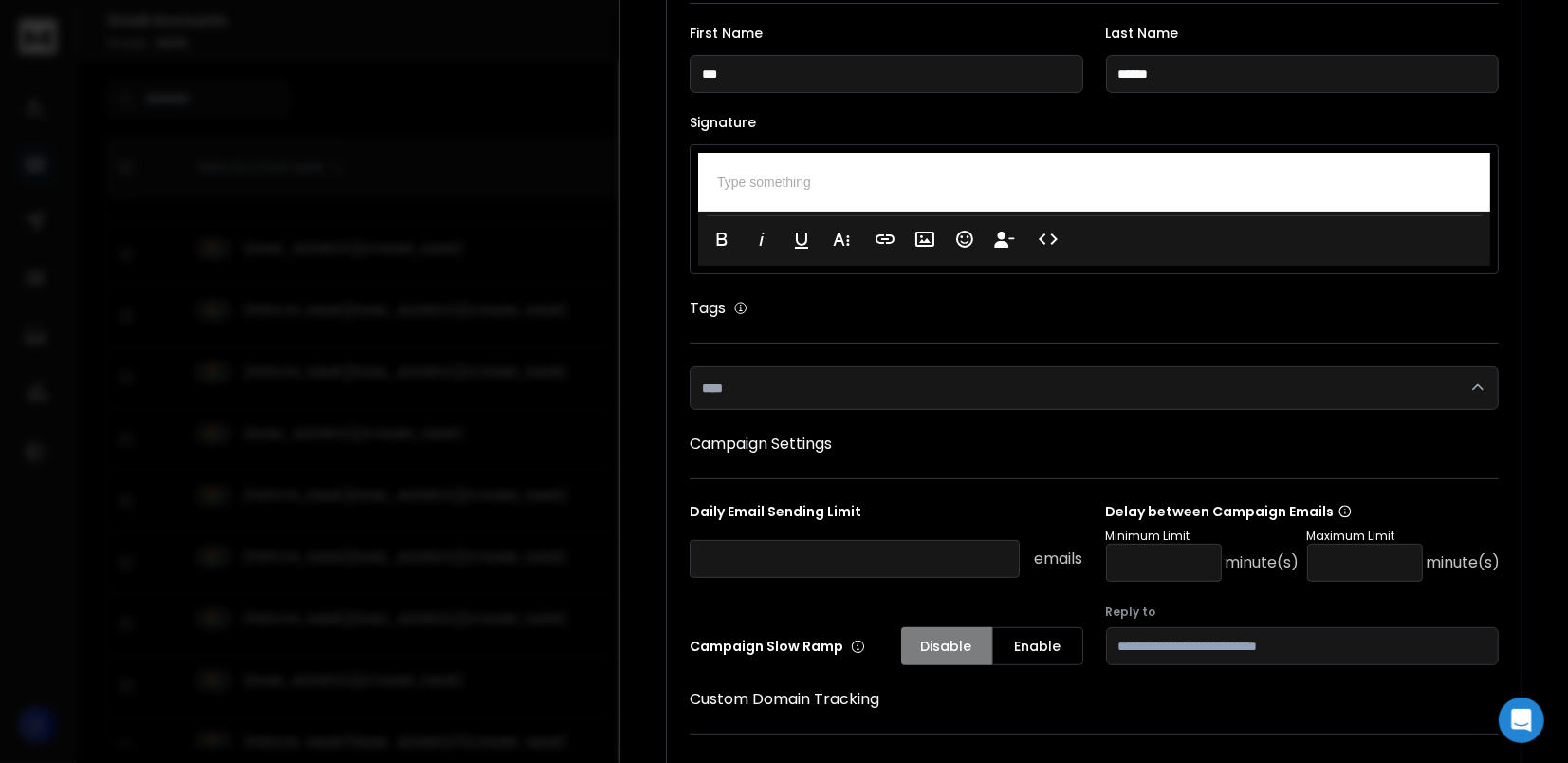
scroll to position [316, 0]
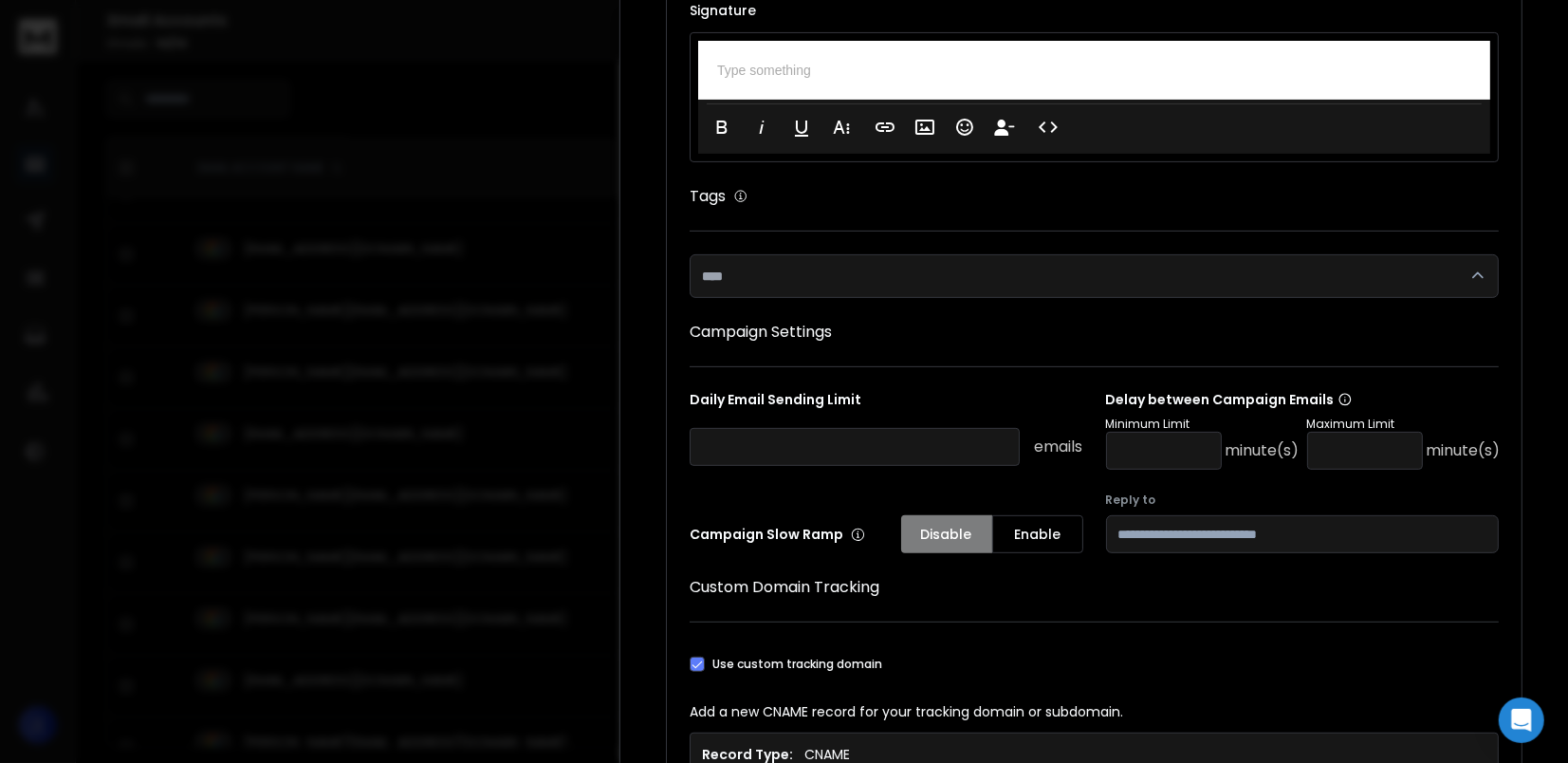
click at [752, 442] on input "**" at bounding box center [854, 446] width 330 height 38
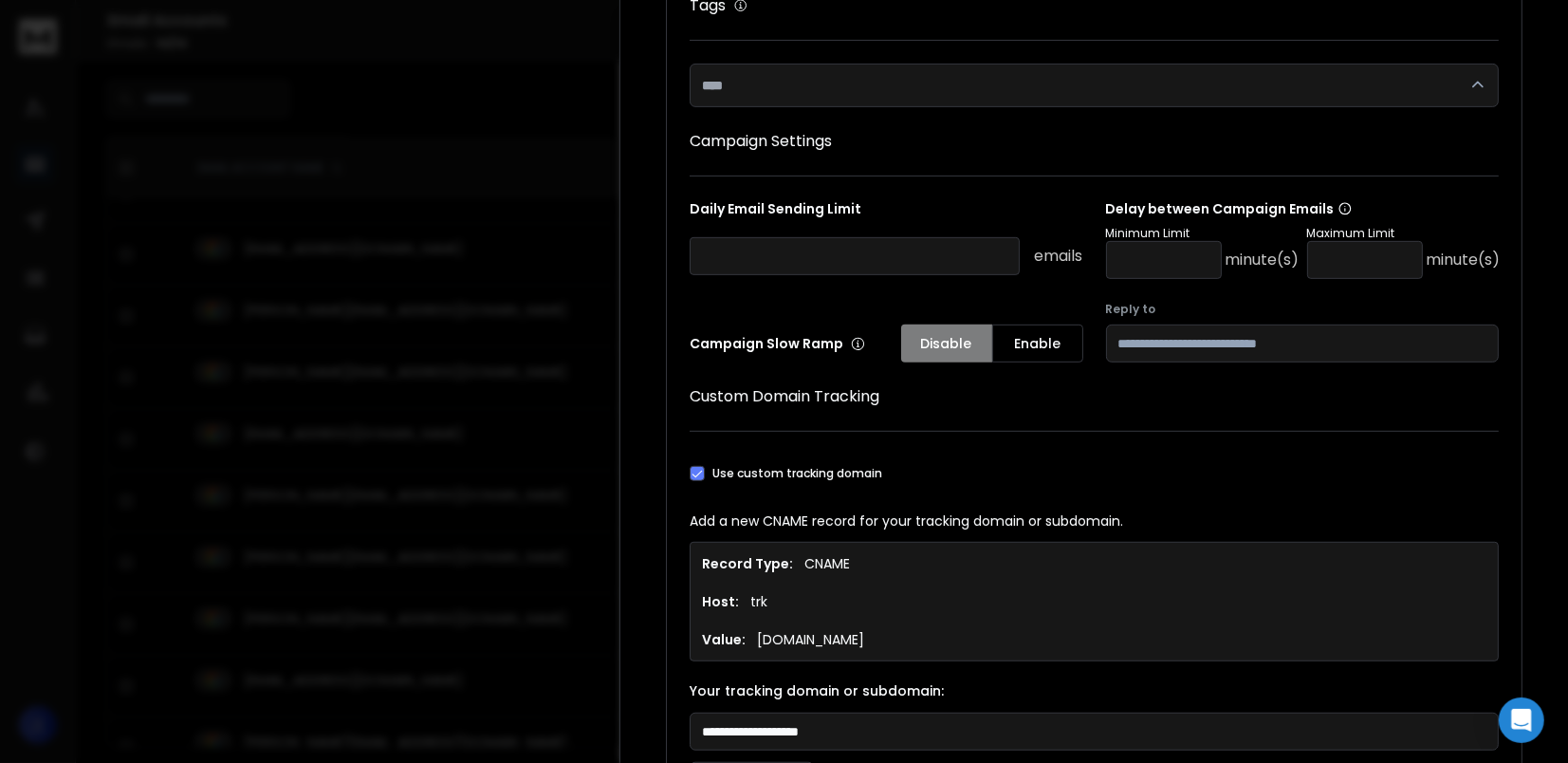
scroll to position [632, 0]
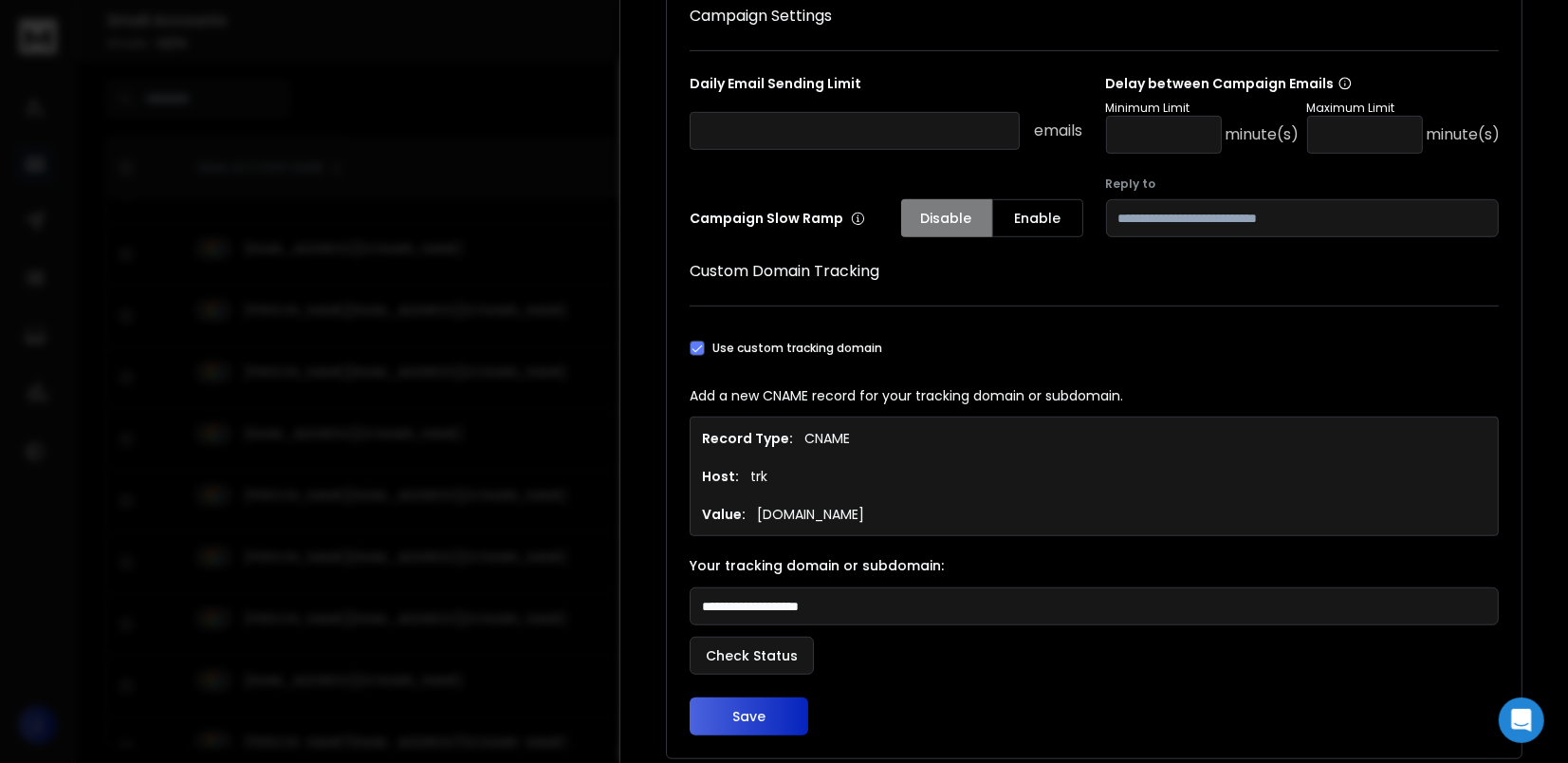
type input "**"
click at [769, 711] on button "Save" at bounding box center [749, 715] width 118 height 38
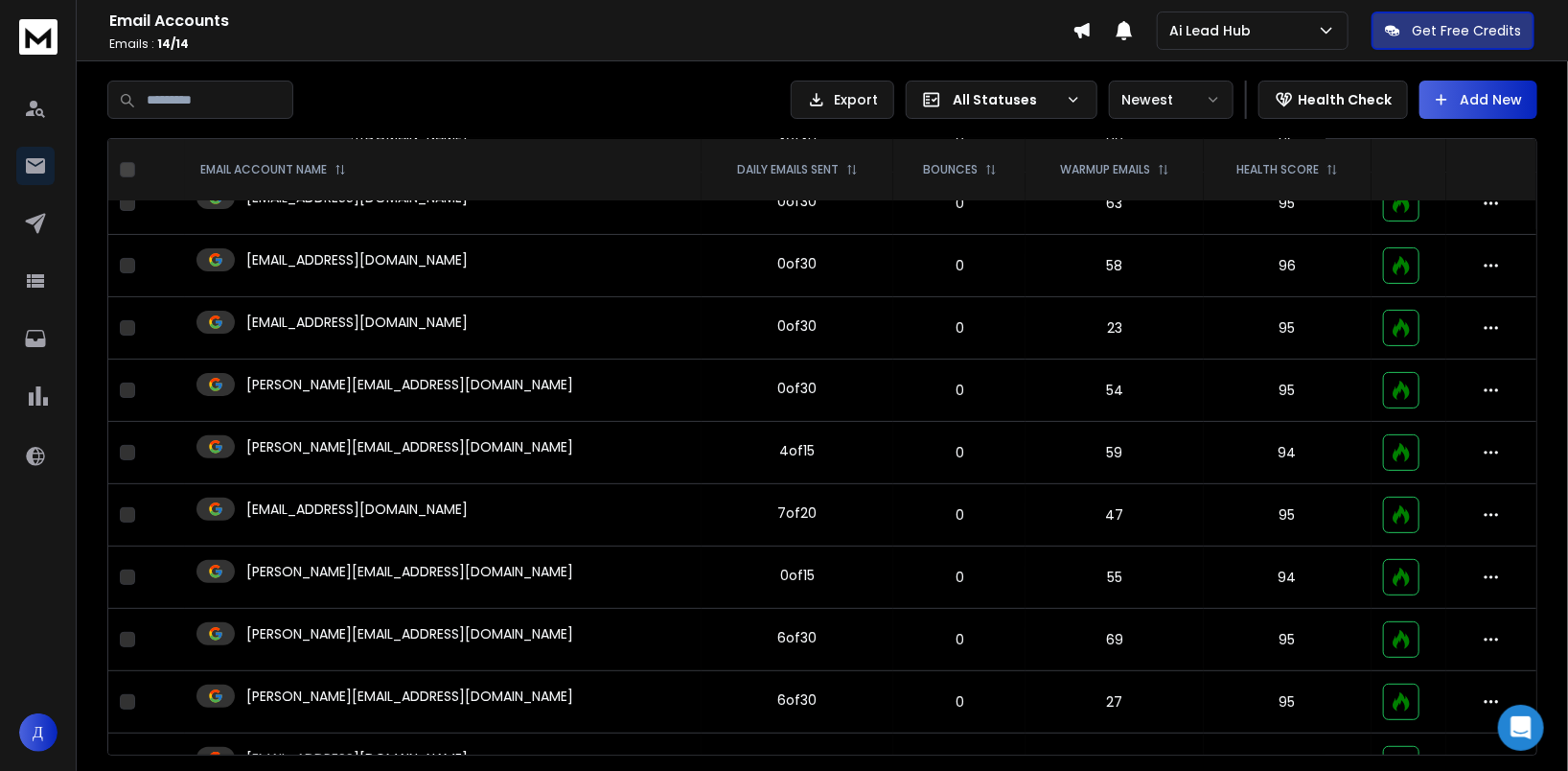
scroll to position [0, 0]
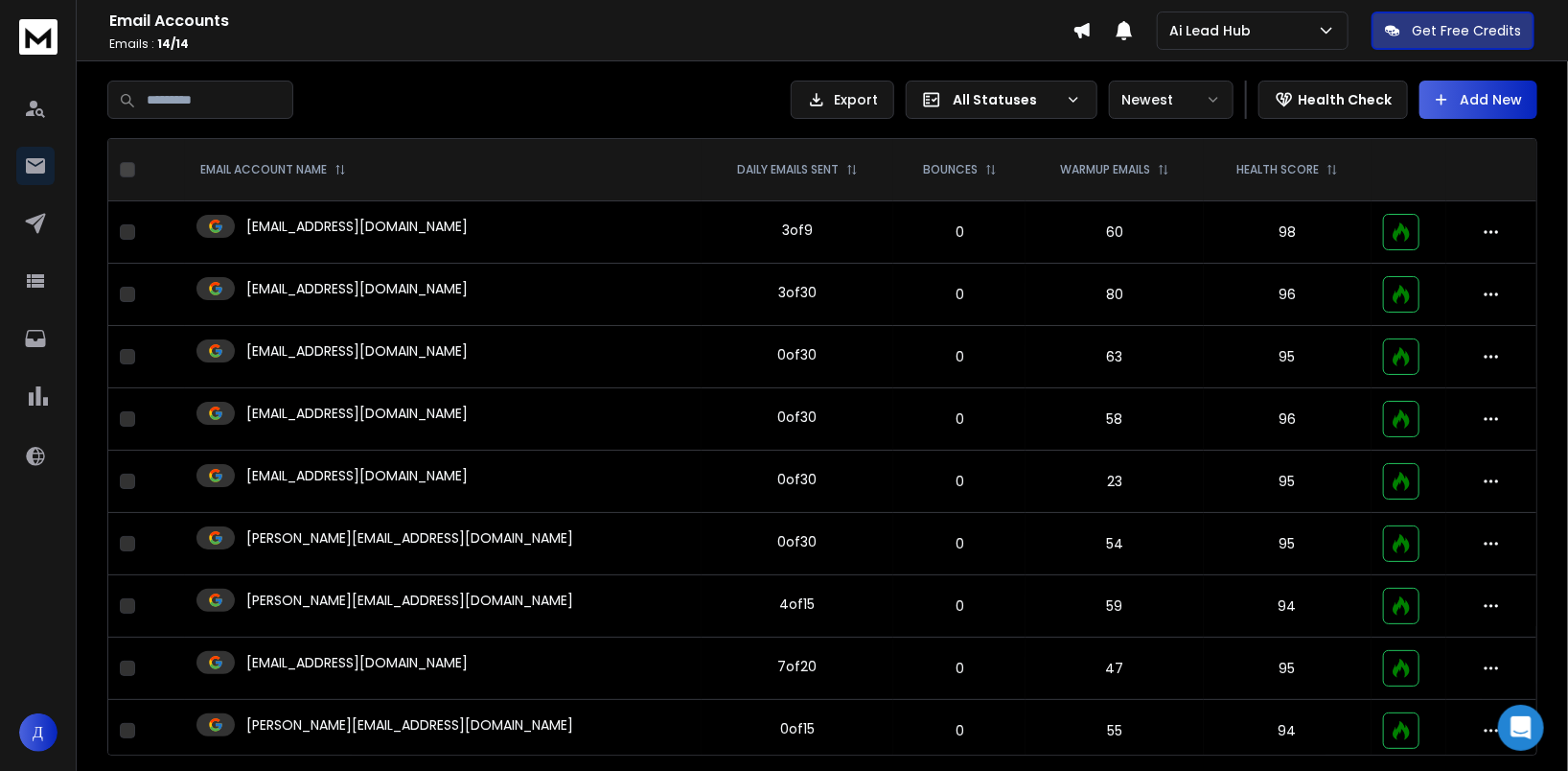
click at [132, 237] on button "button" at bounding box center [127, 232] width 16 height 16
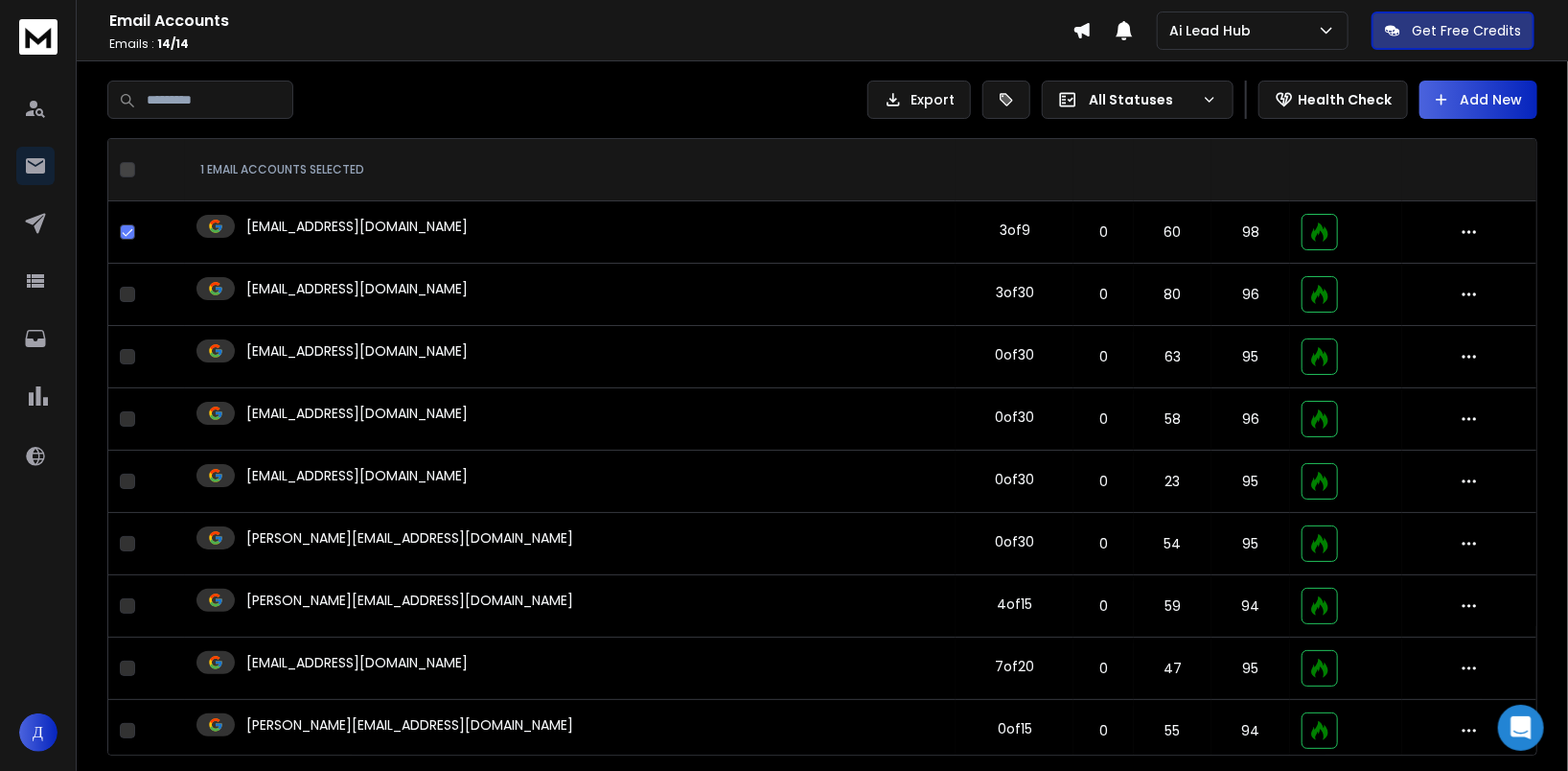
click at [129, 292] on button "button" at bounding box center [127, 295] width 16 height 16
click at [127, 352] on button "button" at bounding box center [127, 357] width 16 height 16
click at [120, 412] on button "button" at bounding box center [127, 419] width 16 height 16
click at [119, 473] on div at bounding box center [152, 481] width 66 height 16
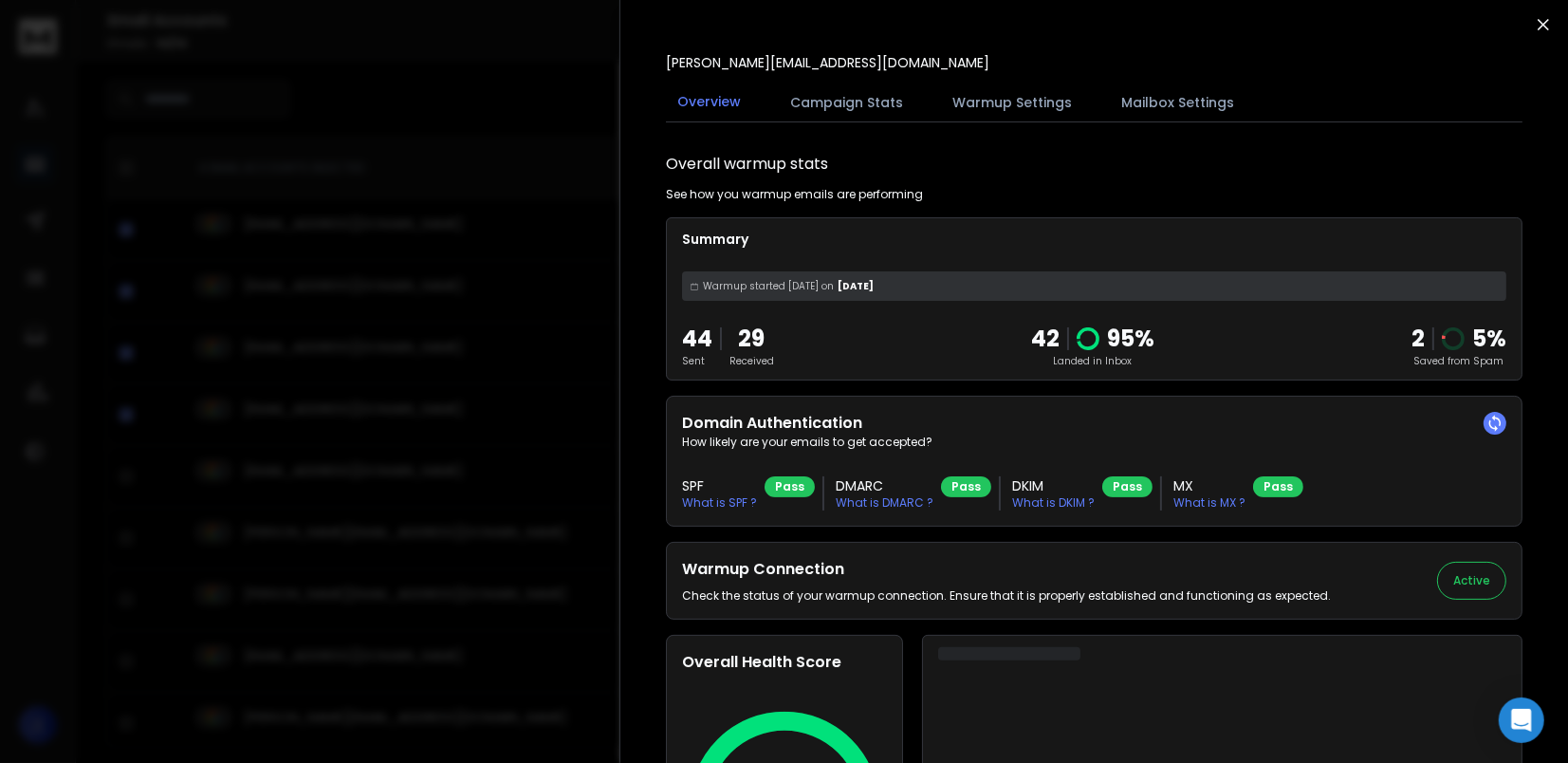
click at [1539, 26] on icon "button" at bounding box center [1544, 25] width 10 height 10
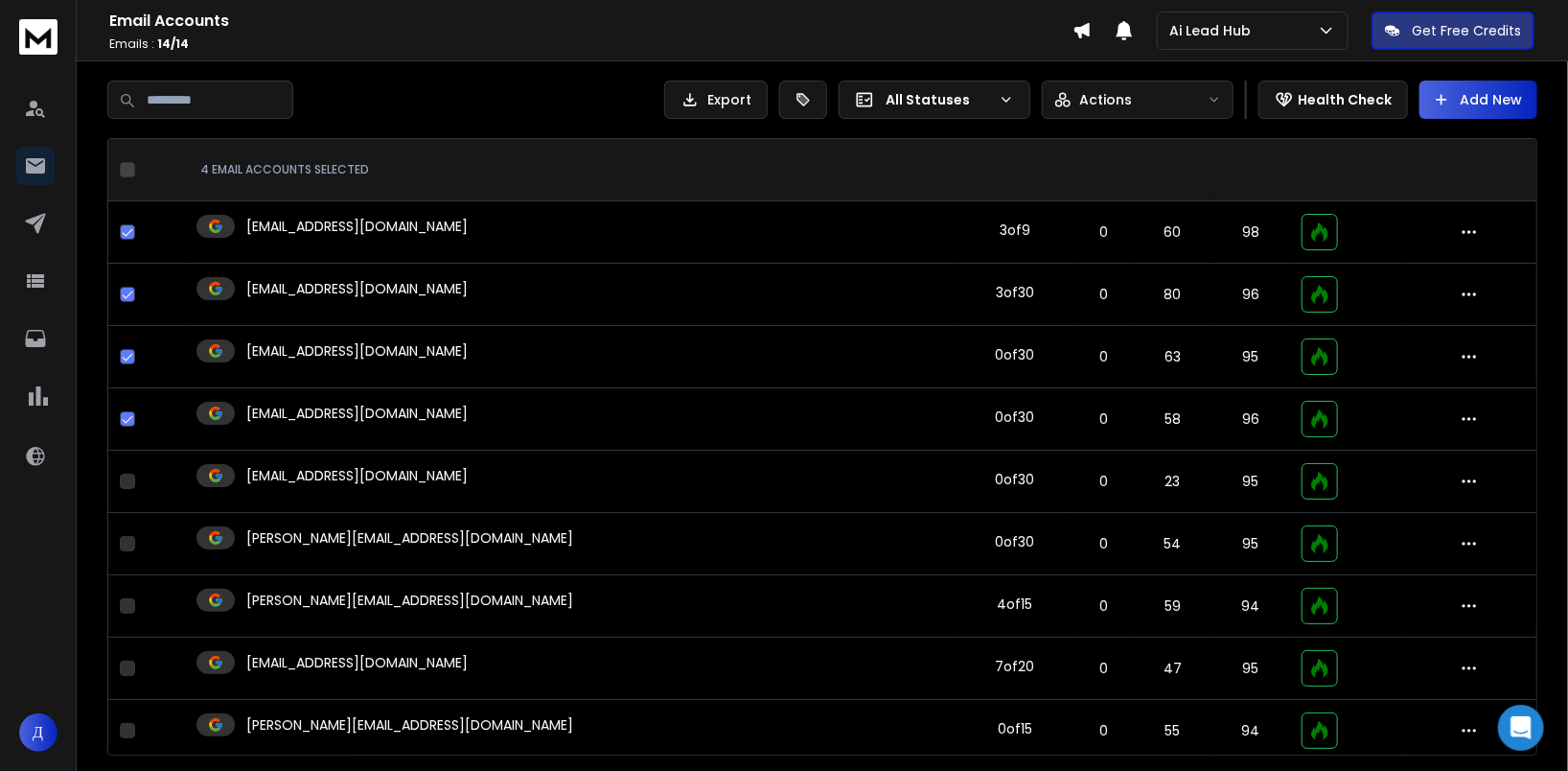
click at [124, 485] on button "button" at bounding box center [127, 481] width 16 height 16
click at [133, 540] on button "button" at bounding box center [127, 544] width 16 height 16
click at [121, 599] on button "button" at bounding box center [127, 605] width 16 height 16
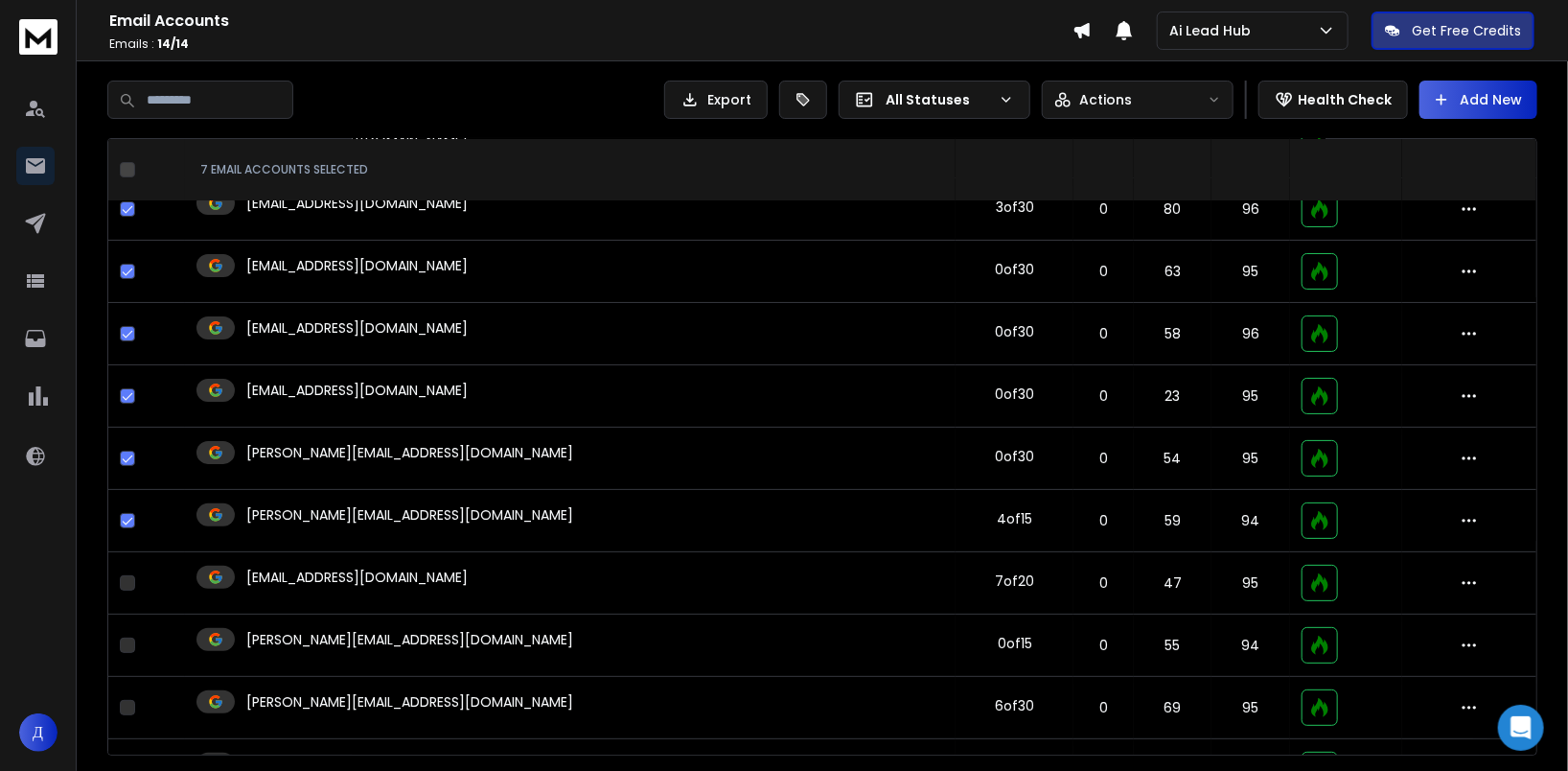
scroll to position [213, 0]
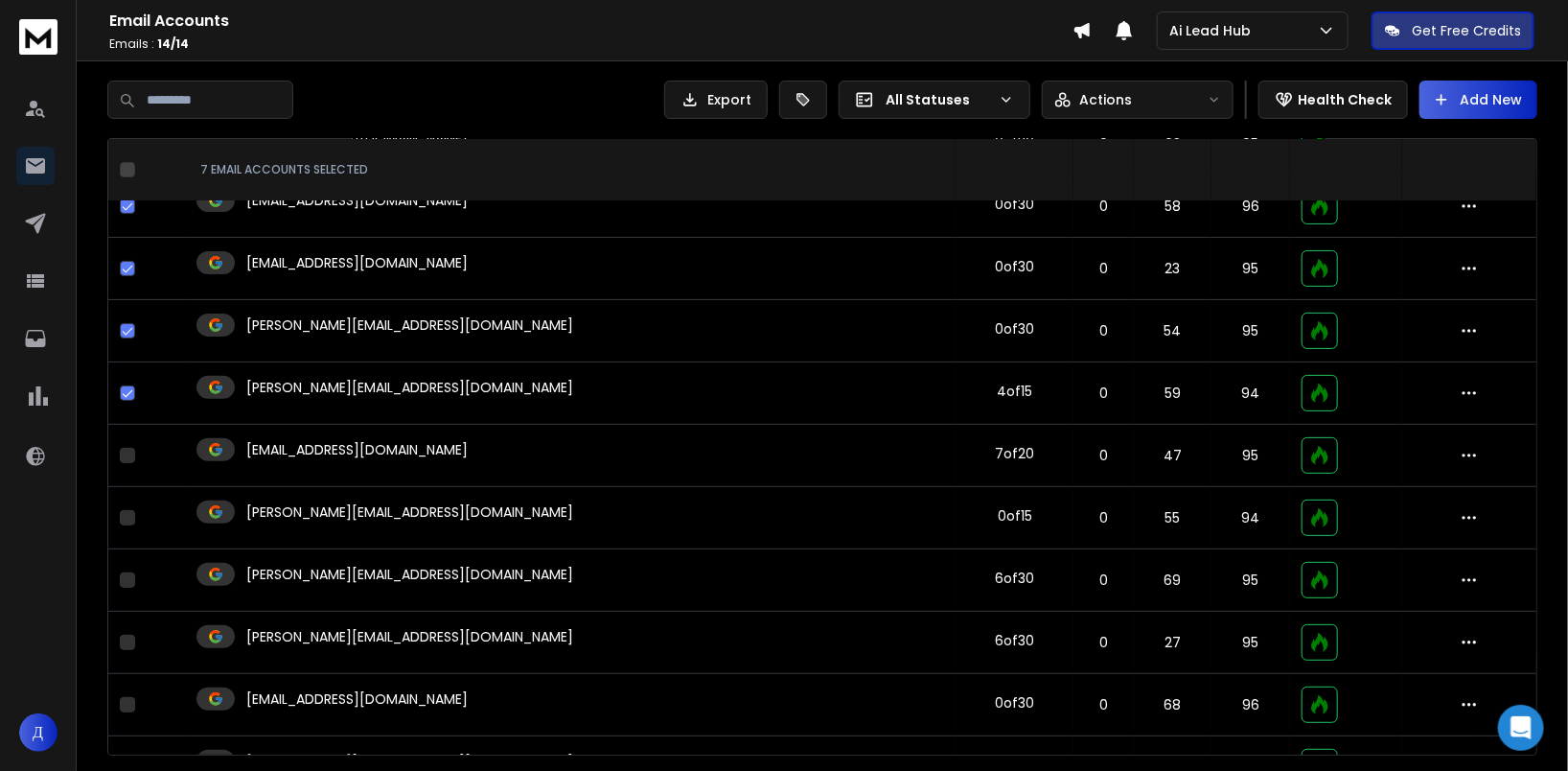
click at [127, 453] on button "button" at bounding box center [127, 456] width 16 height 16
click at [123, 453] on button "button" at bounding box center [127, 456] width 16 height 16
click at [382, 455] on p "daria@movingsong.pro" at bounding box center [356, 450] width 221 height 20
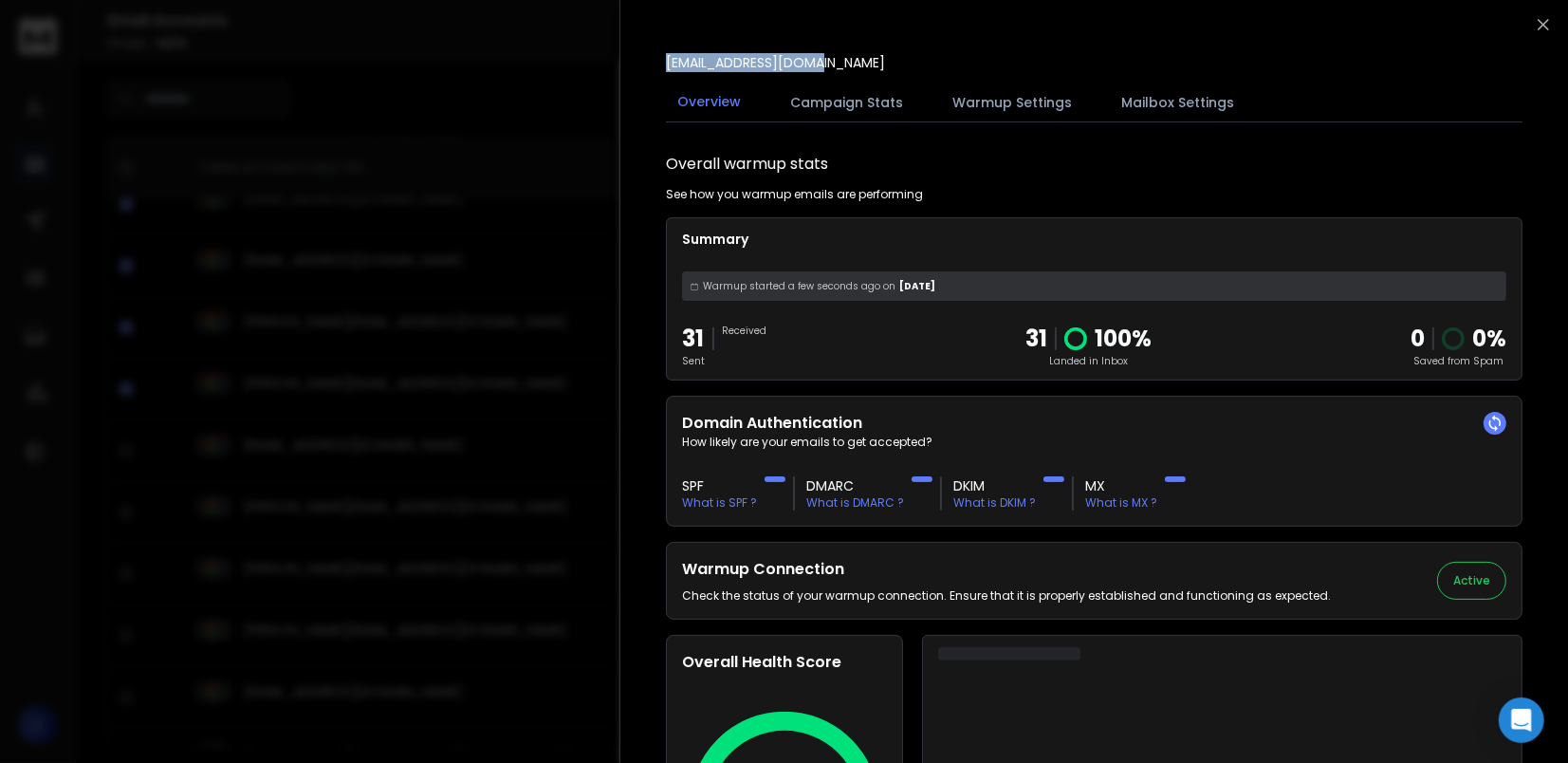
drag, startPoint x: 850, startPoint y: 62, endPoint x: 668, endPoint y: 61, distance: 182.0
click at [669, 62] on div "daria@movingsong.pro" at bounding box center [1094, 63] width 856 height 19
drag, startPoint x: 1530, startPoint y: 20, endPoint x: 1506, endPoint y: 25, distance: 24.5
click at [1534, 18] on icon "button" at bounding box center [1544, 25] width 19 height 19
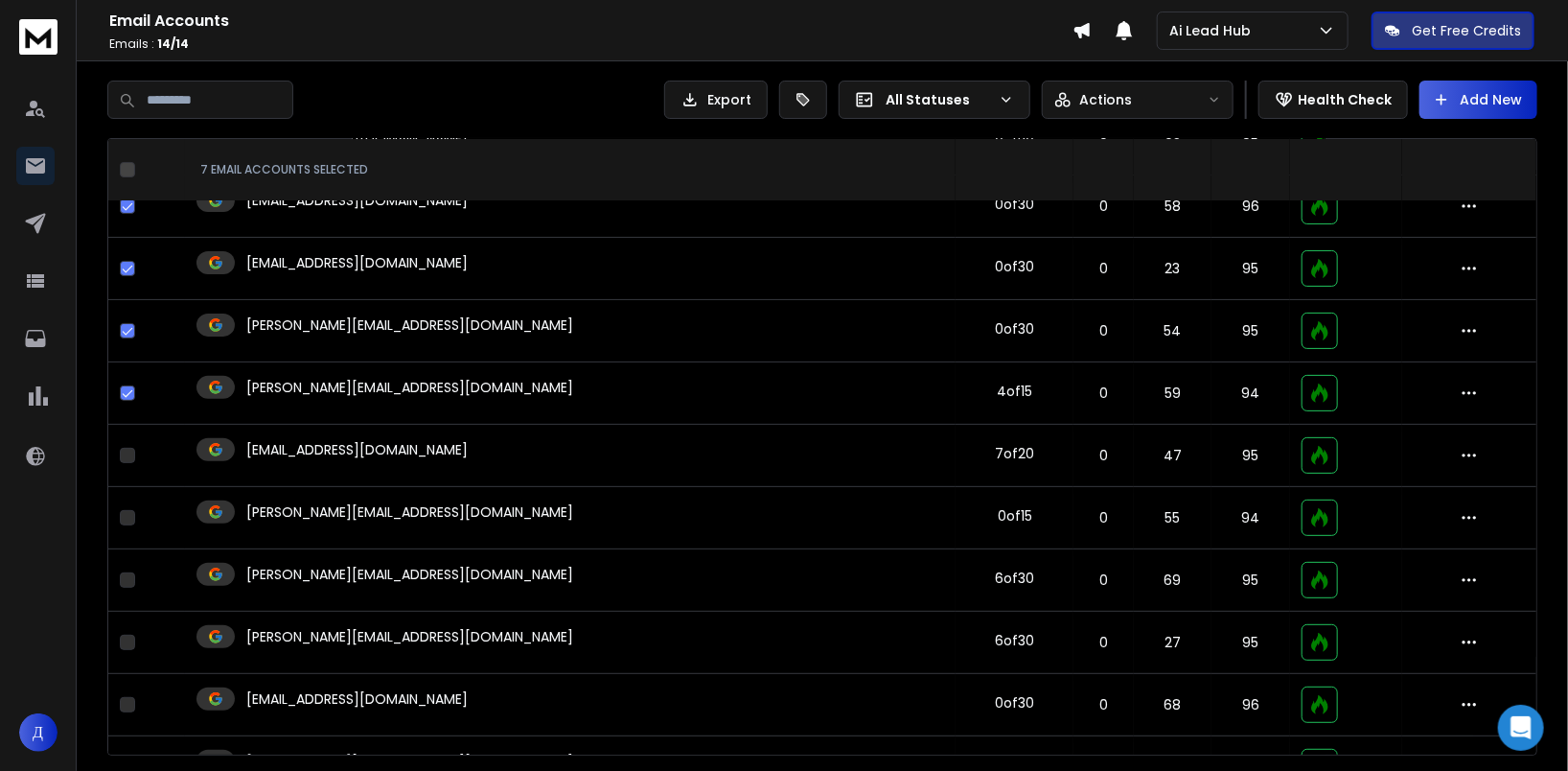
click at [124, 453] on button "button" at bounding box center [127, 456] width 16 height 16
click at [128, 519] on button "button" at bounding box center [127, 517] width 16 height 16
click at [406, 513] on p "damian@movingtrack.store" at bounding box center [409, 512] width 327 height 20
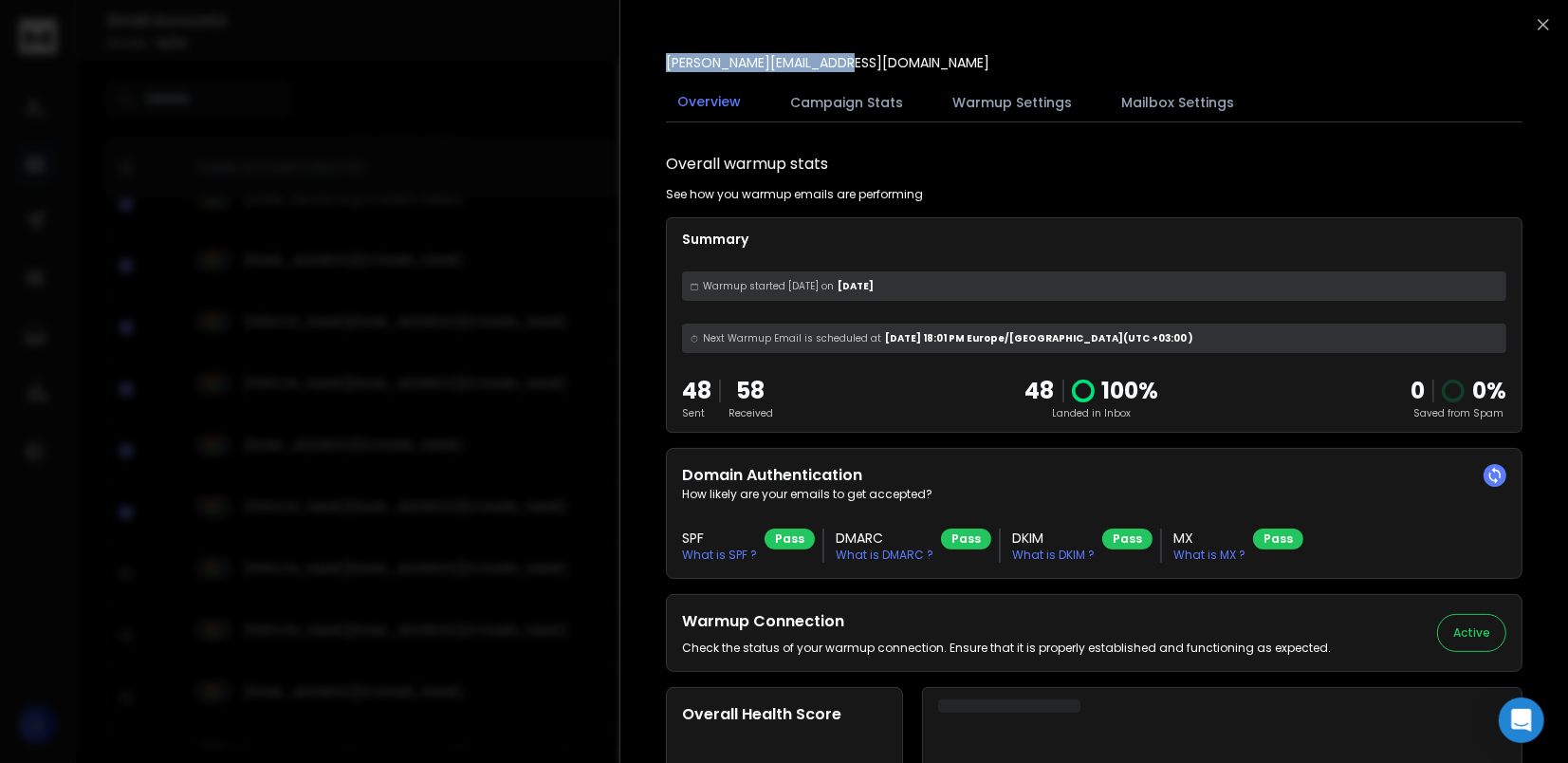
drag, startPoint x: 803, startPoint y: 71, endPoint x: 679, endPoint y: 65, distance: 124.1
click at [666, 67] on div "damian@movingtrack.store" at bounding box center [1094, 63] width 856 height 19
click at [1535, 20] on icon "button" at bounding box center [1544, 25] width 19 height 19
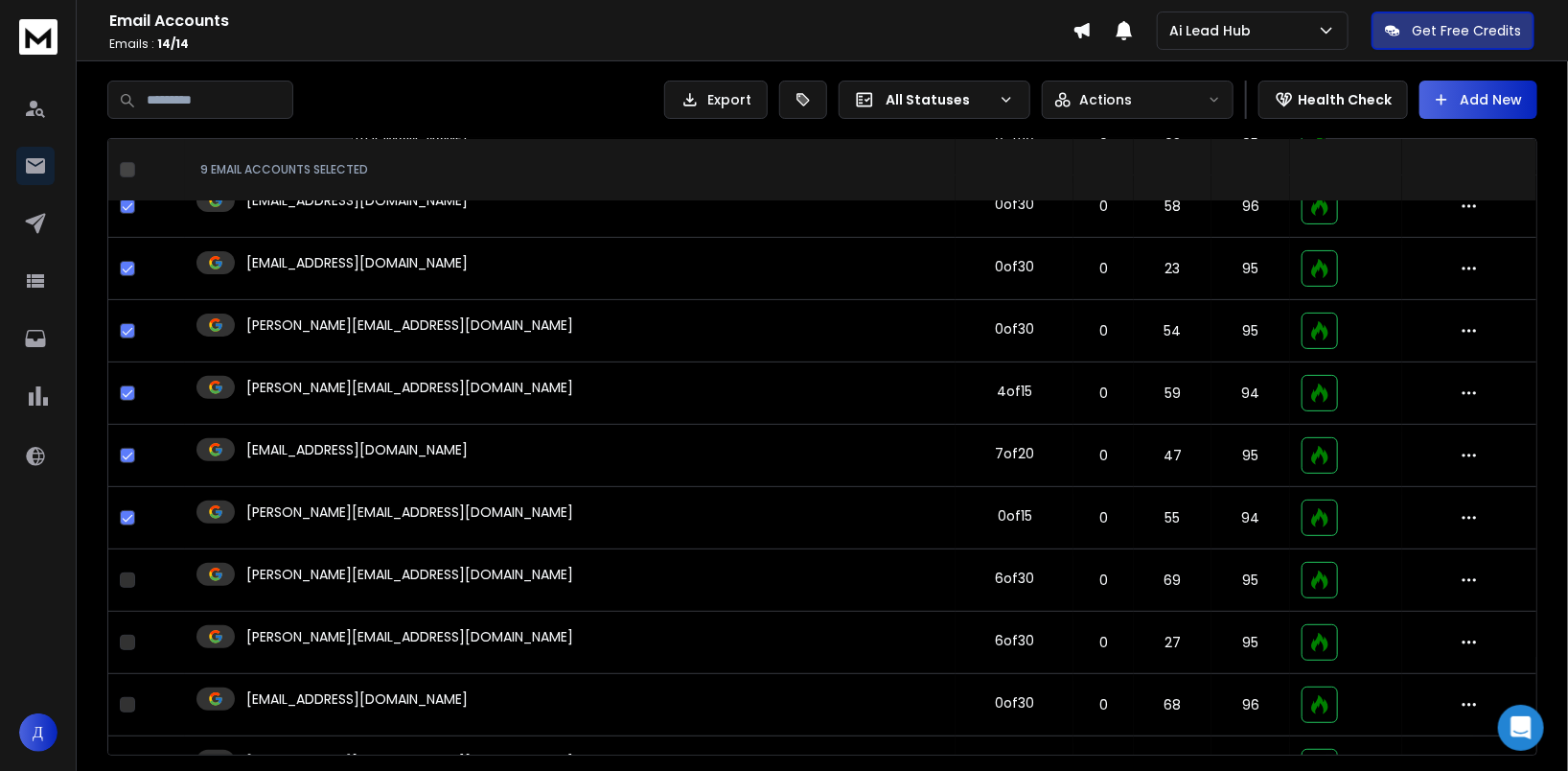
scroll to position [319, 0]
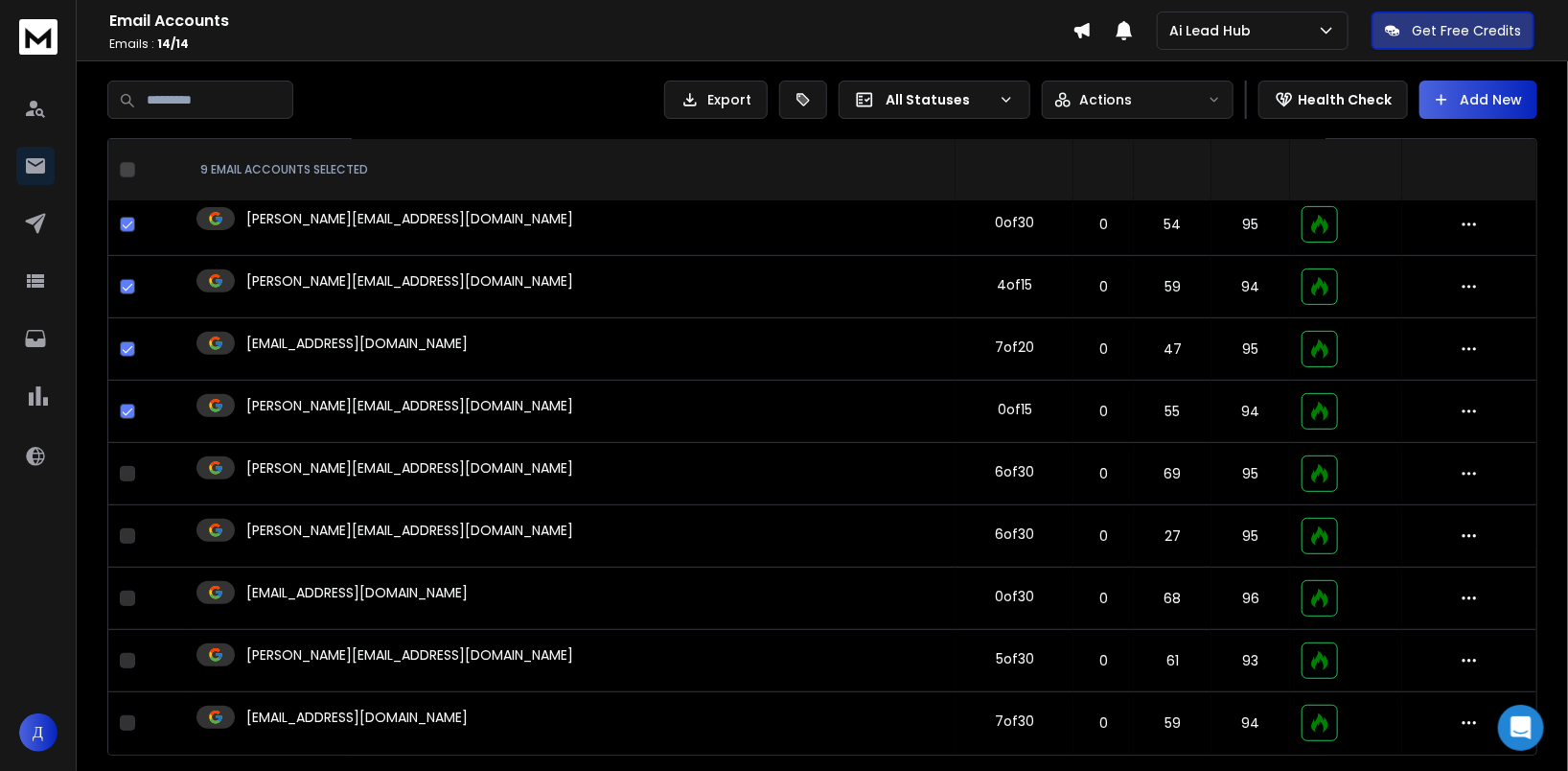
click at [358, 463] on p "anna@movingtrack.store" at bounding box center [409, 468] width 327 height 20
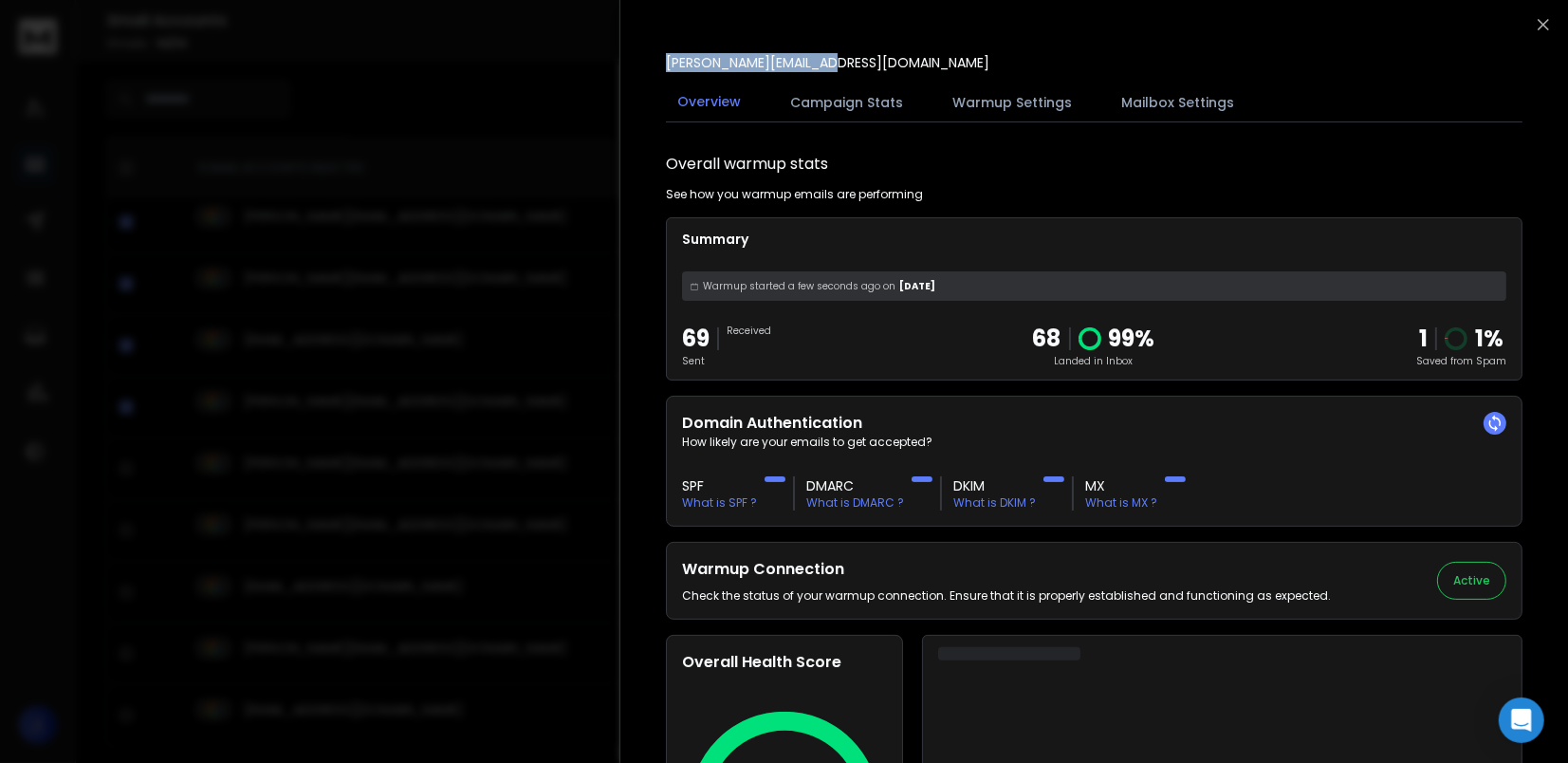
drag, startPoint x: 759, startPoint y: 53, endPoint x: 640, endPoint y: 58, distance: 119.1
click at [640, 58] on div "Multi Select Table Sheet anna@movingtrack.store Overview Campaign Stats Warmup …" at bounding box center [1094, 381] width 948 height 763
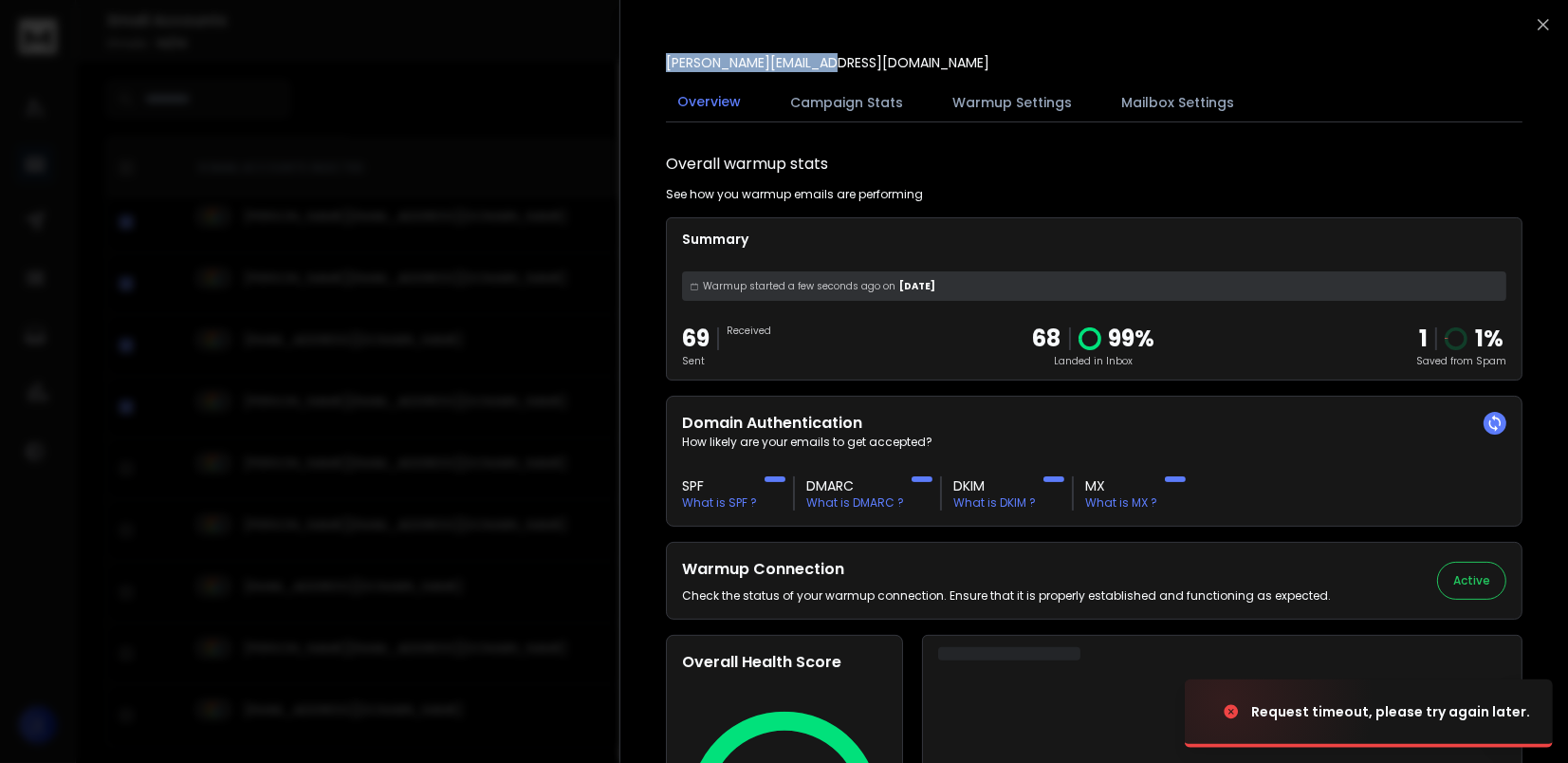
click at [572, 478] on div at bounding box center [784, 381] width 1568 height 763
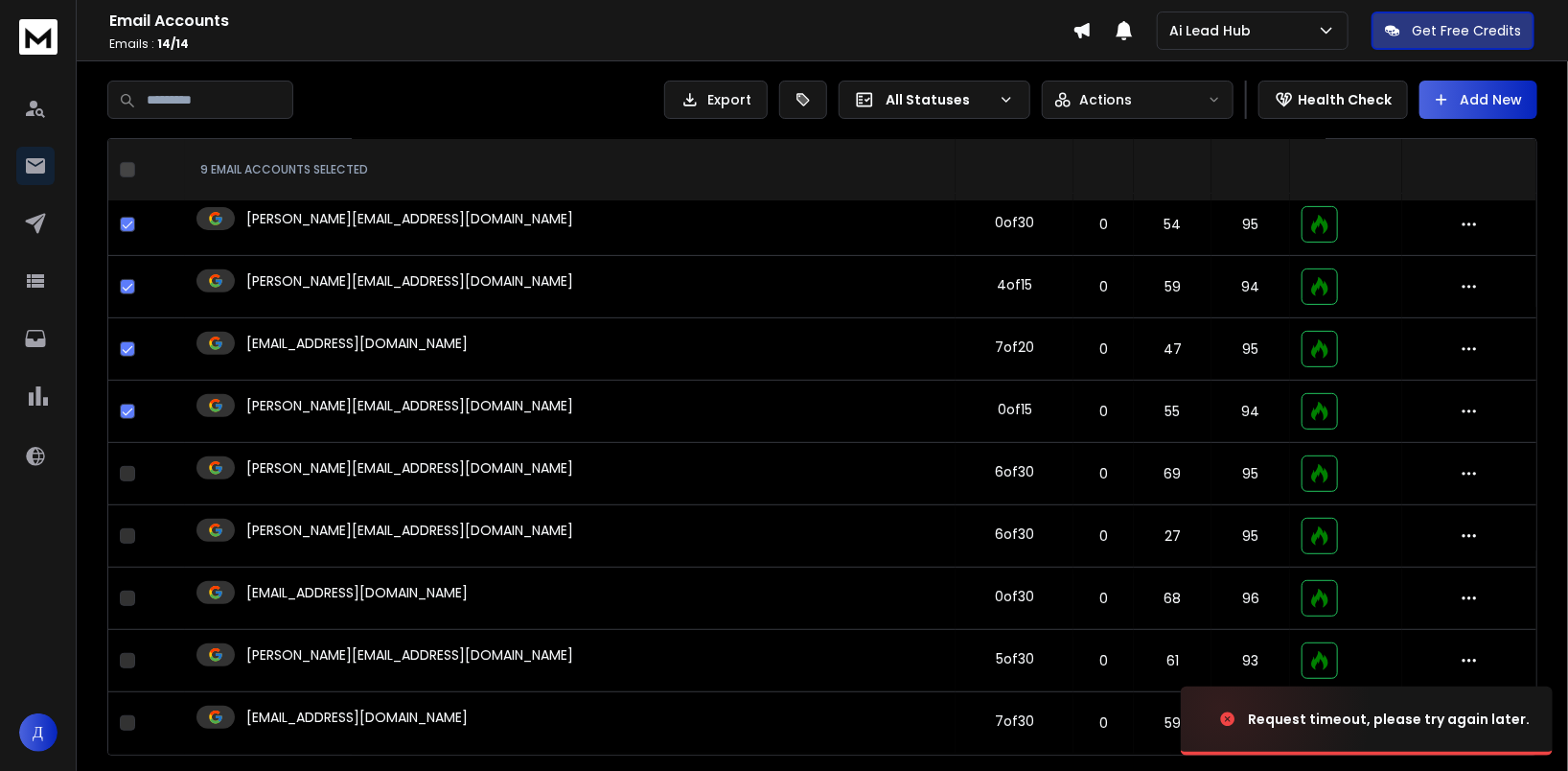
click at [126, 474] on button "button" at bounding box center [127, 473] width 16 height 16
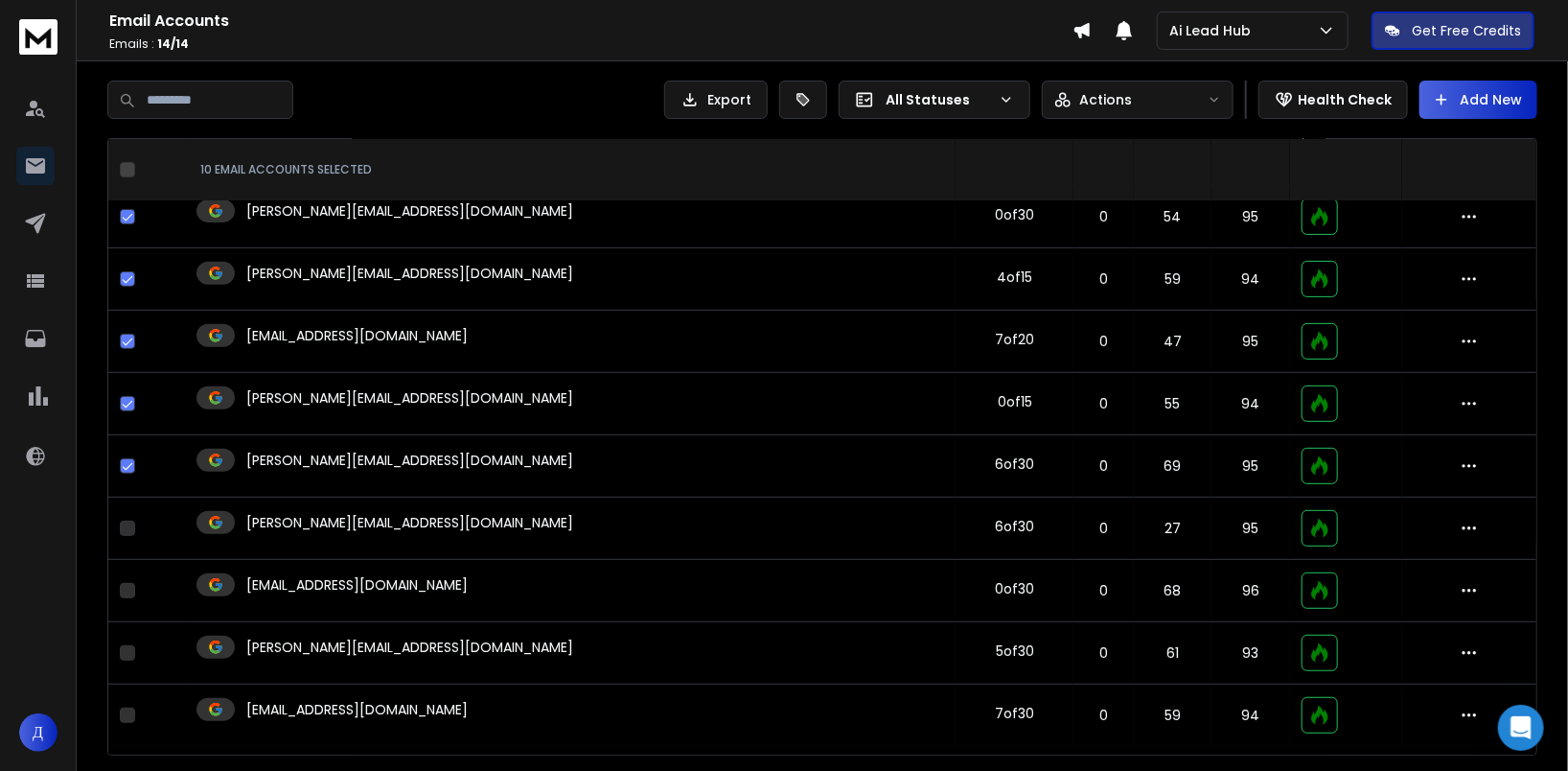
scroll to position [331, 0]
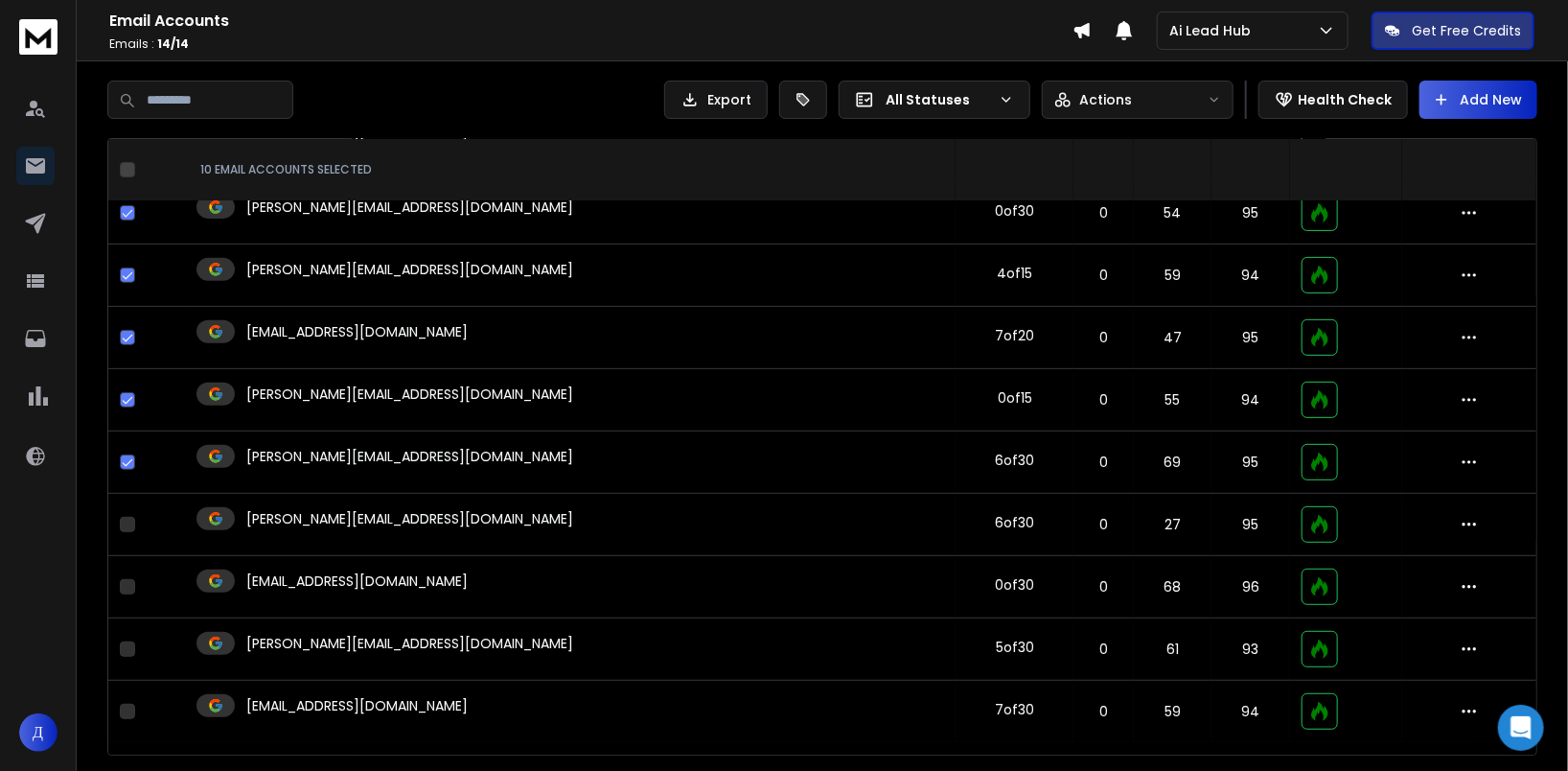
click at [122, 455] on button "button" at bounding box center [127, 462] width 16 height 16
click at [124, 324] on td at bounding box center [147, 338] width 76 height 63
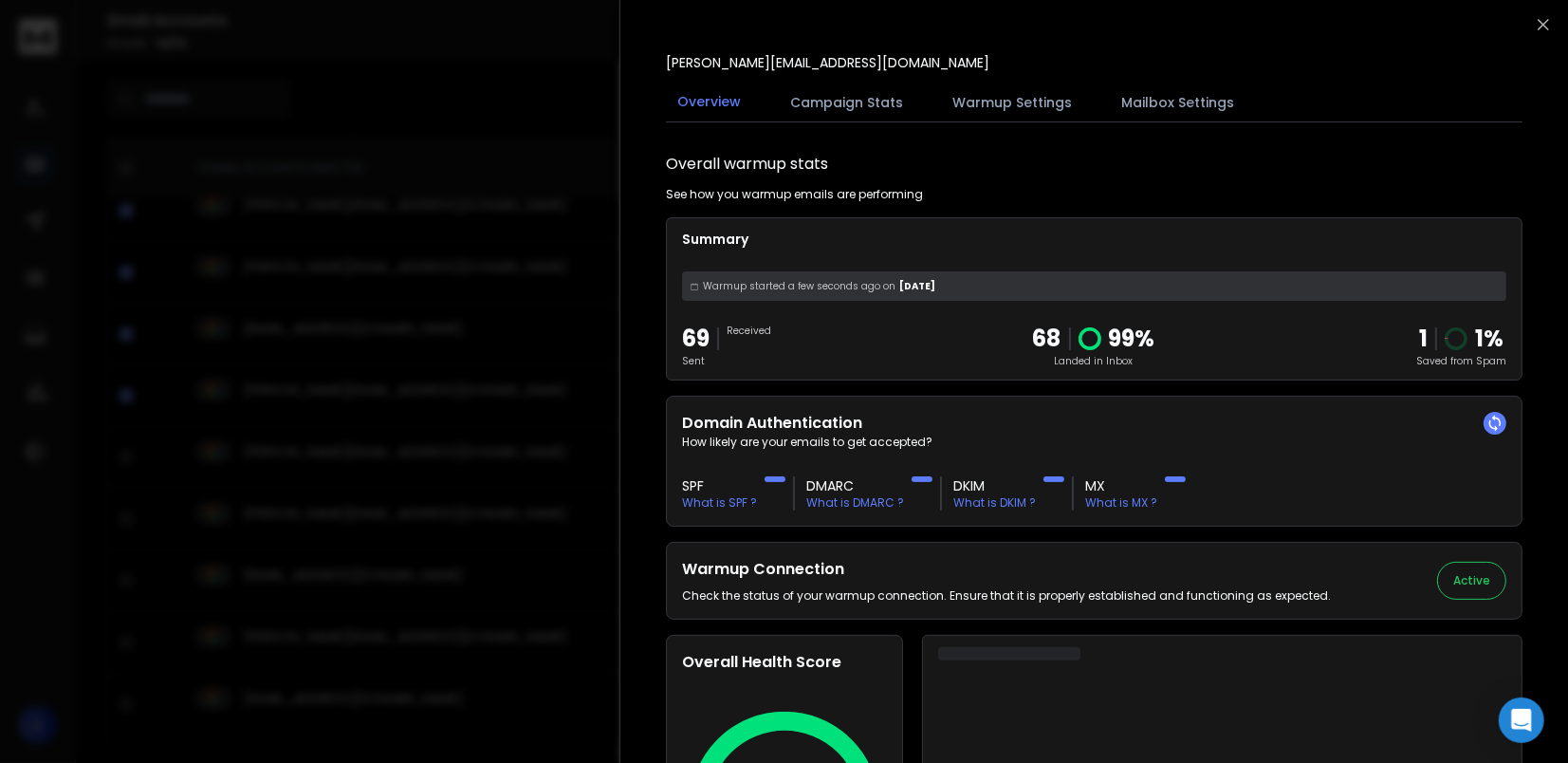
click at [1525, 25] on div "anna@movingtrack.store Overview Campaign Stats Warmup Settings Mailbox Settings…" at bounding box center [1094, 747] width 902 height 1449
click at [1539, 22] on icon "button" at bounding box center [1544, 25] width 10 height 10
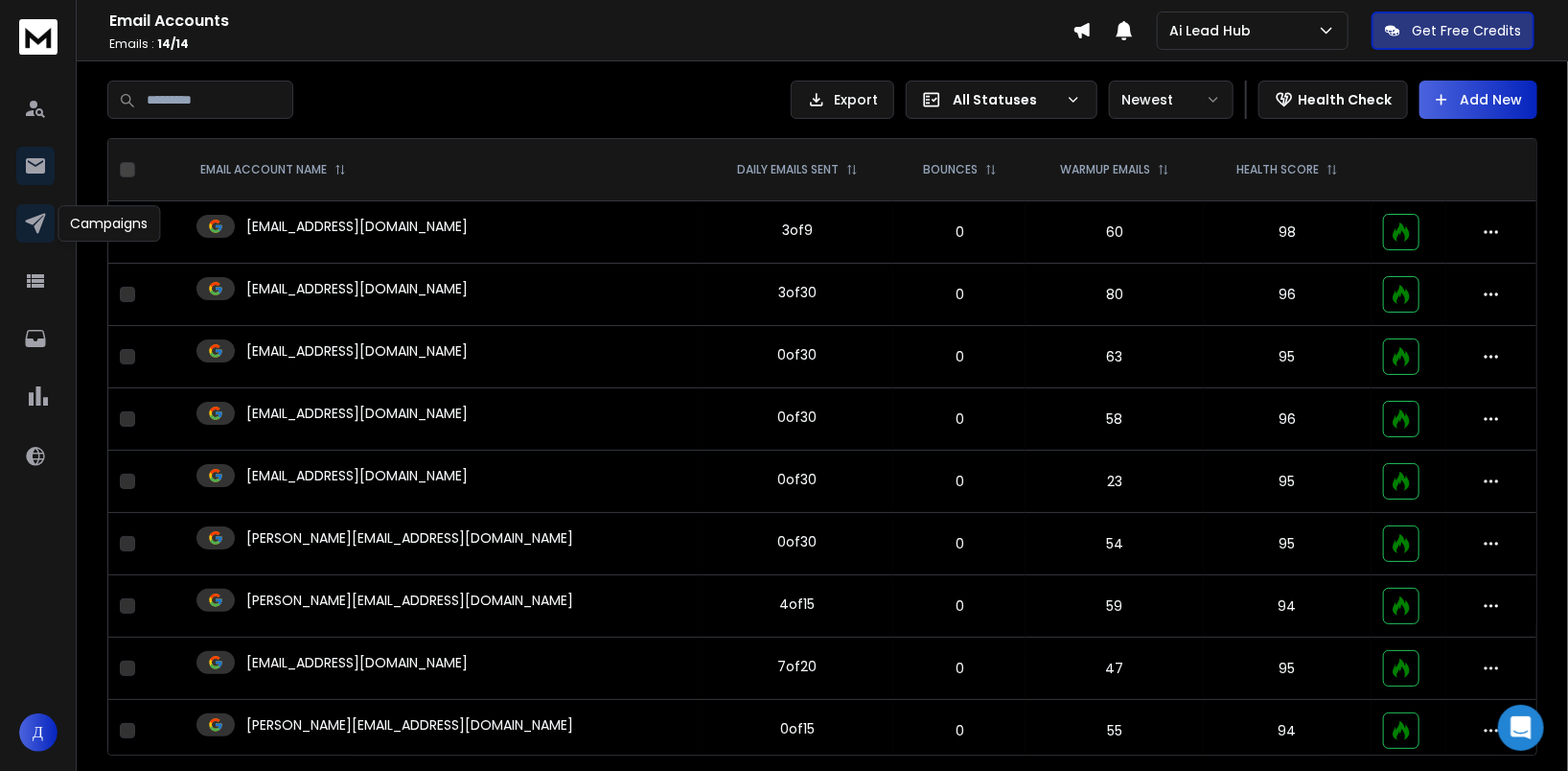
click at [44, 223] on icon at bounding box center [34, 222] width 23 height 23
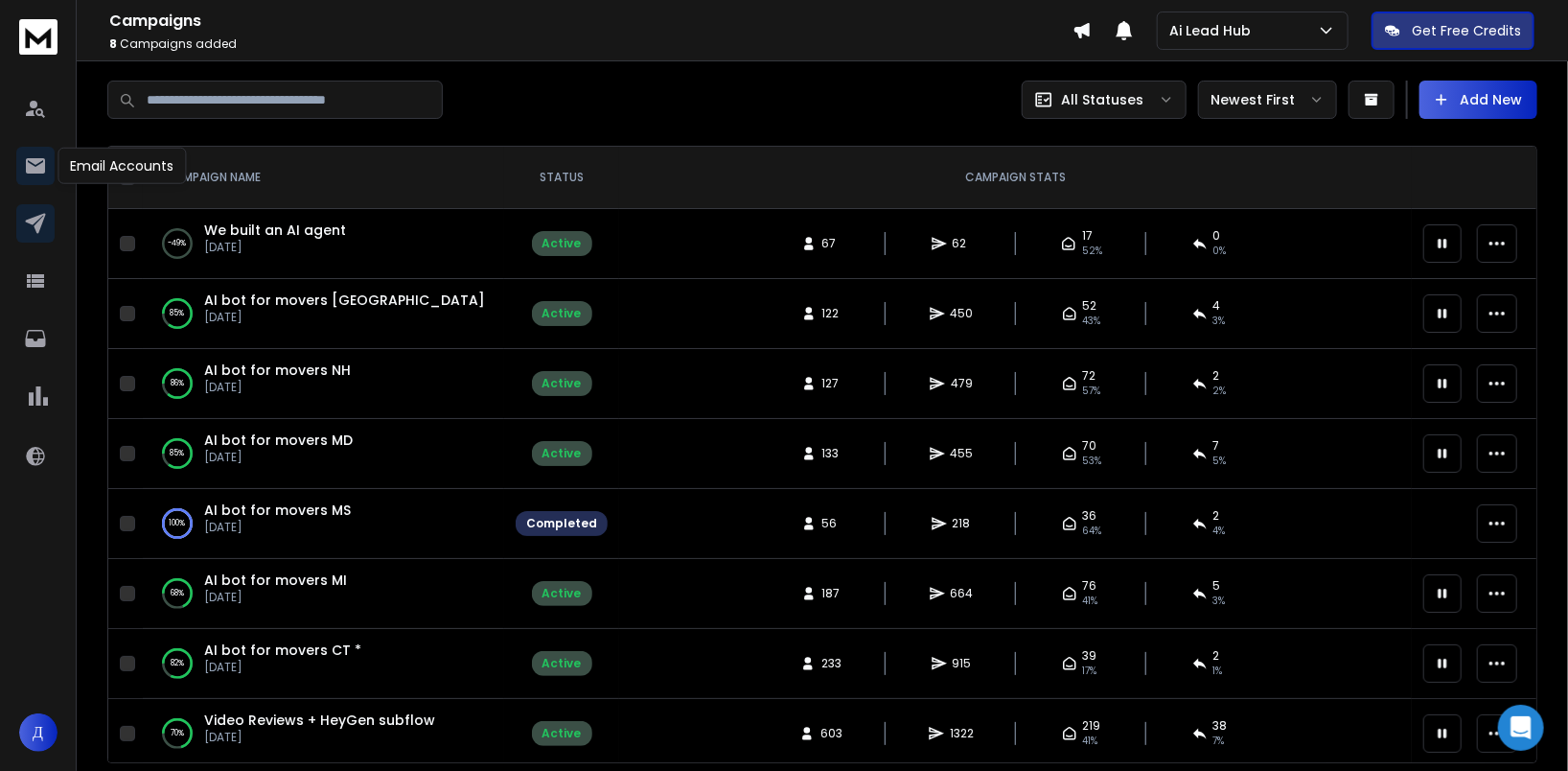
click at [35, 173] on icon at bounding box center [34, 166] width 23 height 23
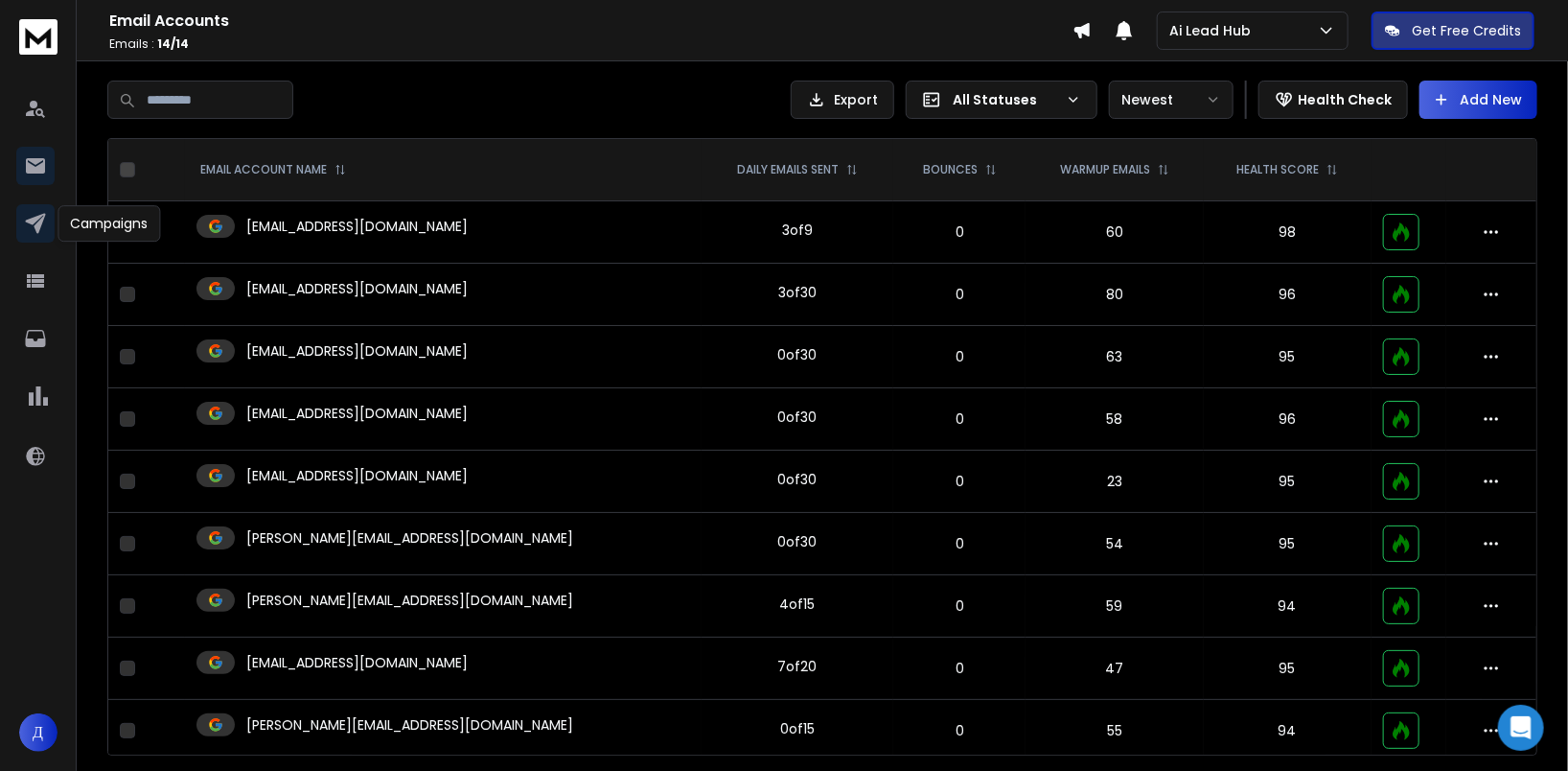
click at [30, 221] on icon at bounding box center [34, 222] width 21 height 21
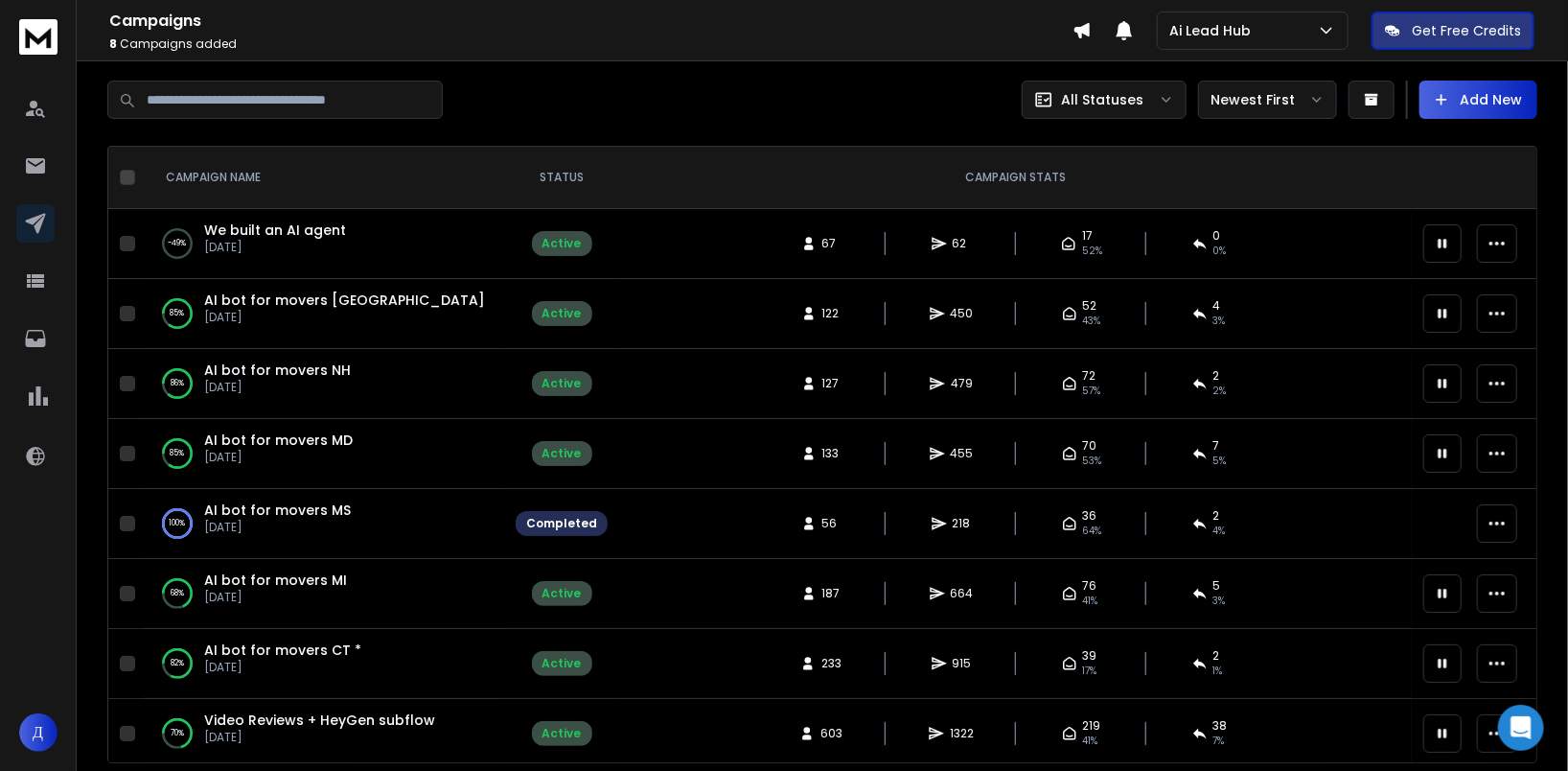
click at [418, 725] on span "Video Reviews + HeyGen subflow" at bounding box center [319, 720] width 231 height 20
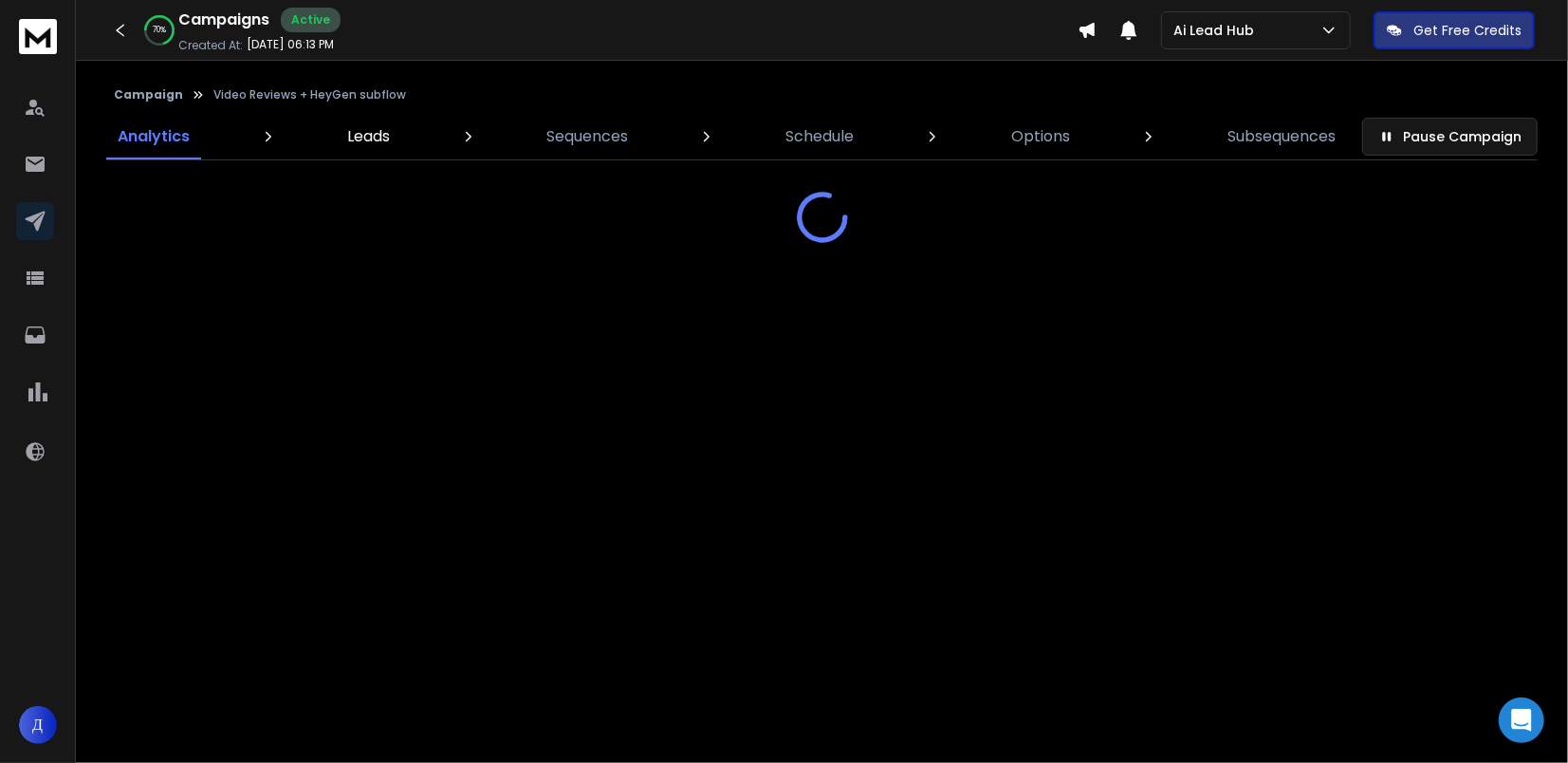
click at [365, 137] on p "Leads" at bounding box center [368, 136] width 43 height 22
click at [48, 167] on link at bounding box center [35, 164] width 38 height 38
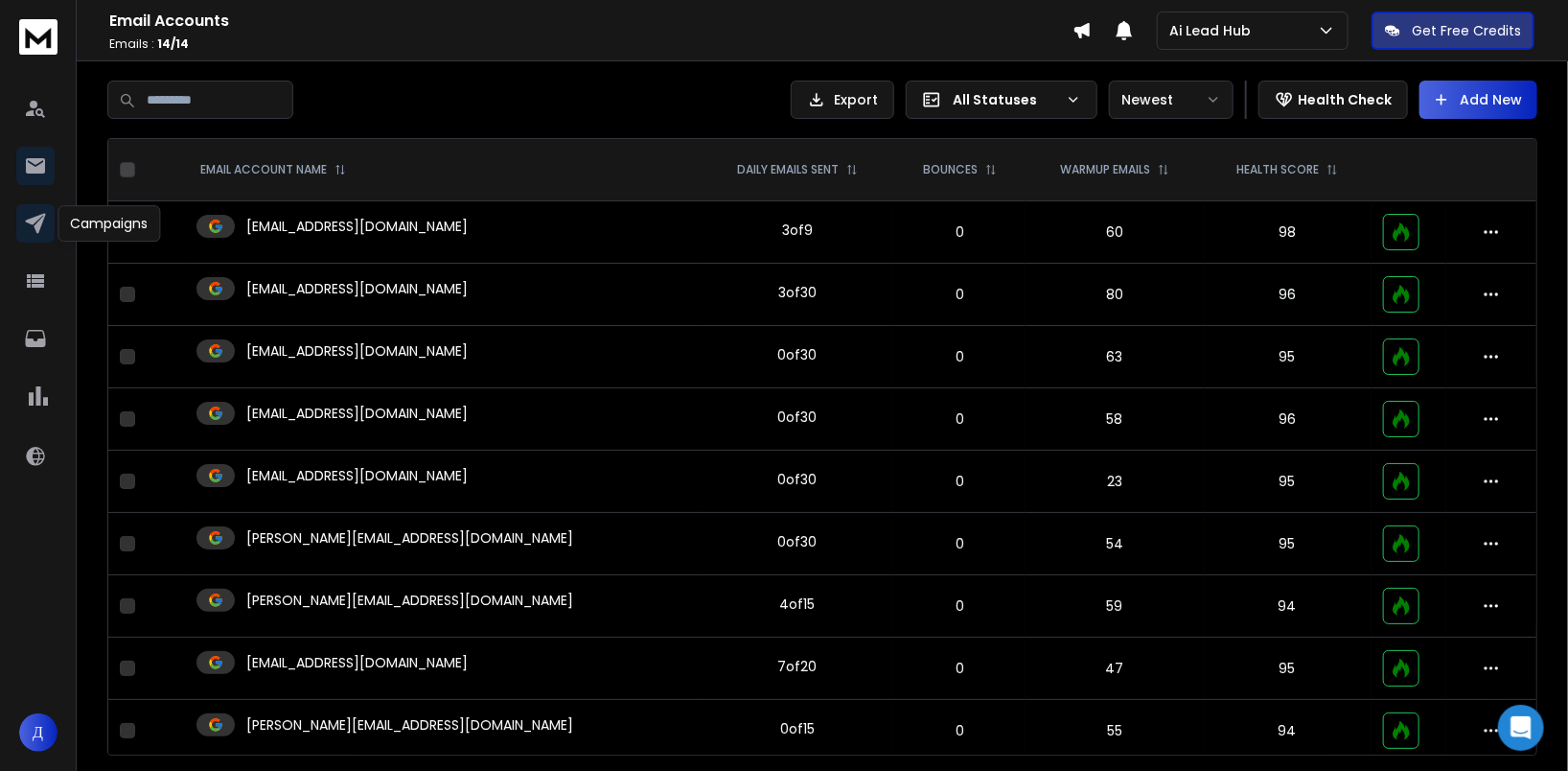
click at [45, 228] on icon at bounding box center [34, 222] width 23 height 23
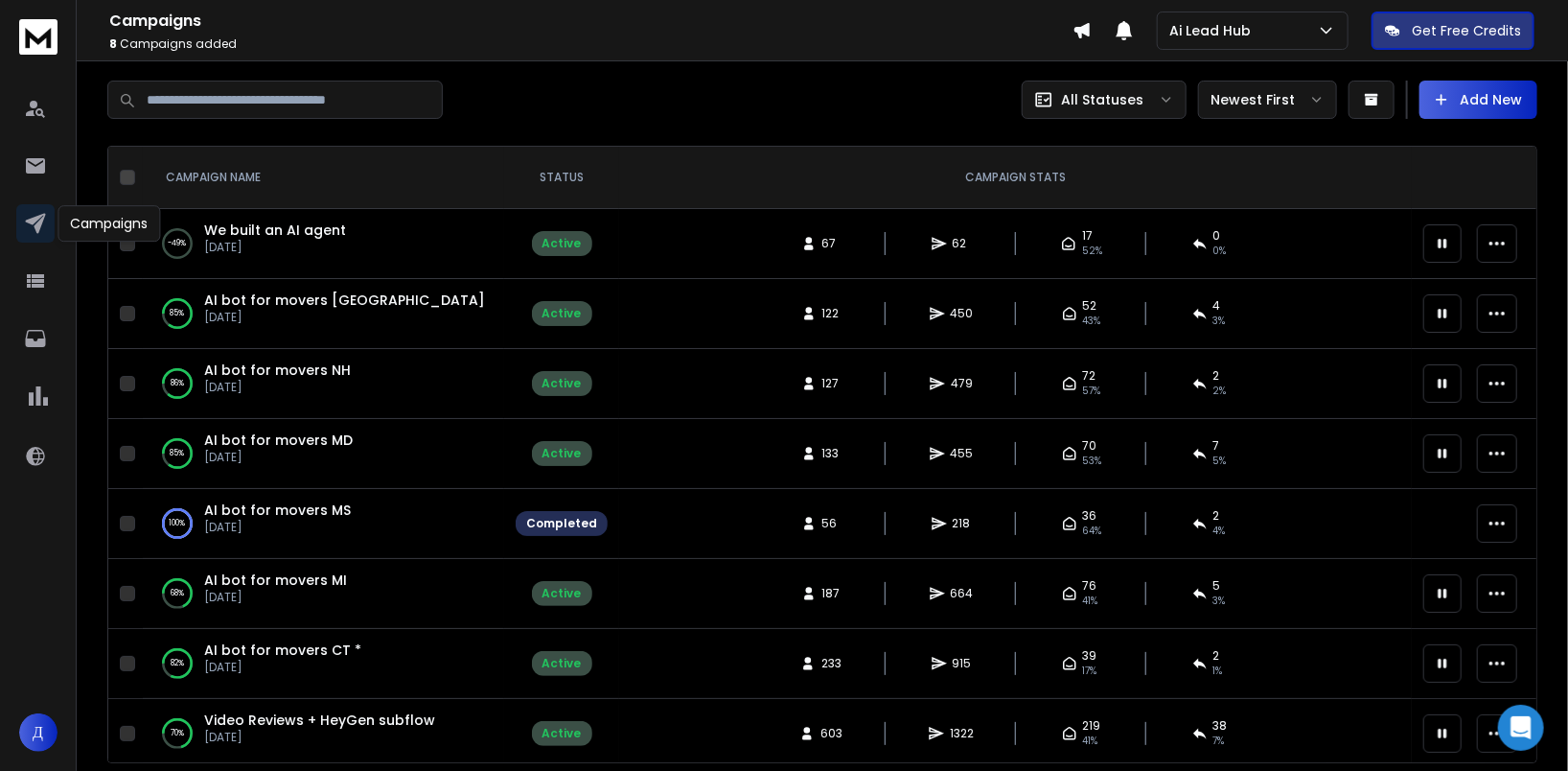
scroll to position [20, 0]
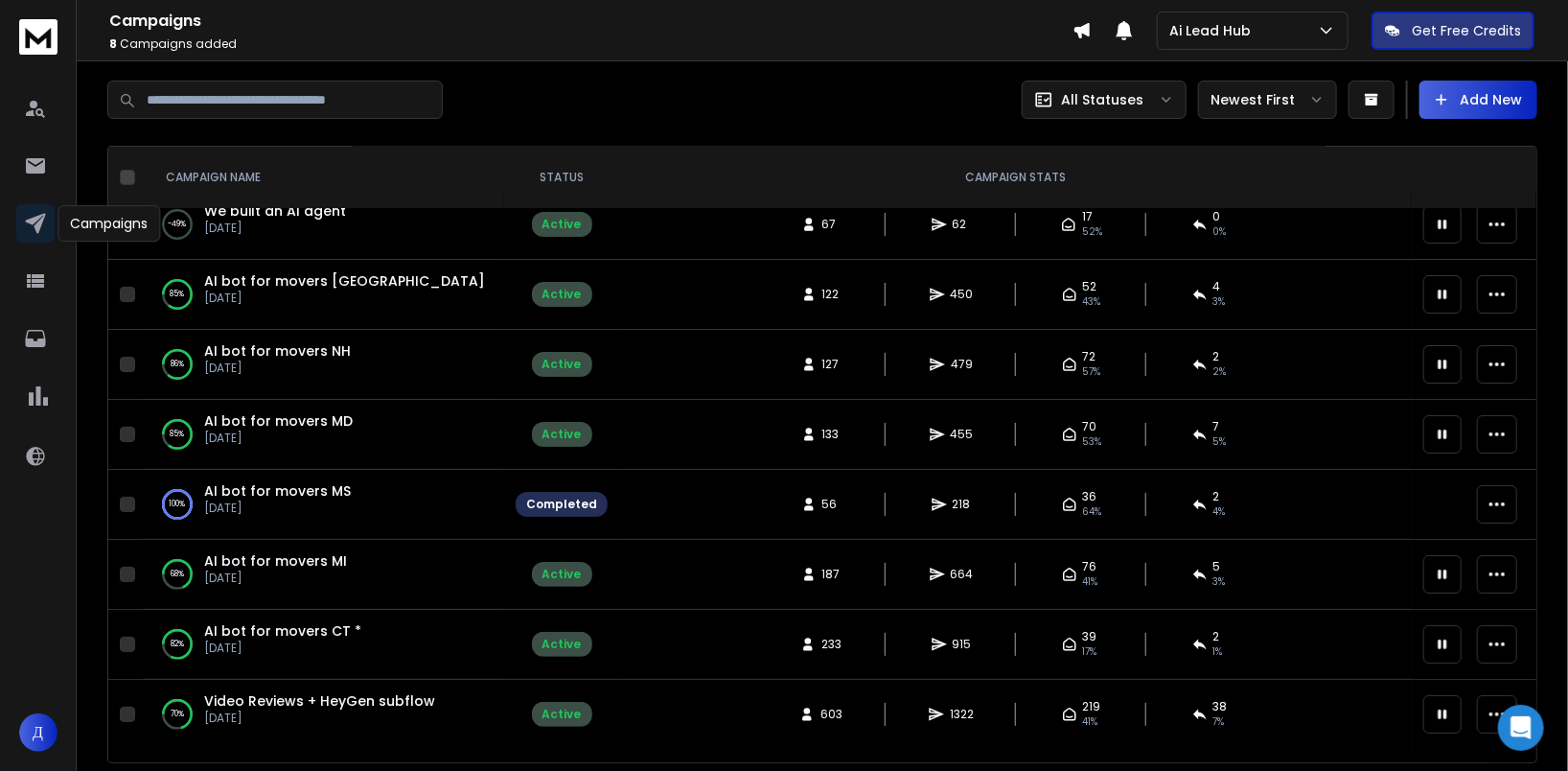
click at [1487, 713] on icon "button" at bounding box center [1497, 714] width 20 height 20
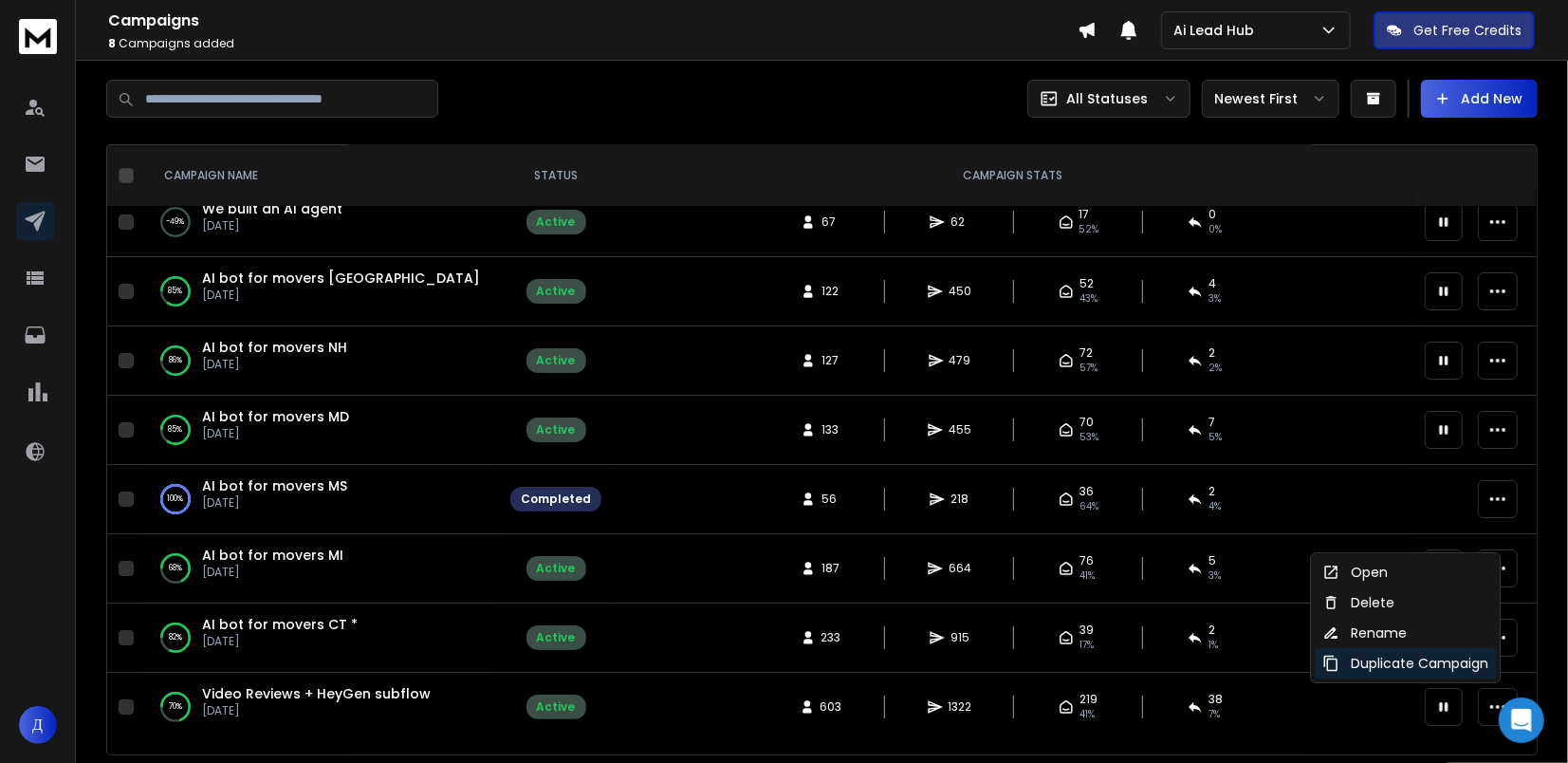
click at [1376, 665] on div "Duplicate Campaign" at bounding box center [1405, 663] width 166 height 19
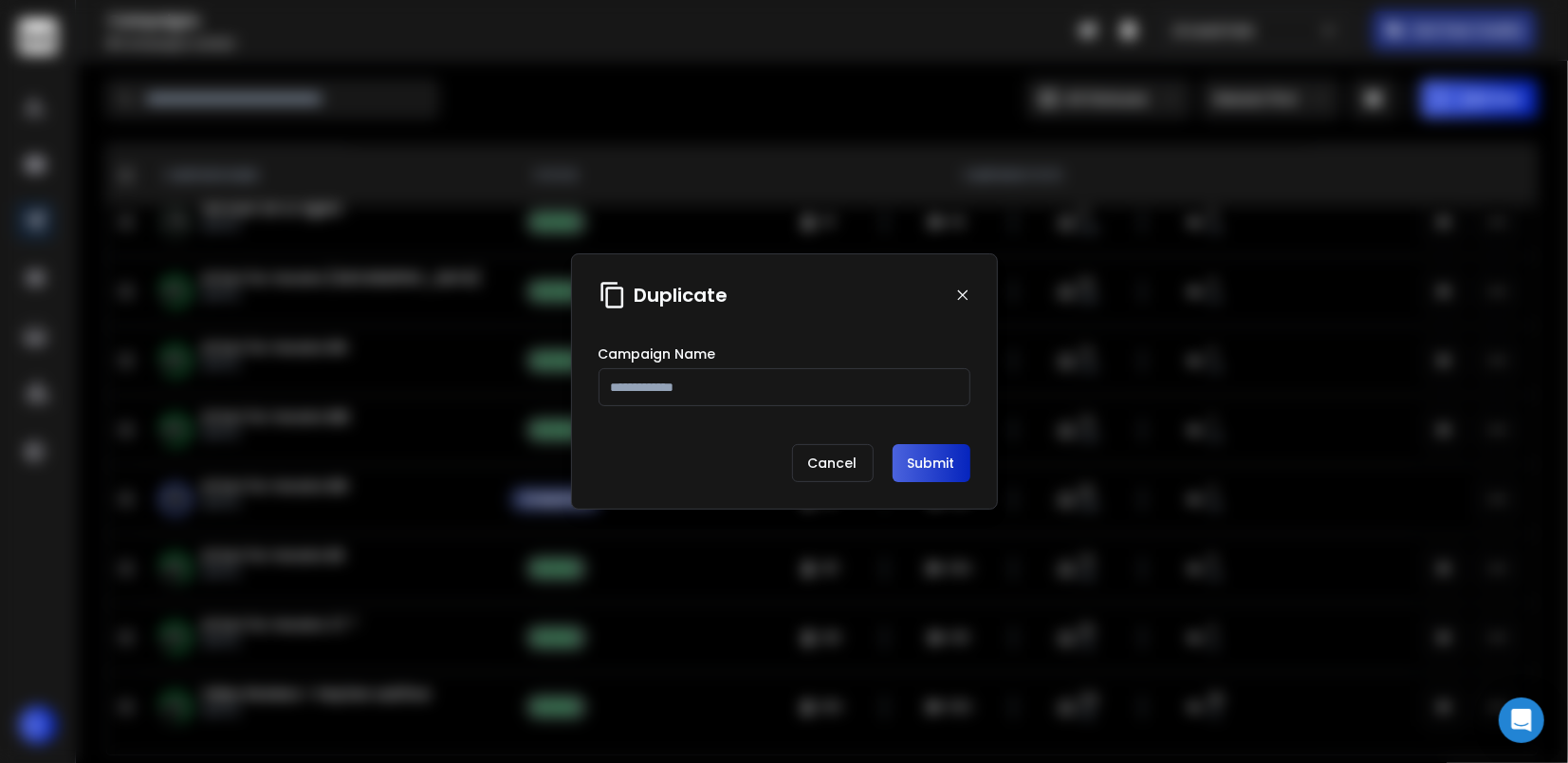
click at [768, 396] on input "text" at bounding box center [784, 387] width 372 height 38
type input "*"
type input "****"
click at [930, 464] on button "Submit" at bounding box center [932, 462] width 78 height 38
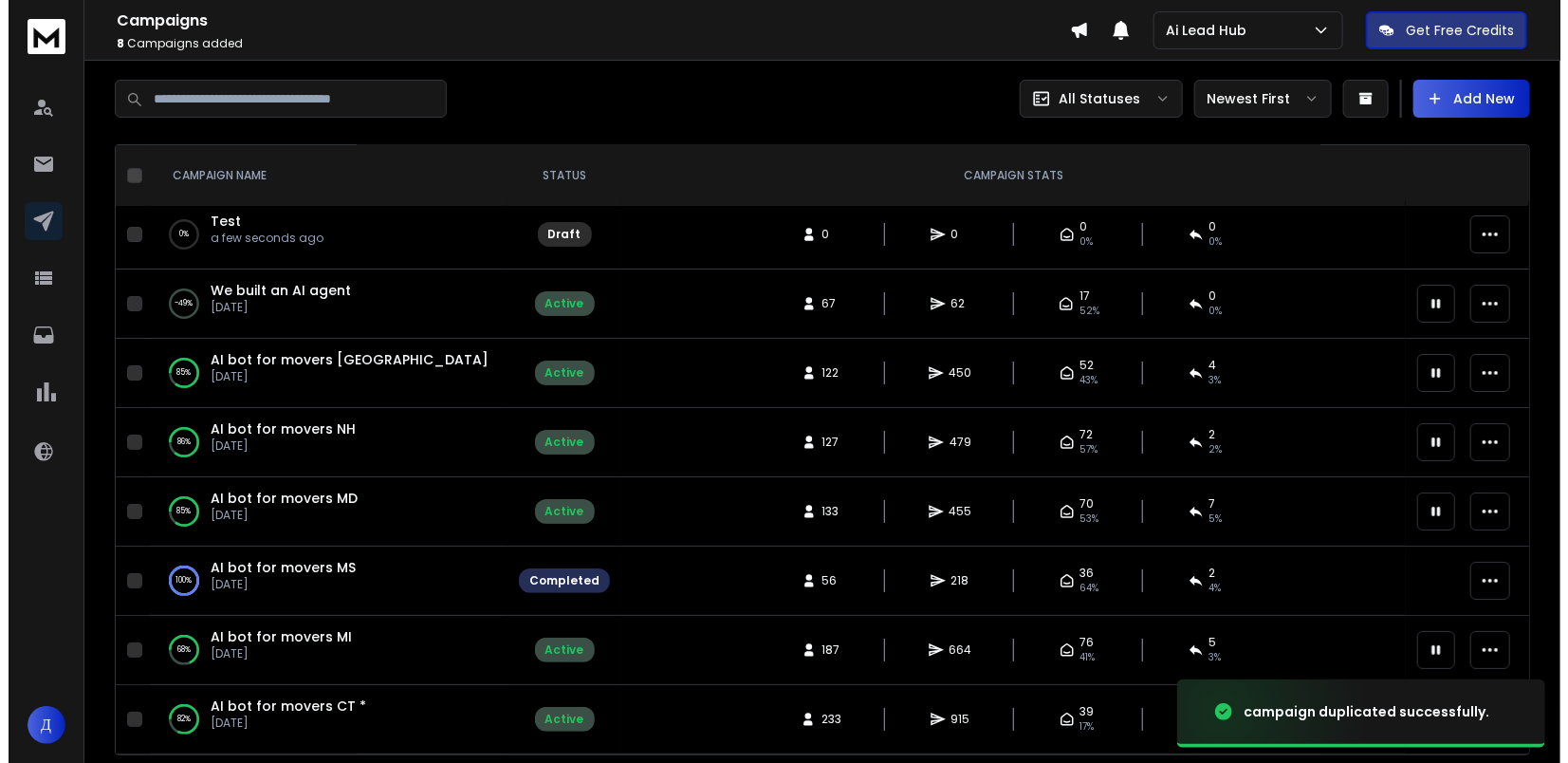
scroll to position [0, 0]
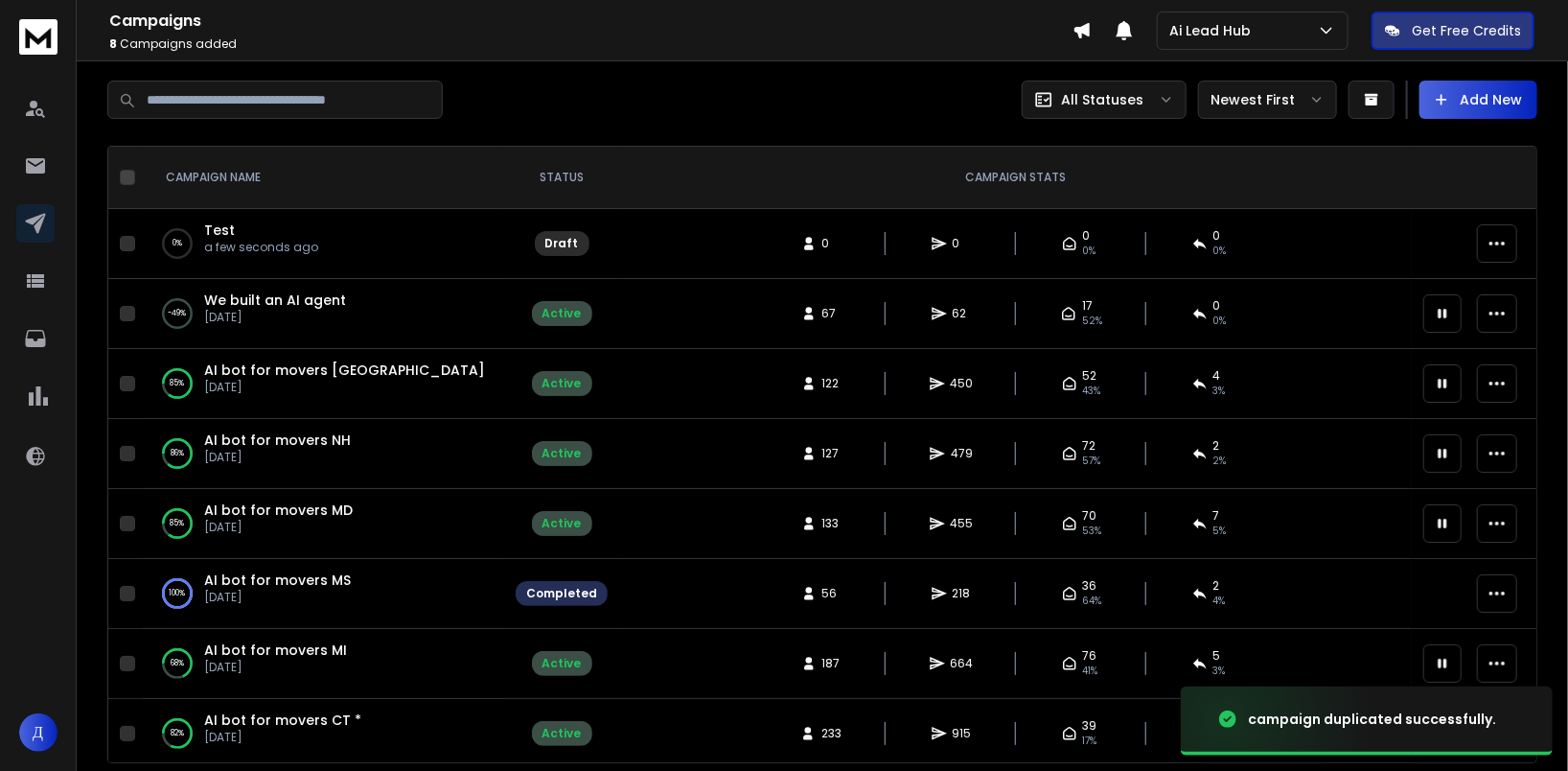
click at [631, 235] on div "0 0 0 0% 0 0%" at bounding box center [1016, 243] width 770 height 30
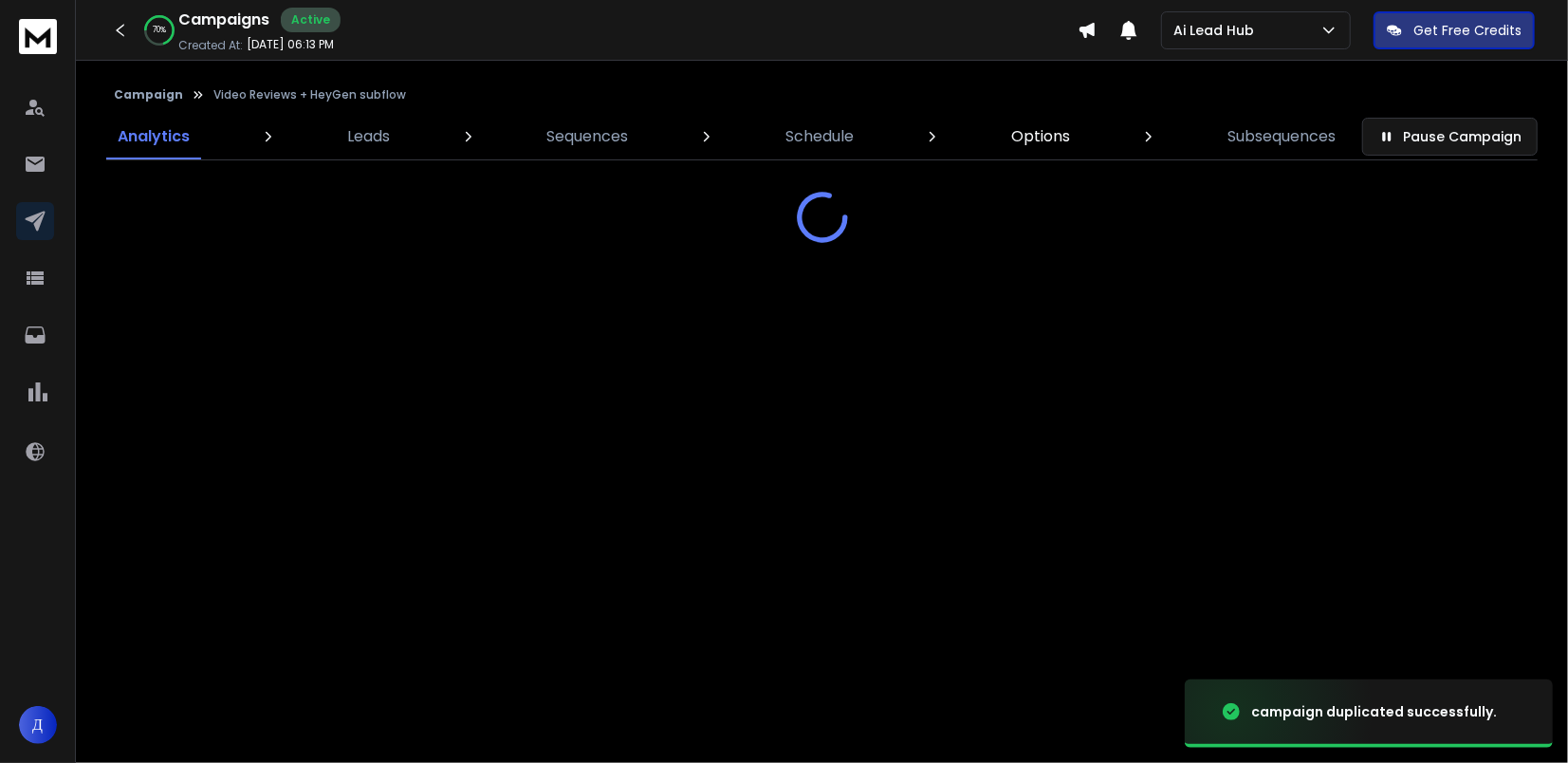
click at [1032, 140] on p "Options" at bounding box center [1040, 136] width 59 height 22
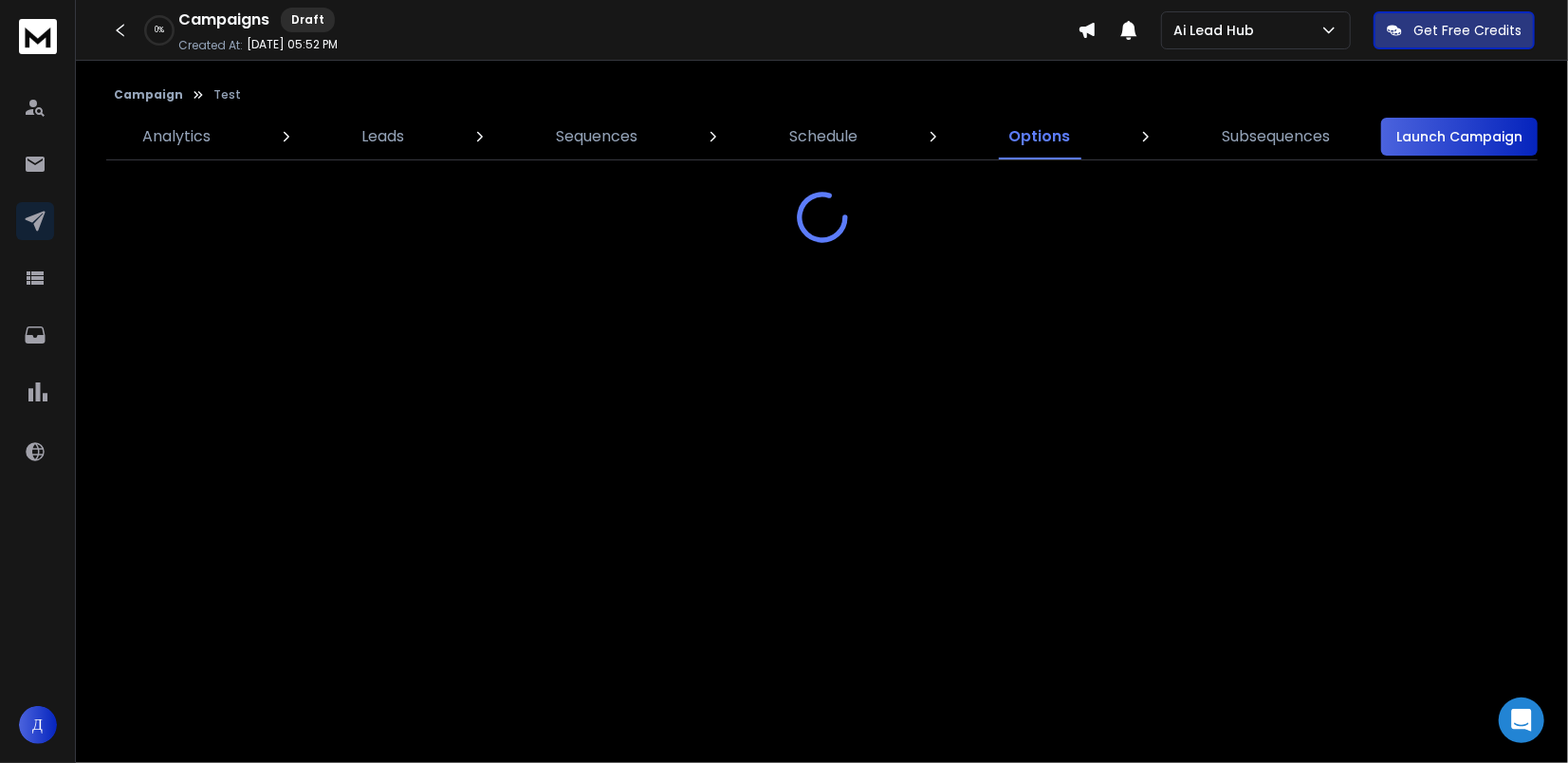
select select "*********"
select select "*"
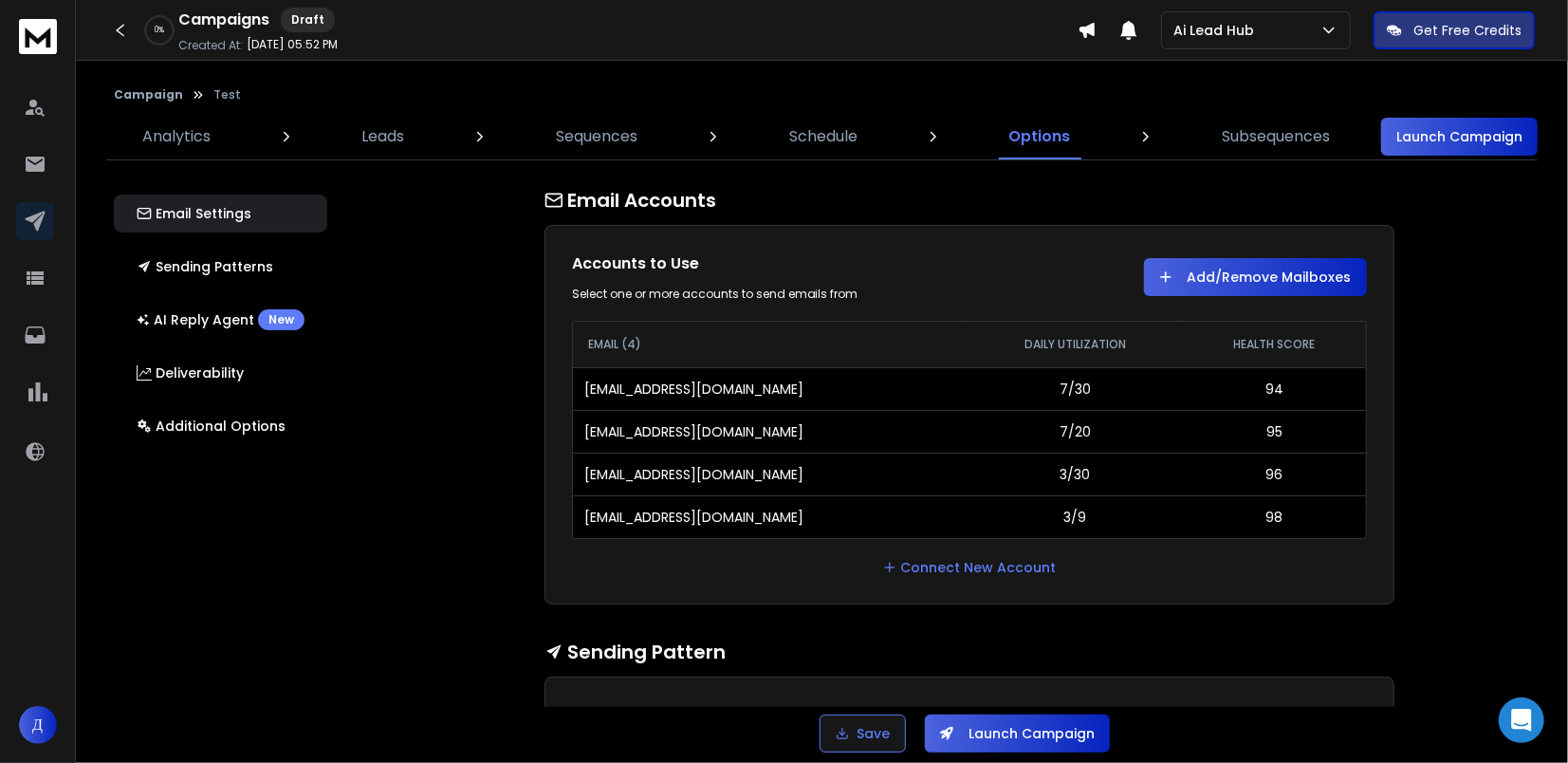
click at [1248, 275] on button "Add/Remove Mailboxes" at bounding box center [1256, 276] width 223 height 38
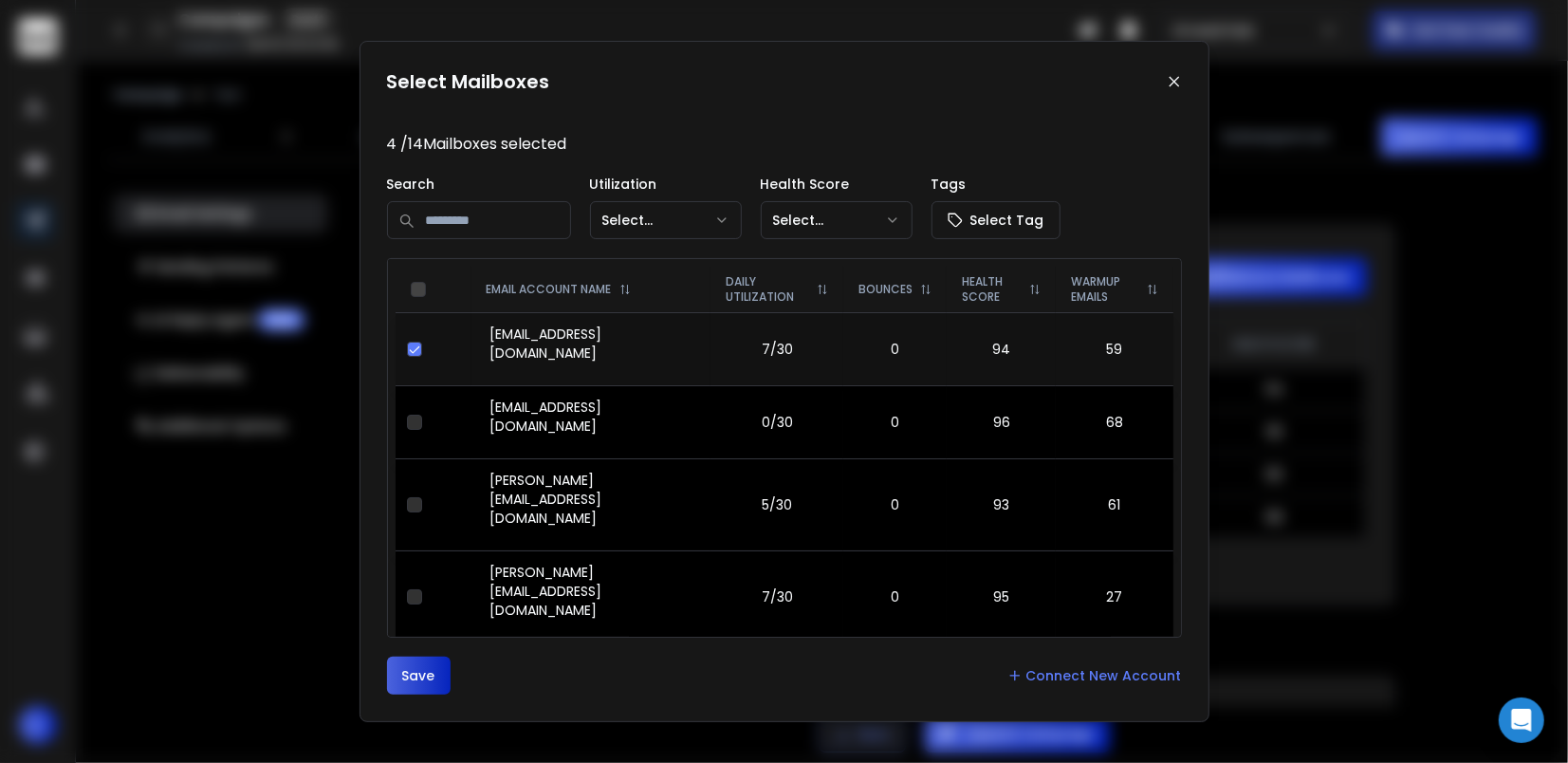
click at [410, 341] on button "button" at bounding box center [415, 349] width 16 height 16
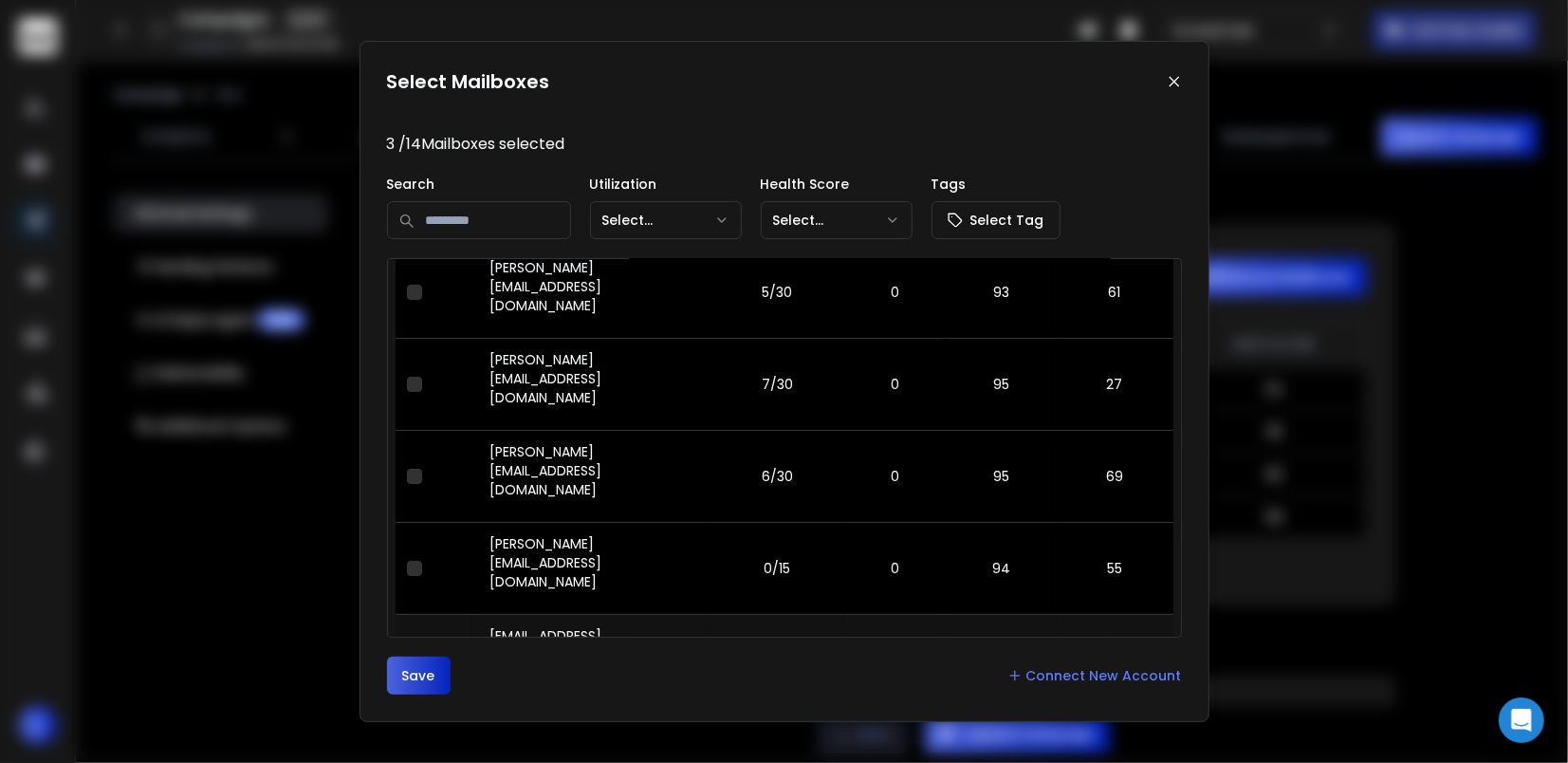
scroll to position [210, 0]
click at [411, 616] on td at bounding box center [433, 652] width 76 height 73
drag, startPoint x: 411, startPoint y: 501, endPoint x: 429, endPoint y: 498, distance: 18.2
click at [410, 645] on button "button" at bounding box center [415, 652] width 16 height 16
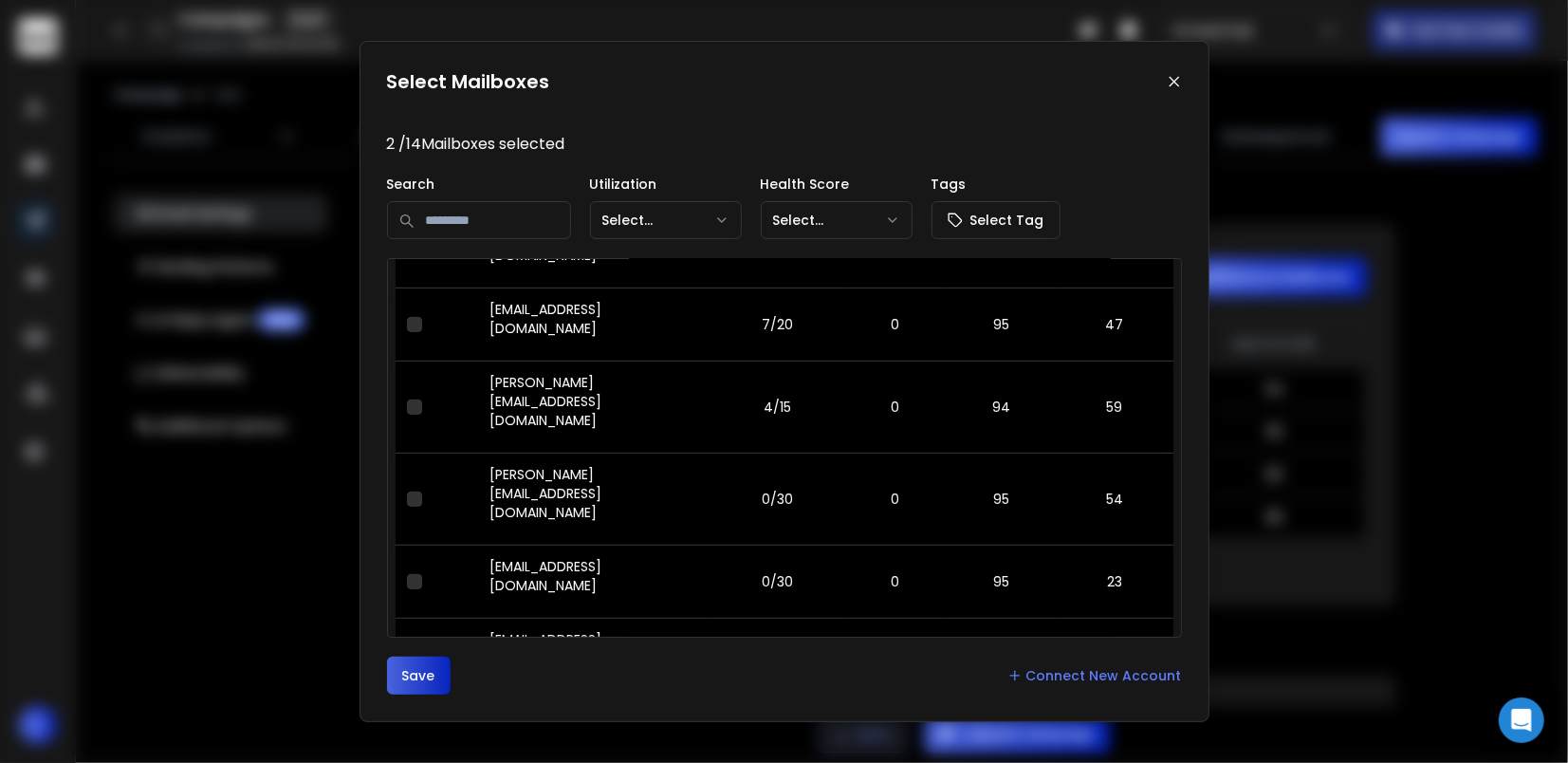
scroll to position [545, 0]
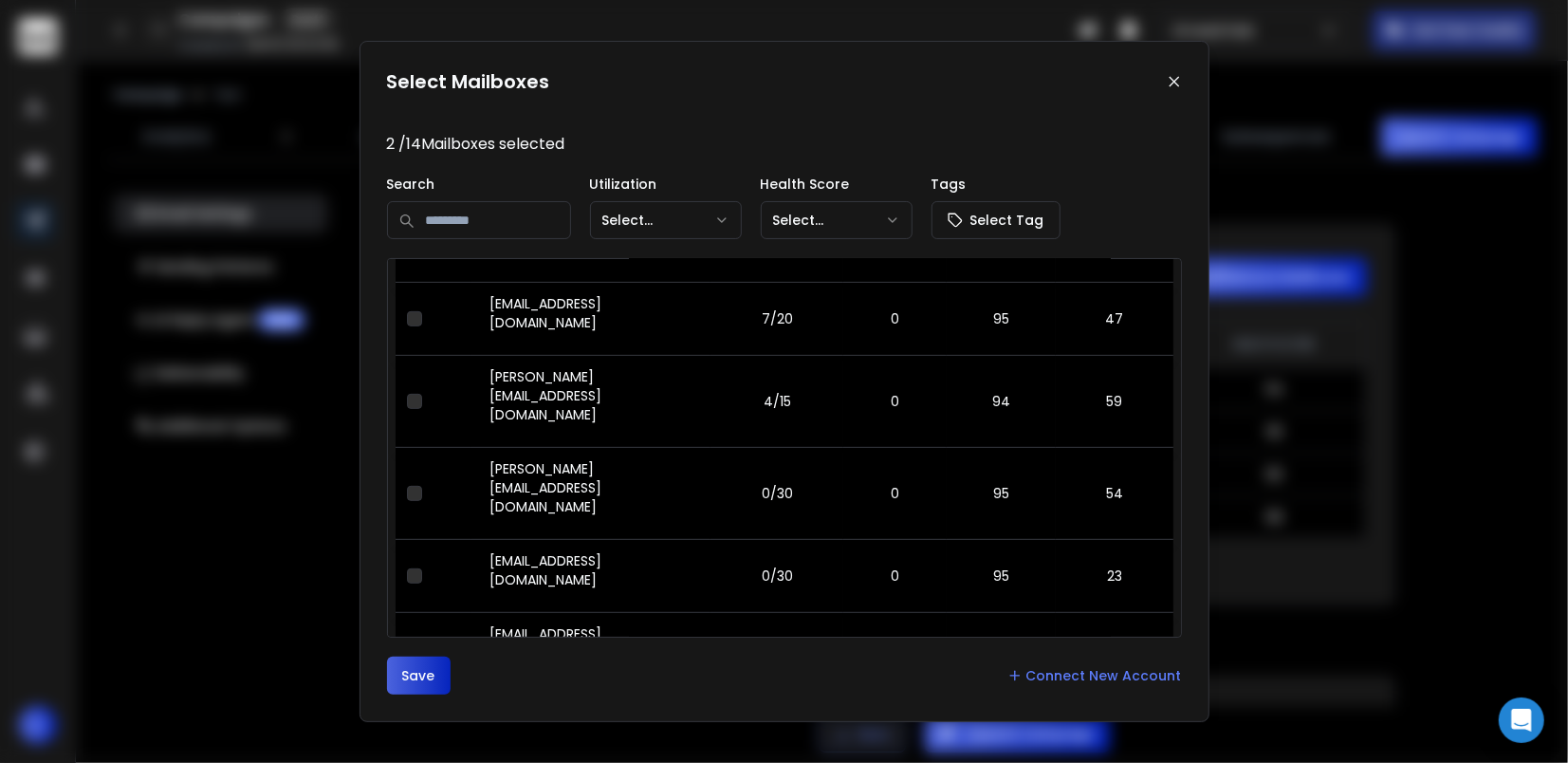
click at [432, 688] on button "Save" at bounding box center [419, 675] width 64 height 38
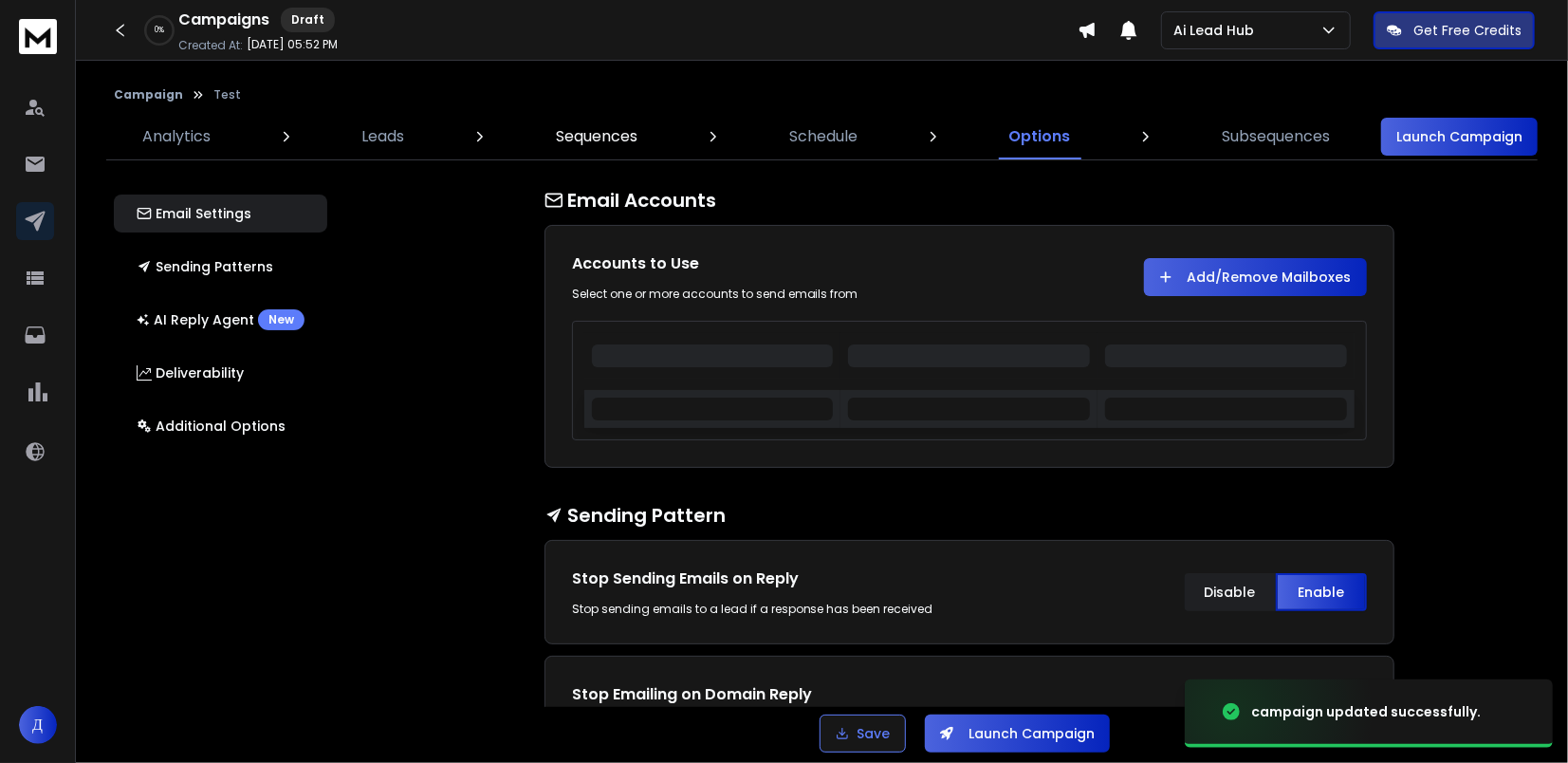
click at [576, 131] on p "Sequences" at bounding box center [596, 136] width 81 height 22
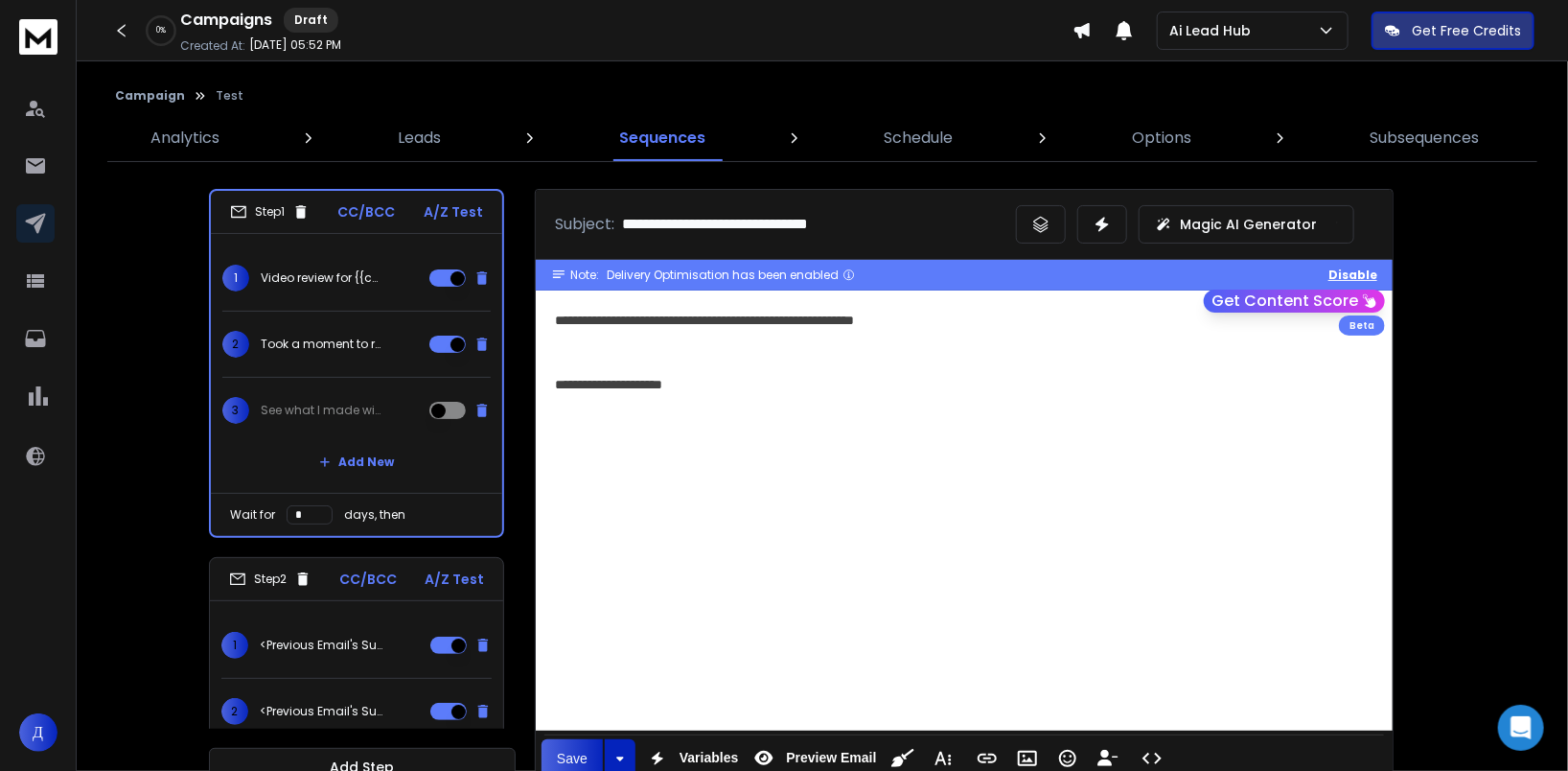
click at [481, 336] on icon at bounding box center [482, 344] width 18 height 18
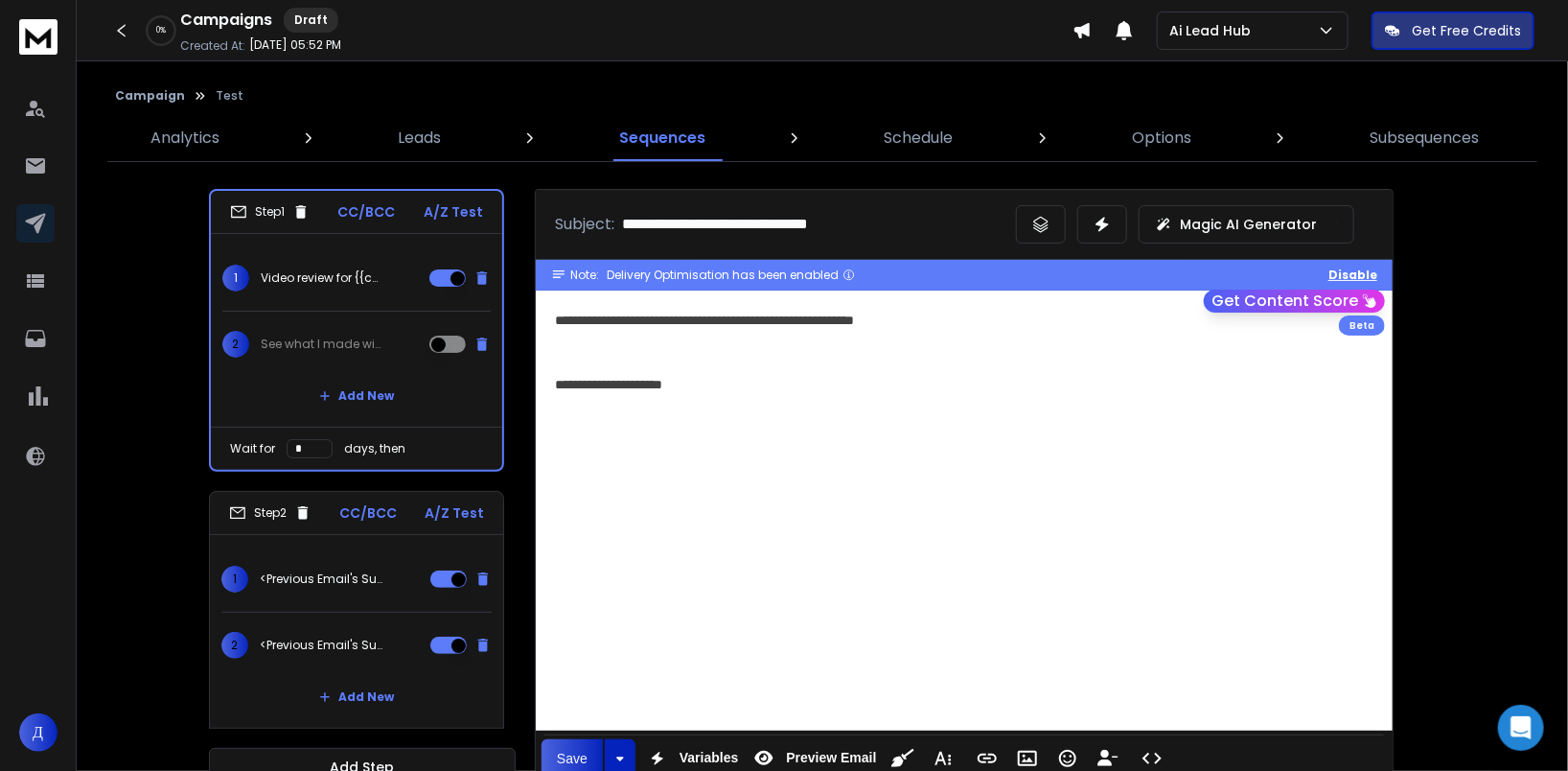
click at [481, 336] on icon at bounding box center [482, 344] width 18 height 18
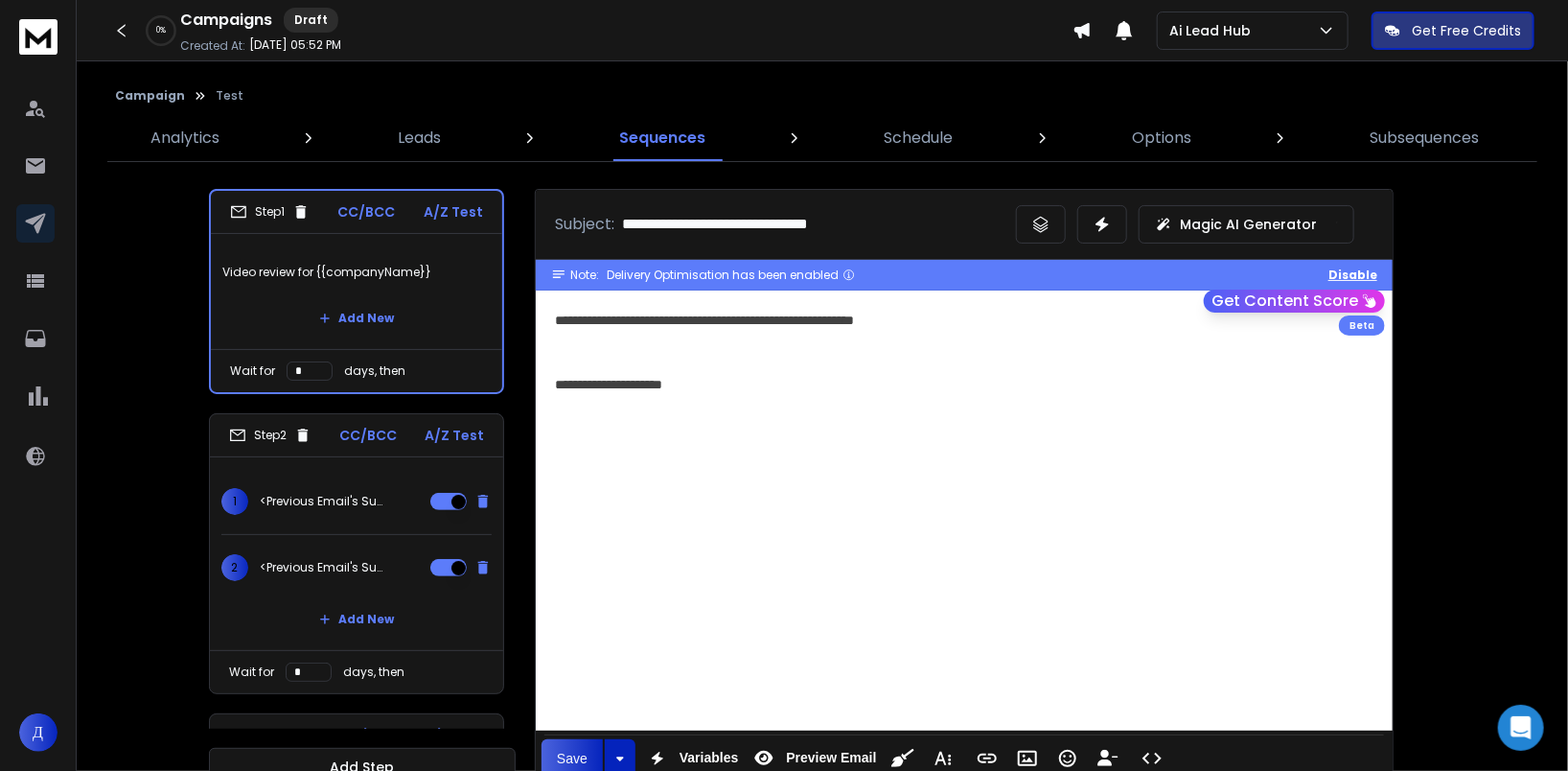
click at [483, 501] on icon at bounding box center [483, 502] width 18 height 18
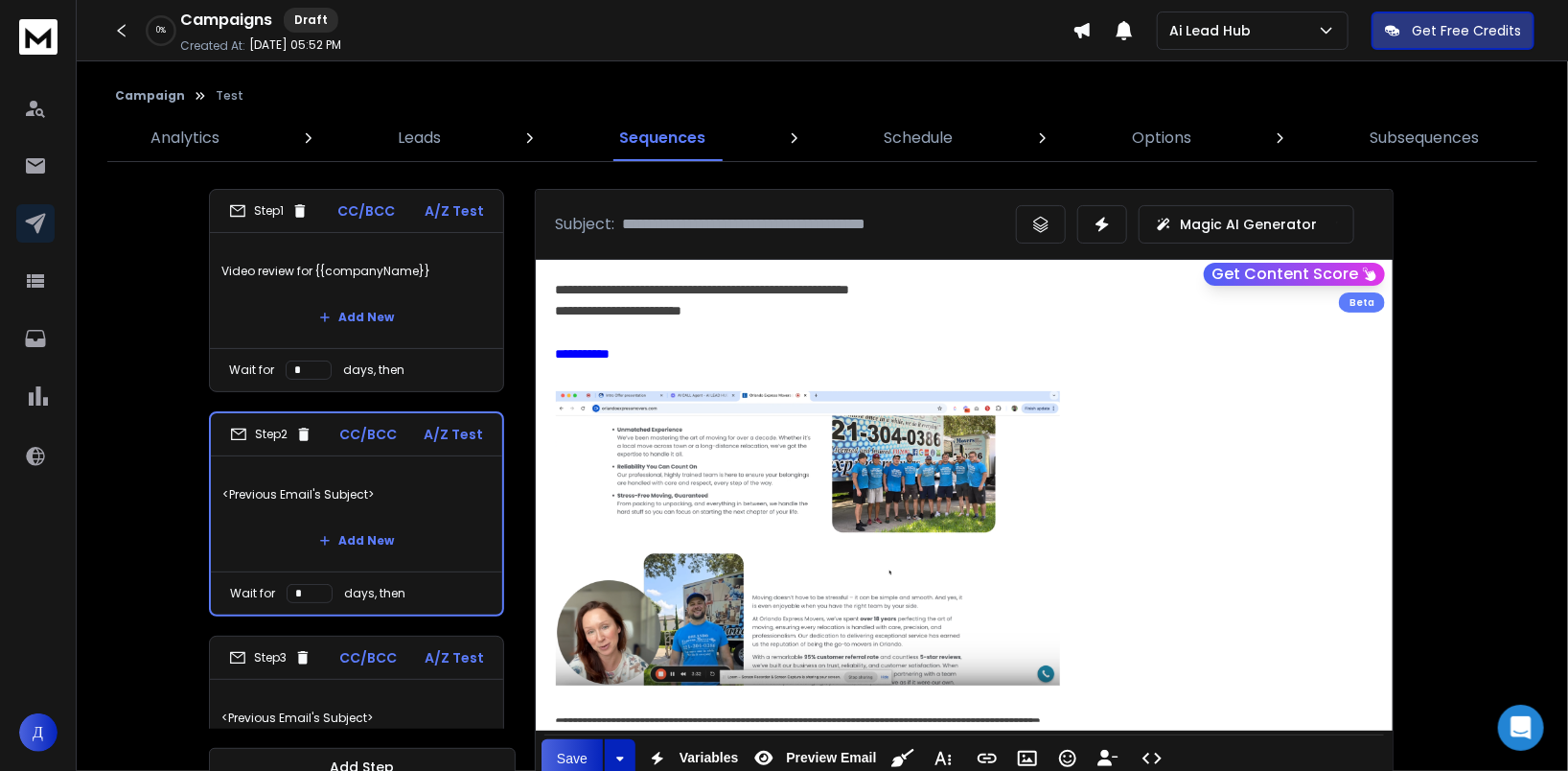
click at [309, 430] on icon at bounding box center [304, 434] width 11 height 14
type input "**********"
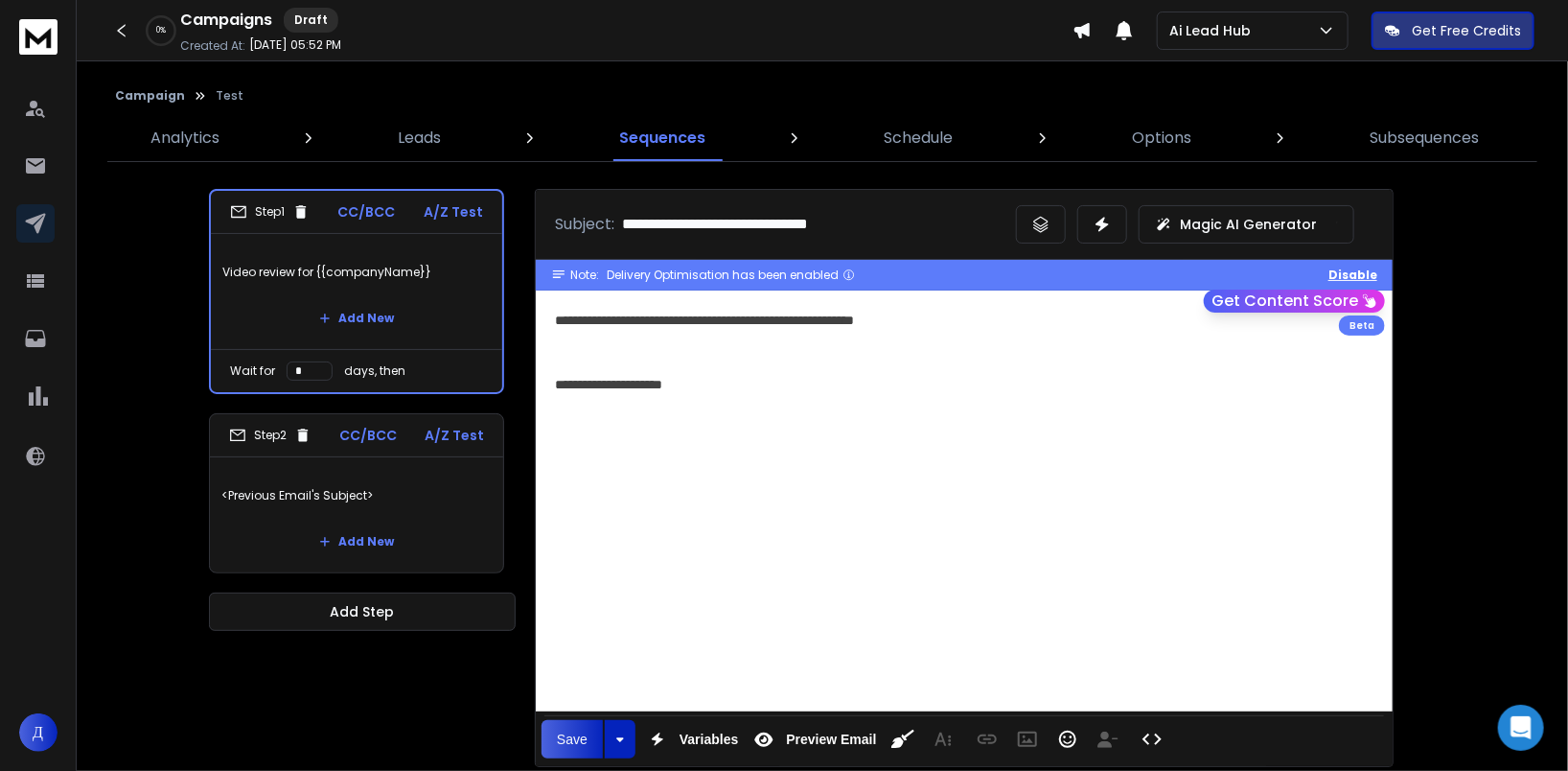
click at [309, 438] on icon at bounding box center [303, 435] width 11 height 14
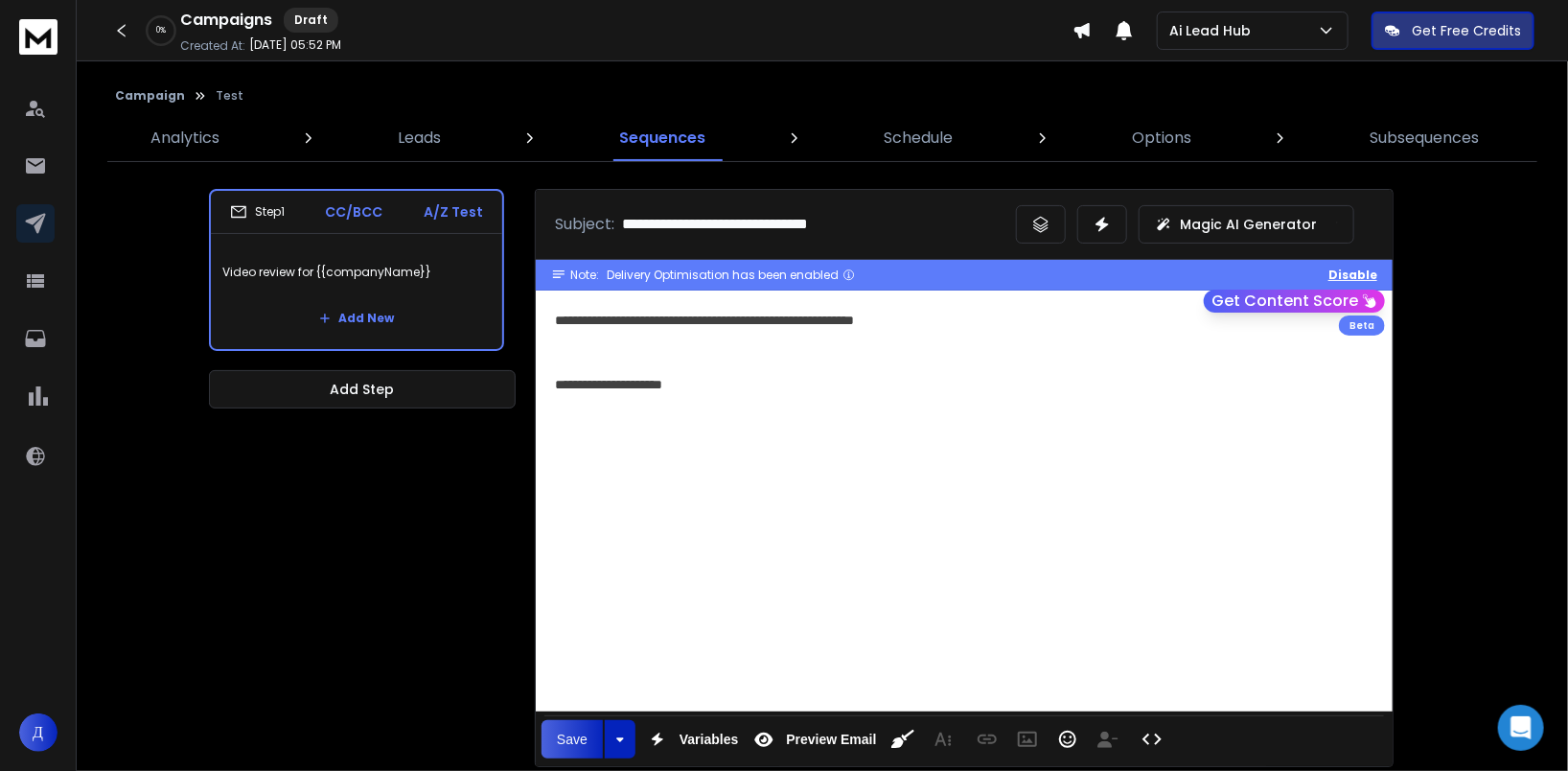
click at [798, 410] on div "**********" at bounding box center [964, 500] width 857 height 420
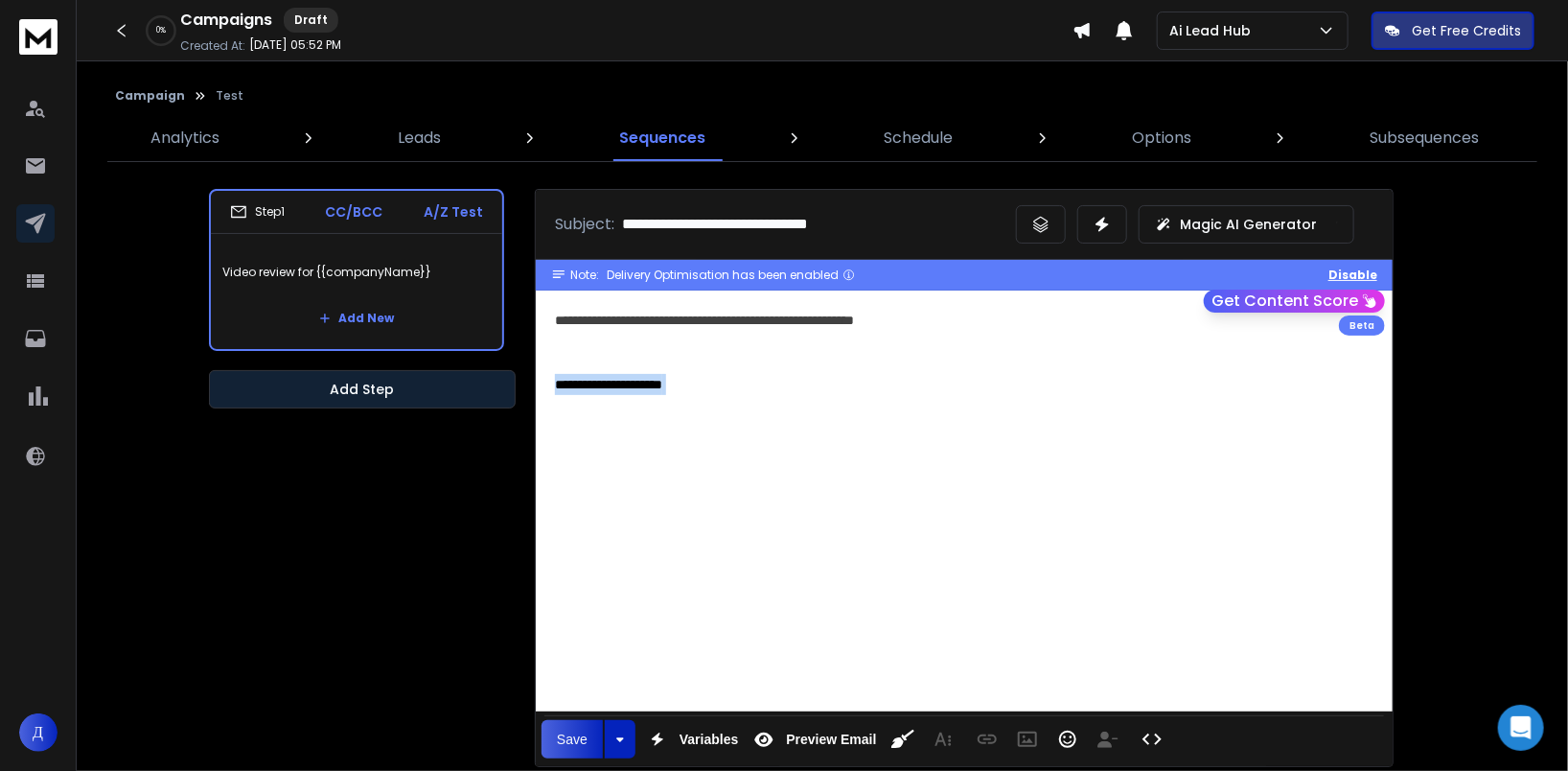
drag, startPoint x: 750, startPoint y: 391, endPoint x: 498, endPoint y: 391, distance: 252.0
click at [498, 391] on div "**********" at bounding box center [822, 478] width 1226 height 578
click at [779, 484] on div "**********" at bounding box center [964, 500] width 857 height 420
drag, startPoint x: 707, startPoint y: 392, endPoint x: 530, endPoint y: 366, distance: 178.9
click at [530, 366] on div "**********" at bounding box center [822, 478] width 1226 height 578
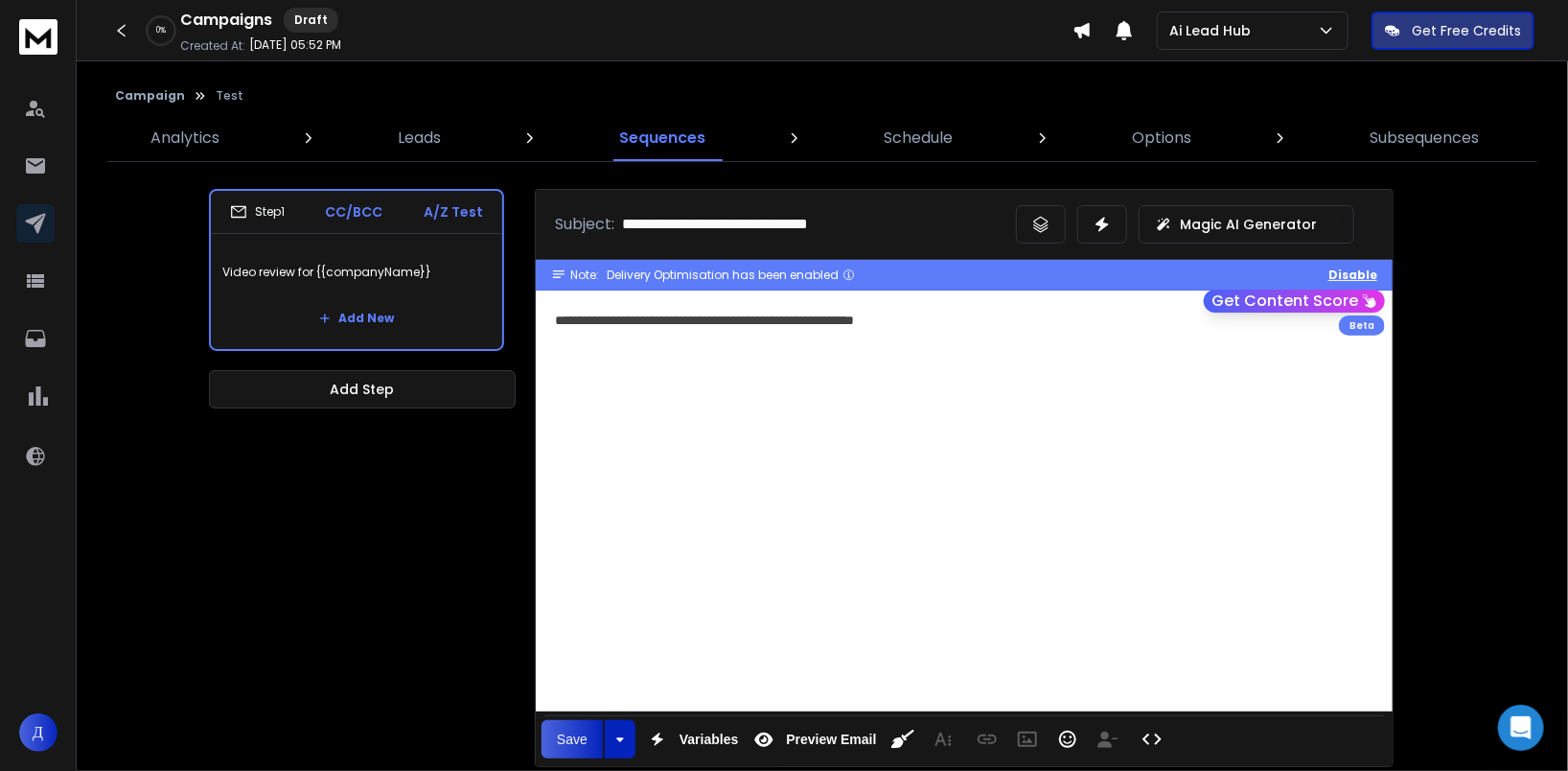
click at [548, 368] on div "**********" at bounding box center [964, 500] width 857 height 420
click at [685, 489] on div "**********" at bounding box center [964, 500] width 857 height 420
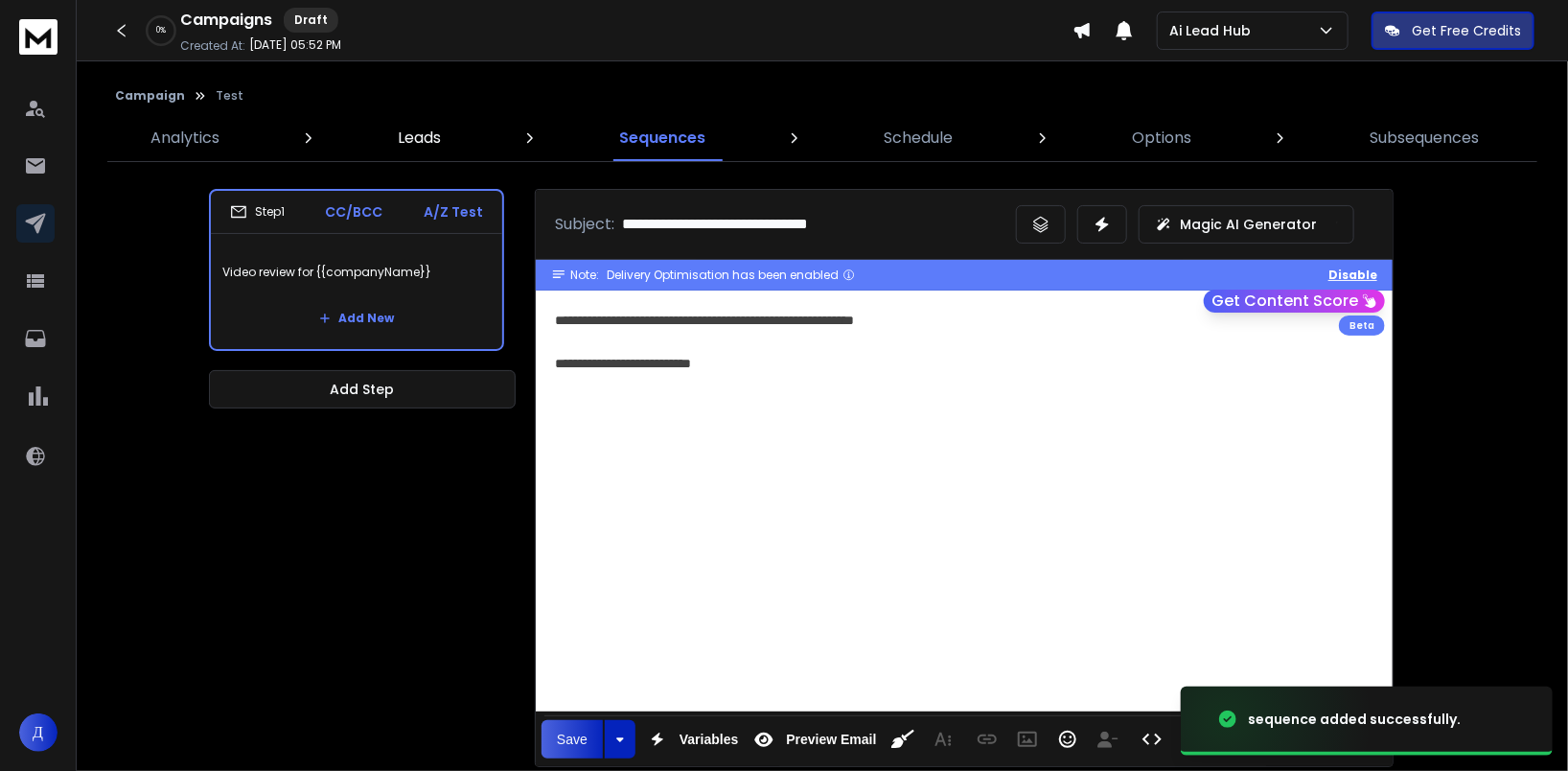
click at [398, 142] on p "Leads" at bounding box center [419, 137] width 43 height 23
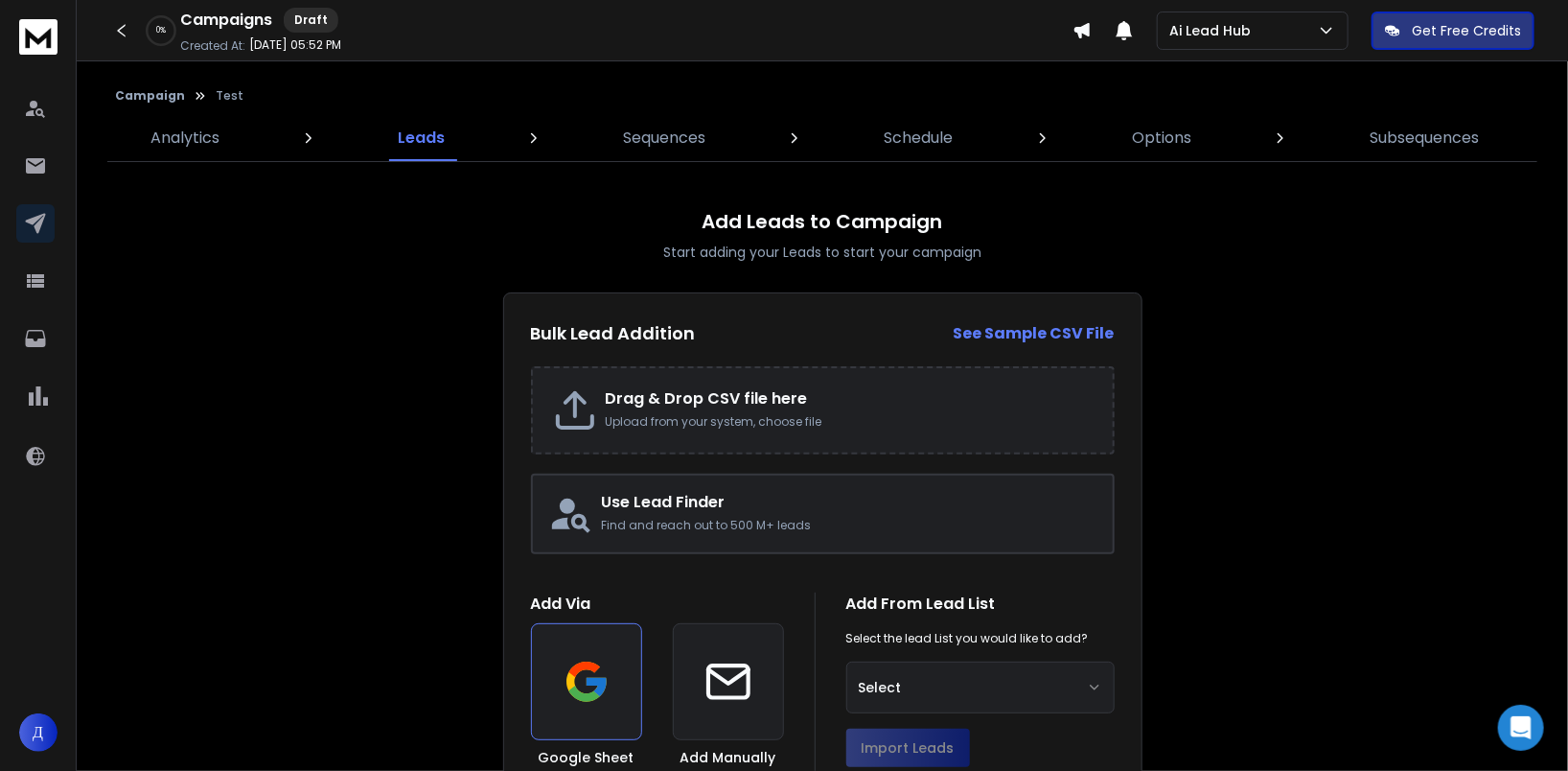
click at [600, 681] on icon at bounding box center [596, 688] width 21 height 20
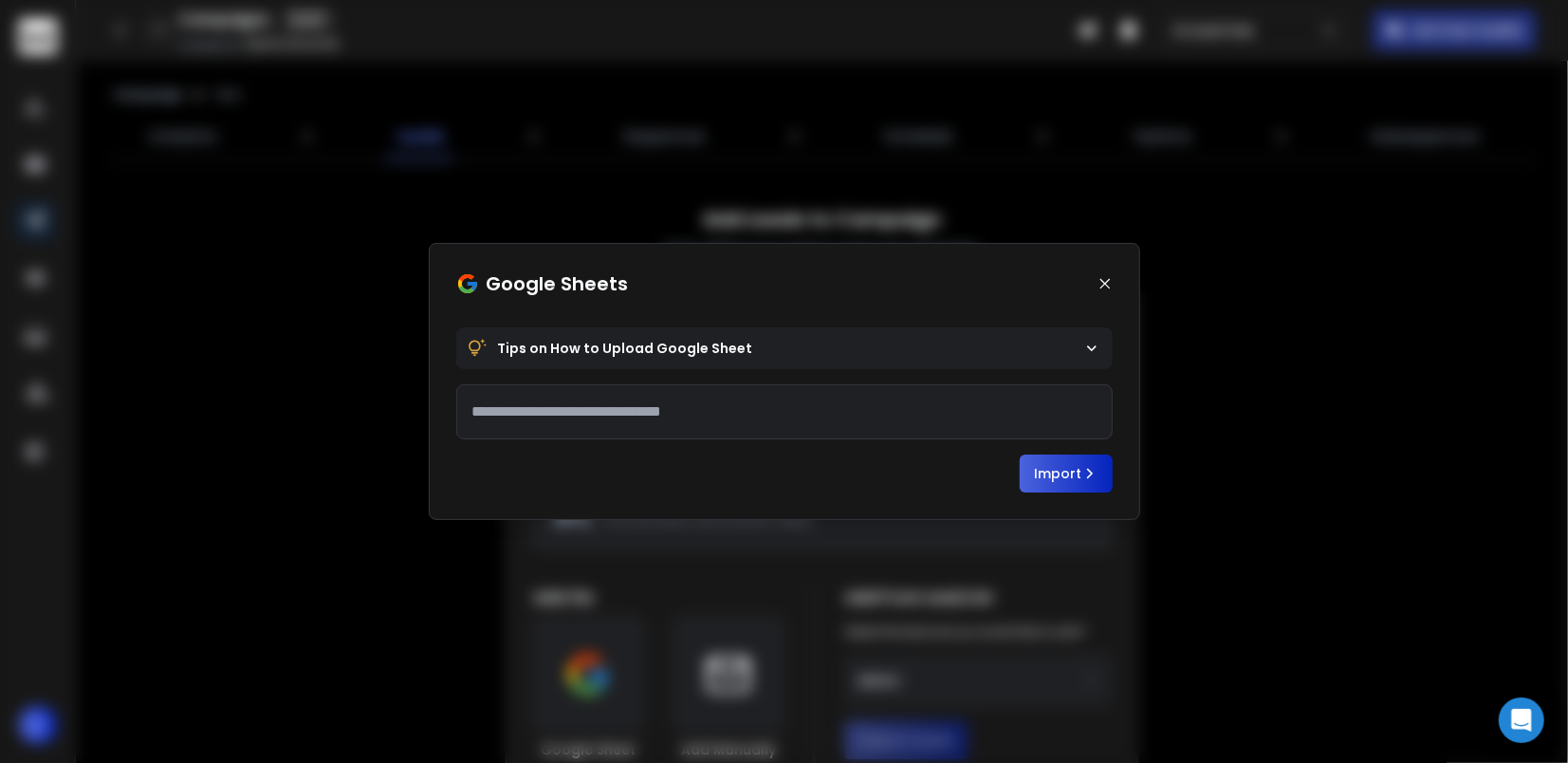
click at [752, 416] on input at bounding box center [784, 411] width 656 height 55
paste input "**********"
type input "**********"
click at [1057, 476] on button "Import" at bounding box center [1067, 473] width 93 height 38
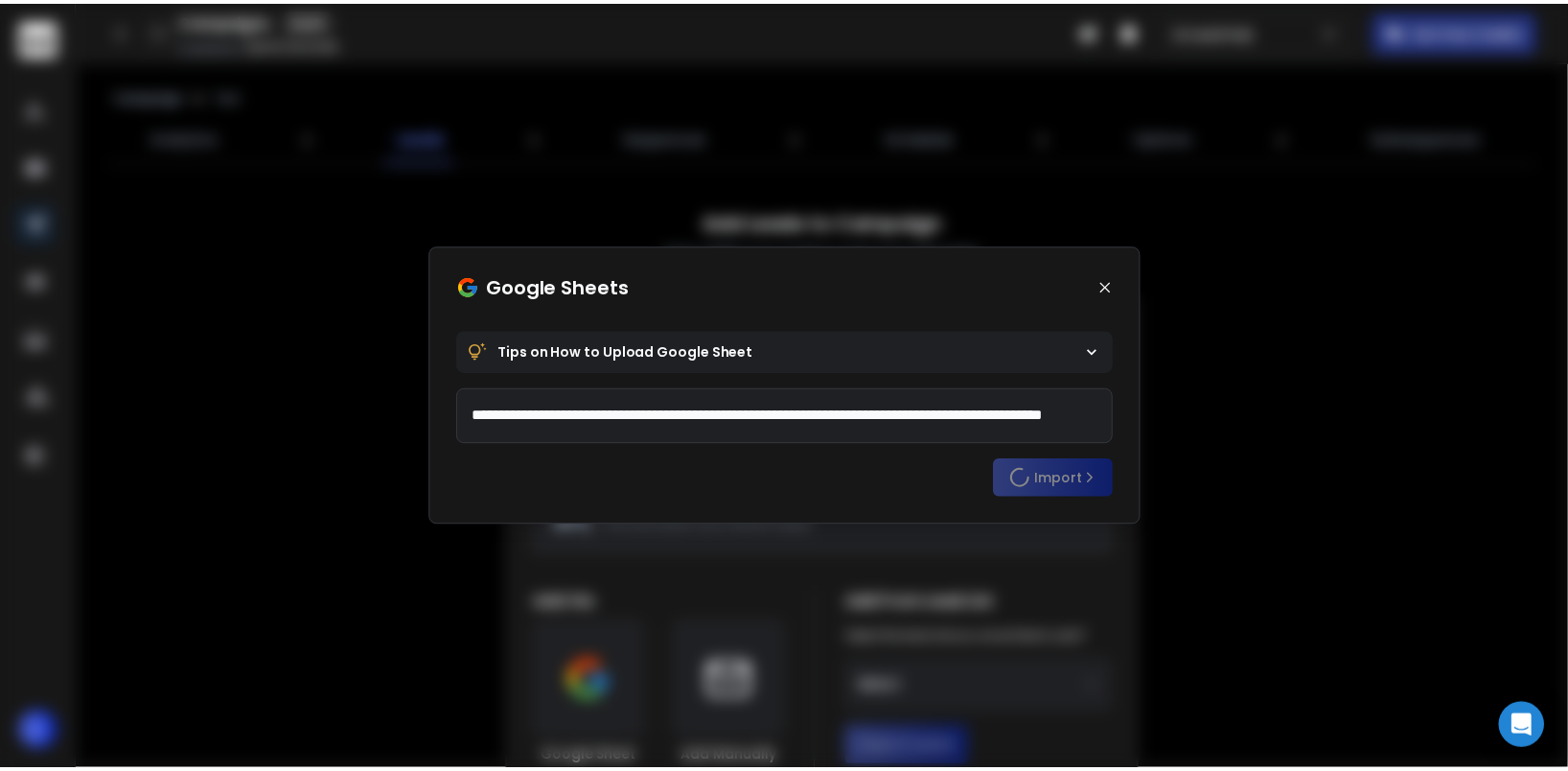
scroll to position [0, 0]
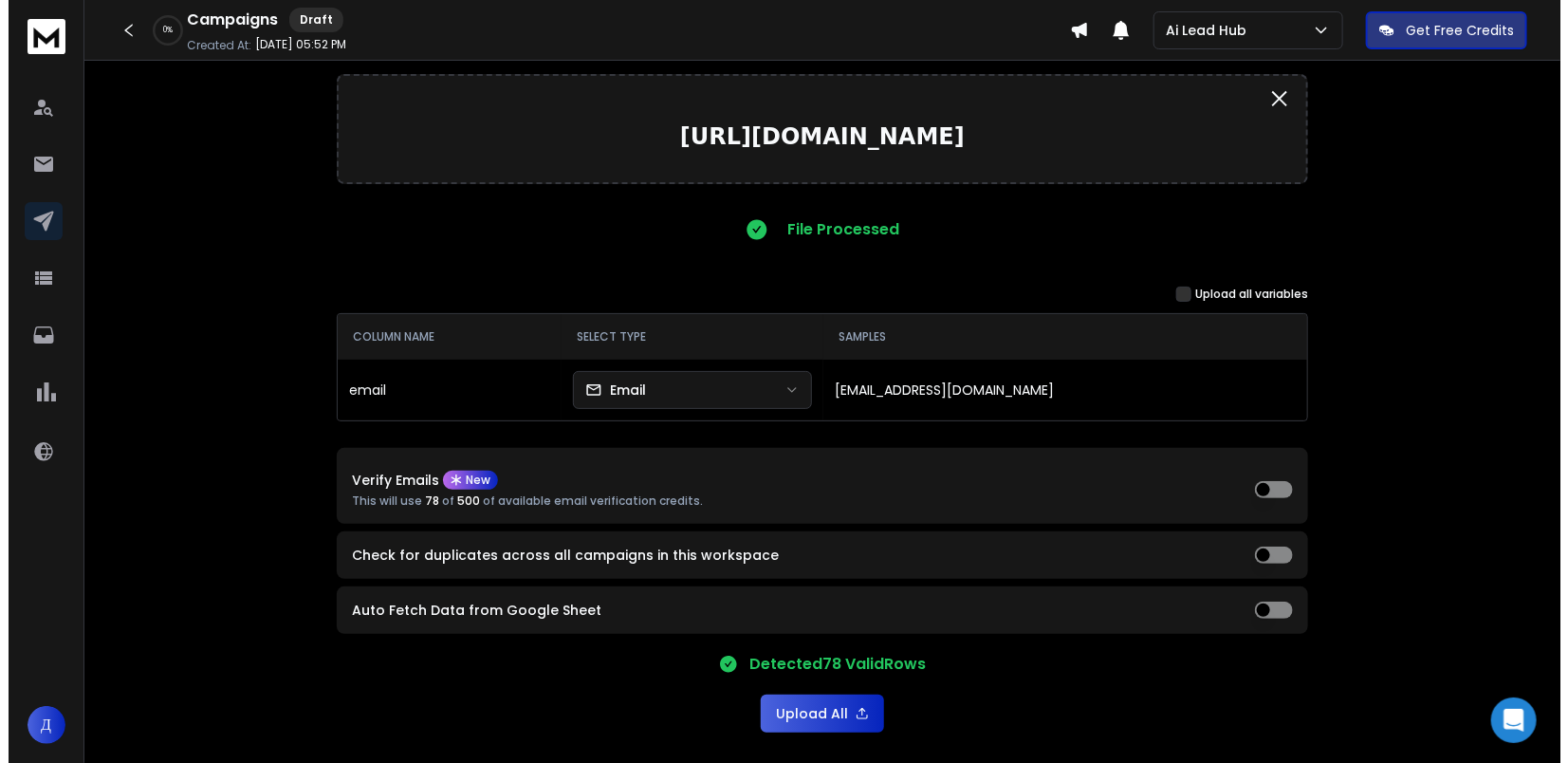
scroll to position [76, 0]
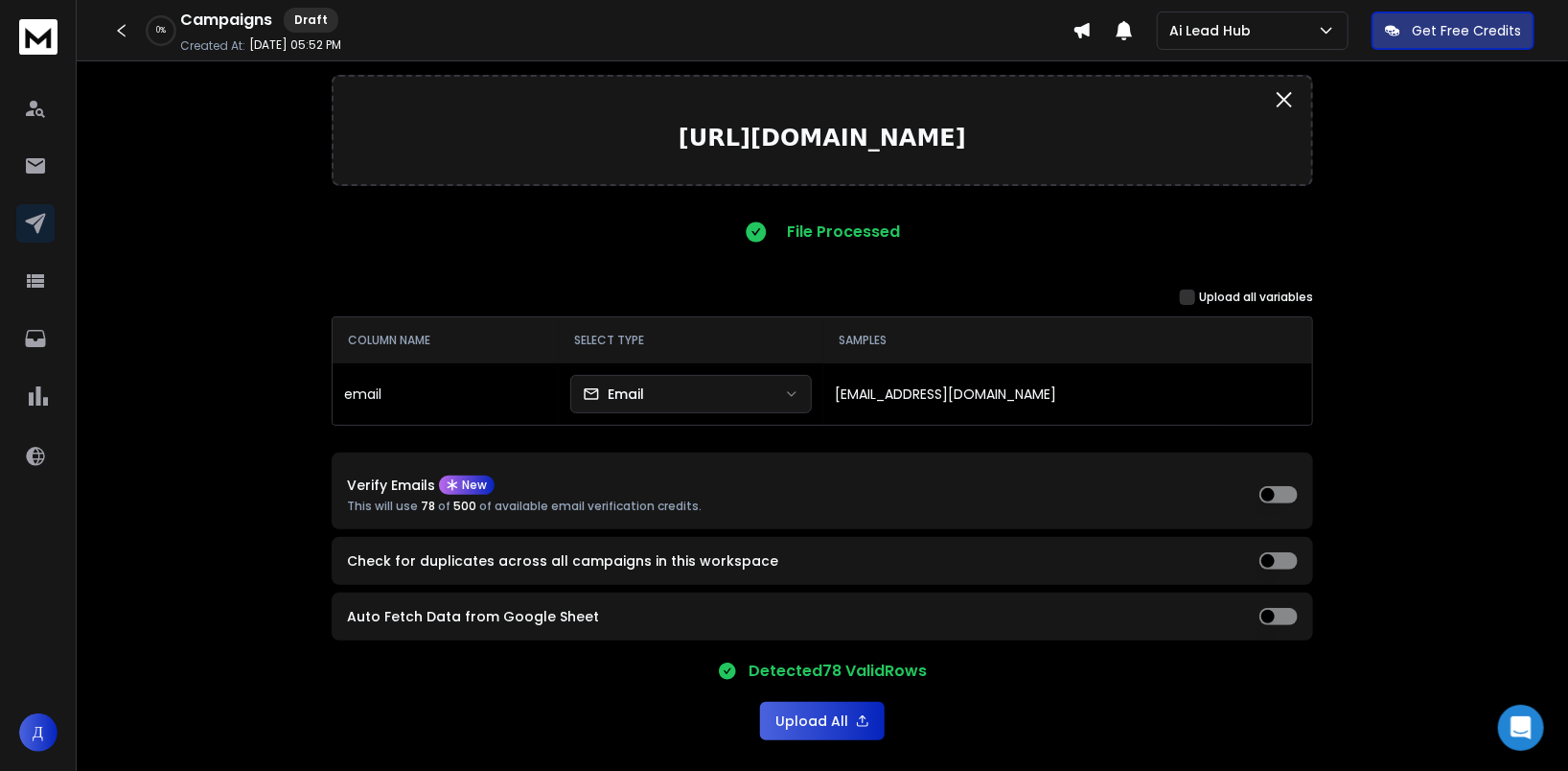
click at [832, 728] on button "Upload All" at bounding box center [822, 720] width 124 height 38
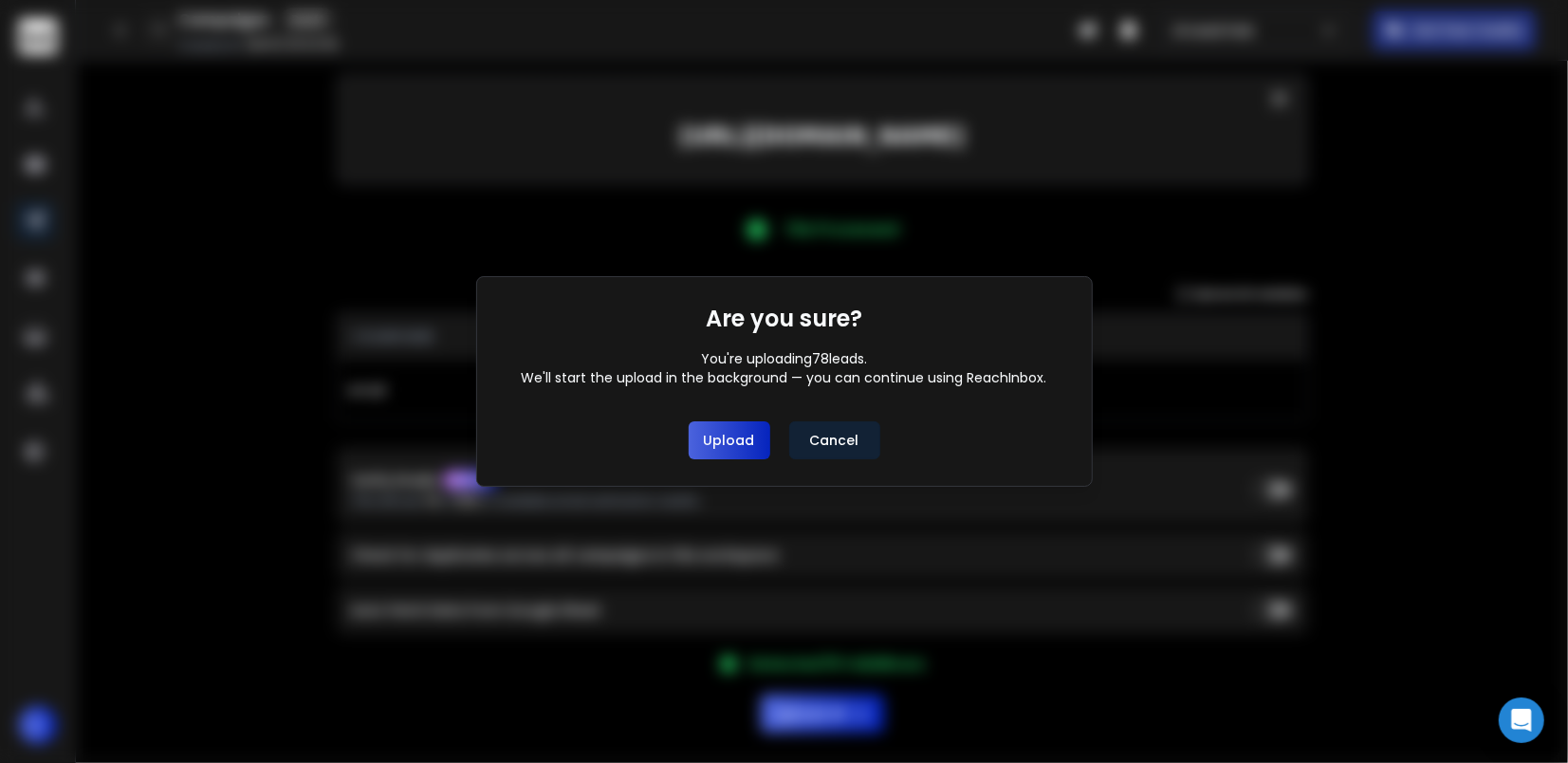
click at [734, 442] on button "Upload" at bounding box center [729, 439] width 81 height 38
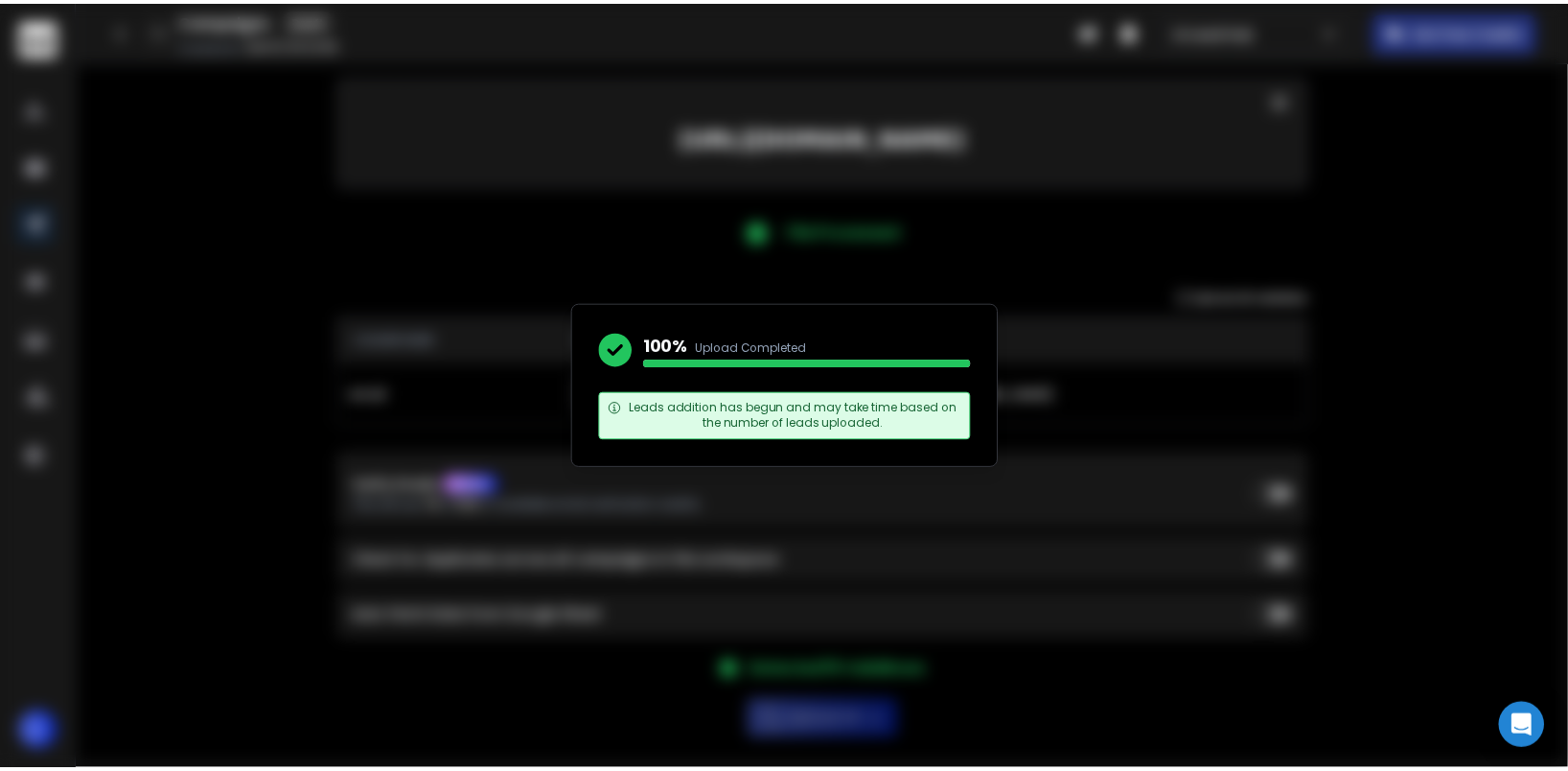
scroll to position [23, 0]
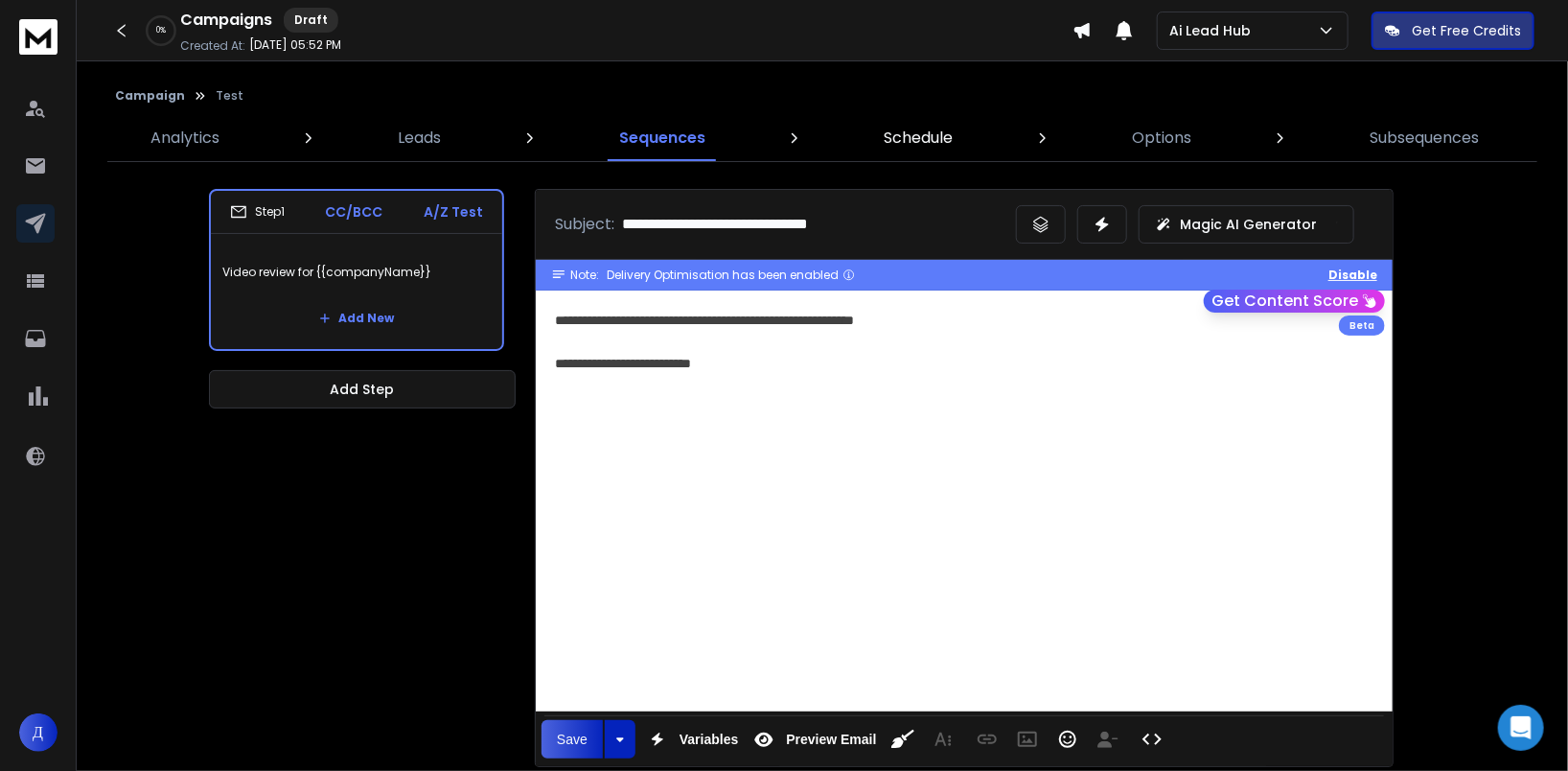
click at [897, 143] on p "Schedule" at bounding box center [919, 137] width 69 height 23
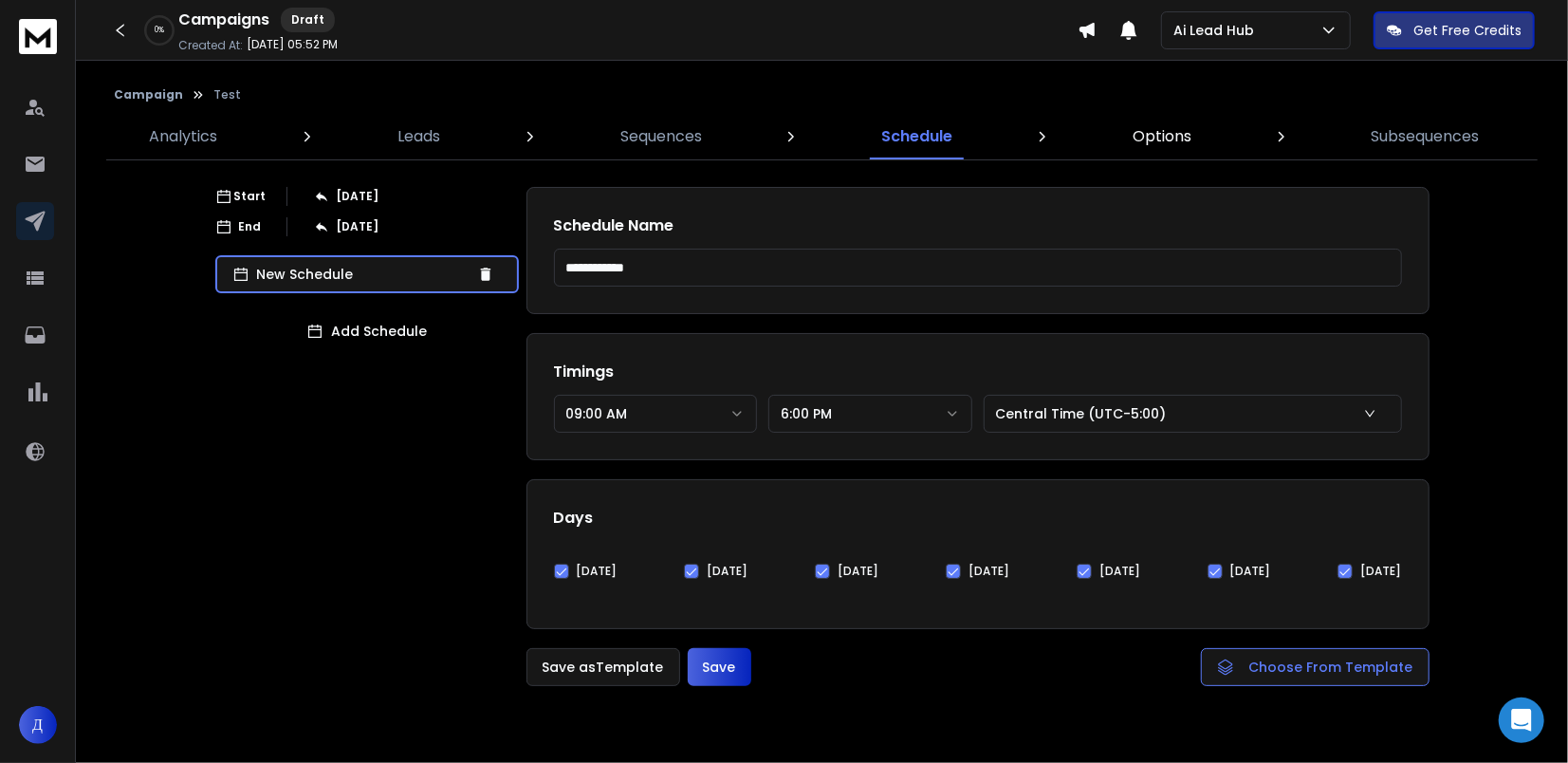
click at [1161, 138] on p "Options" at bounding box center [1162, 136] width 59 height 22
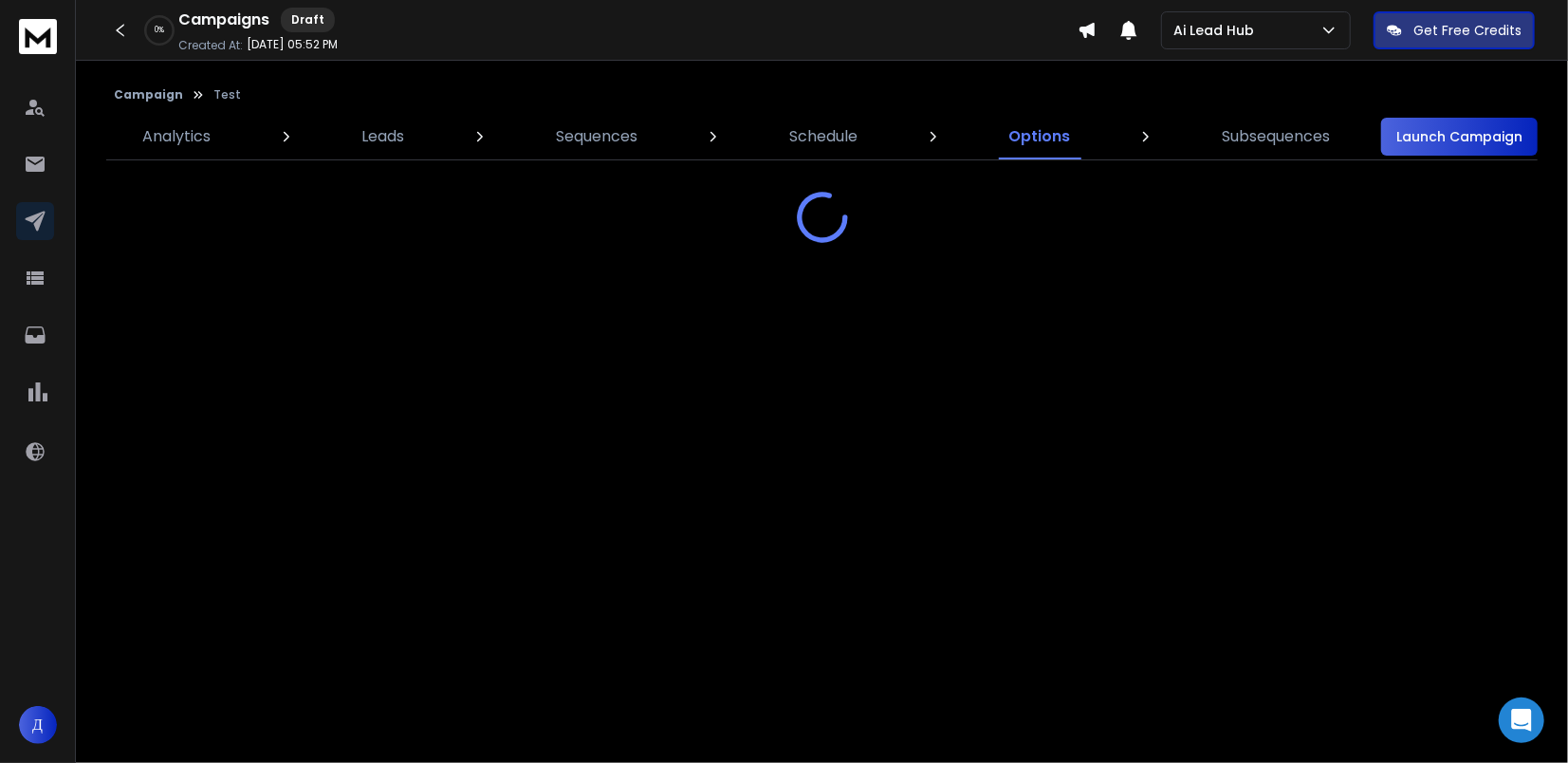
select select "*********"
select select "*"
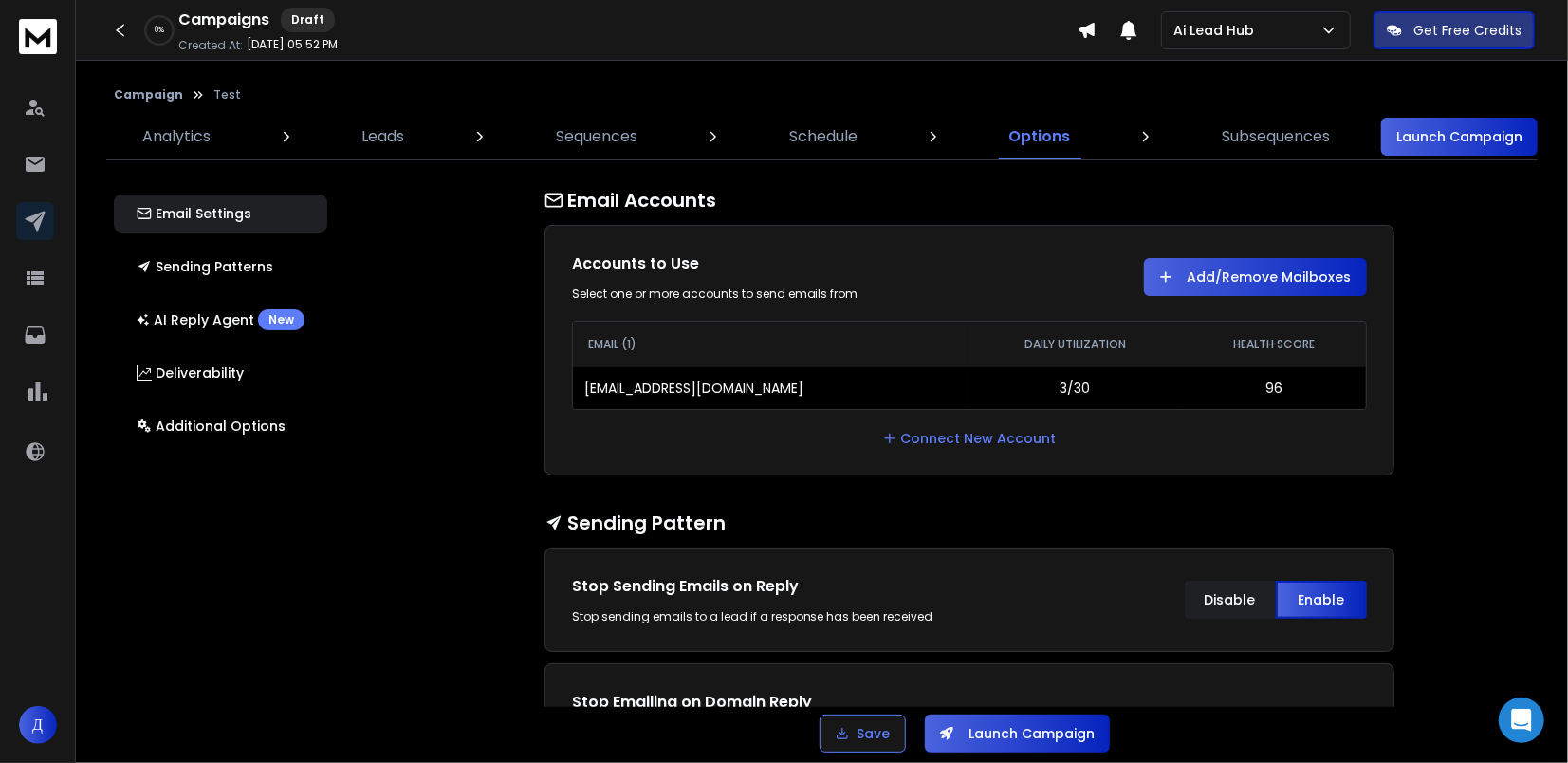
click at [1010, 732] on button "Launch Campaign" at bounding box center [1017, 733] width 185 height 38
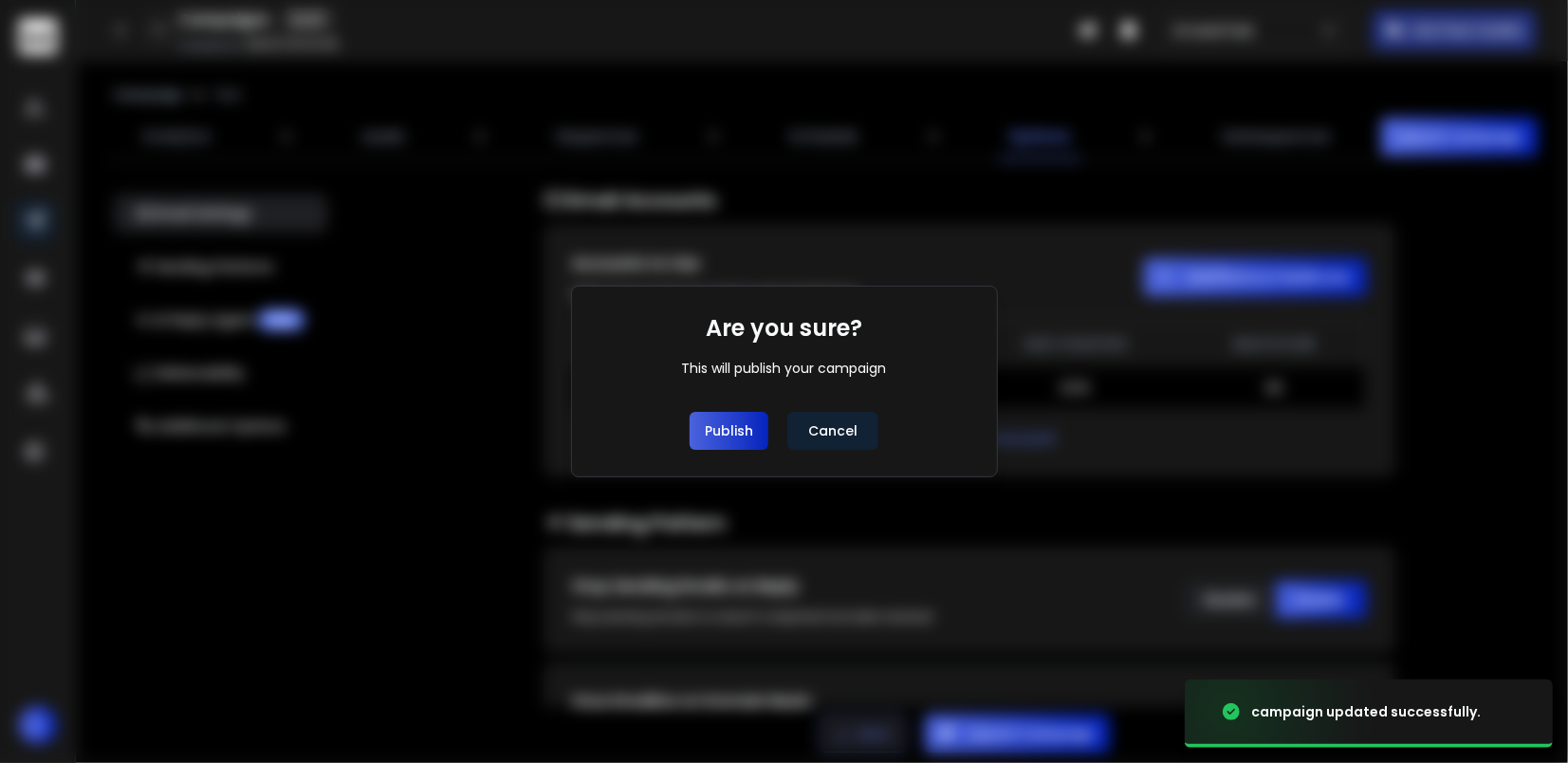
click at [743, 430] on button "Publish" at bounding box center [728, 430] width 79 height 38
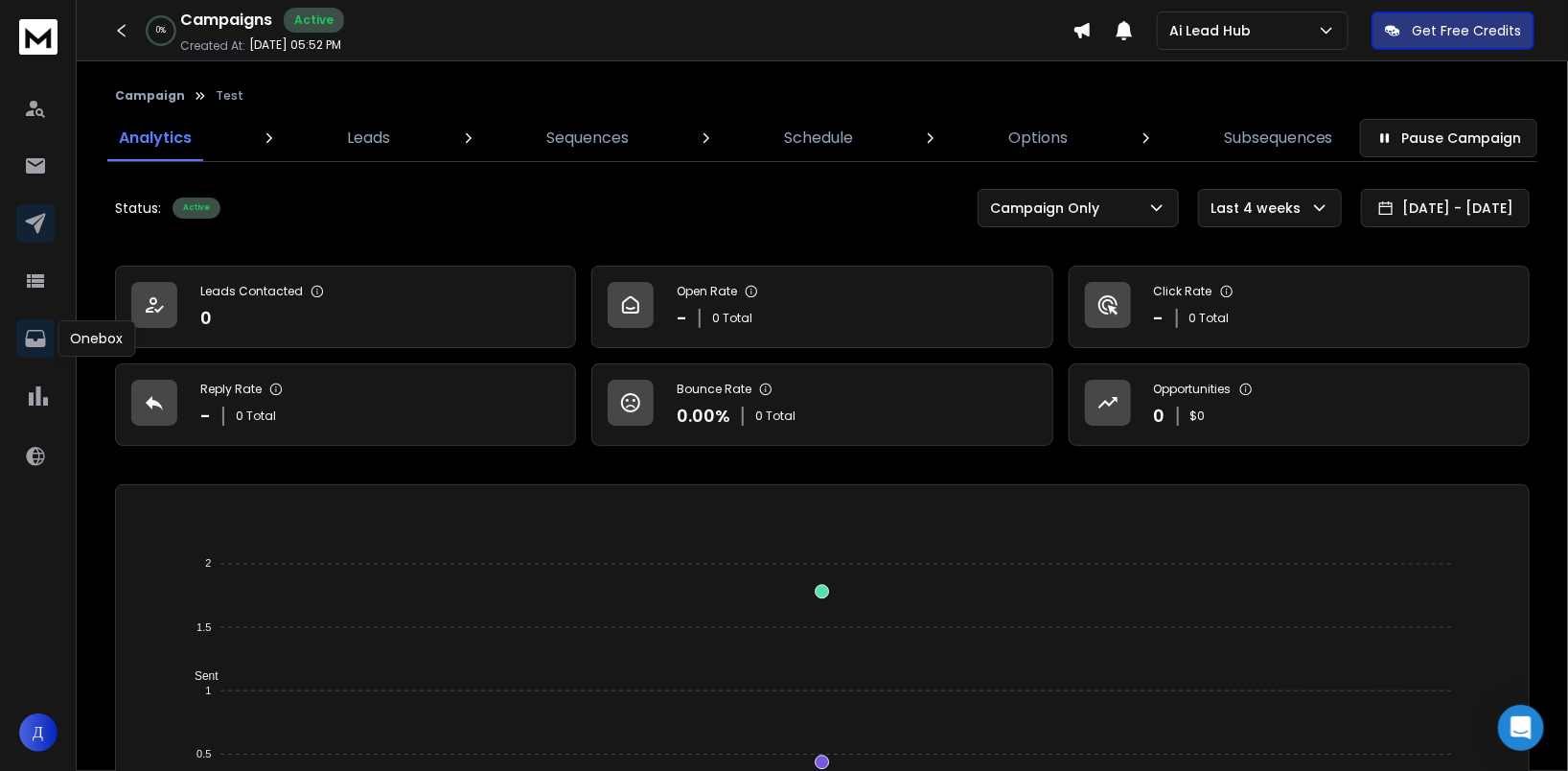
click at [38, 332] on icon at bounding box center [34, 338] width 23 height 23
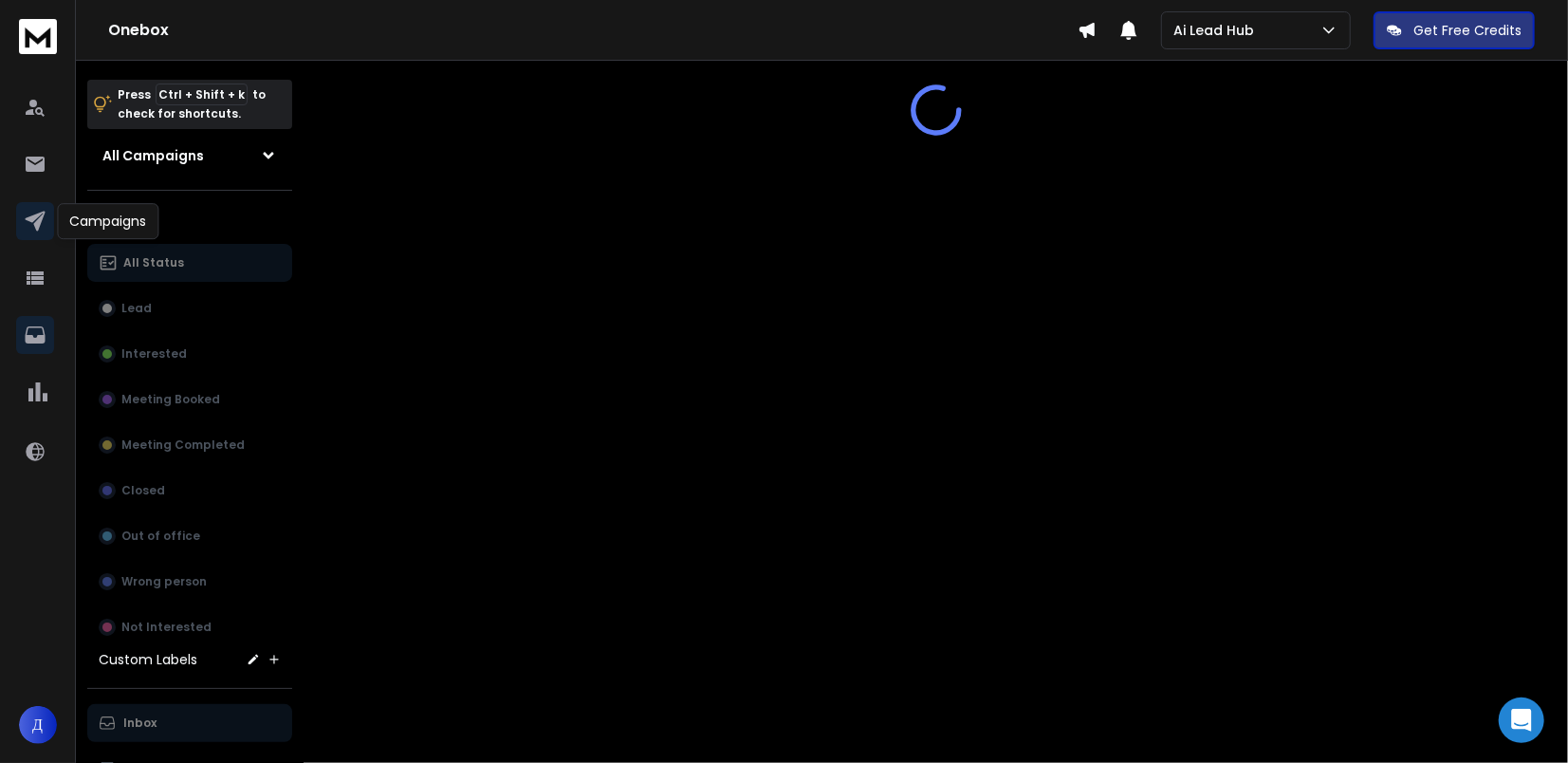
click at [41, 226] on icon at bounding box center [34, 220] width 22 height 22
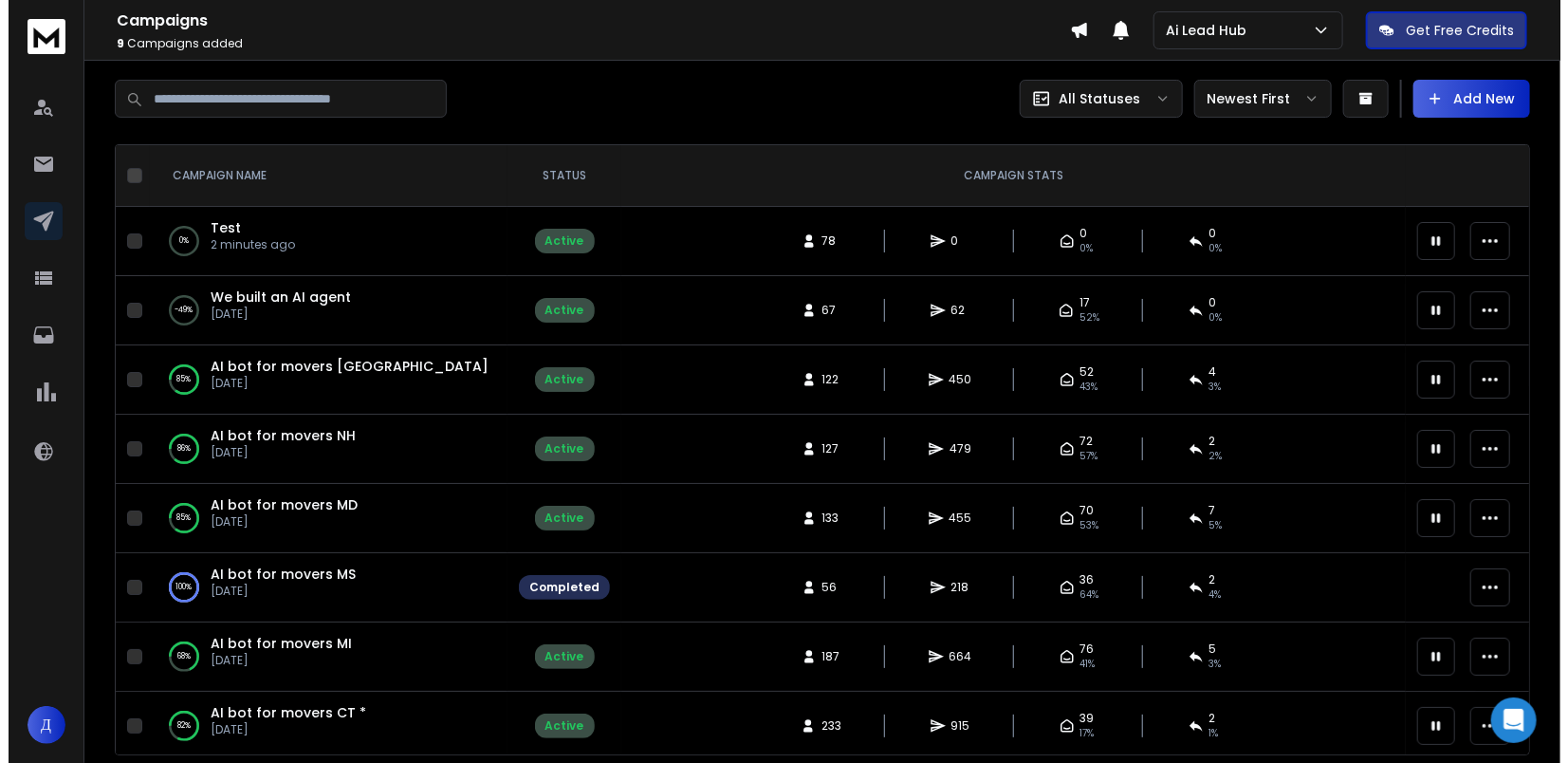
scroll to position [88, 0]
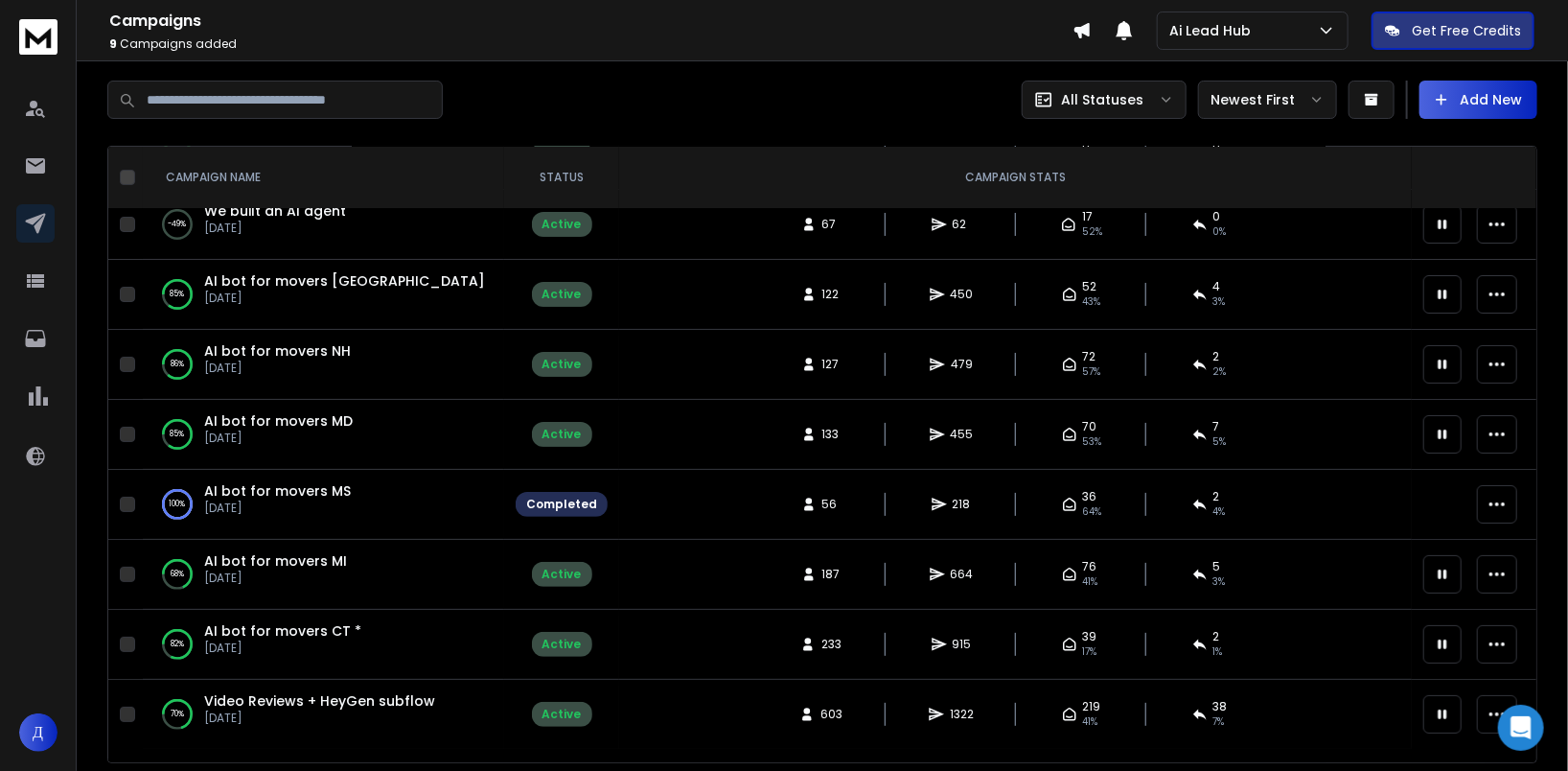
click at [407, 692] on span "Video Reviews + HeyGen subflow" at bounding box center [319, 700] width 231 height 20
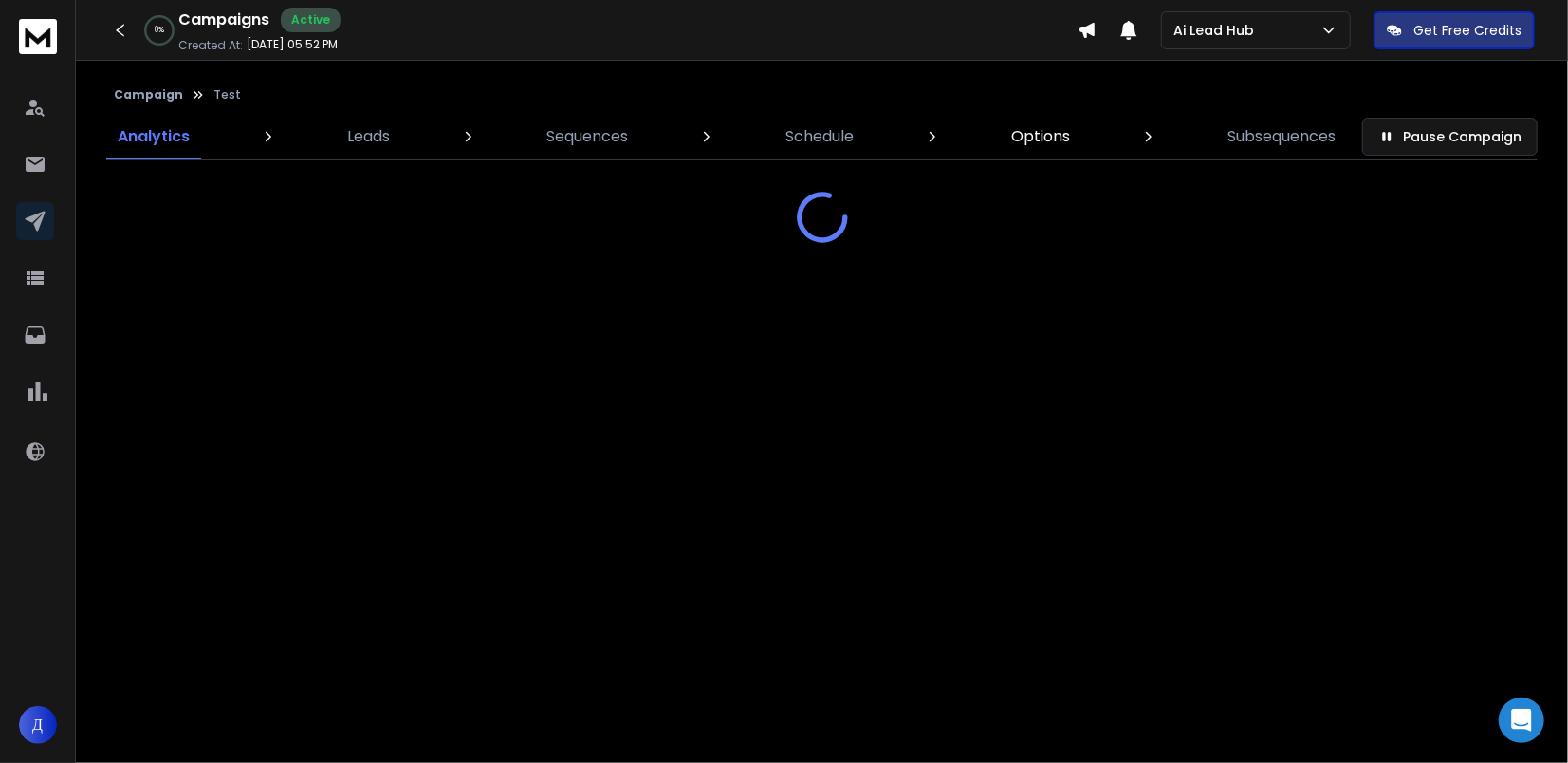
click at [1077, 142] on link "Options" at bounding box center [1040, 136] width 81 height 46
select select "*********"
select select "*"
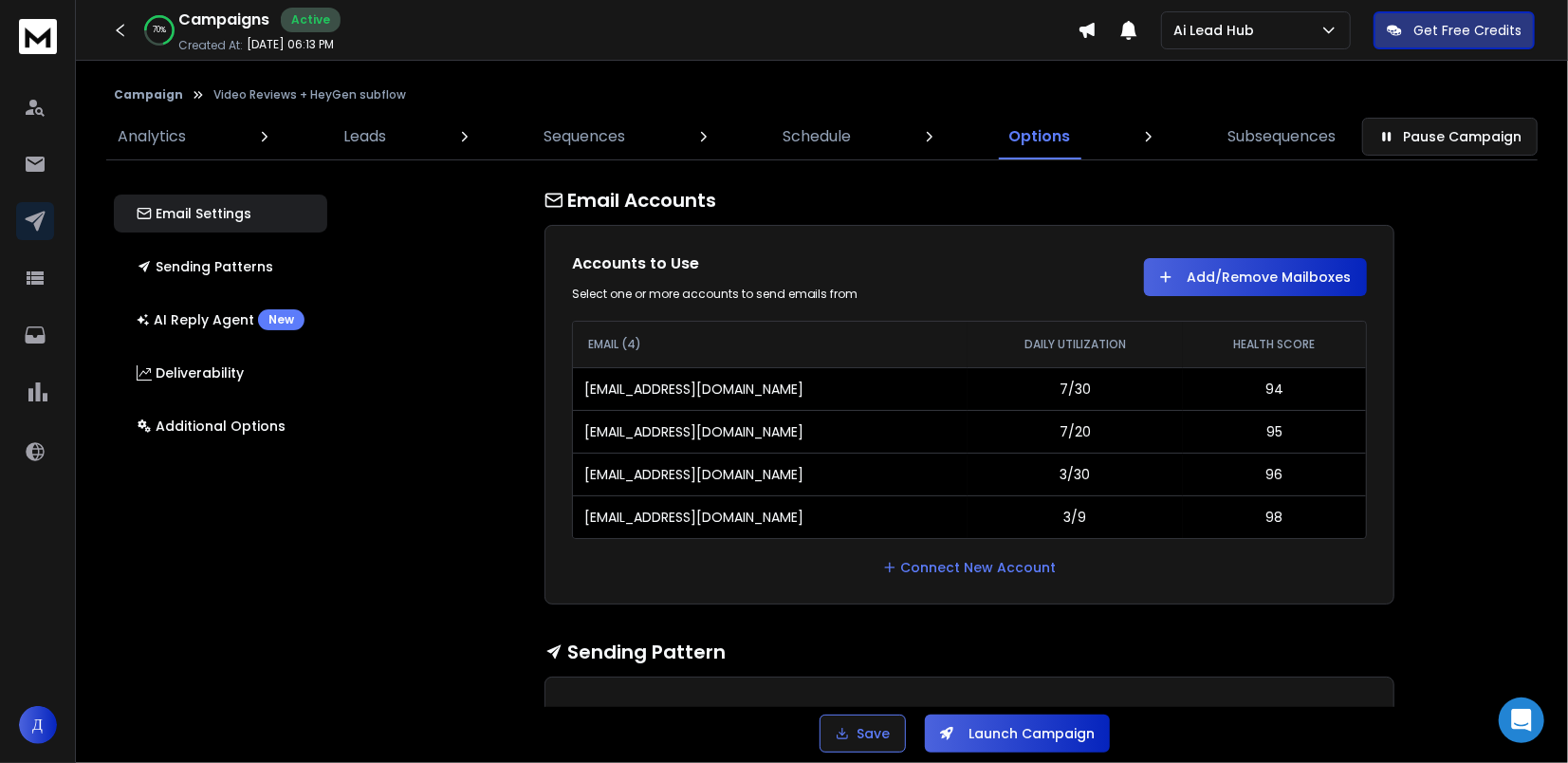
click at [1235, 280] on button "Add/Remove Mailboxes" at bounding box center [1256, 276] width 223 height 38
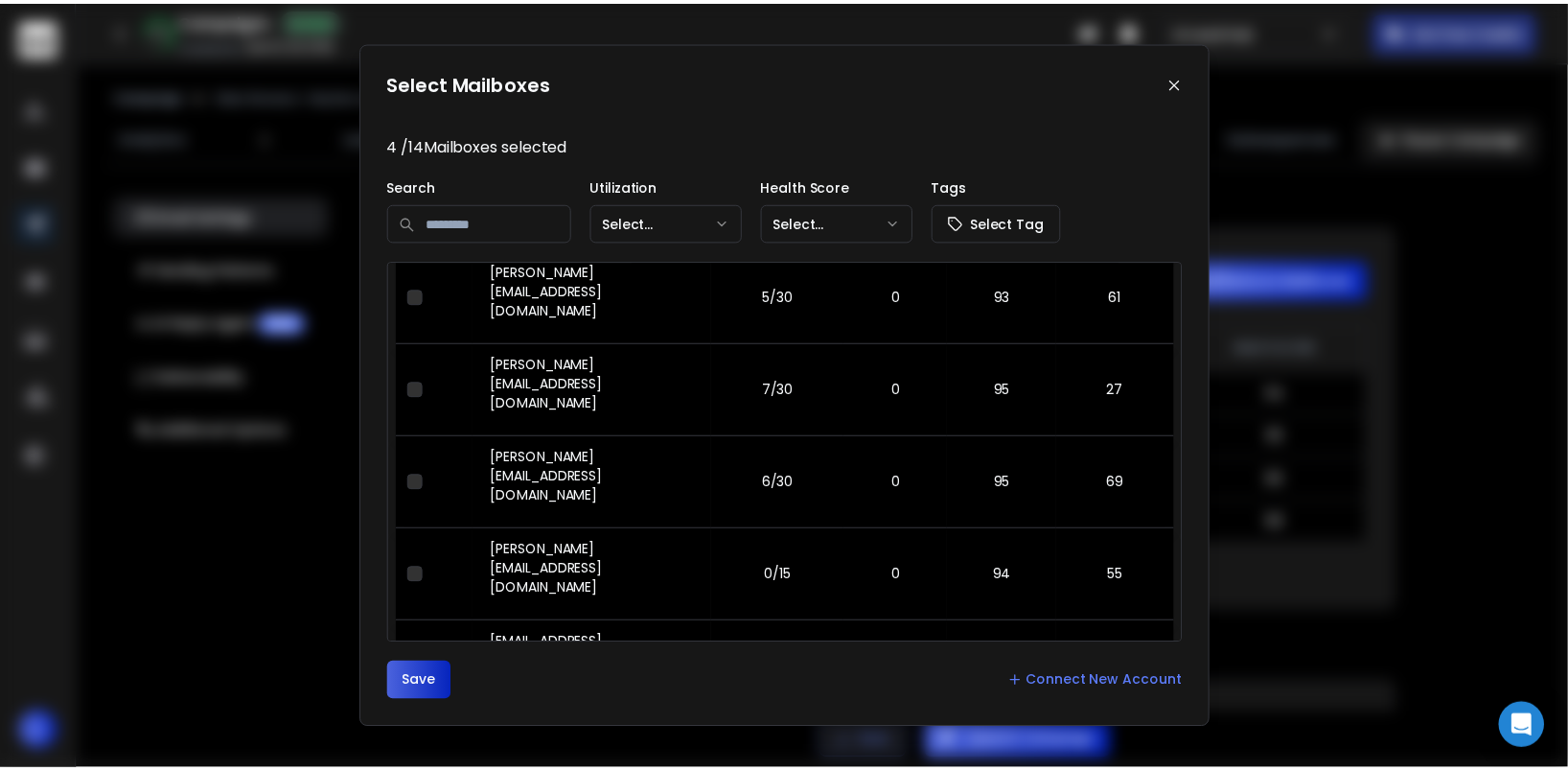
scroll to position [532, 0]
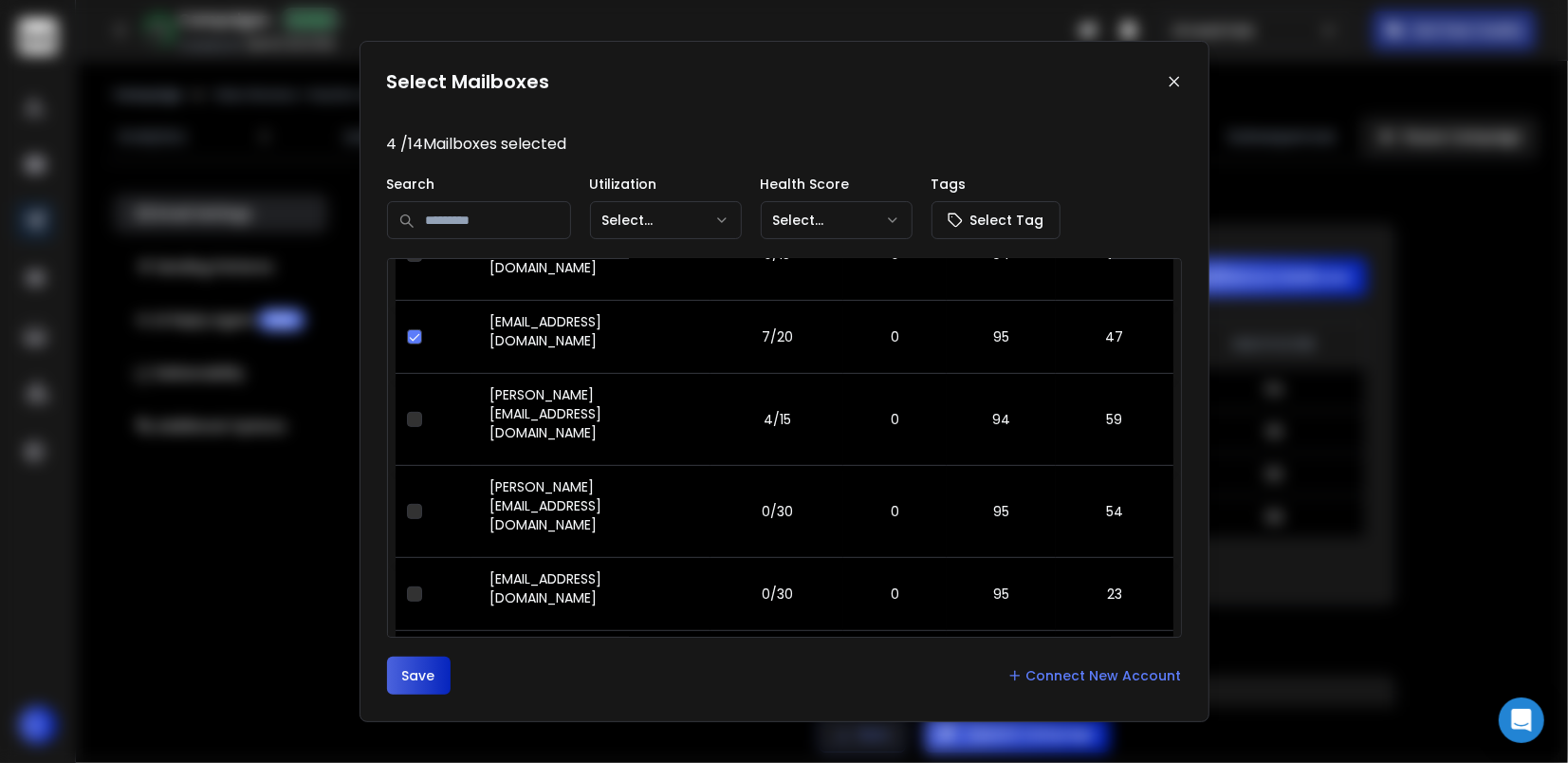
click at [423, 732] on div at bounding box center [439, 740] width 65 height 16
click at [409, 732] on button "button" at bounding box center [415, 740] width 16 height 16
click at [404, 678] on button "Save" at bounding box center [419, 675] width 64 height 38
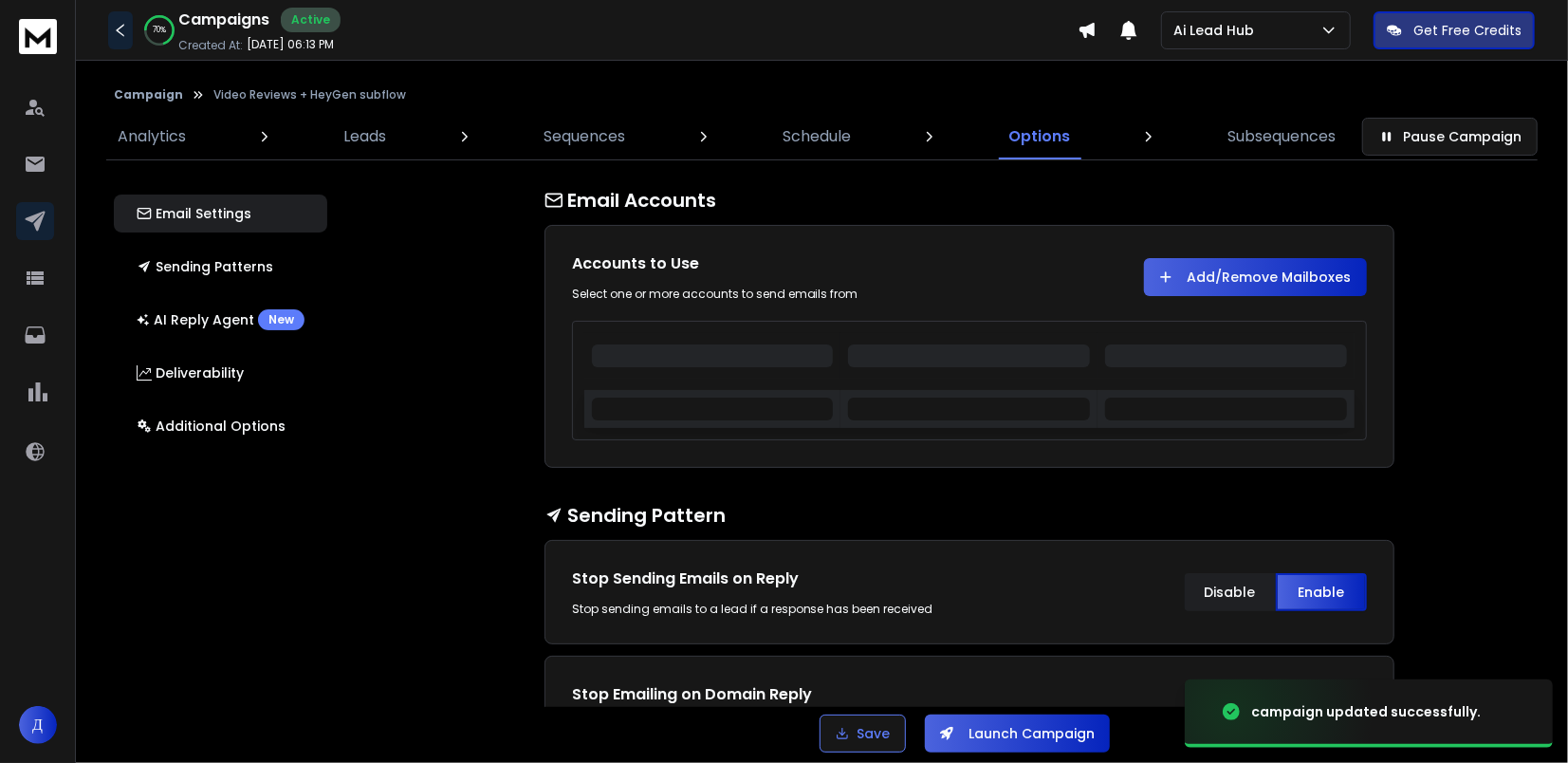
click at [131, 39] on button at bounding box center [120, 30] width 24 height 38
